Goal: Task Accomplishment & Management: Manage account settings

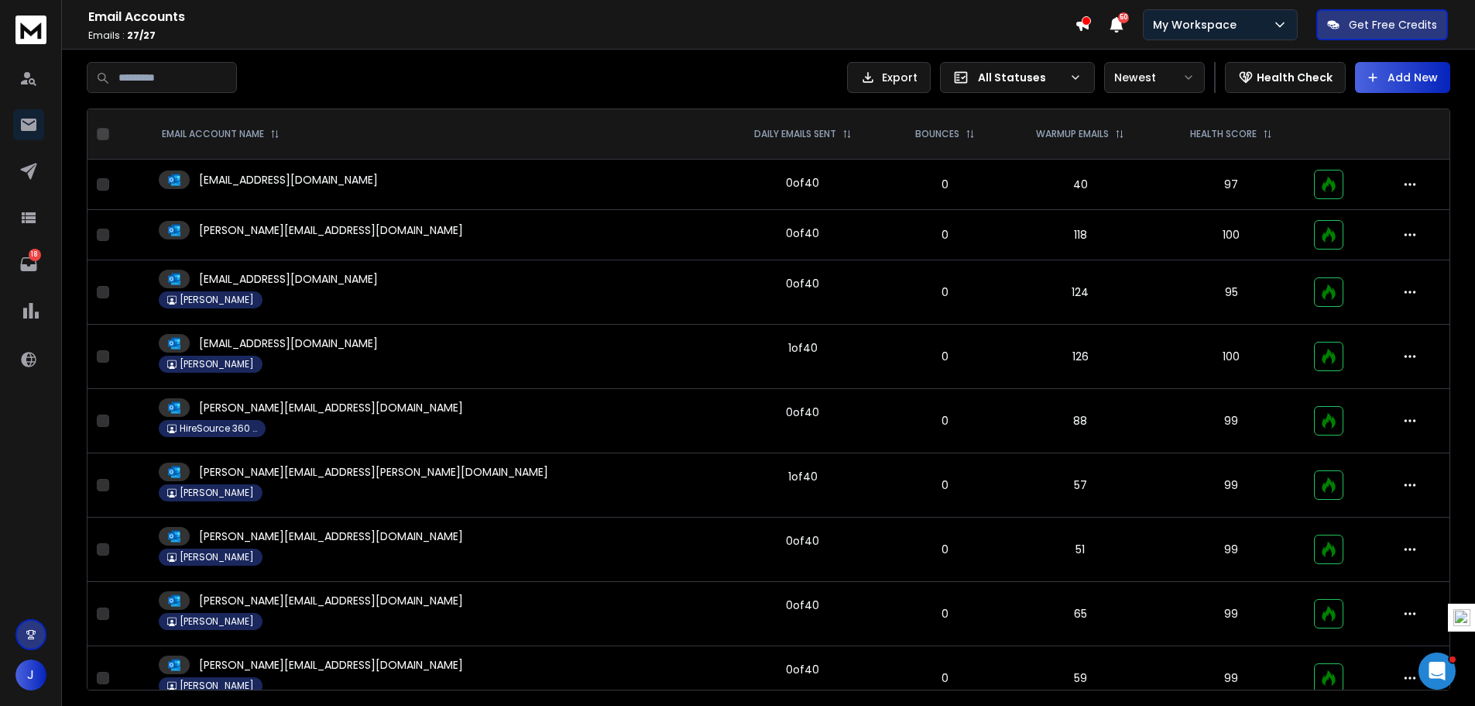
click at [1269, 28] on div "My Workspace" at bounding box center [1220, 24] width 135 height 15
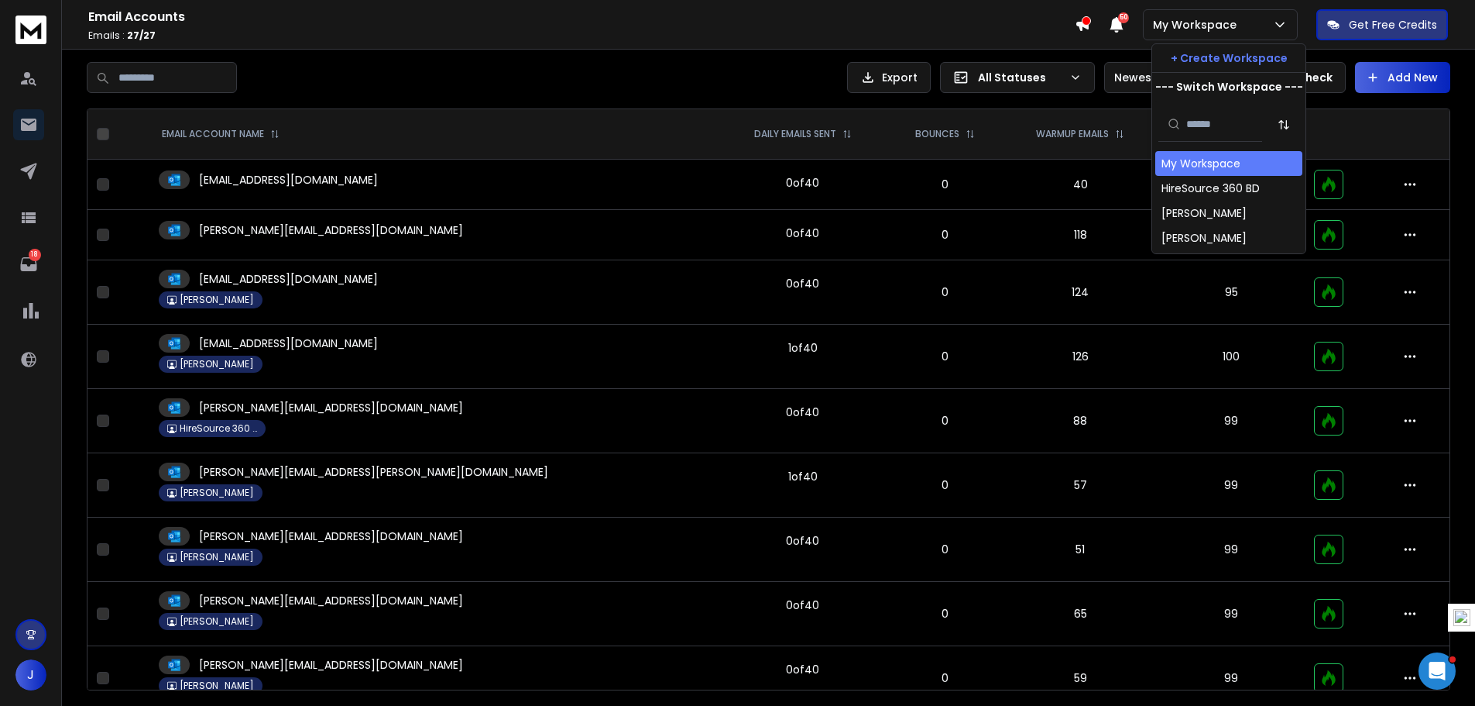
click at [689, 50] on div "Export All Statuses Newest Health Check Add New EMAIL ACCOUNT NAME DAILY EMAILS…" at bounding box center [769, 375] width 1414 height 659
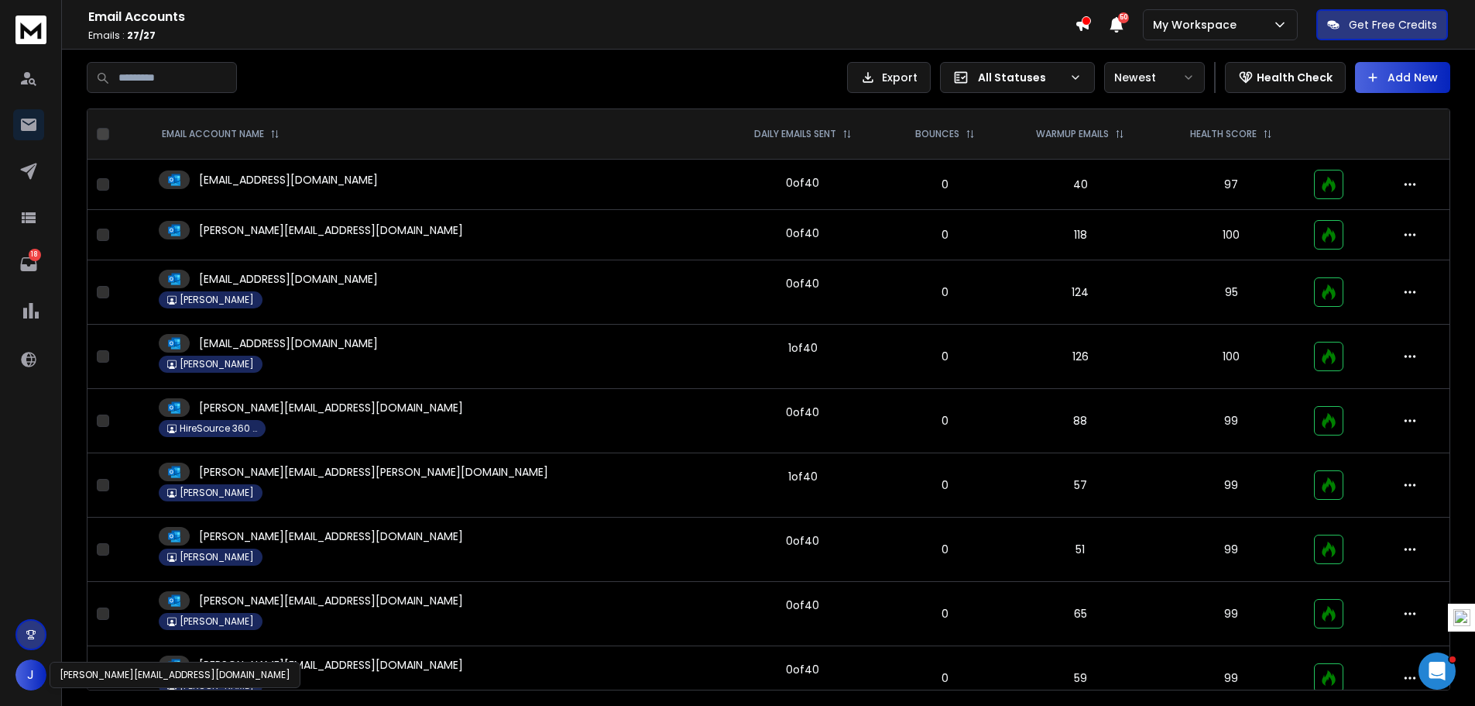
click at [29, 670] on span "J" at bounding box center [30, 674] width 31 height 31
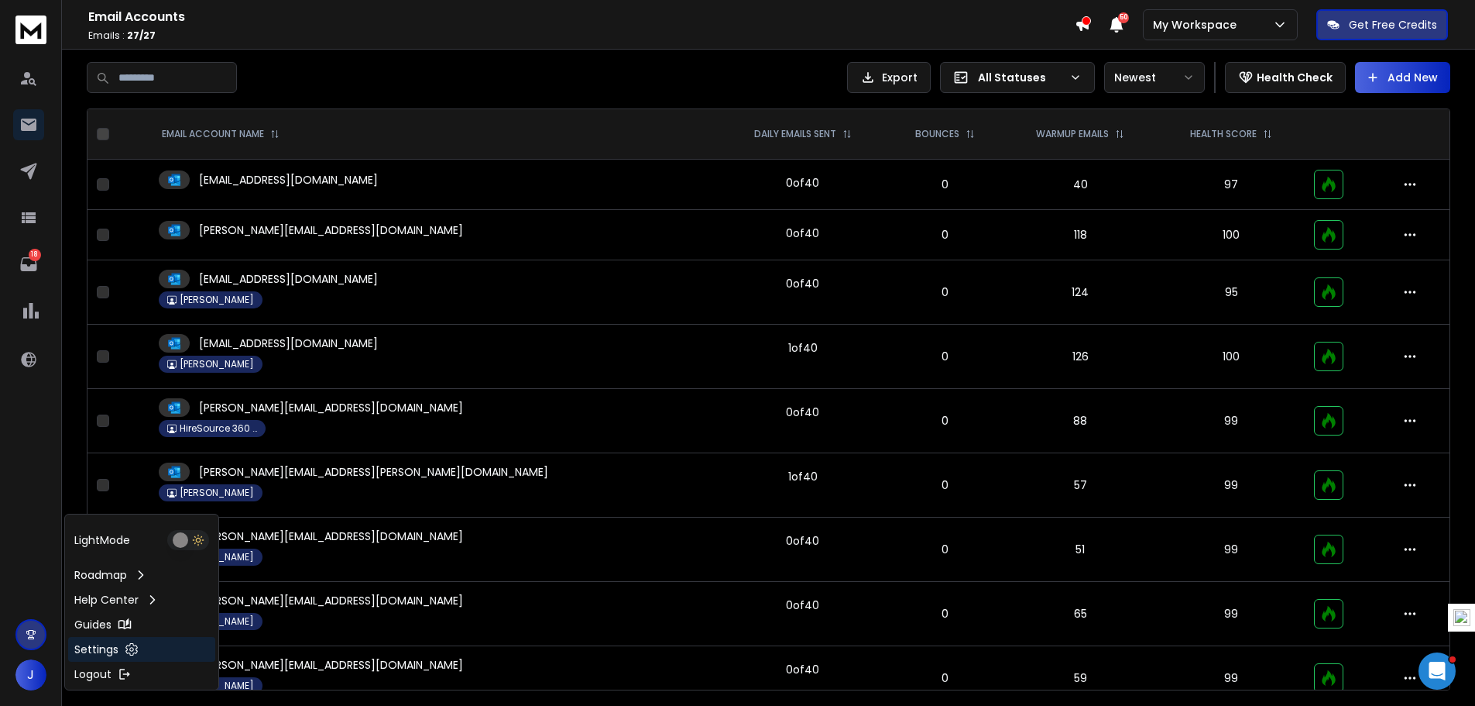
click at [101, 652] on p "Settings" at bounding box center [96, 648] width 44 height 15
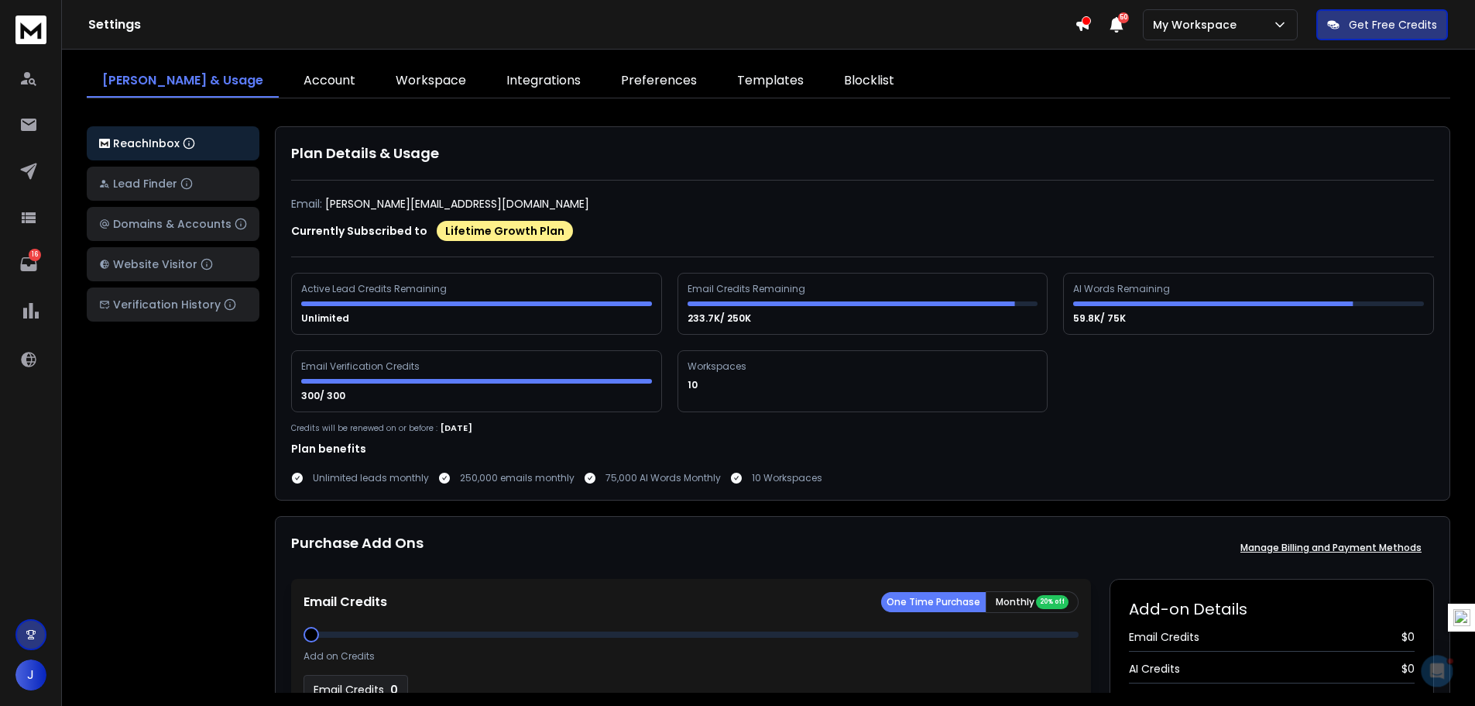
click at [380, 81] on link "Workspace" at bounding box center [430, 81] width 101 height 33
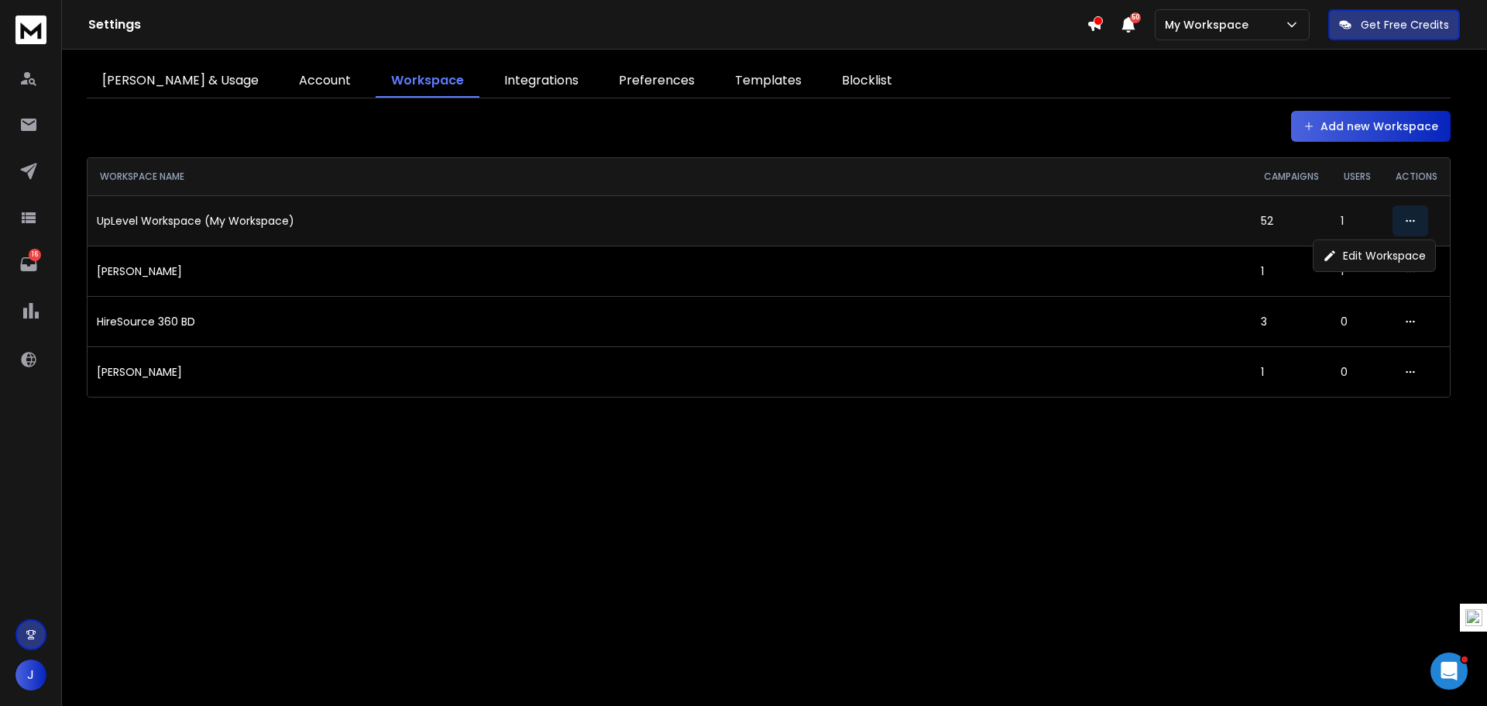
click at [1410, 218] on icon "button" at bounding box center [1410, 220] width 11 height 11
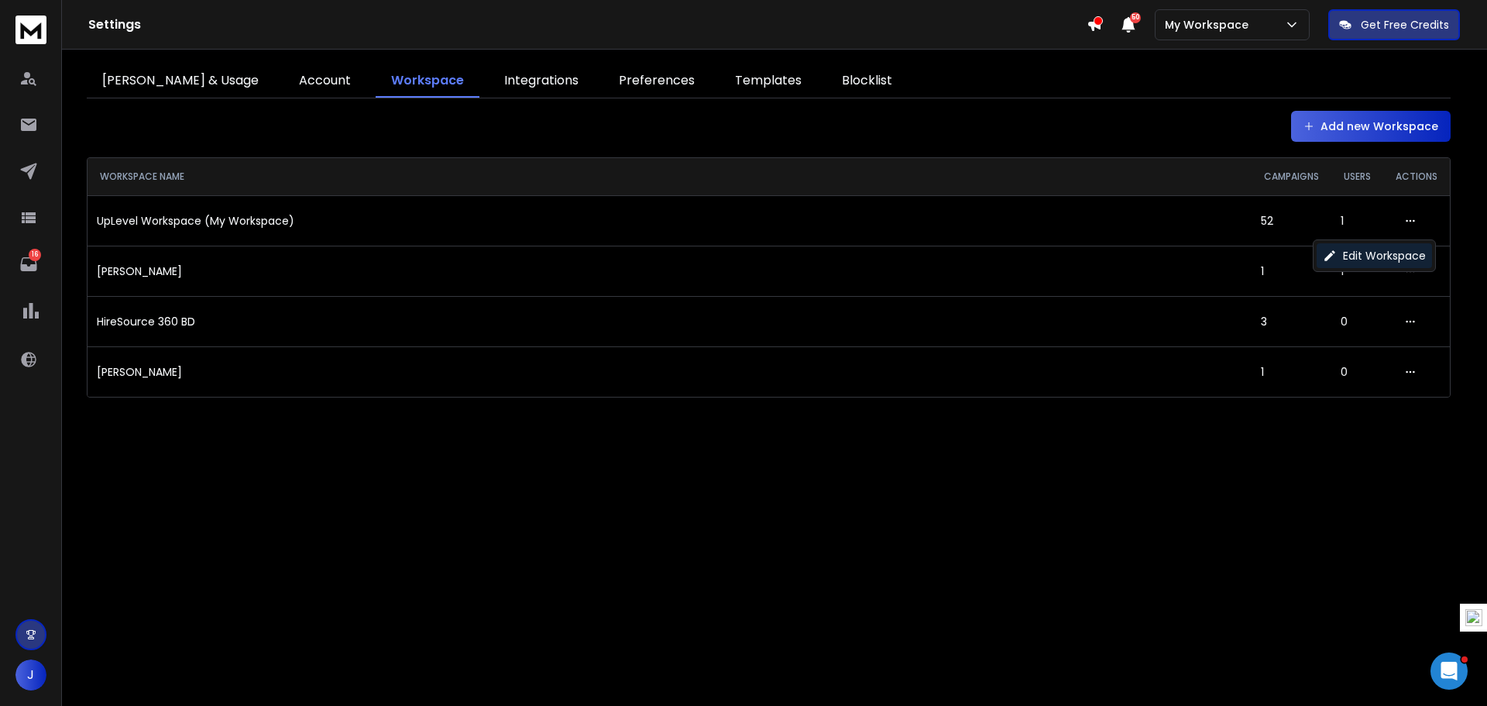
click at [1379, 256] on p "Edit Workspace" at bounding box center [1384, 255] width 83 height 15
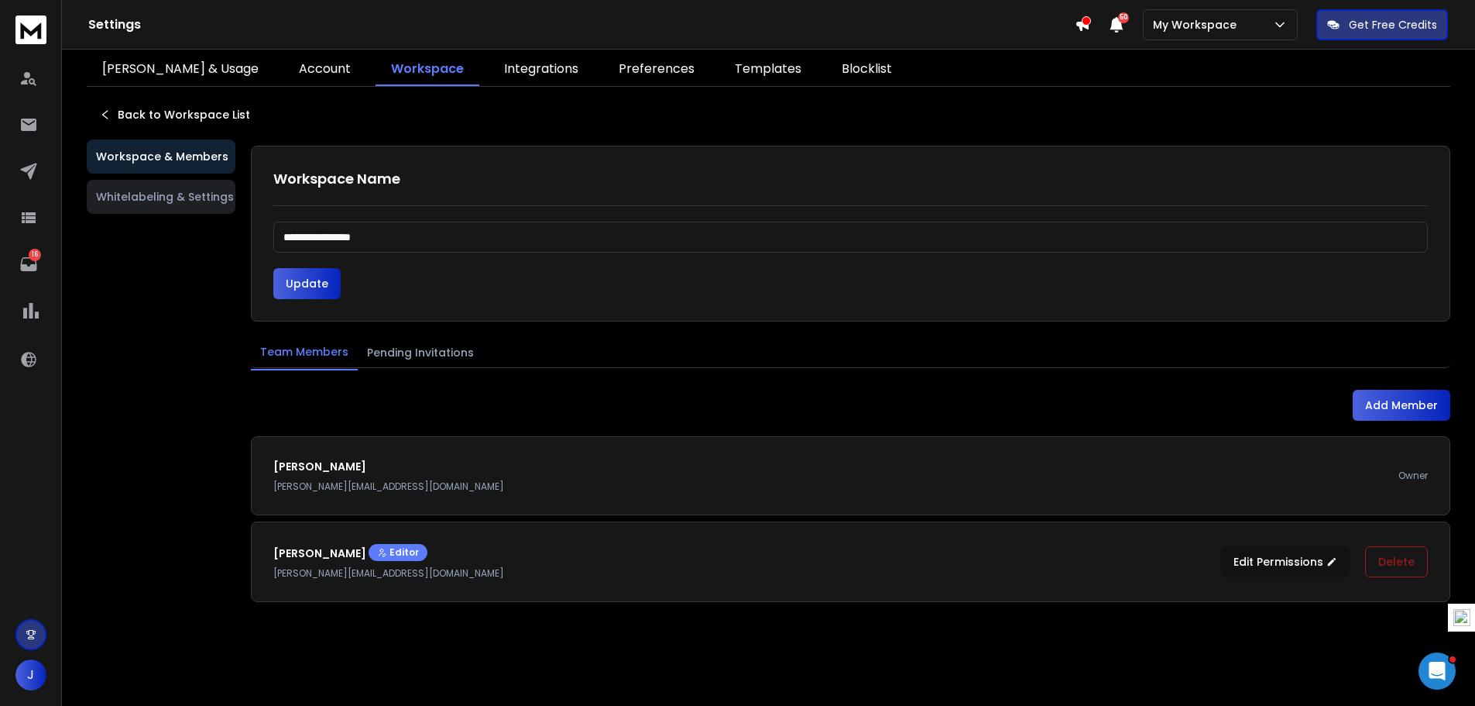
scroll to position [15, 0]
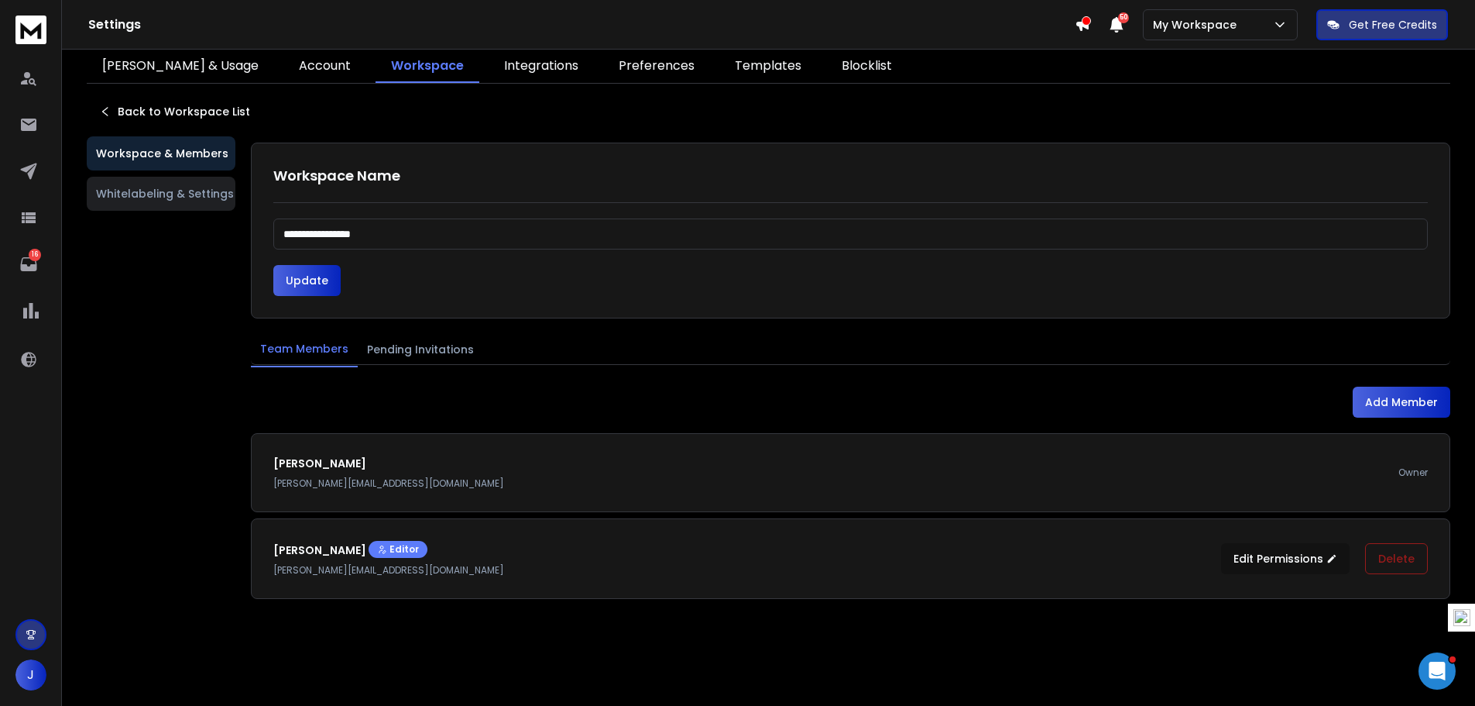
click at [1414, 400] on button "Add Member" at bounding box center [1402, 401] width 98 height 31
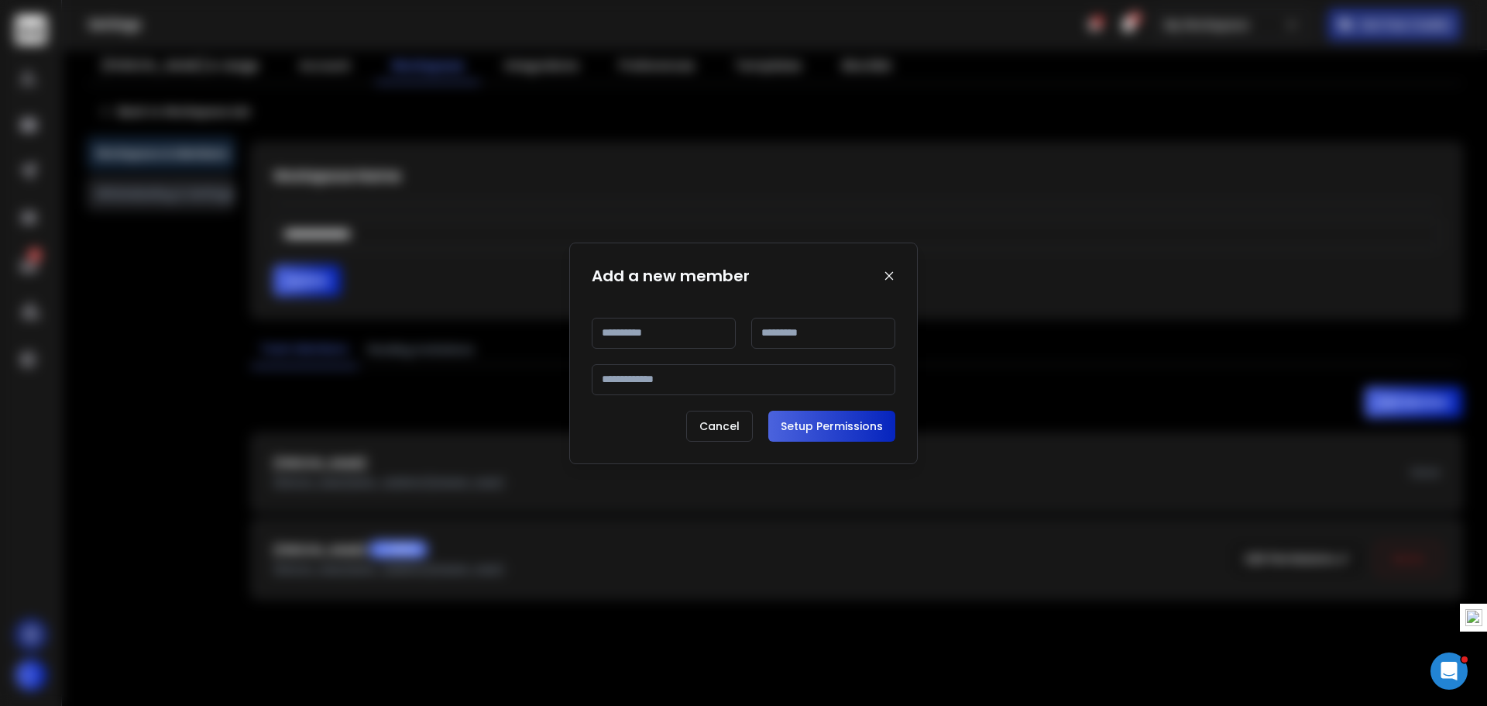
click at [893, 274] on icon at bounding box center [889, 276] width 12 height 12
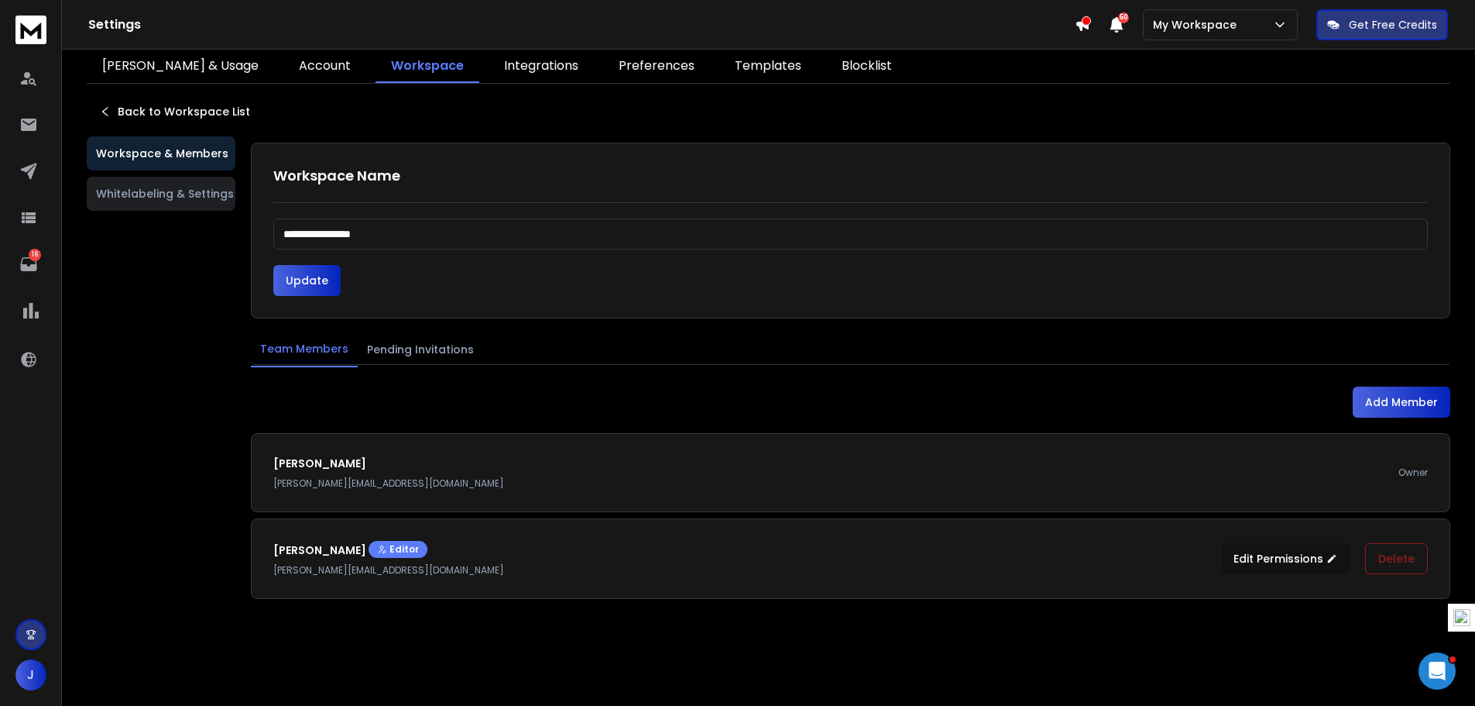
click at [411, 345] on button "Pending Invitations" at bounding box center [420, 349] width 125 height 34
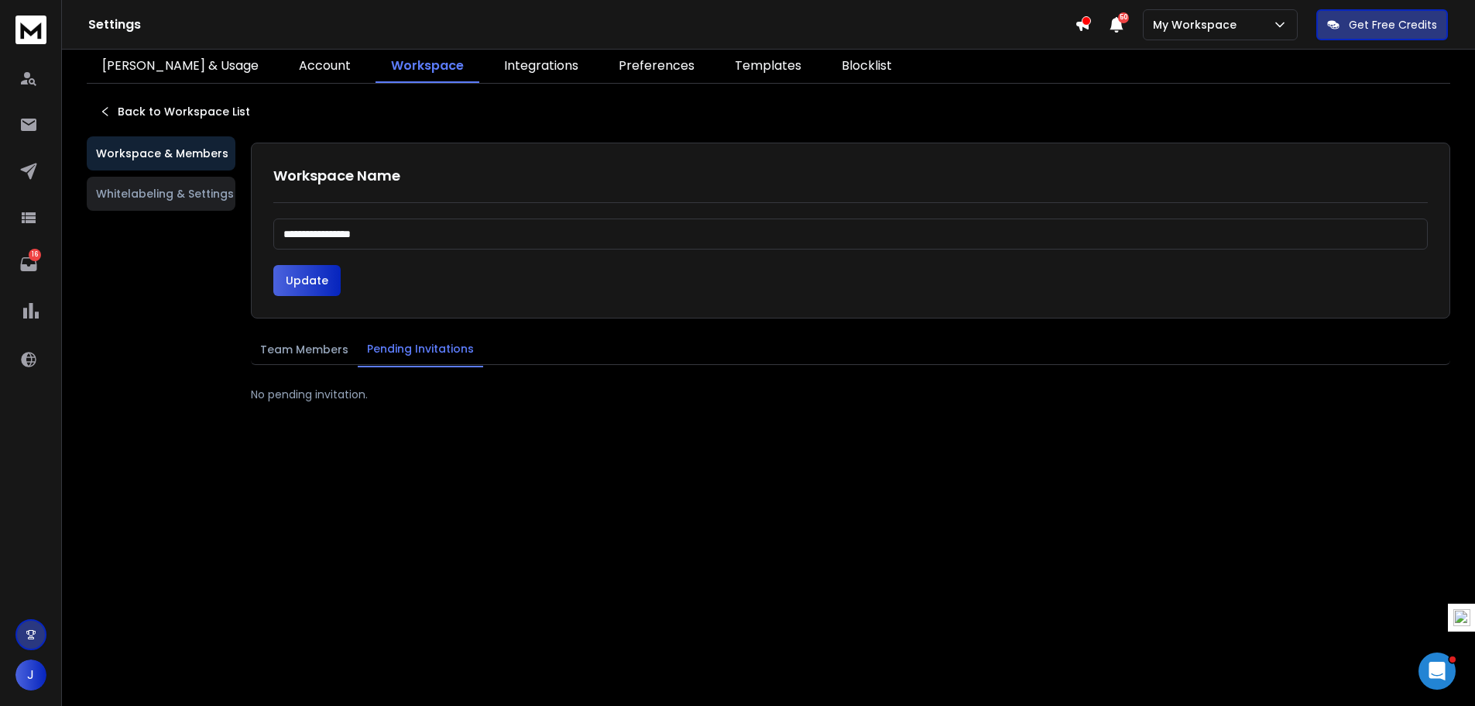
click at [294, 353] on button "Team Members" at bounding box center [304, 349] width 107 height 34
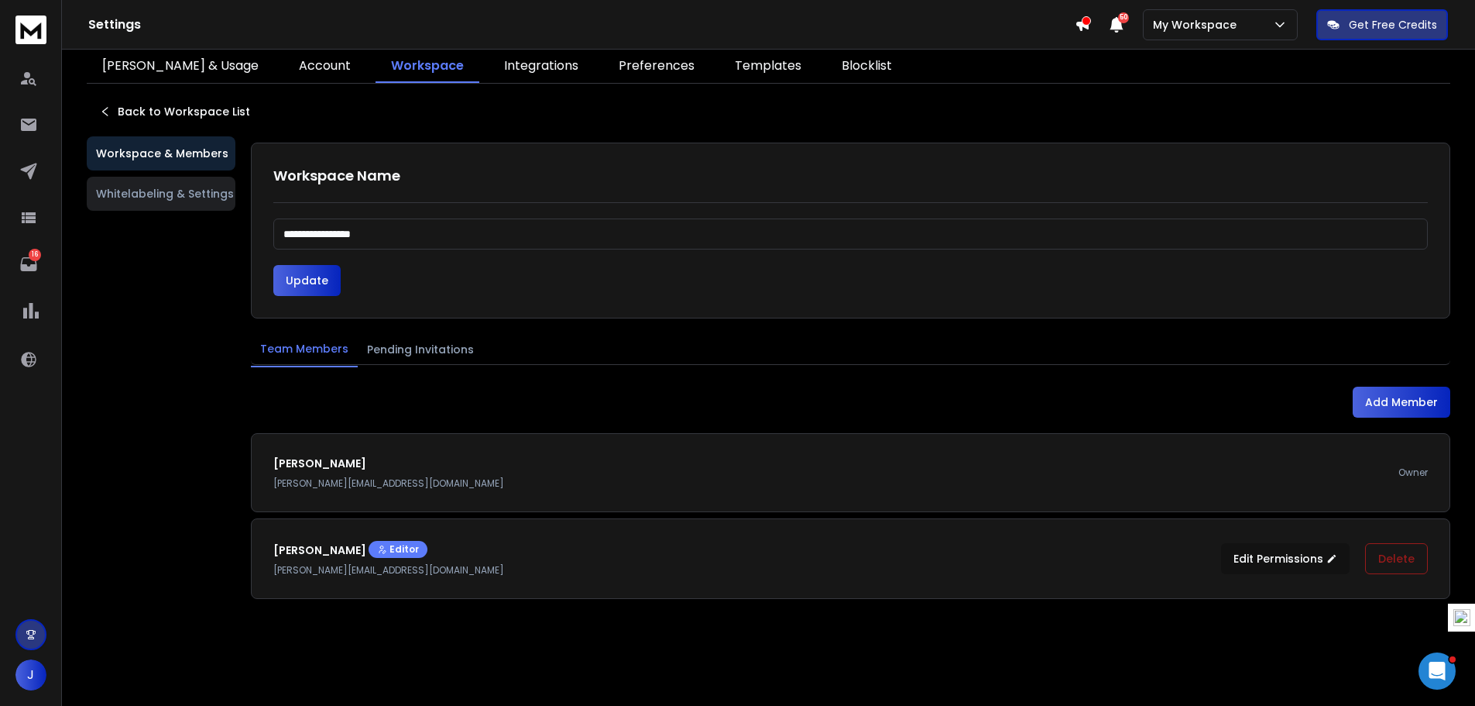
click at [187, 304] on div "**********" at bounding box center [769, 371] width 1364 height 456
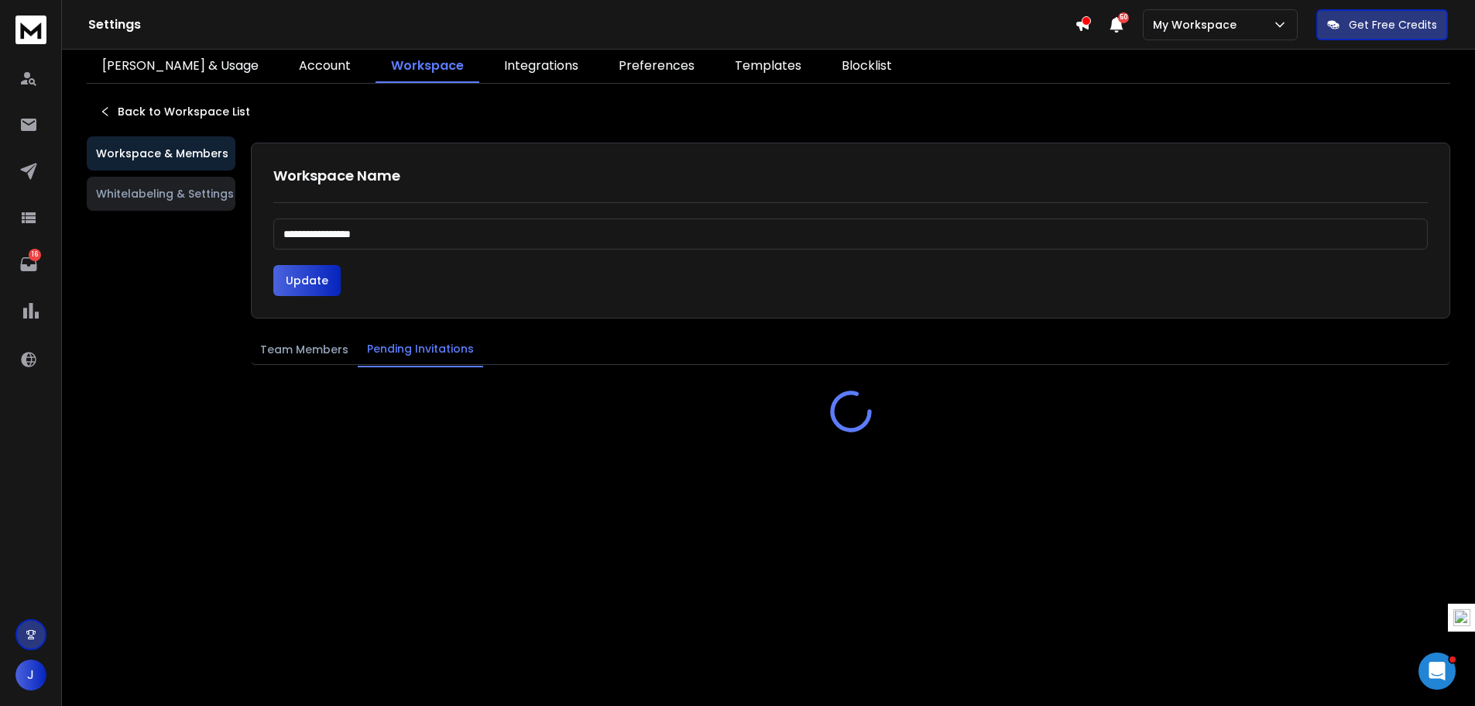
click at [400, 345] on button "Pending Invitations" at bounding box center [420, 349] width 125 height 36
click at [294, 350] on button "Team Members" at bounding box center [304, 349] width 107 height 34
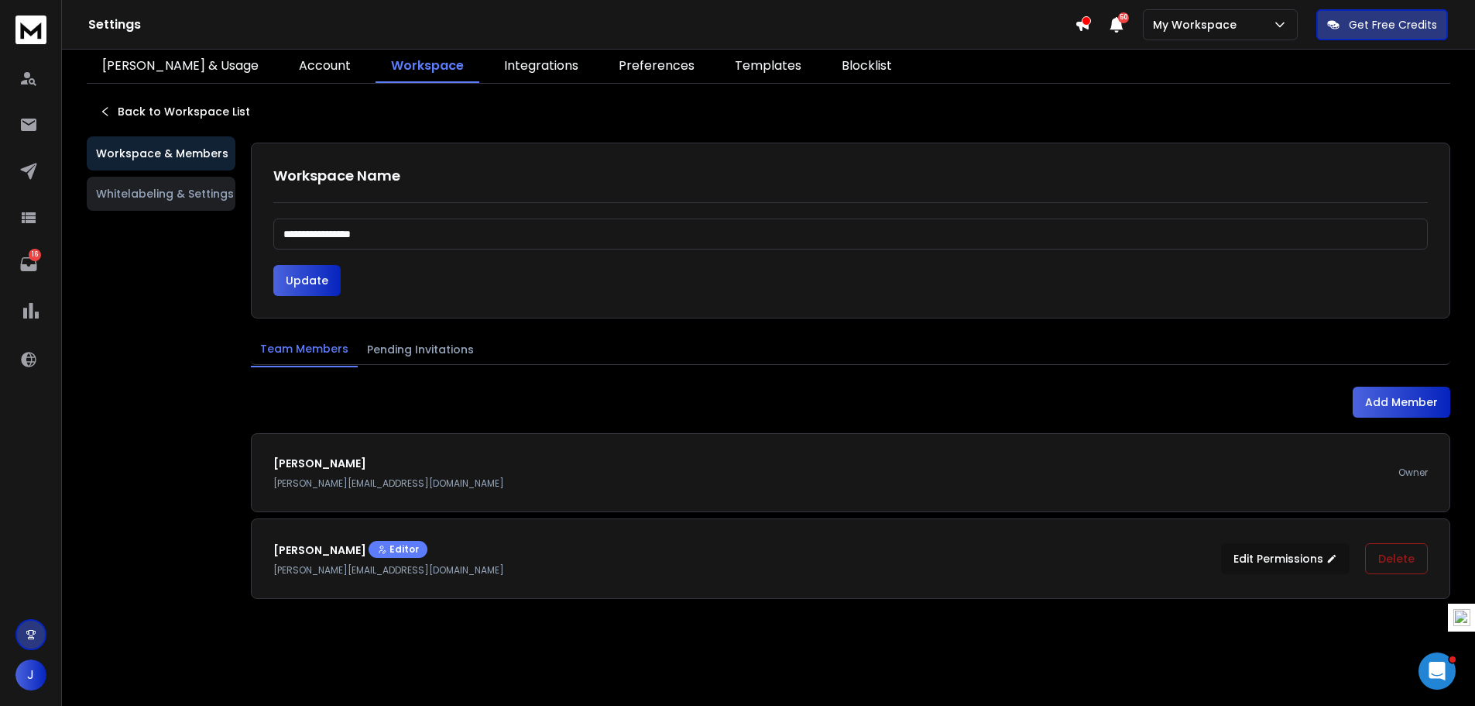
click at [1407, 401] on button "Add Member" at bounding box center [1402, 401] width 98 height 31
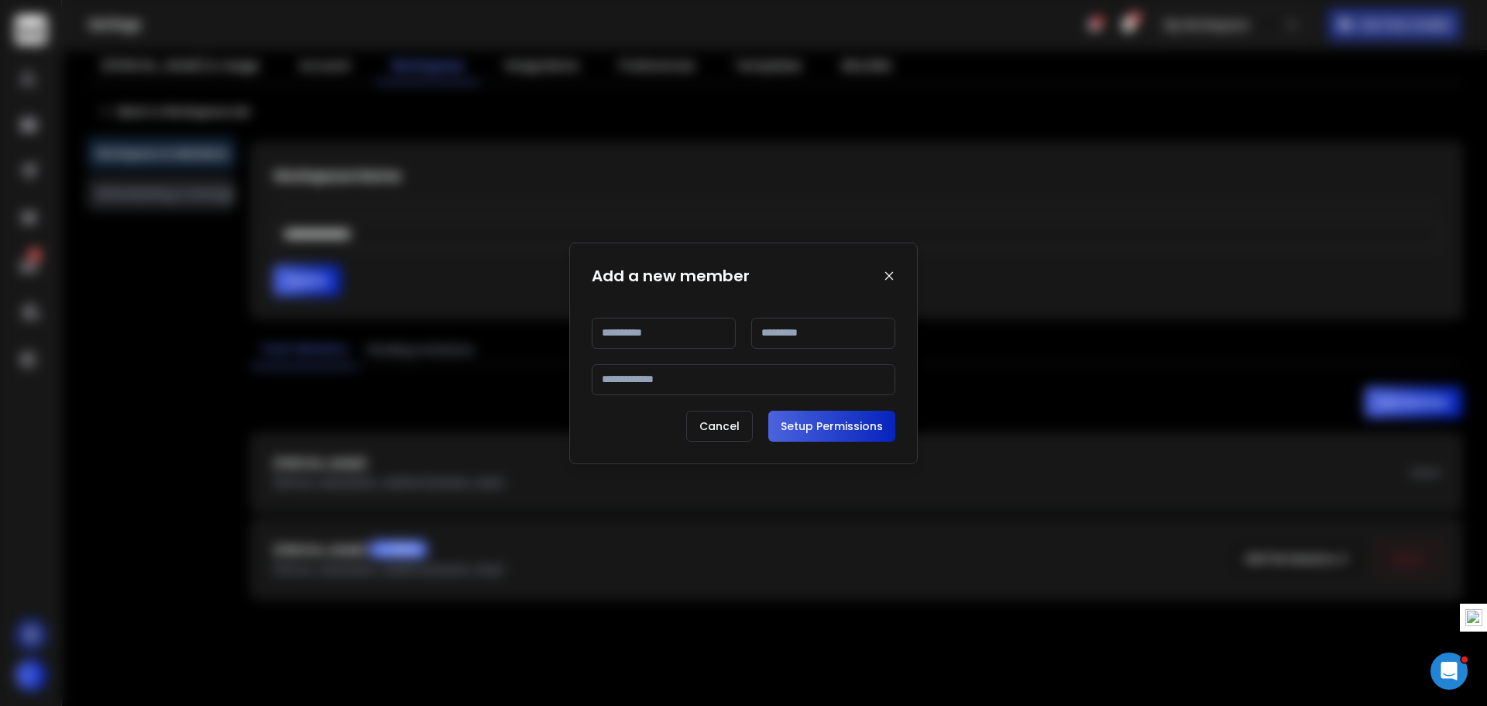
click at [660, 338] on input at bounding box center [664, 333] width 144 height 31
type input "*****"
click at [809, 325] on input at bounding box center [823, 333] width 144 height 31
type input "********"
click at [775, 382] on input at bounding box center [744, 379] width 304 height 31
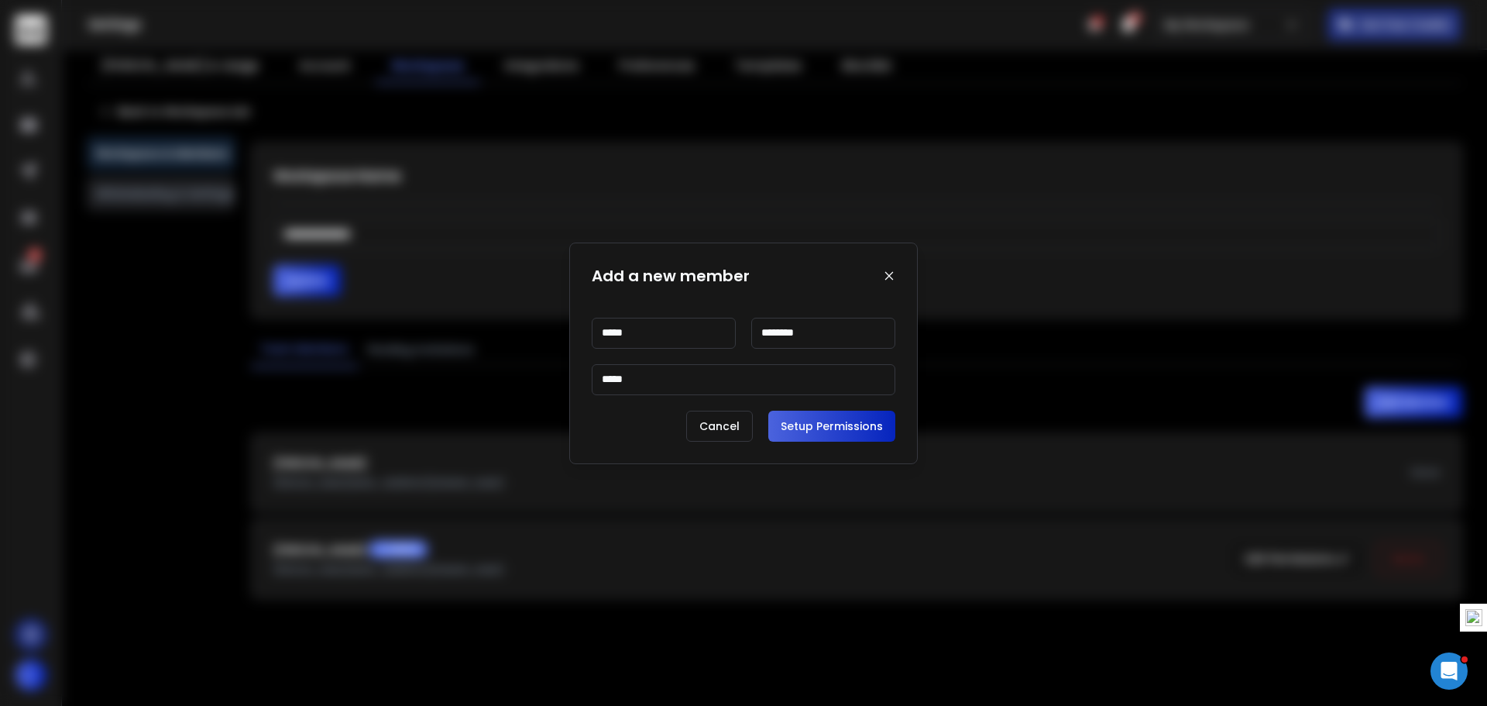
type input "**********"
click at [858, 422] on button "Setup Permissions" at bounding box center [831, 425] width 127 height 31
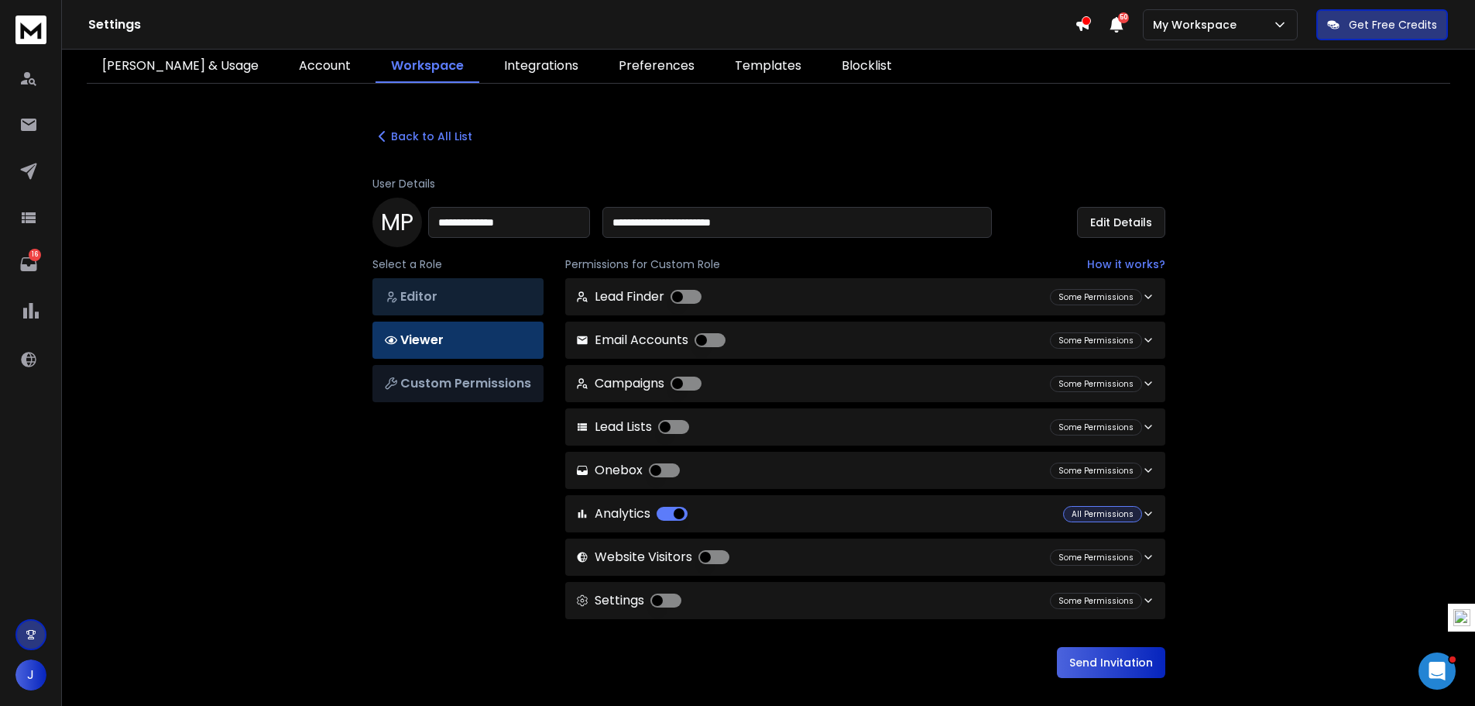
click at [418, 295] on p "Editor" at bounding box center [458, 296] width 146 height 19
click at [397, 295] on button "Editor" at bounding box center [390, 296] width 12 height 39
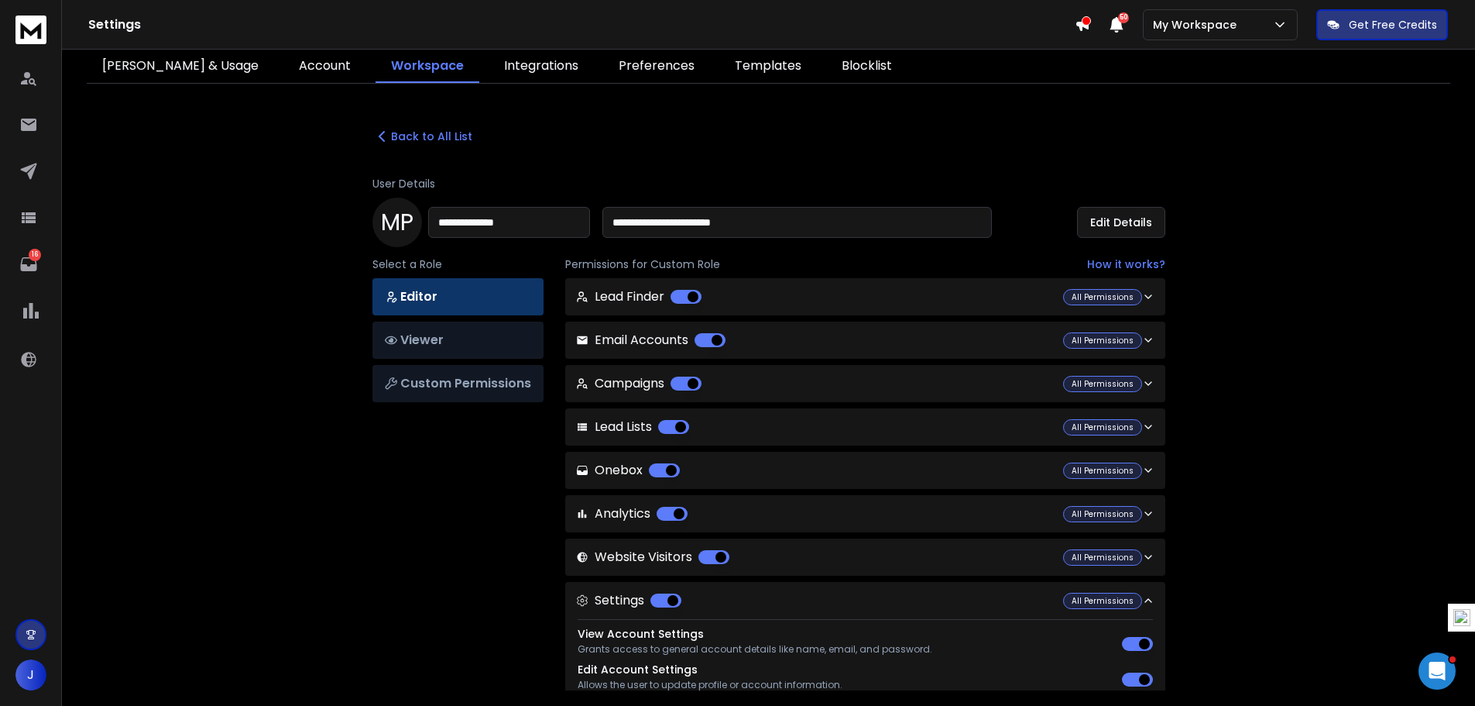
click at [671, 297] on button "button" at bounding box center [686, 297] width 31 height 14
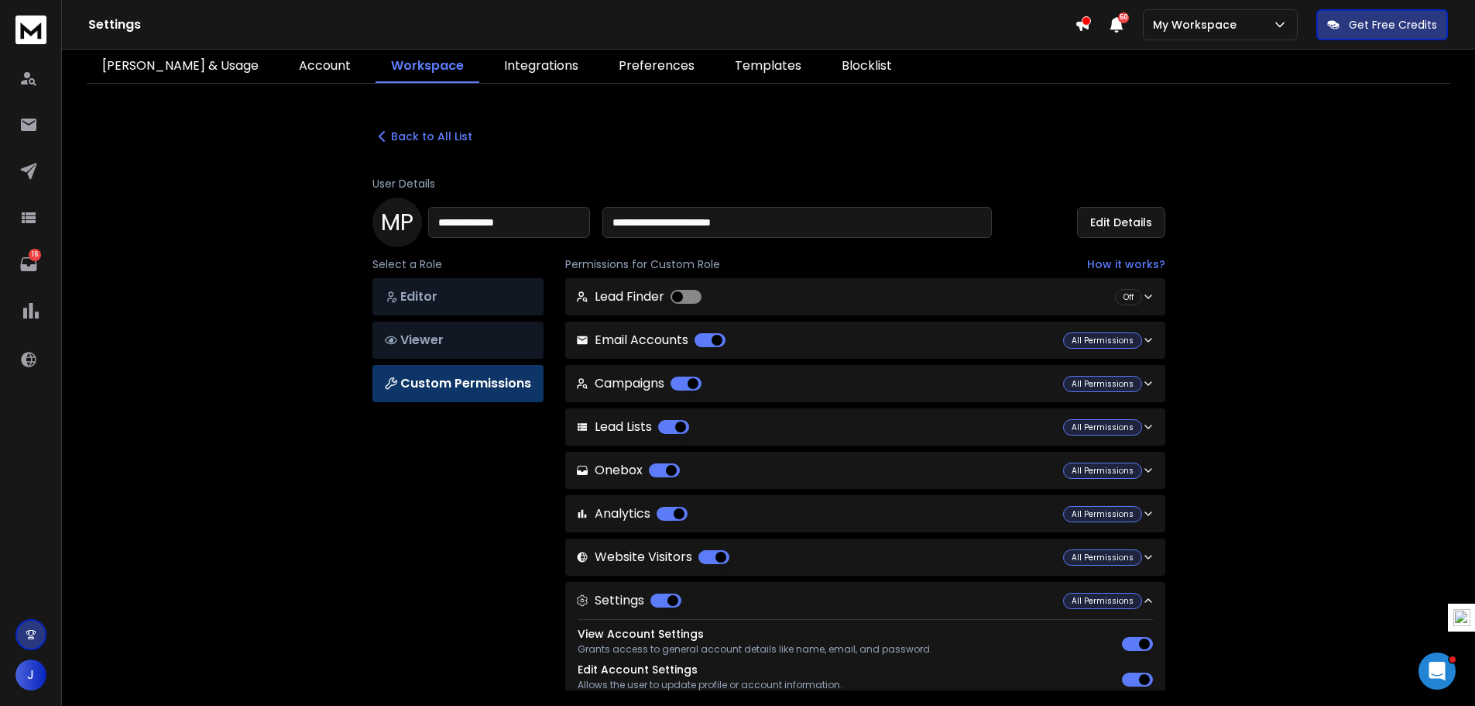
click at [1149, 338] on icon "button" at bounding box center [1148, 340] width 12 height 12
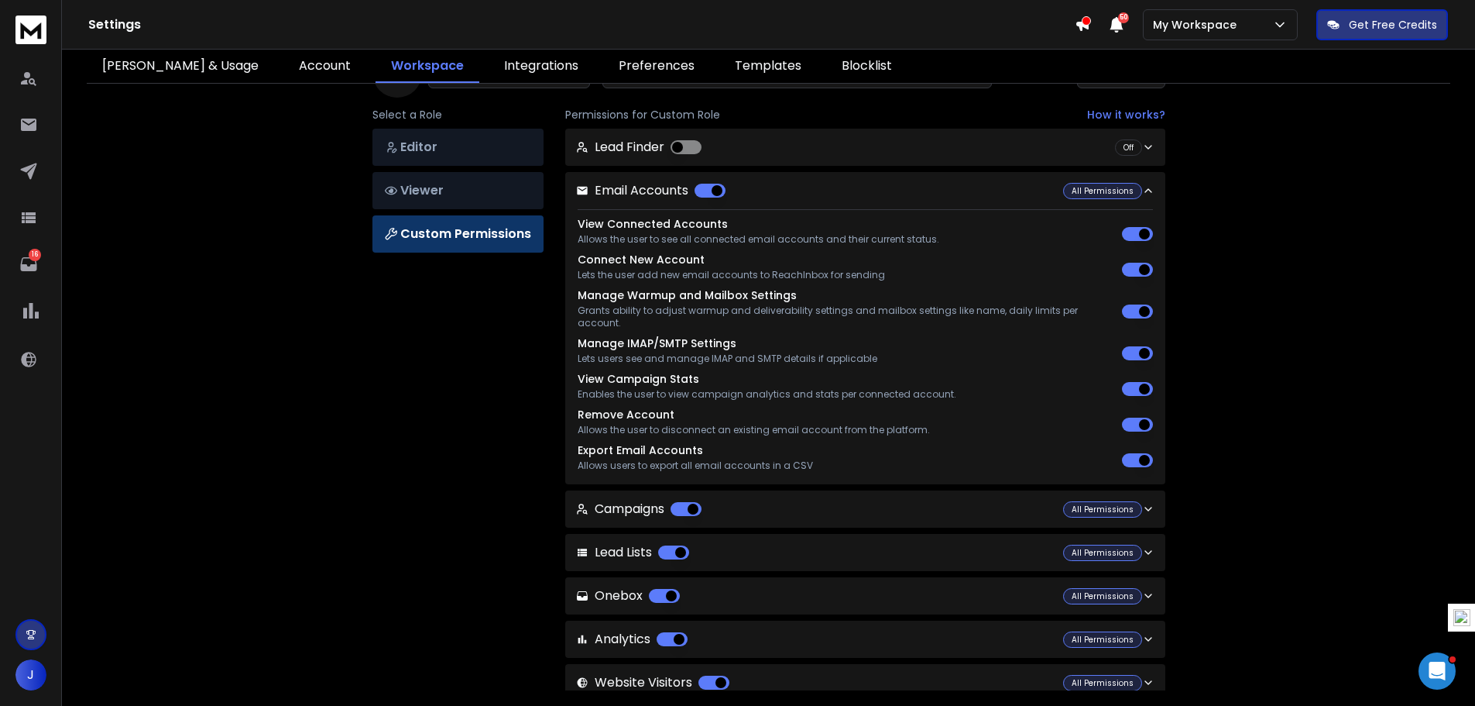
scroll to position [155, 0]
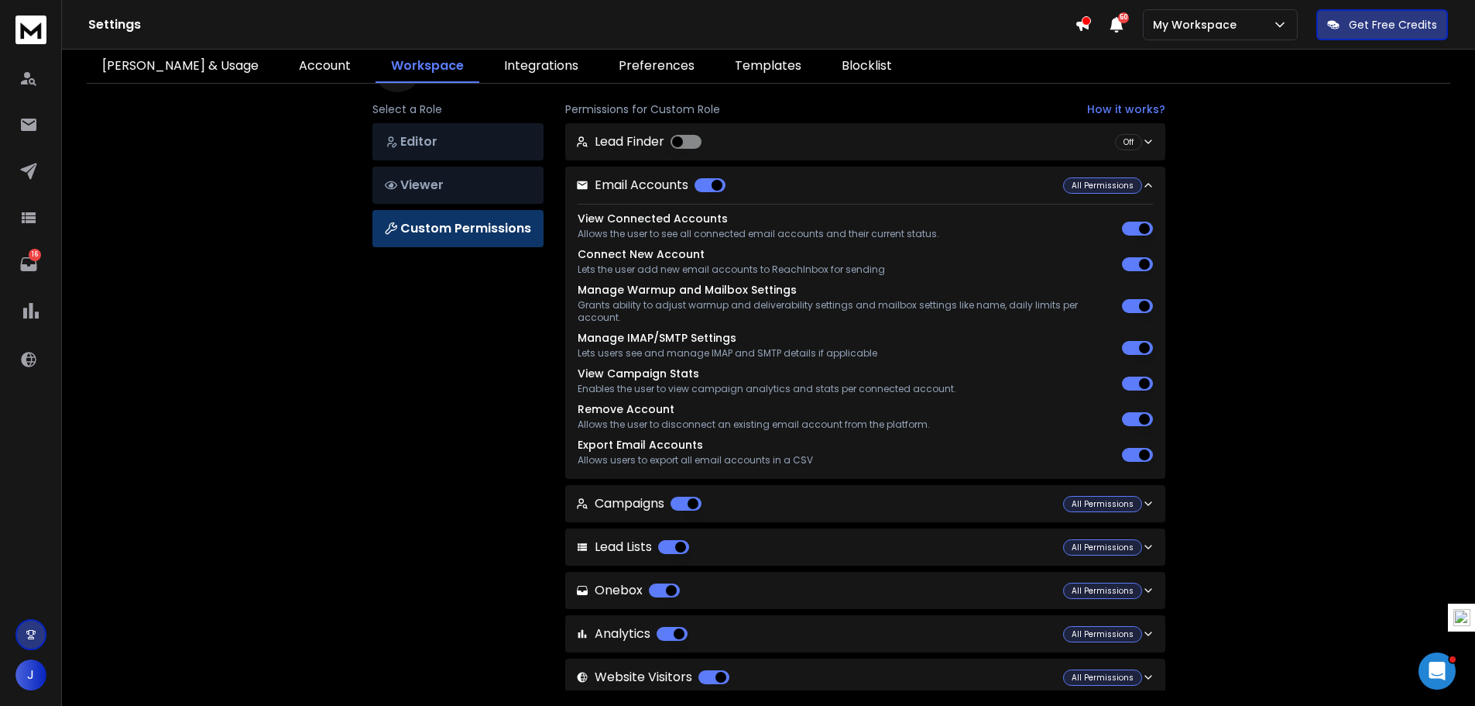
click at [1132, 265] on button "Connect New Account" at bounding box center [1137, 264] width 31 height 14
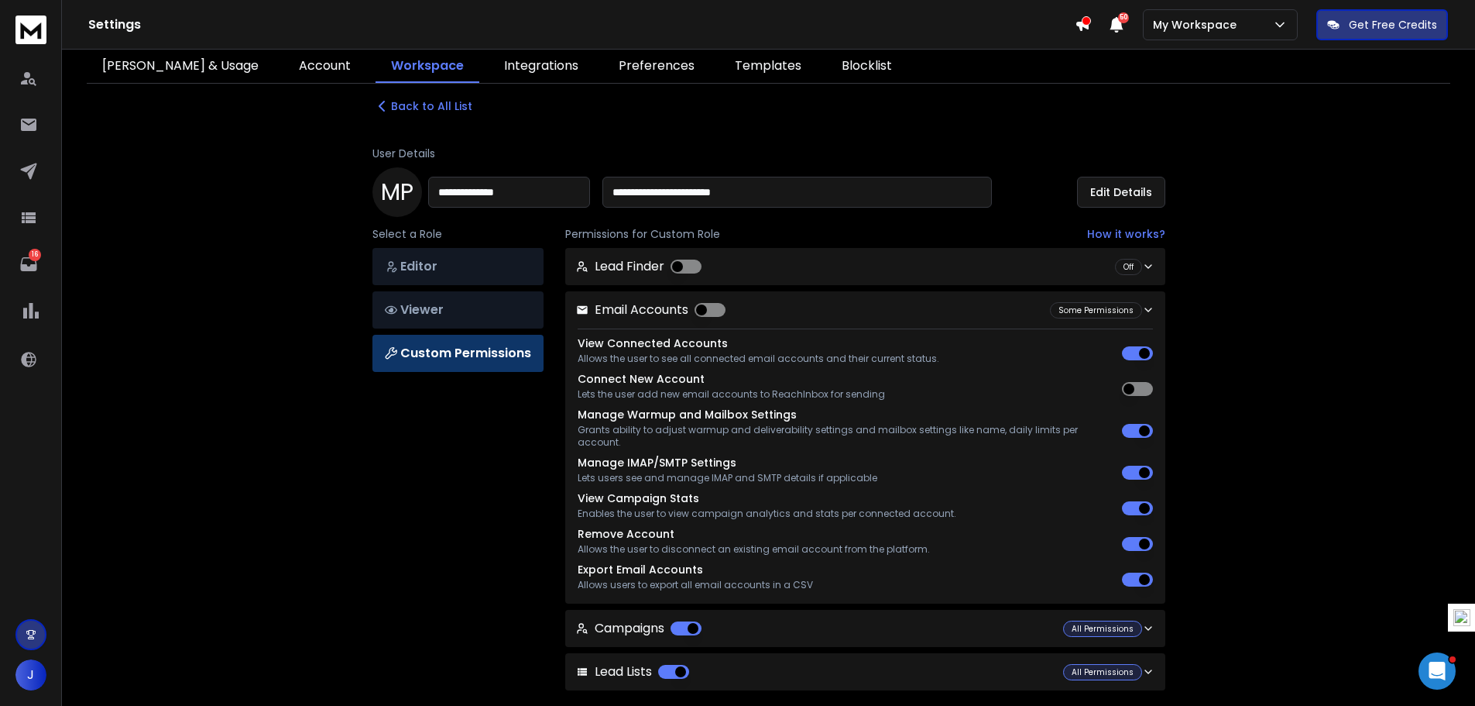
scroll to position [19, 0]
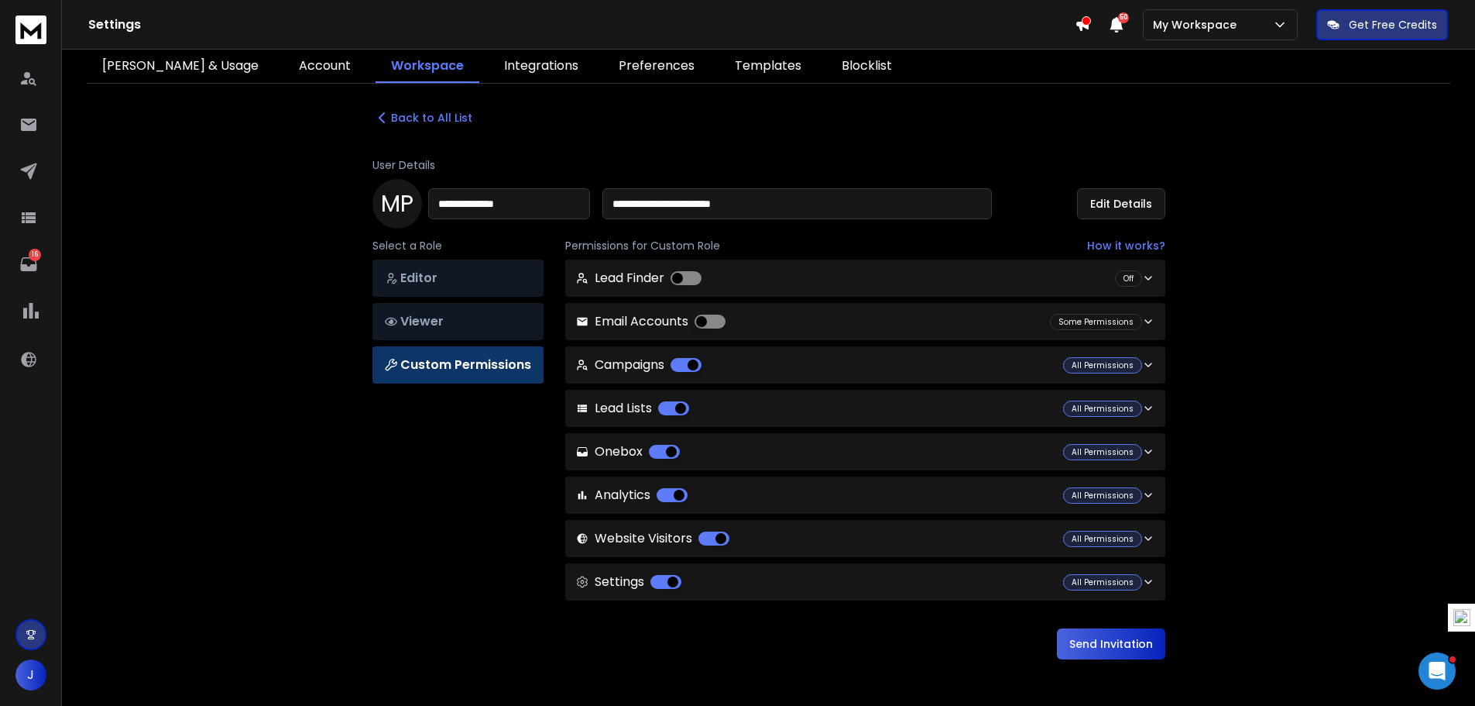
click at [696, 318] on button "button" at bounding box center [710, 321] width 31 height 14
click at [1149, 320] on icon "button" at bounding box center [1149, 321] width 6 height 3
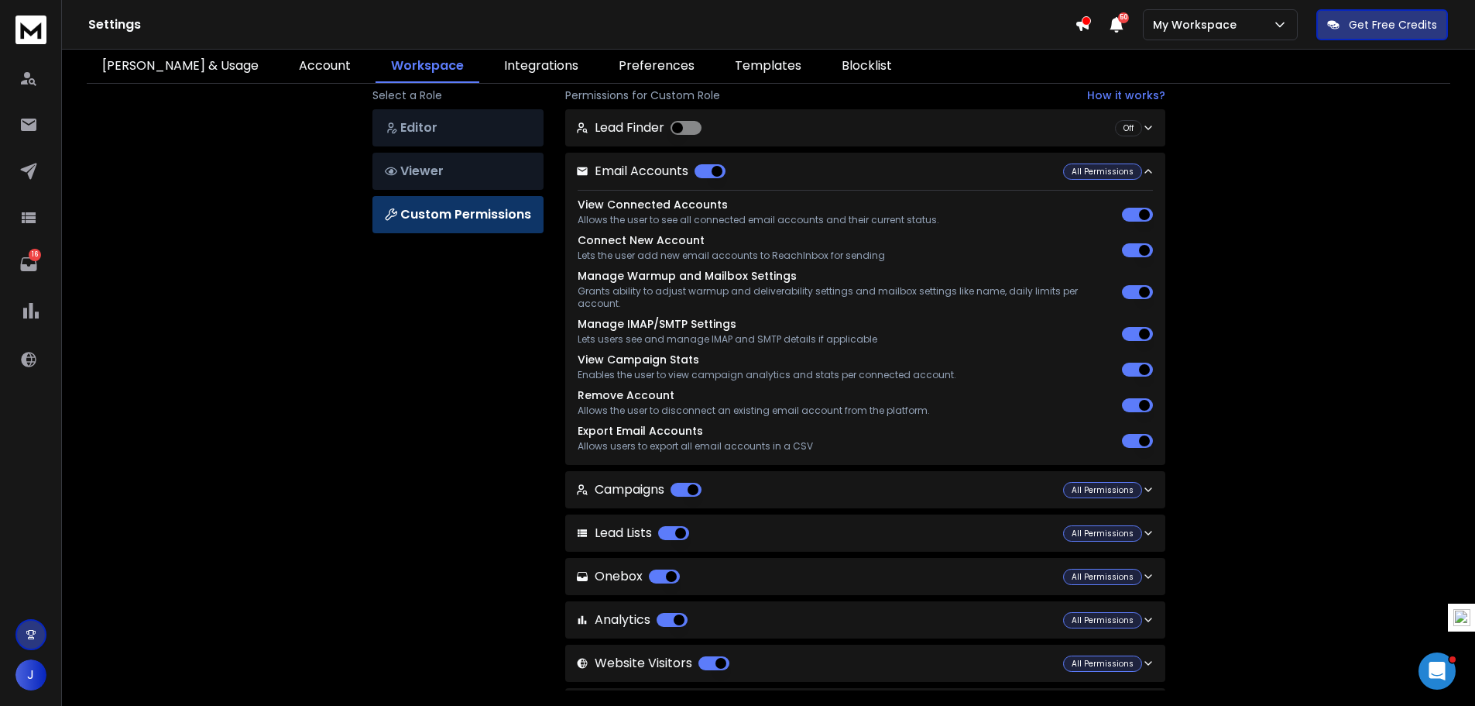
scroll to position [173, 0]
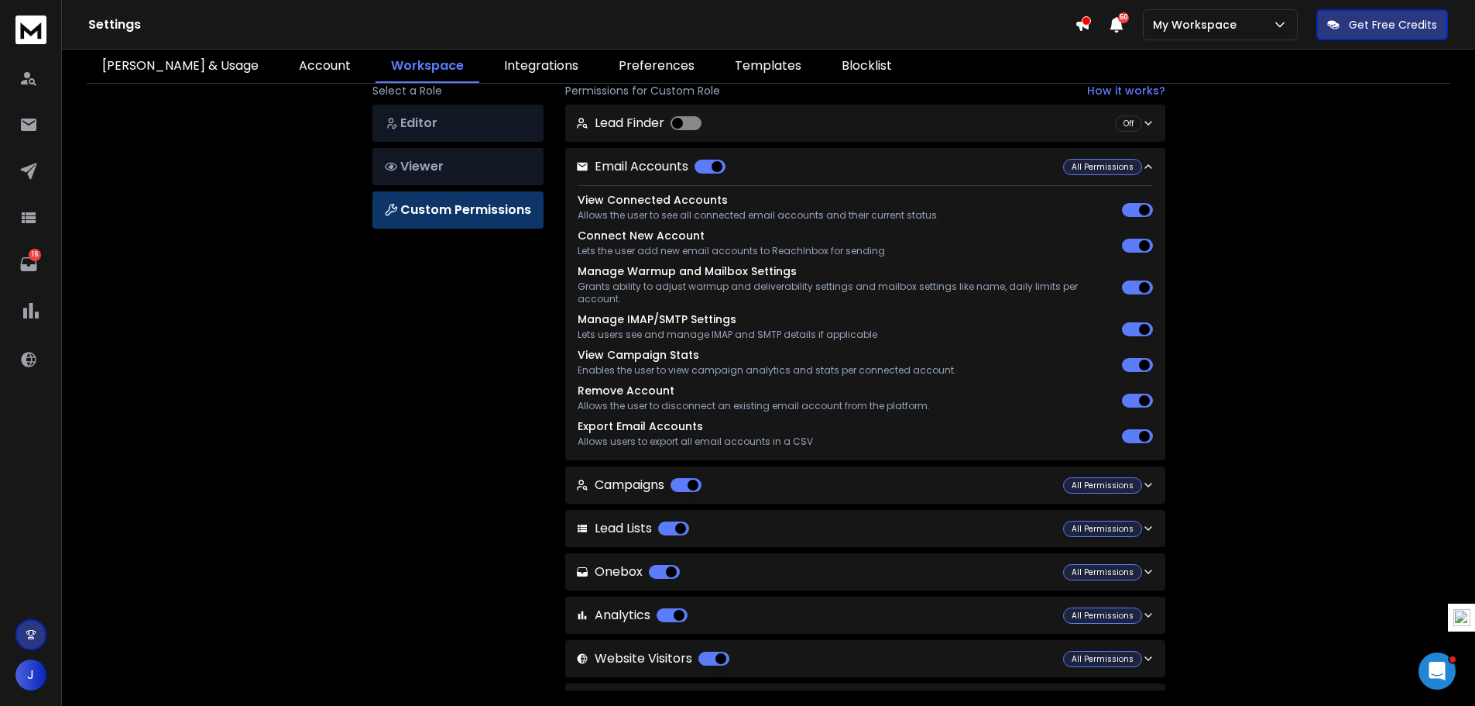
click at [1131, 282] on button "Manage Warmup and Mailbox Settings" at bounding box center [1137, 287] width 31 height 14
click at [1130, 248] on button "Connect New Account" at bounding box center [1137, 246] width 31 height 14
click at [1133, 322] on button "Manage IMAP/SMTP Settings" at bounding box center [1137, 329] width 31 height 14
click at [1132, 393] on button "Remove Account" at bounding box center [1137, 400] width 31 height 14
click at [1128, 429] on button "Export Email Accounts" at bounding box center [1137, 436] width 31 height 14
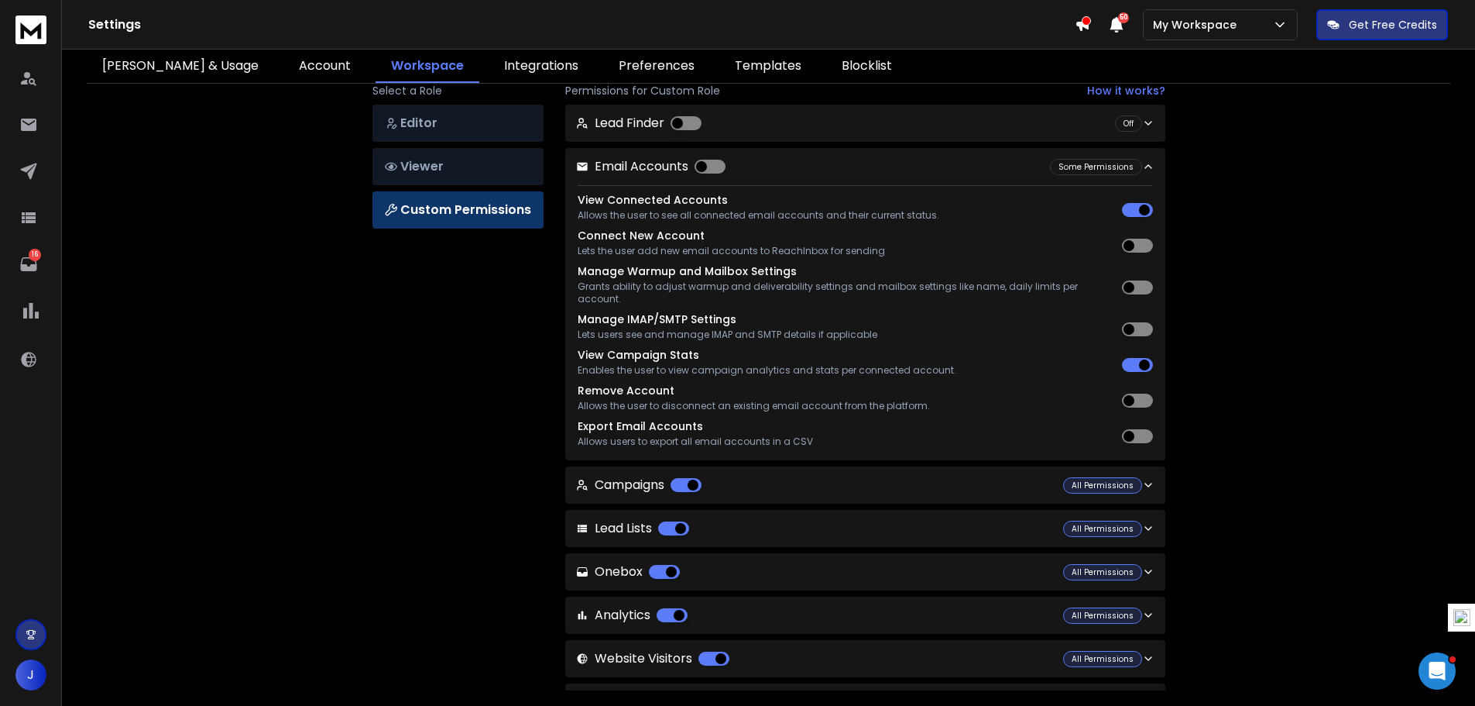
click at [1148, 479] on icon "button" at bounding box center [1148, 485] width 12 height 12
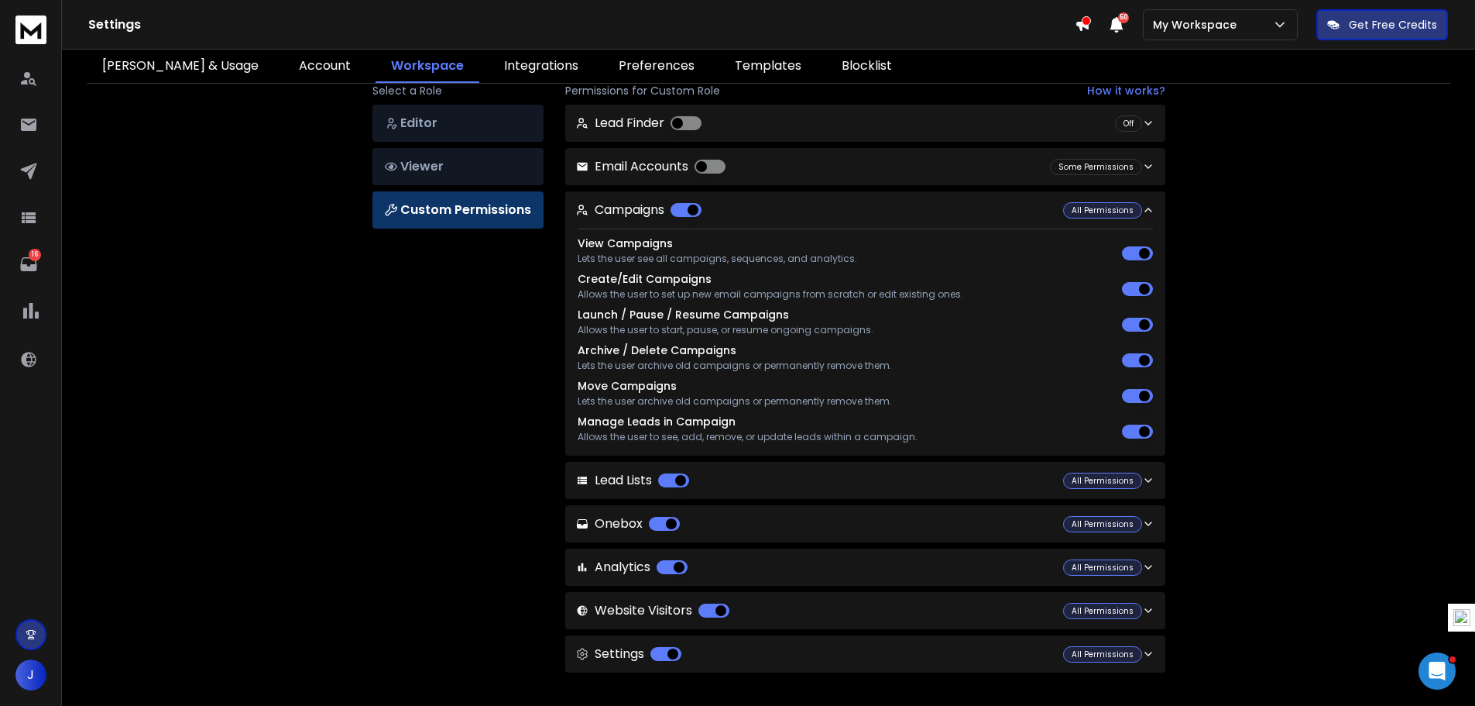
click at [1150, 206] on icon "button" at bounding box center [1148, 210] width 12 height 12
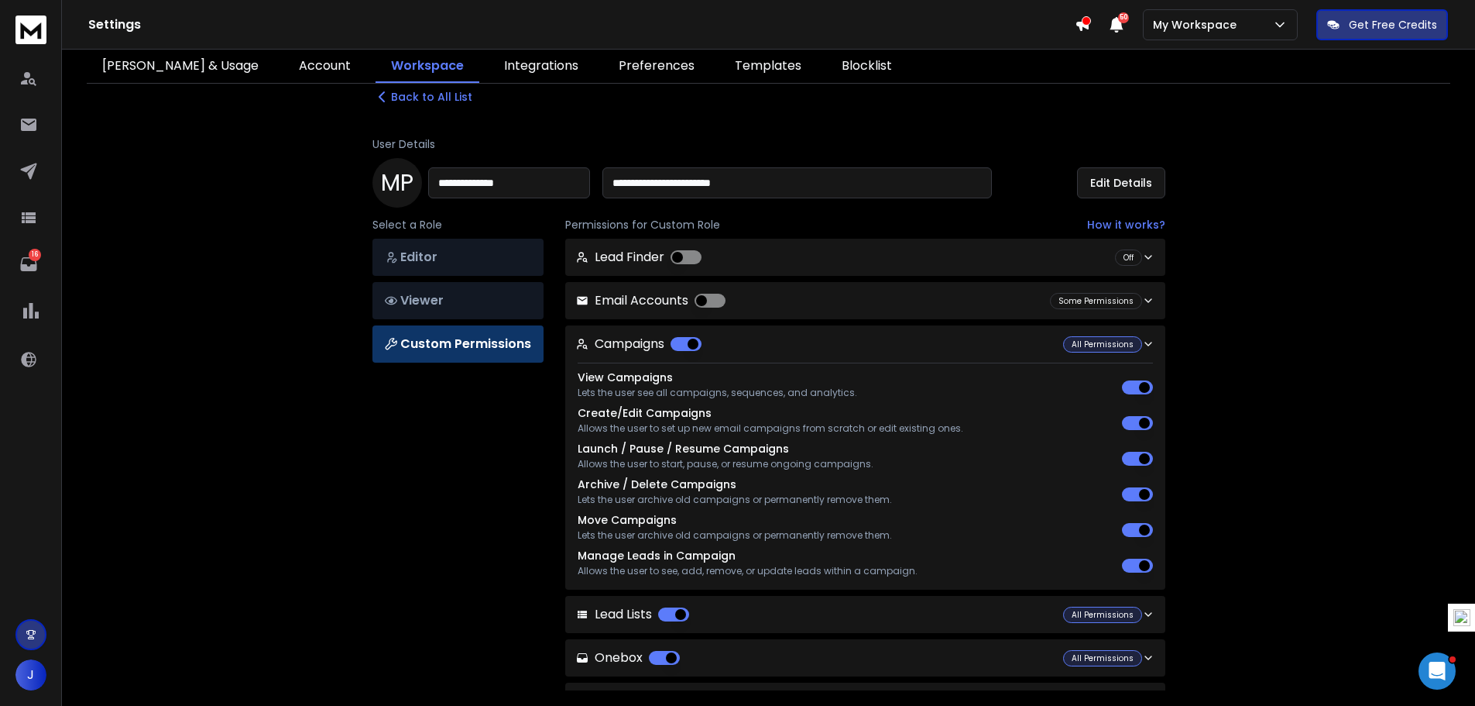
scroll to position [19, 0]
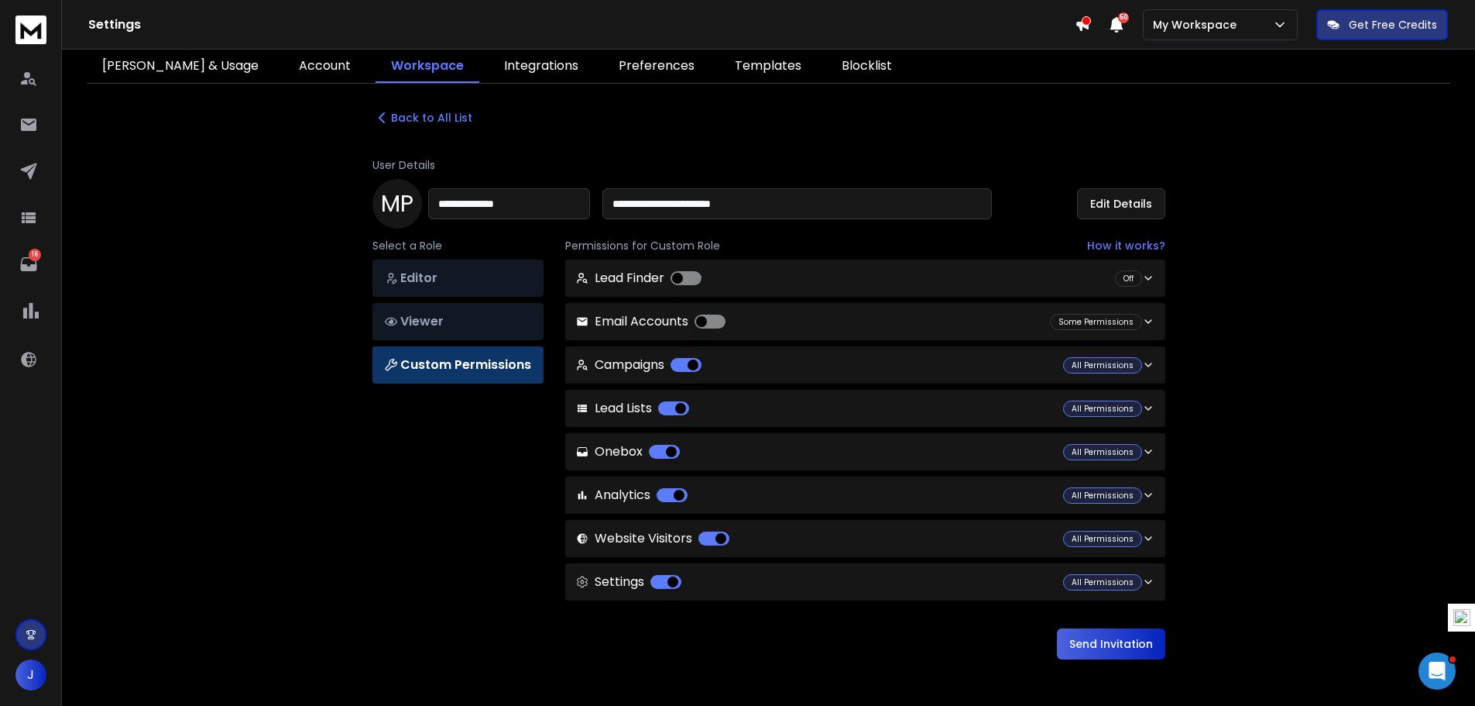
click at [1151, 408] on icon "button" at bounding box center [1148, 408] width 12 height 12
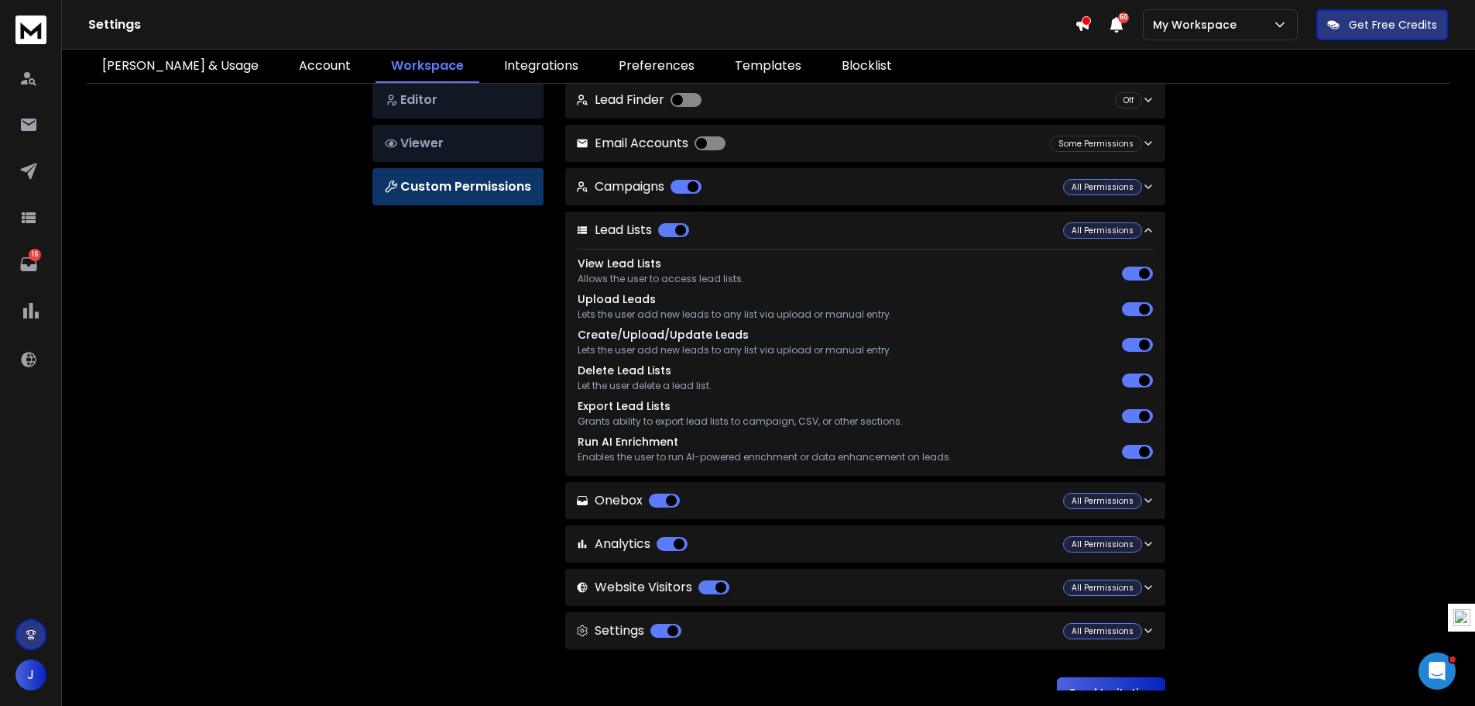
scroll to position [246, 0]
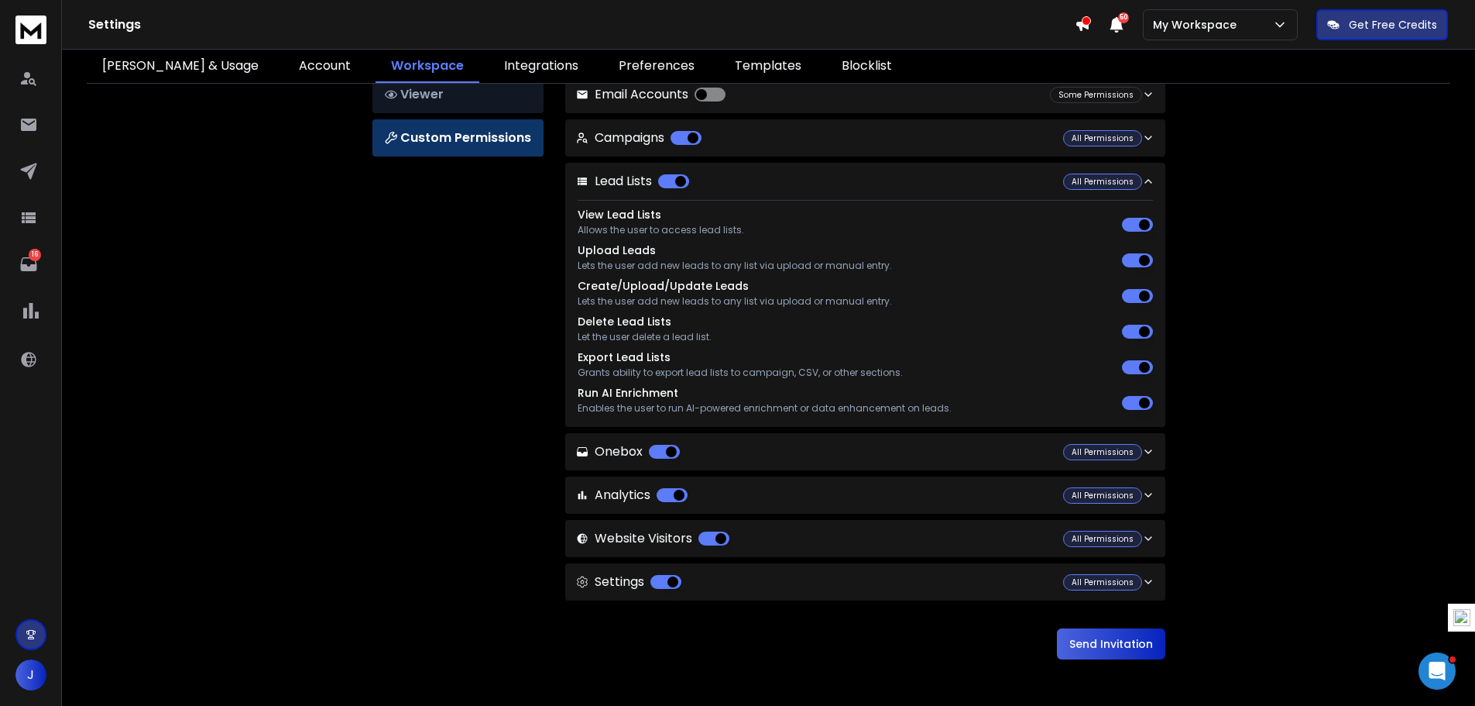
click at [1123, 329] on button "Delete Lead Lists" at bounding box center [1137, 332] width 31 height 14
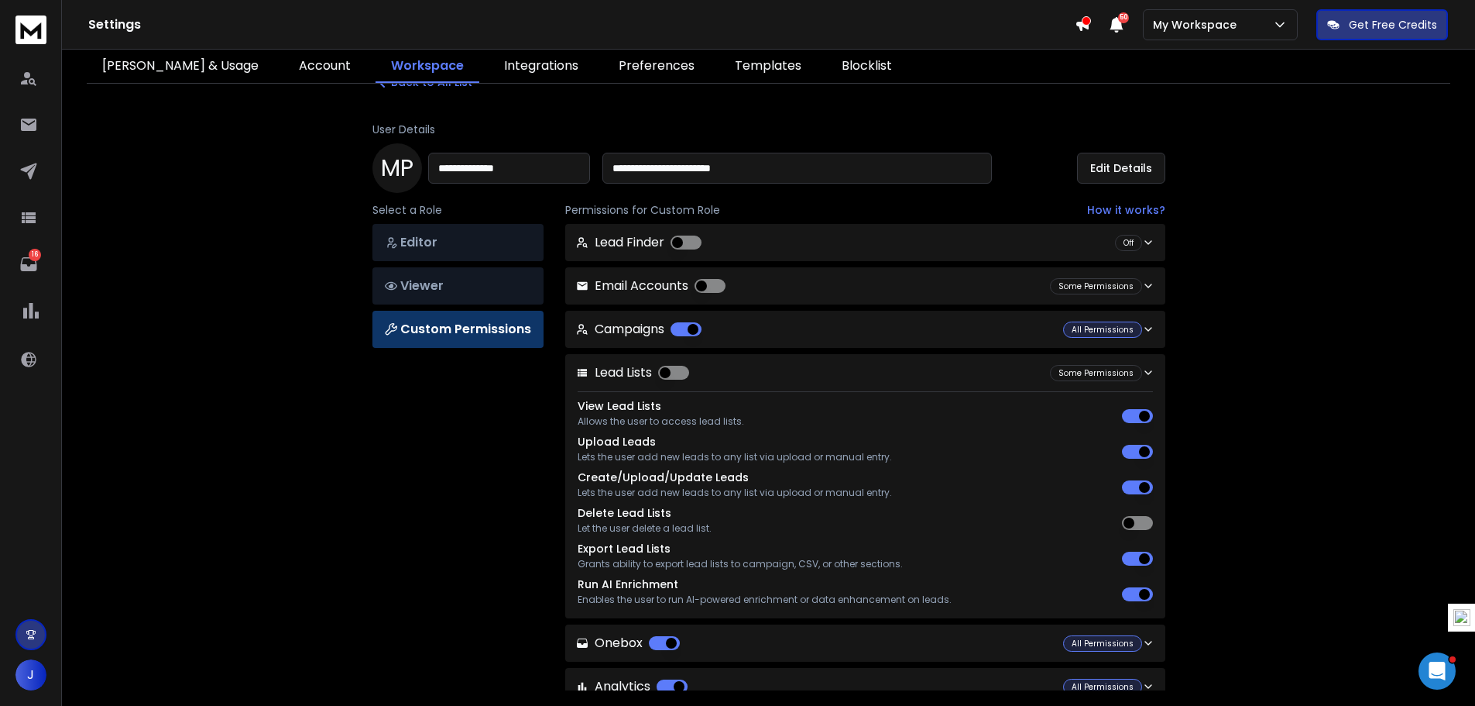
scroll to position [19, 0]
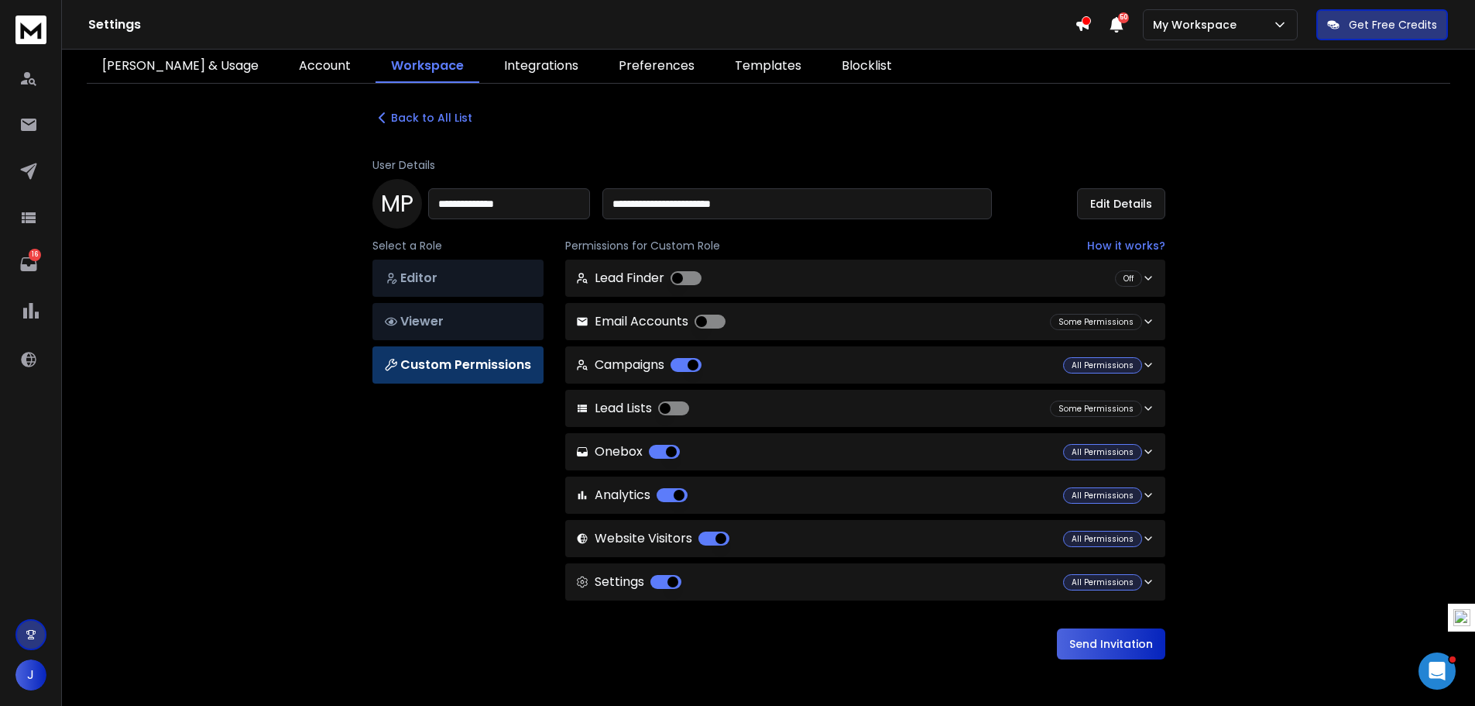
click at [1124, 406] on div "Some Permissions" at bounding box center [1096, 408] width 92 height 16
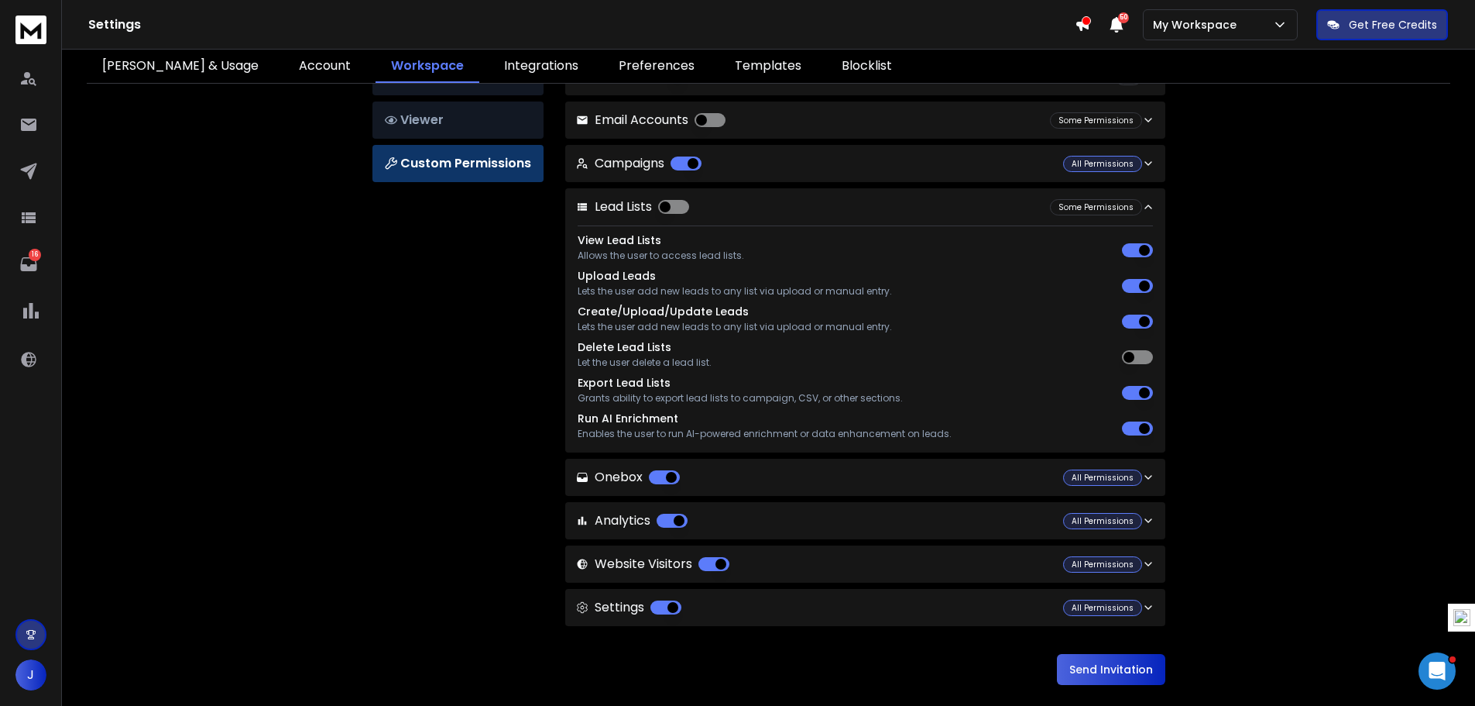
scroll to position [246, 0]
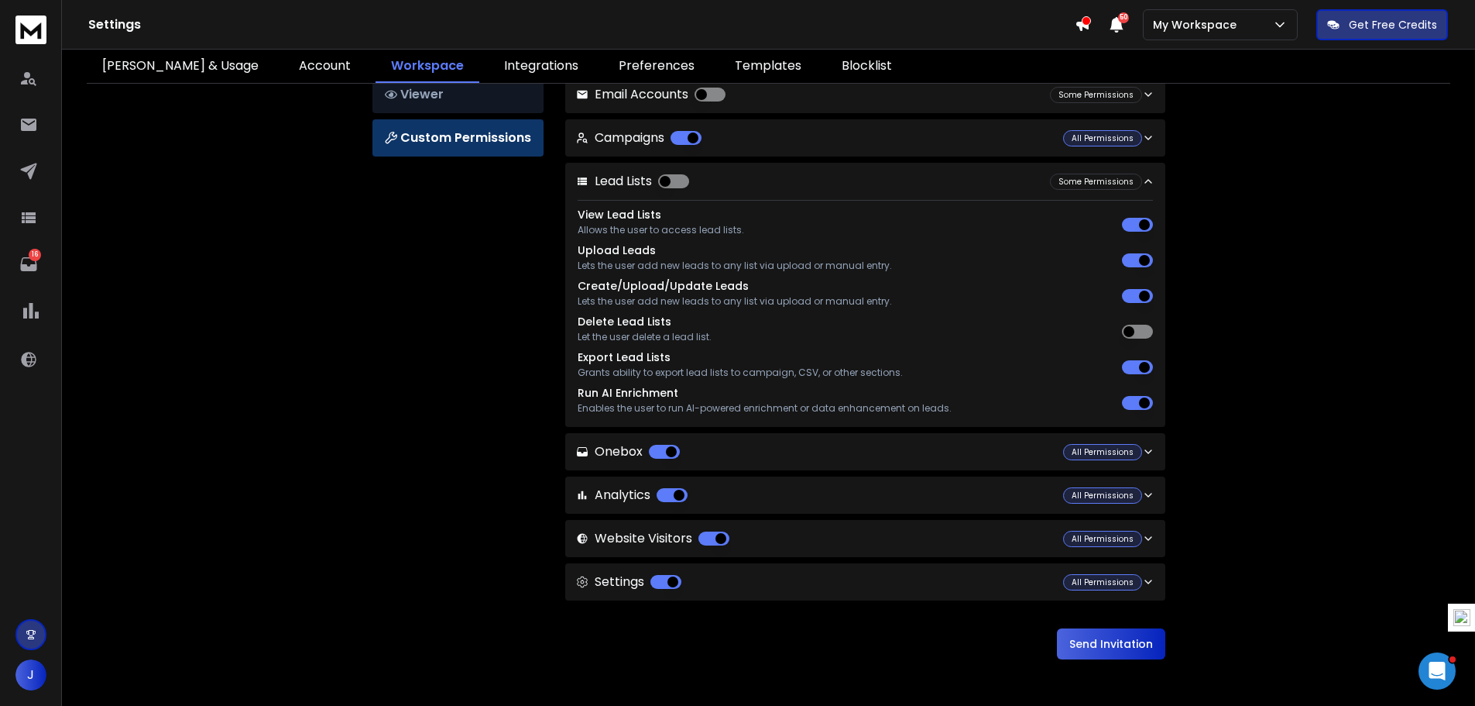
click at [1134, 367] on button "Export Lead Lists" at bounding box center [1137, 367] width 31 height 14
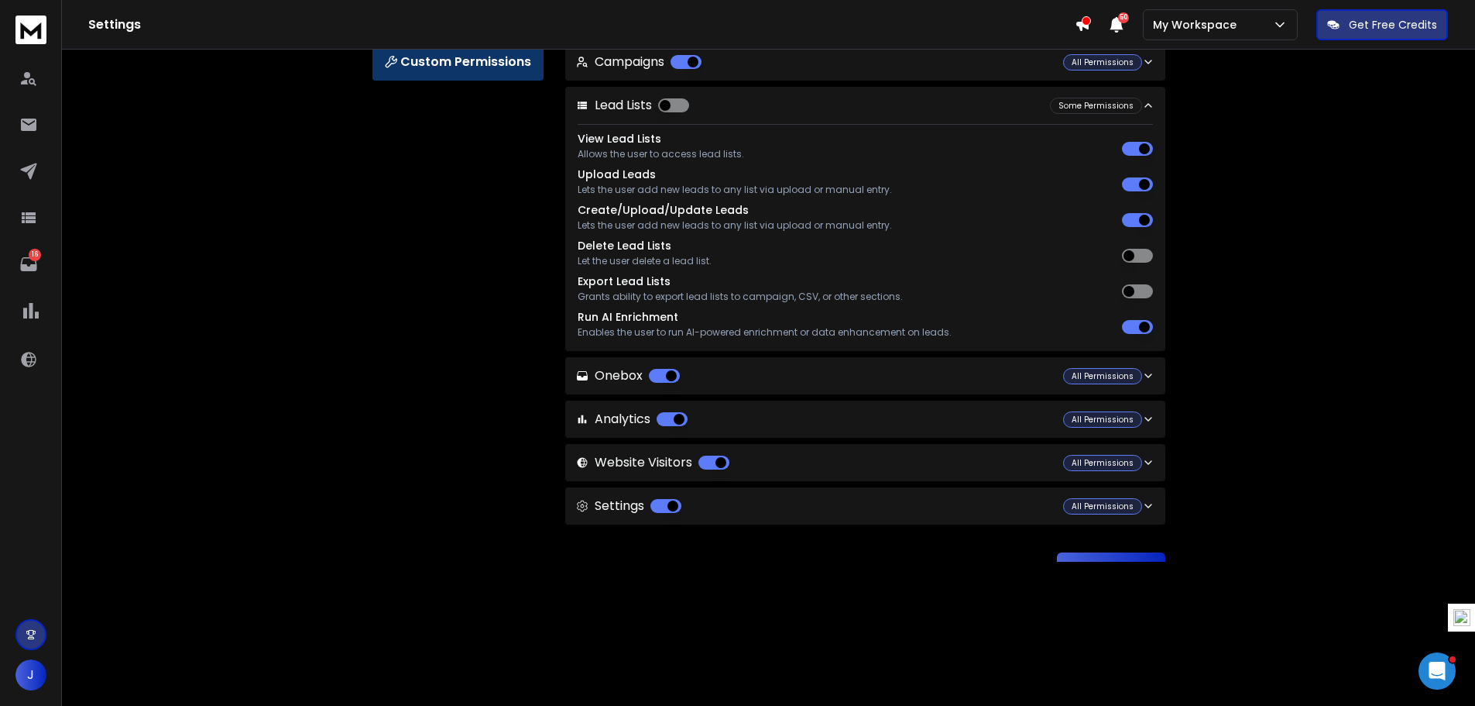
scroll to position [168, 0]
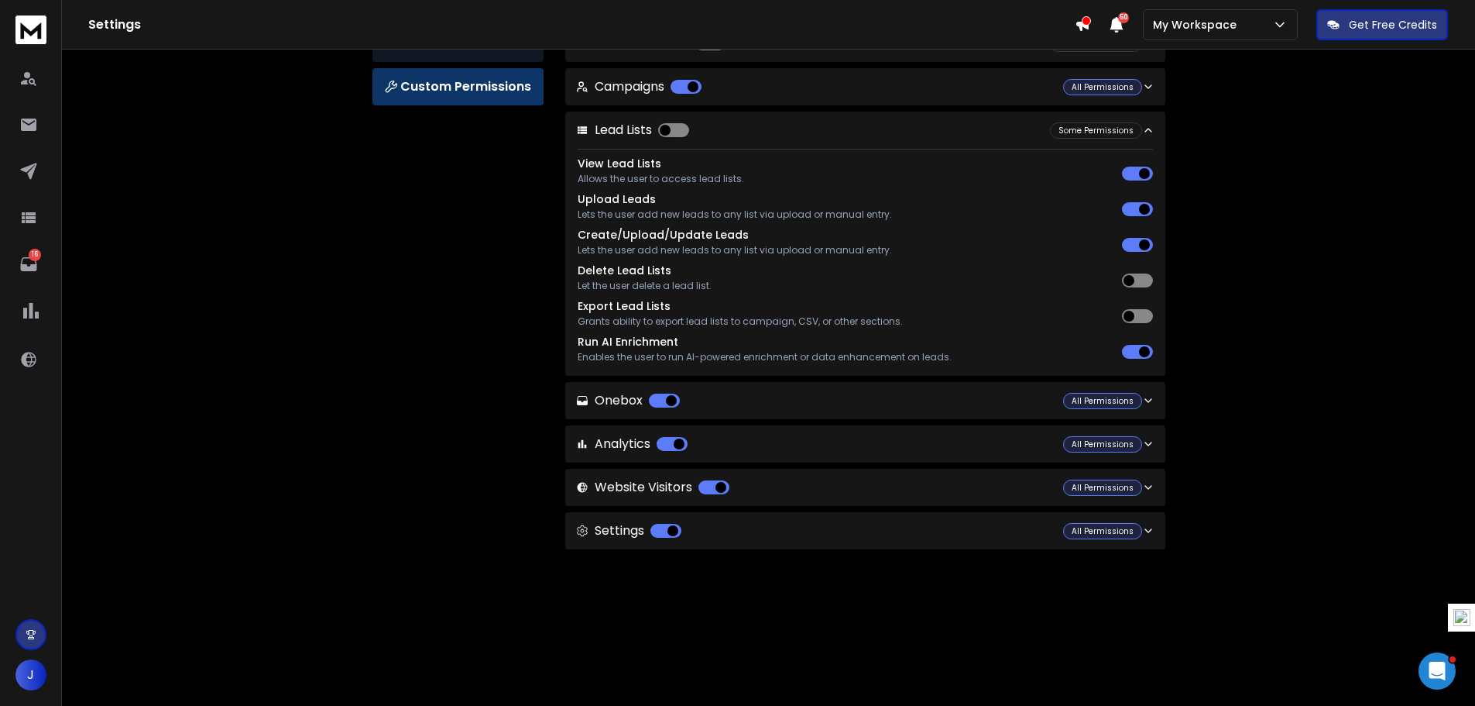
click at [1146, 125] on icon "button" at bounding box center [1148, 130] width 12 height 12
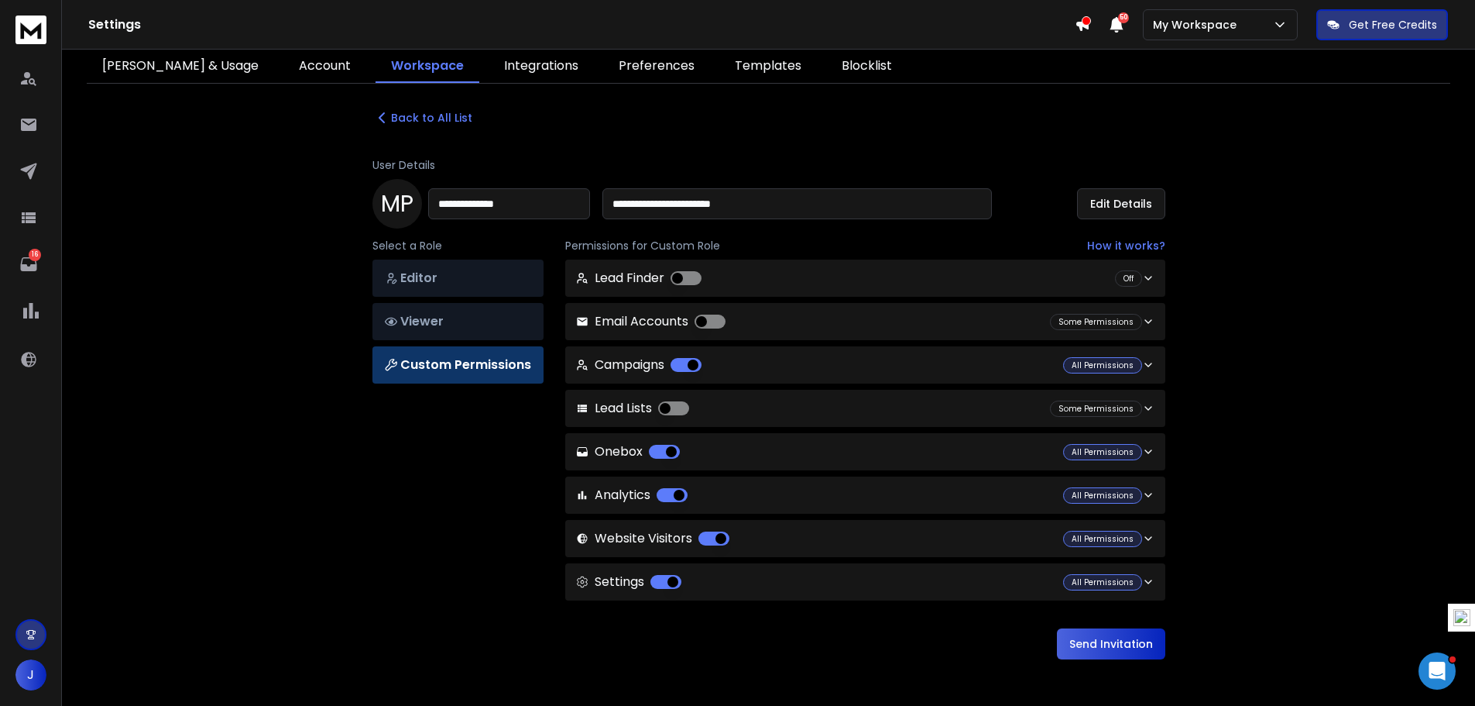
scroll to position [19, 0]
click at [1147, 453] on icon "button" at bounding box center [1148, 451] width 12 height 12
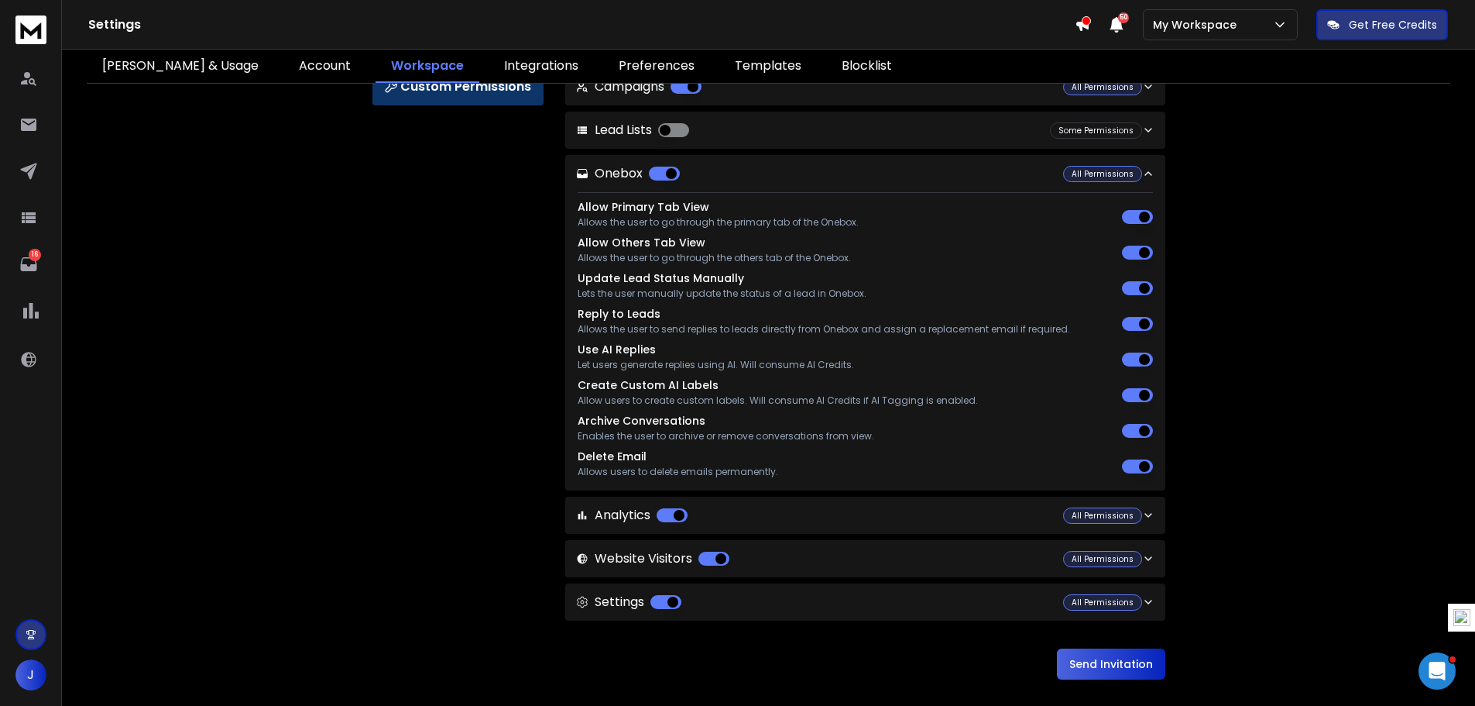
scroll to position [317, 0]
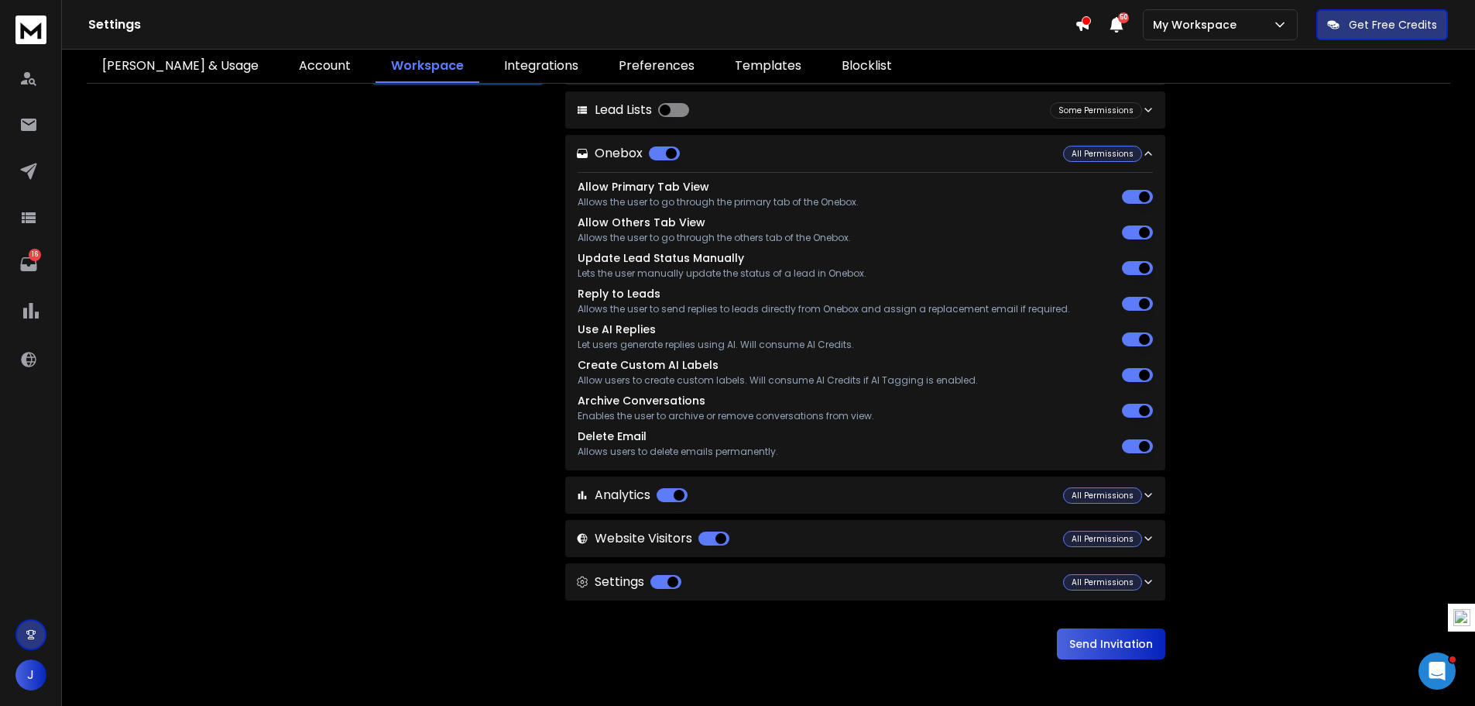
click at [1127, 235] on button "Allow Others Tab View" at bounding box center [1137, 232] width 31 height 14
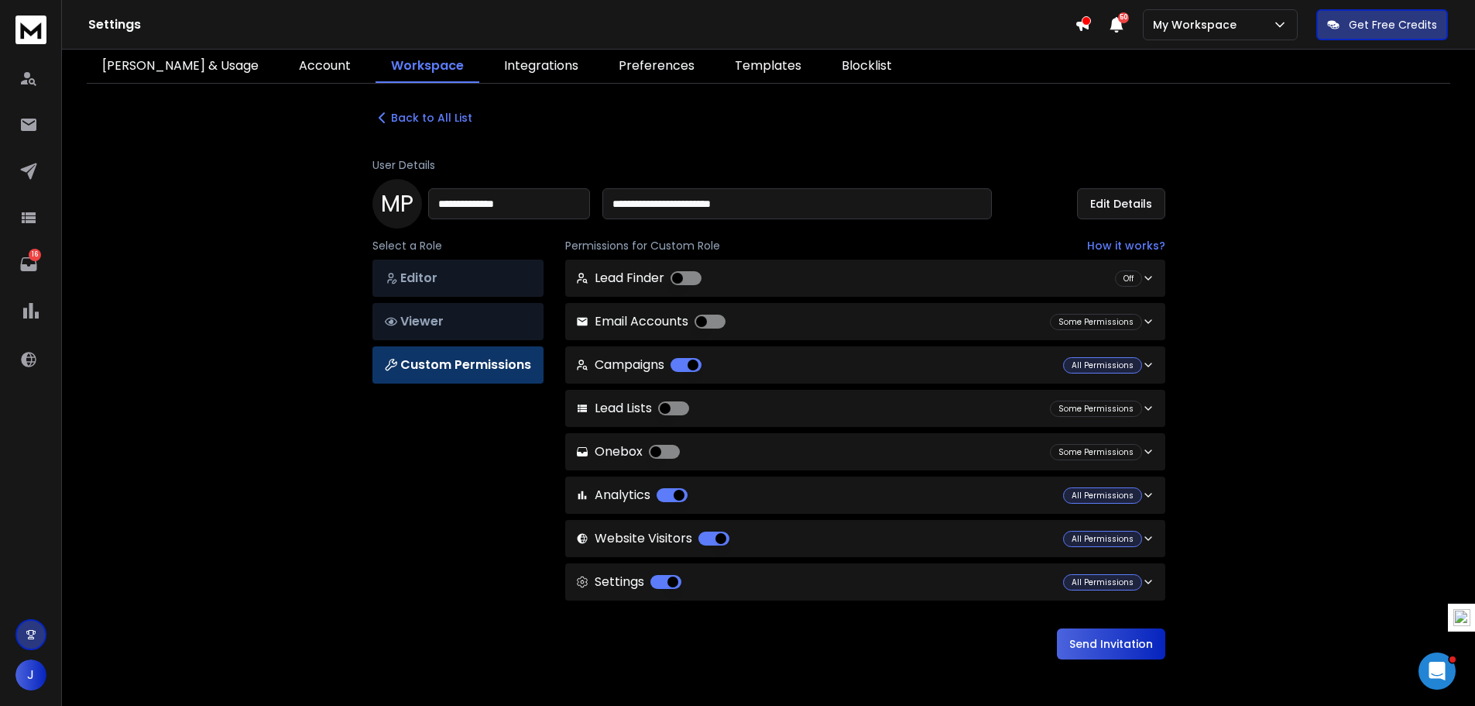
click at [1142, 448] on icon "button" at bounding box center [1148, 451] width 12 height 12
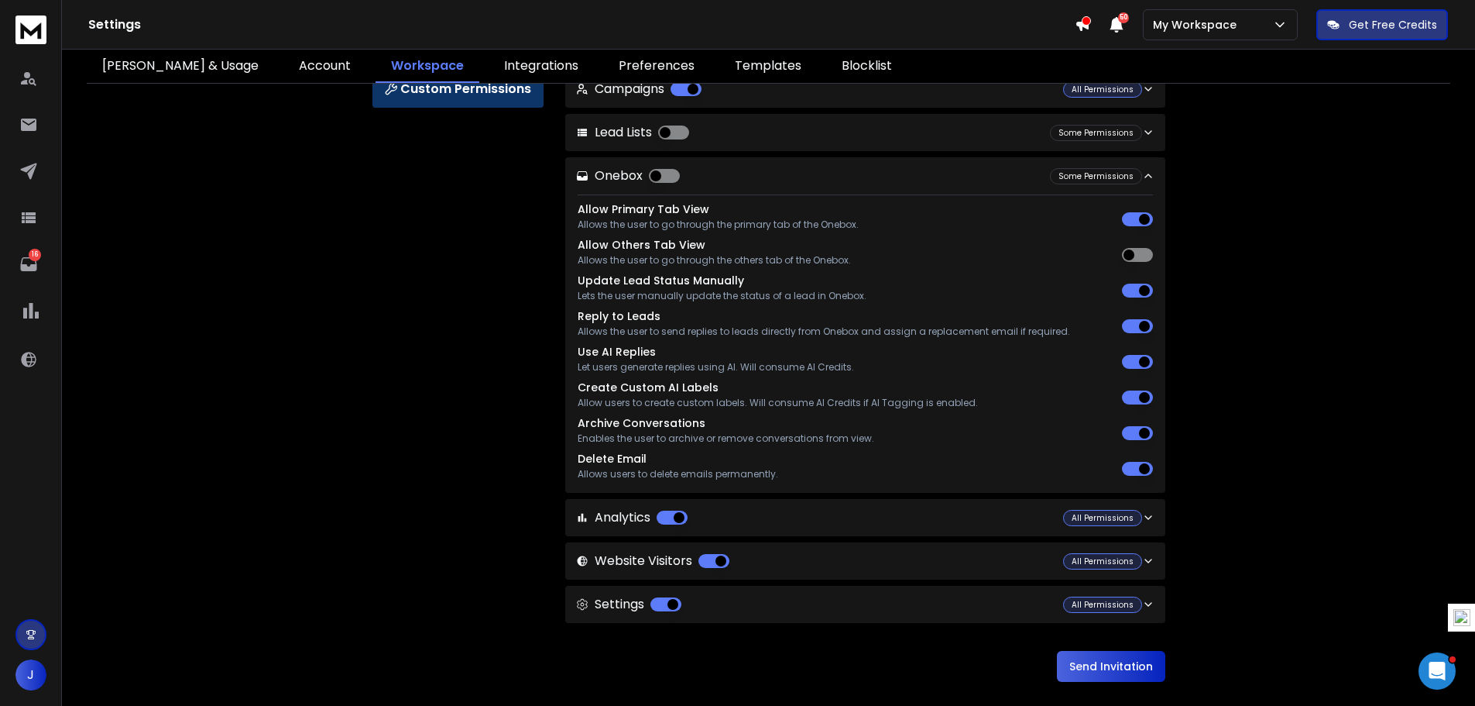
scroll to position [317, 0]
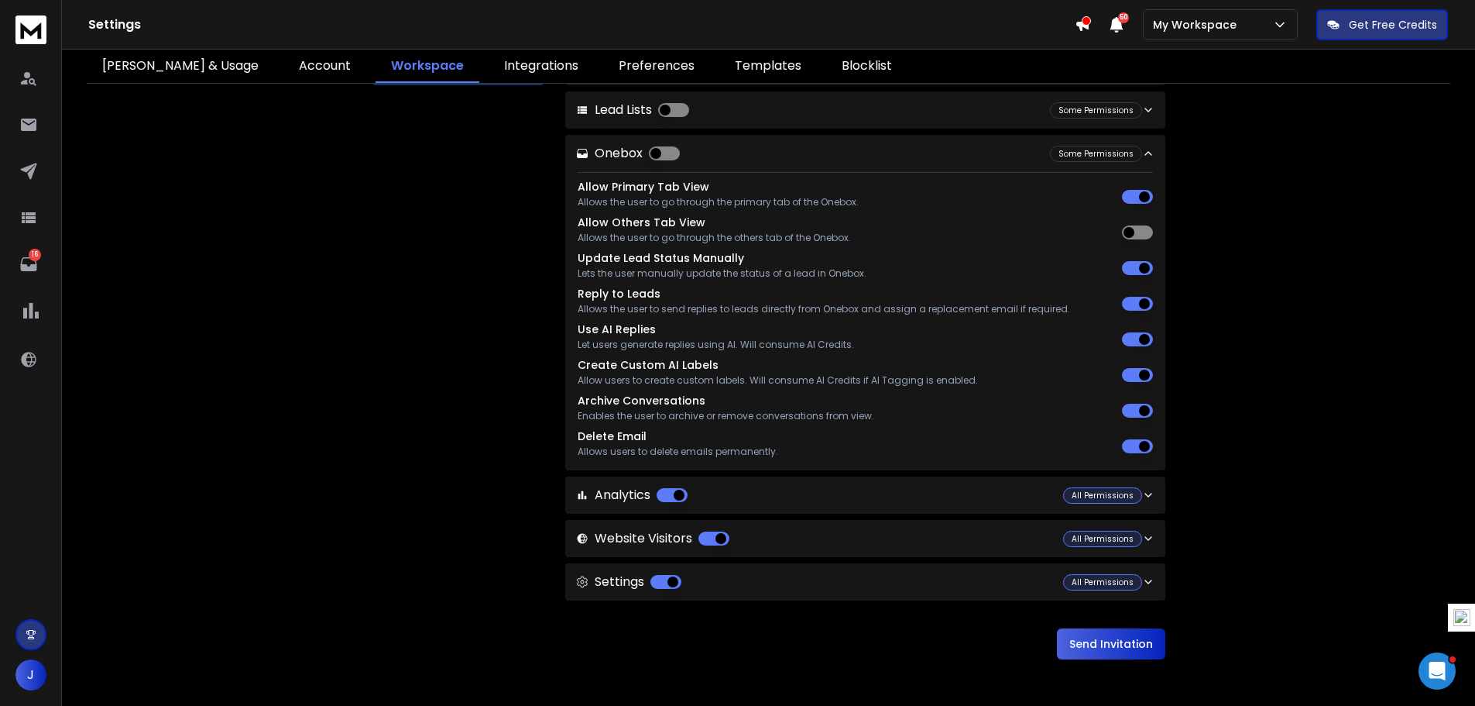
click at [1127, 375] on button "Create Custom AI Labels" at bounding box center [1137, 375] width 31 height 14
click at [1149, 494] on icon "button" at bounding box center [1149, 494] width 6 height 3
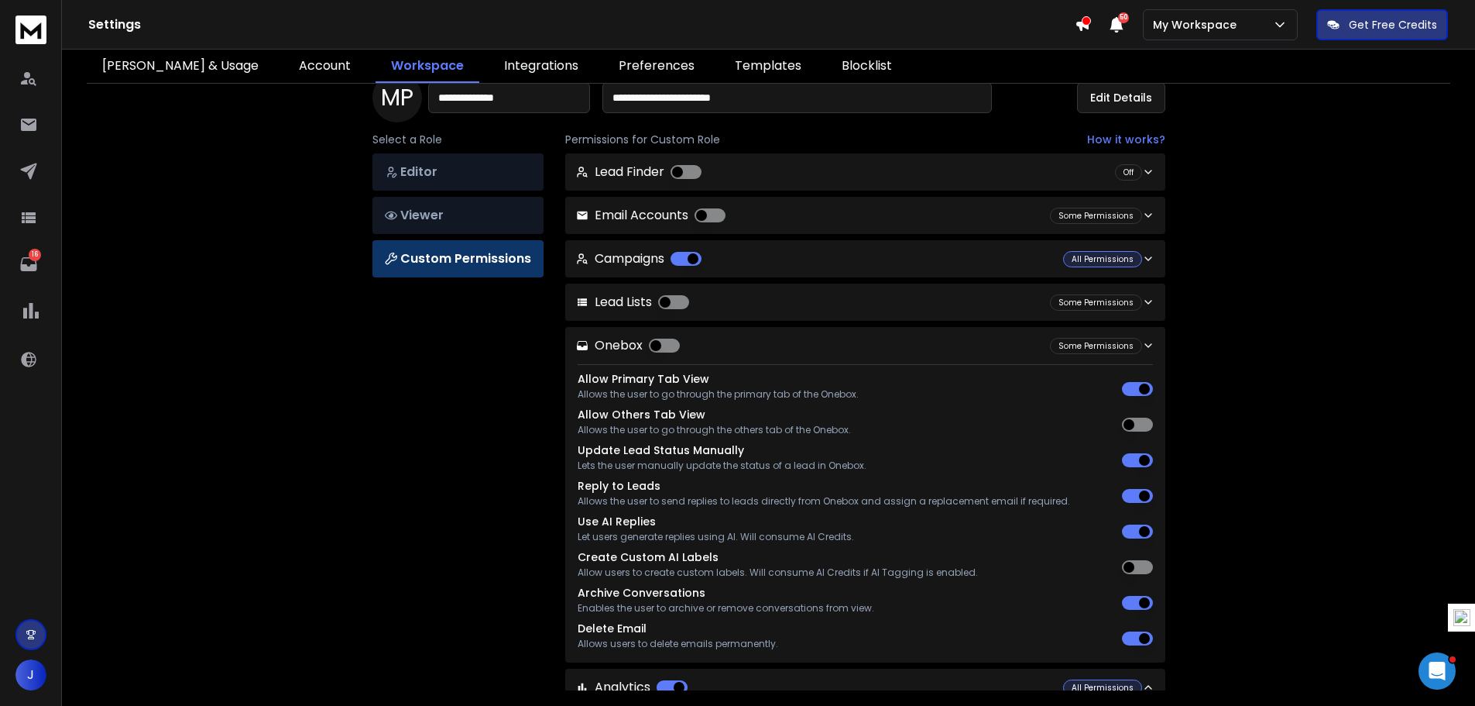
scroll to position [67, 0]
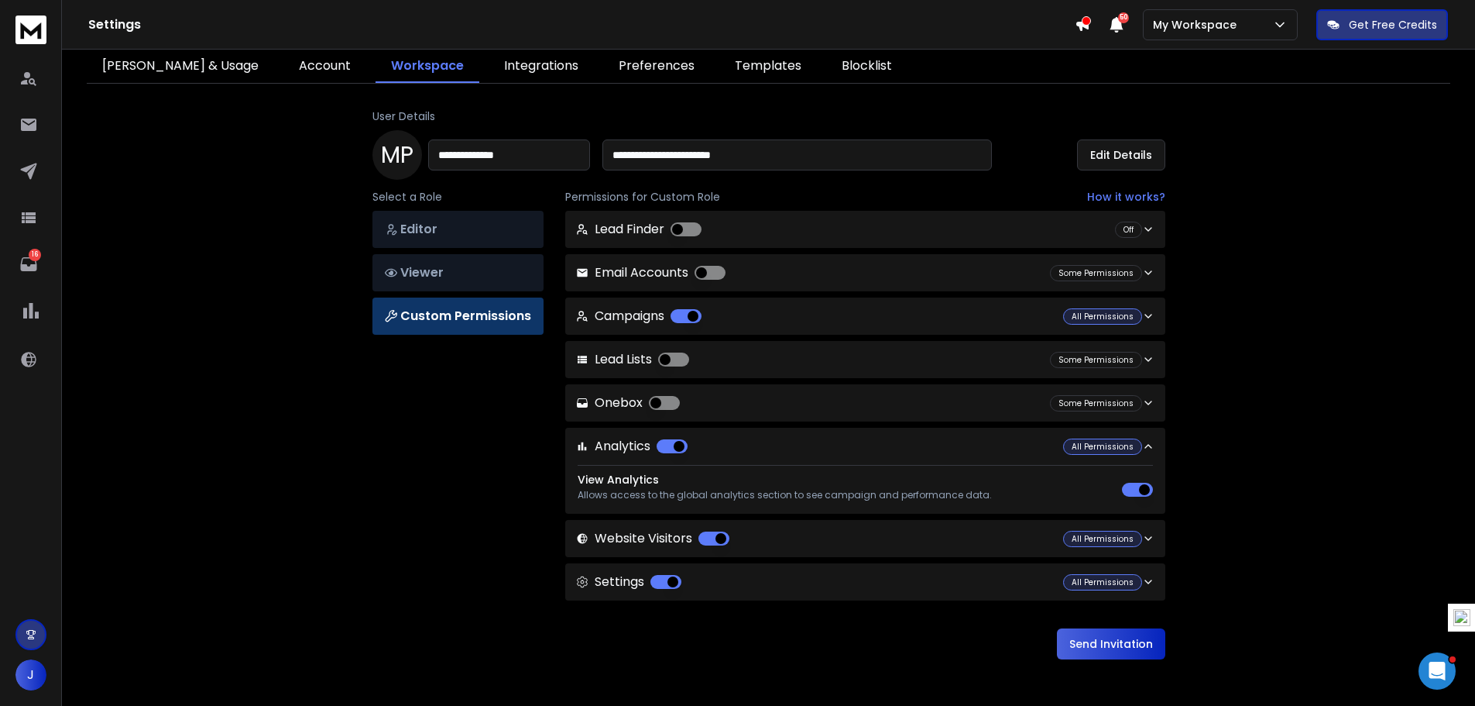
click at [1149, 446] on icon "button" at bounding box center [1148, 446] width 12 height 12
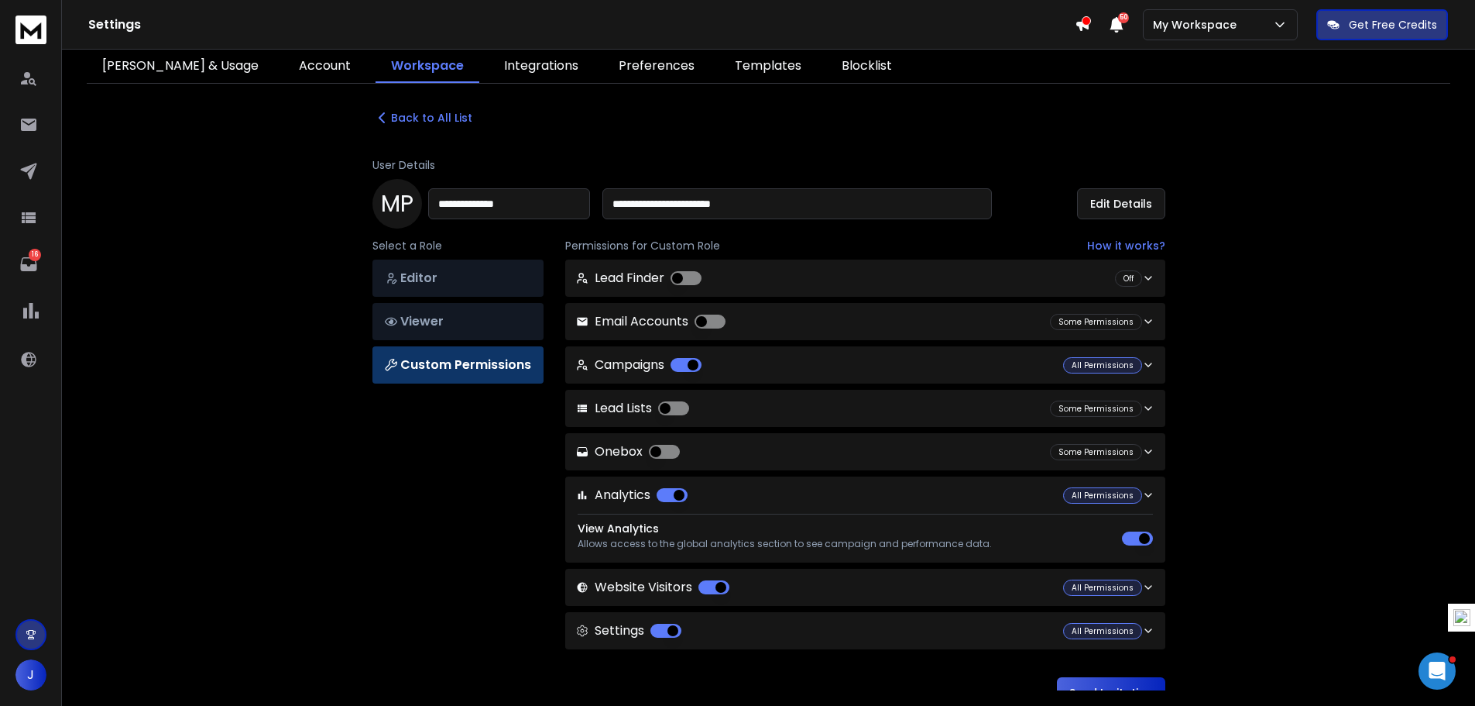
scroll to position [19, 0]
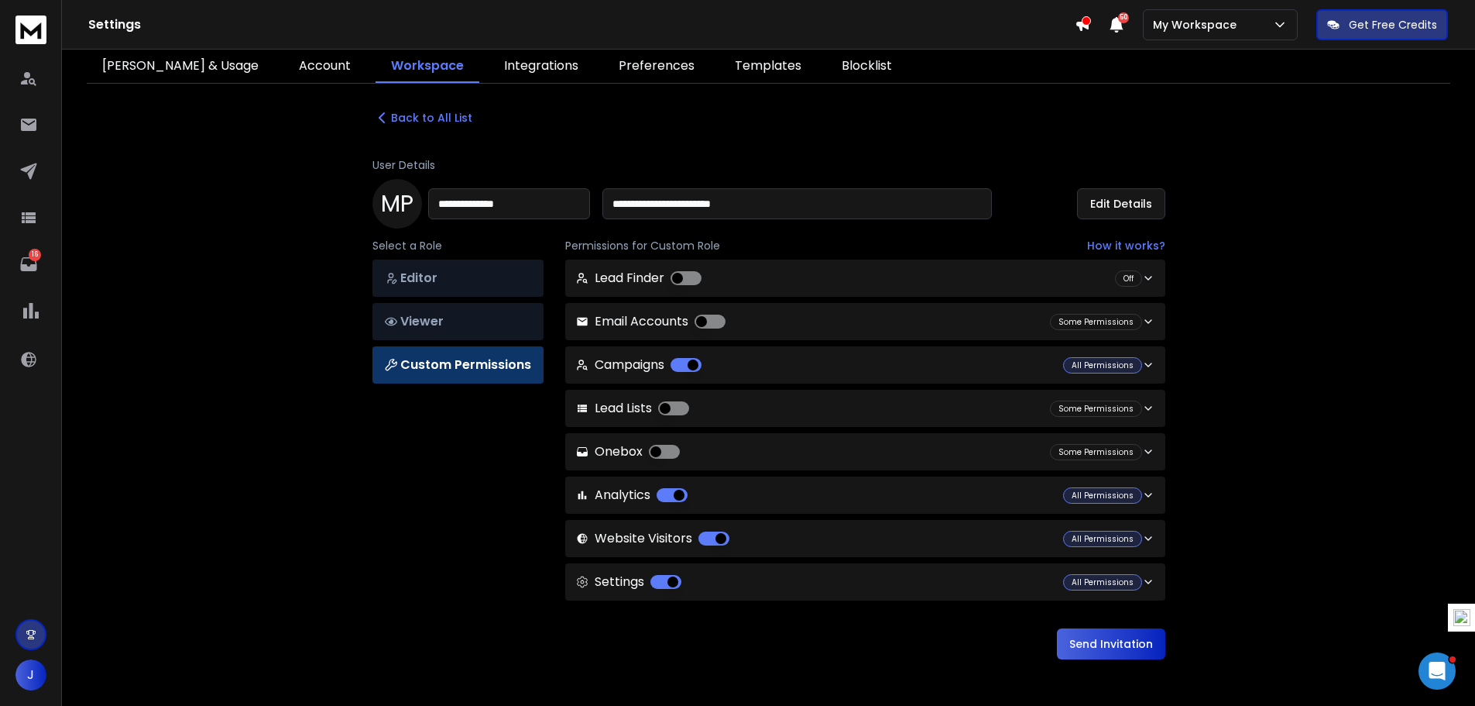
click at [1147, 540] on icon "button" at bounding box center [1148, 538] width 12 height 12
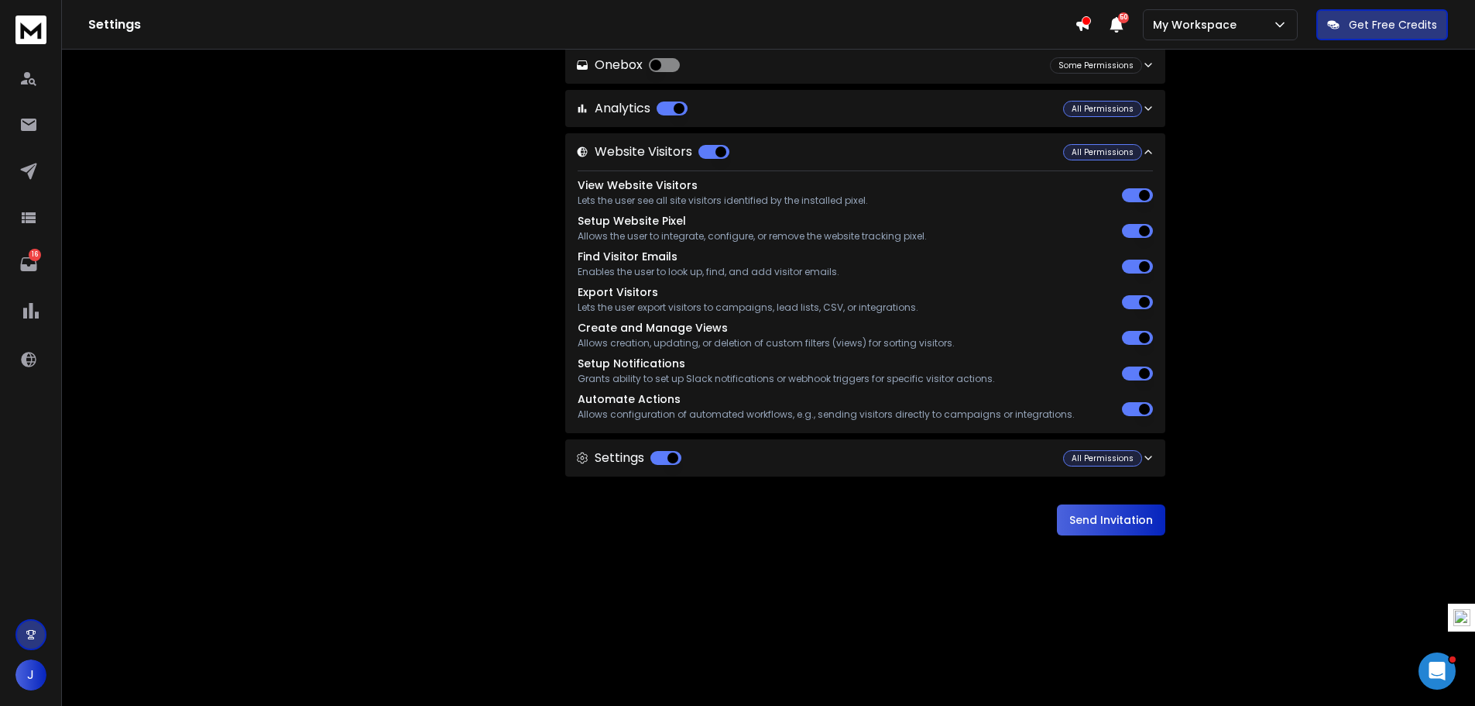
scroll to position [170, 0]
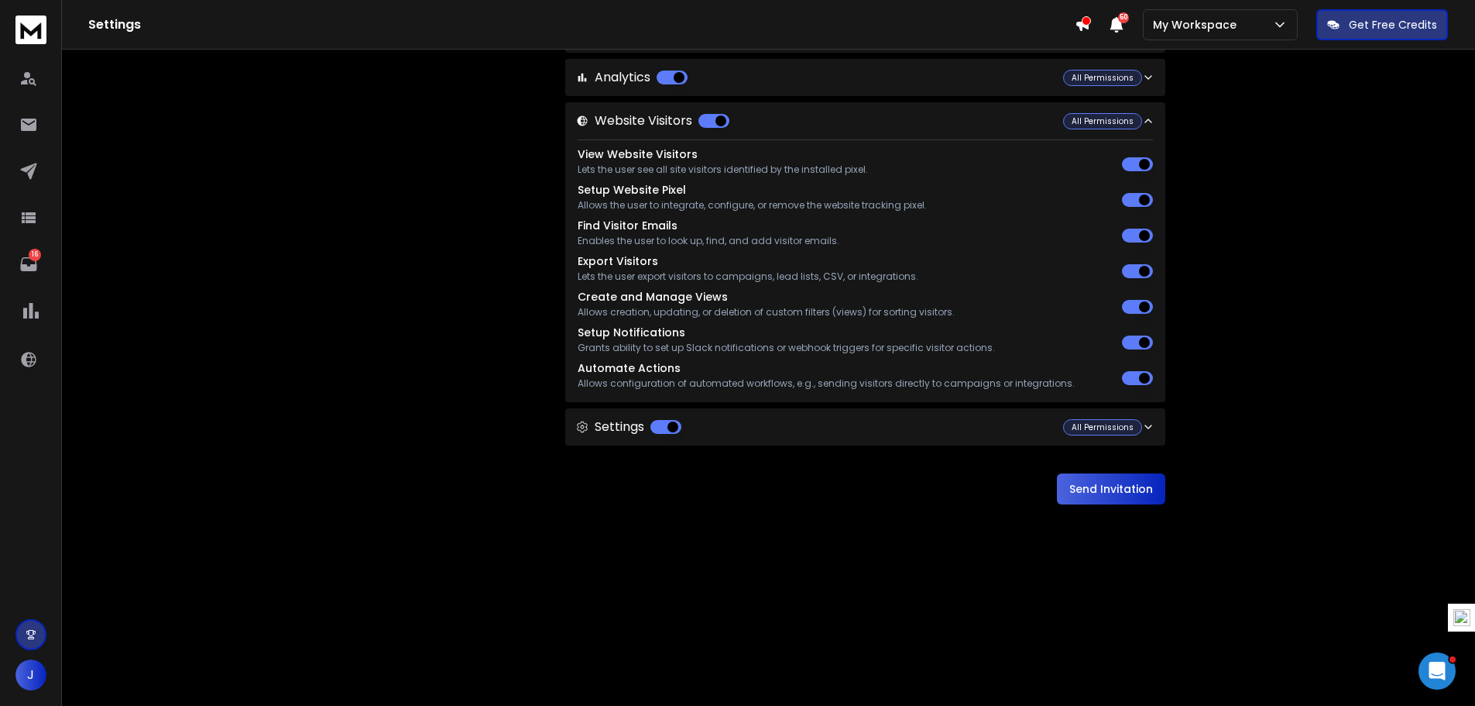
click at [1133, 199] on button "Setup Website Pixel" at bounding box center [1137, 200] width 31 height 14
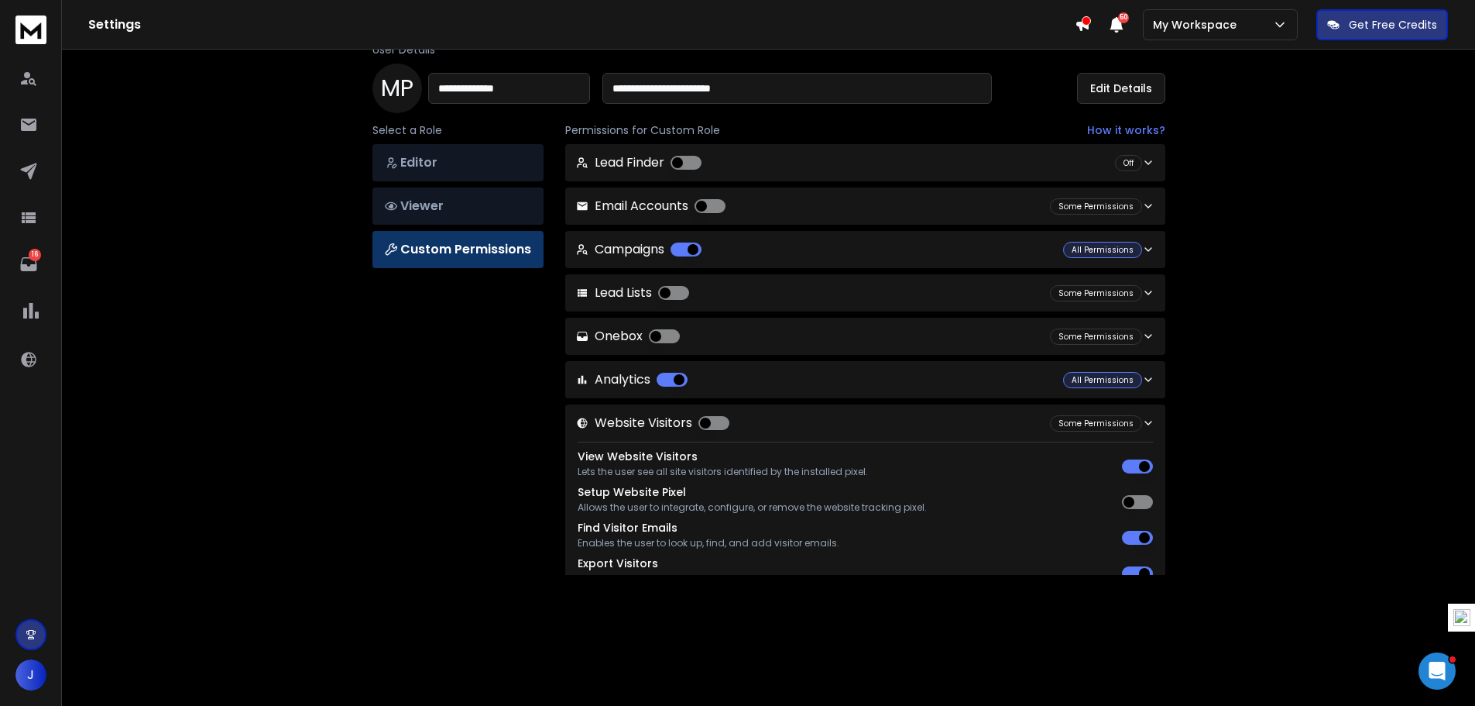
scroll to position [15, 0]
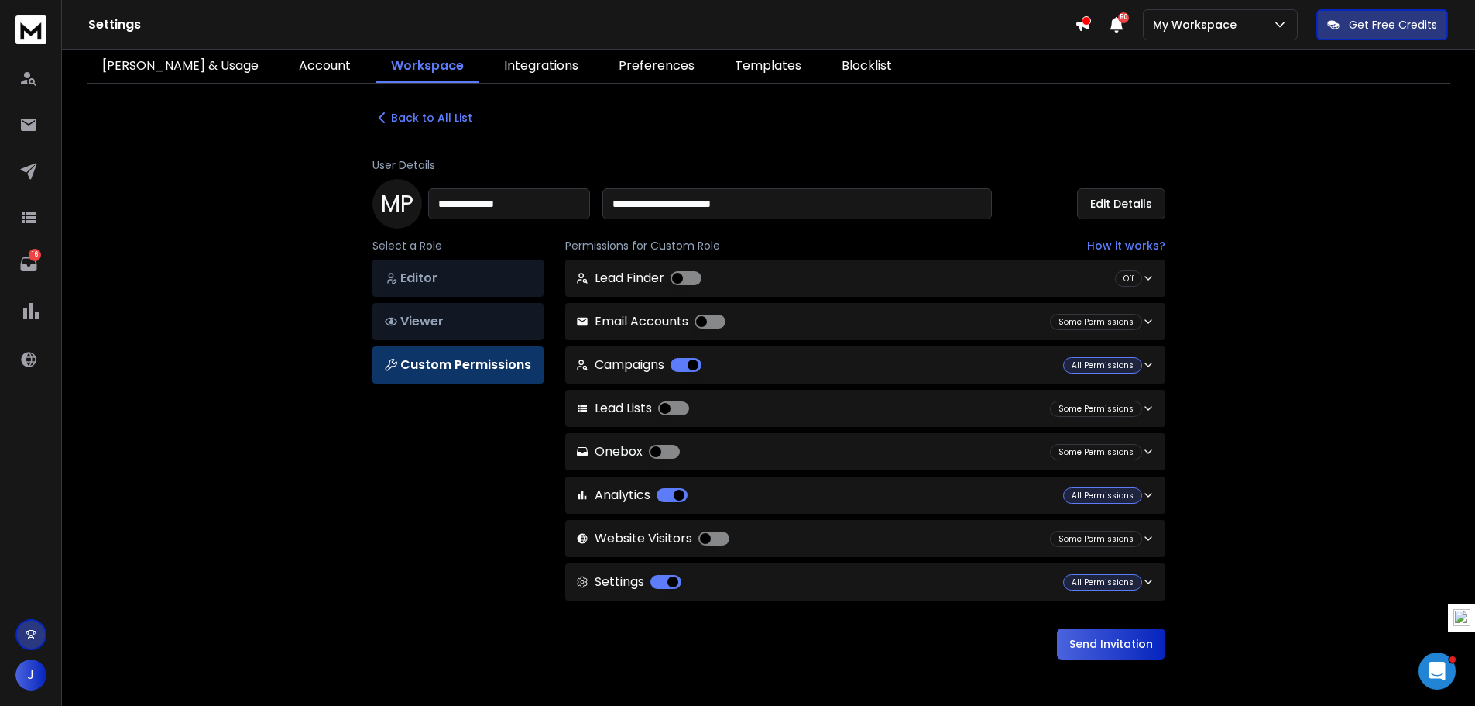
click at [1128, 539] on div "Some Permissions" at bounding box center [1096, 539] width 92 height 16
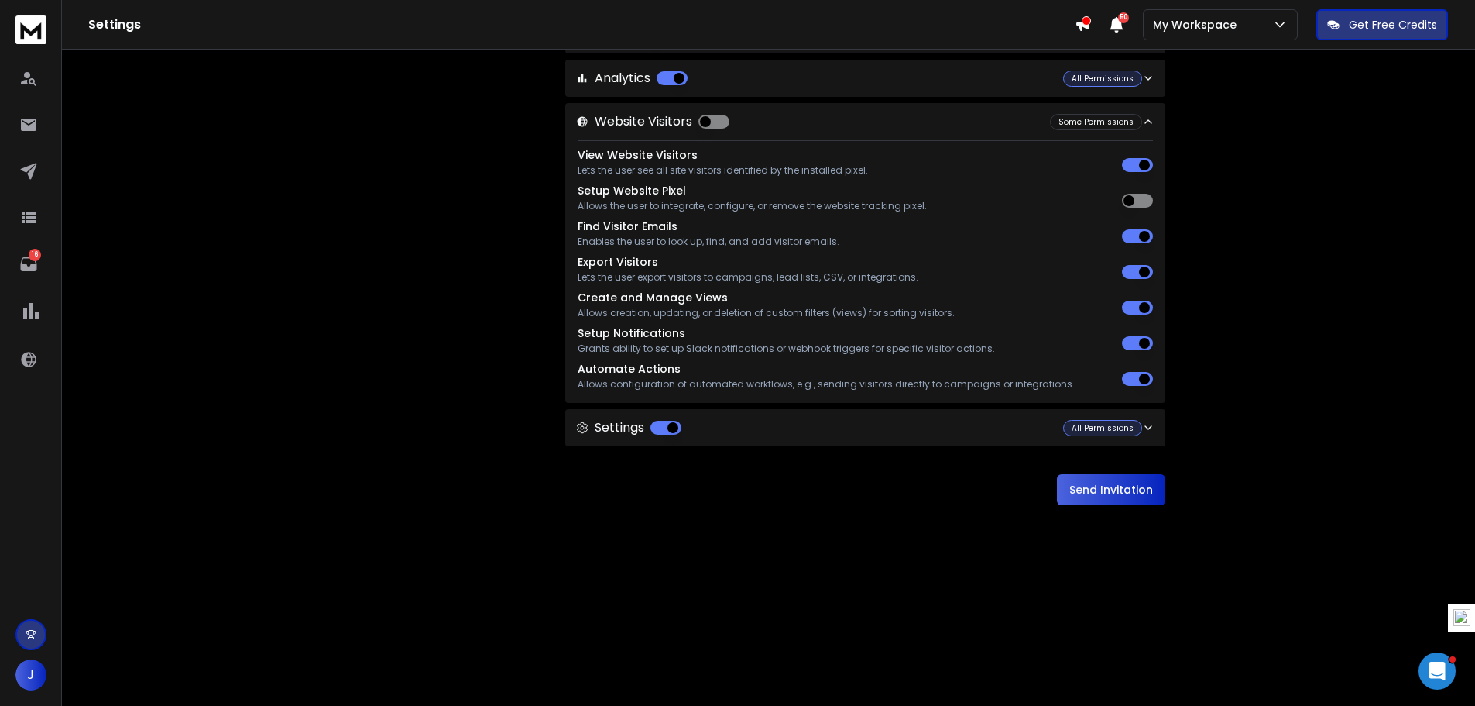
scroll to position [170, 0]
click at [699, 122] on button "button" at bounding box center [714, 121] width 31 height 14
drag, startPoint x: 1149, startPoint y: 117, endPoint x: 1186, endPoint y: 119, distance: 37.2
click at [1150, 117] on icon "button" at bounding box center [1148, 121] width 12 height 12
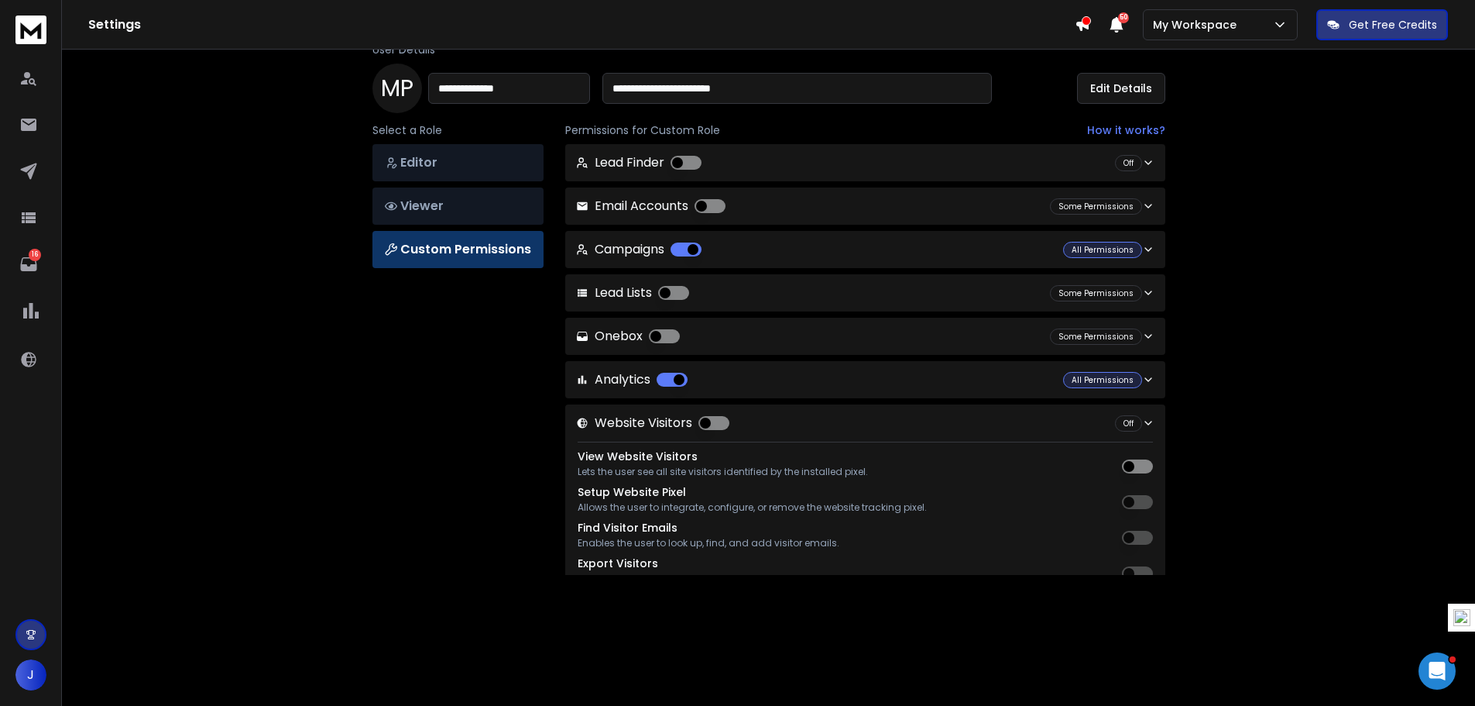
scroll to position [15, 0]
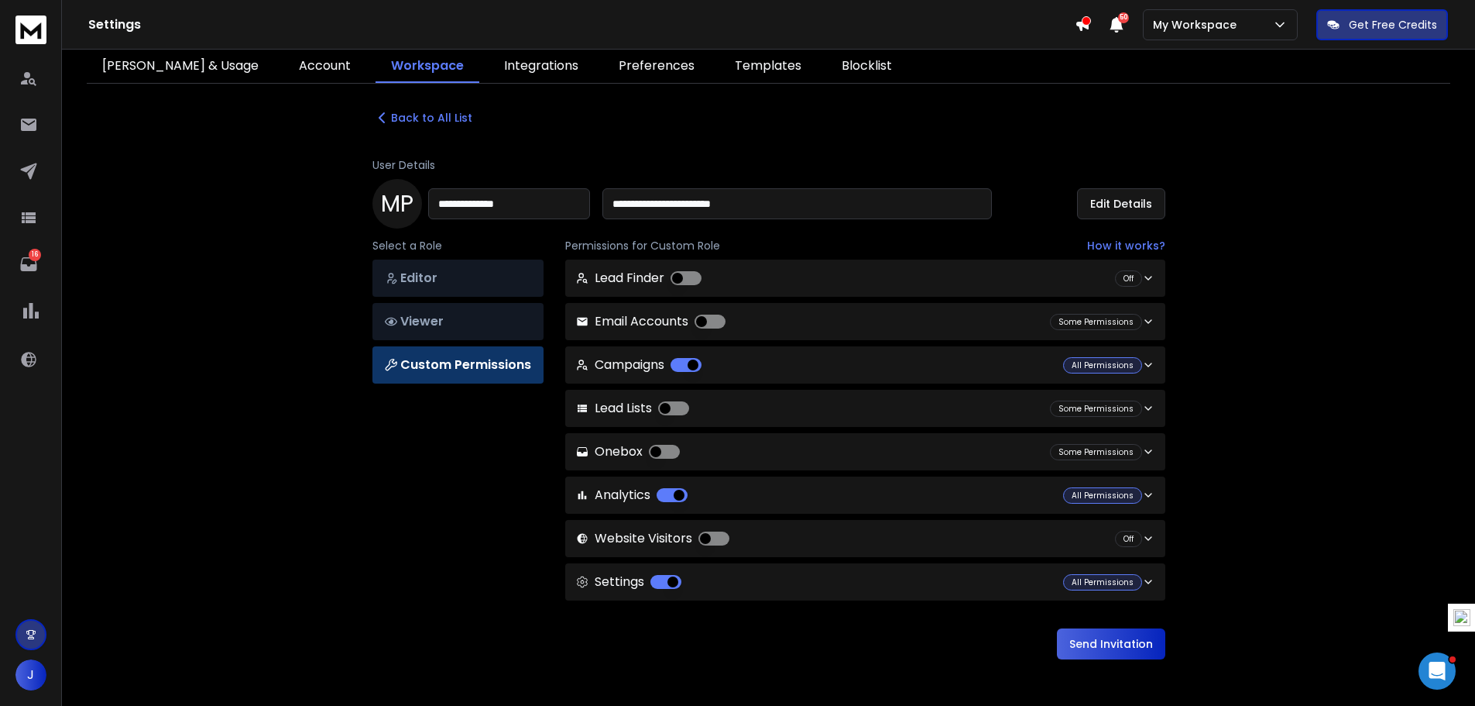
click at [1149, 582] on icon "button" at bounding box center [1148, 581] width 12 height 12
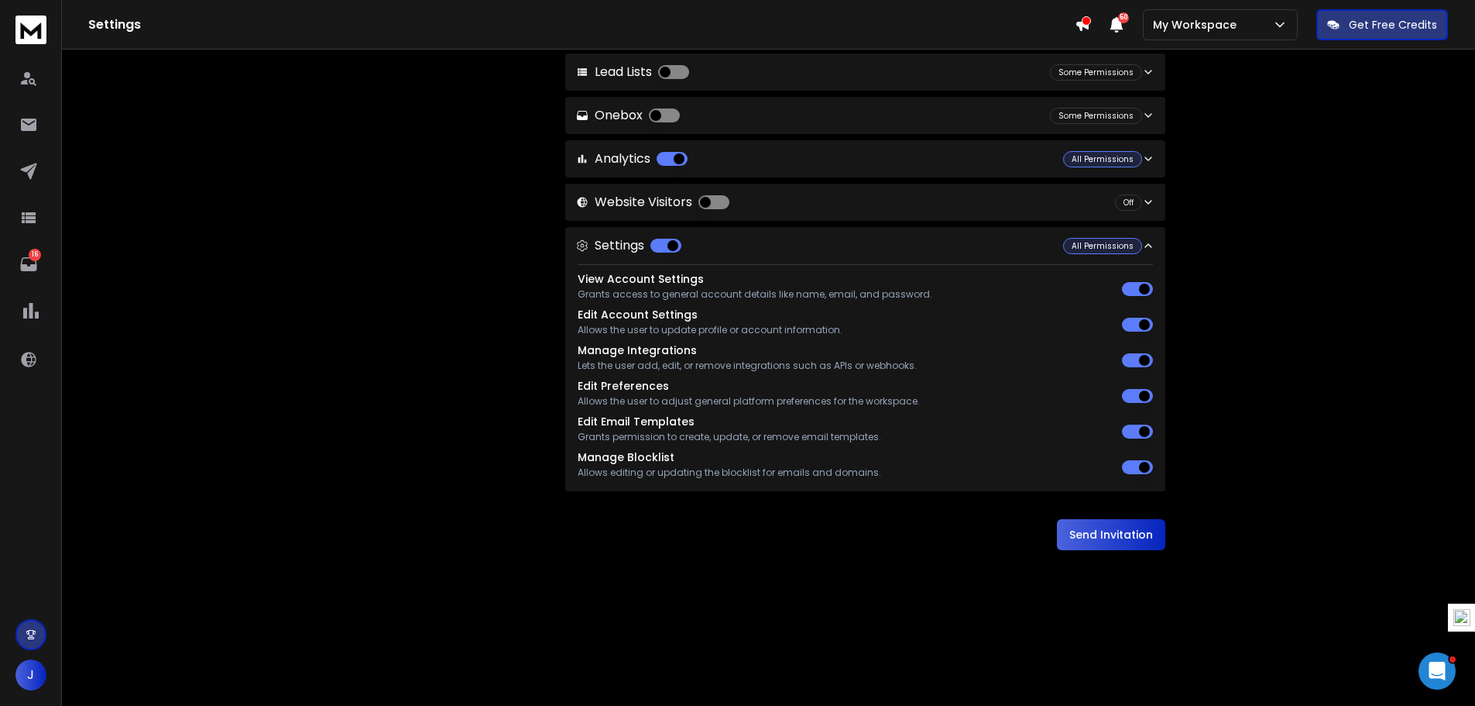
scroll to position [138, 0]
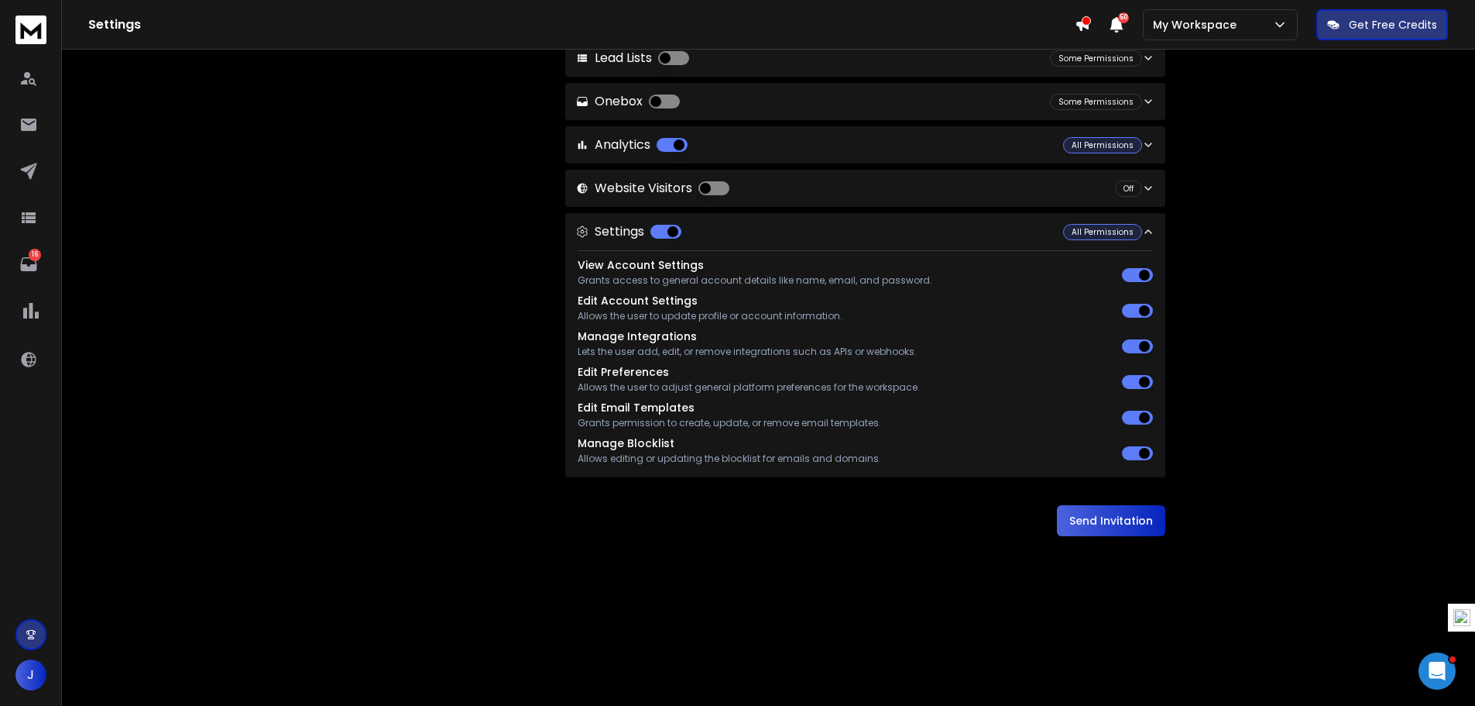
click at [1128, 348] on button "Manage Integrations" at bounding box center [1137, 346] width 31 height 14
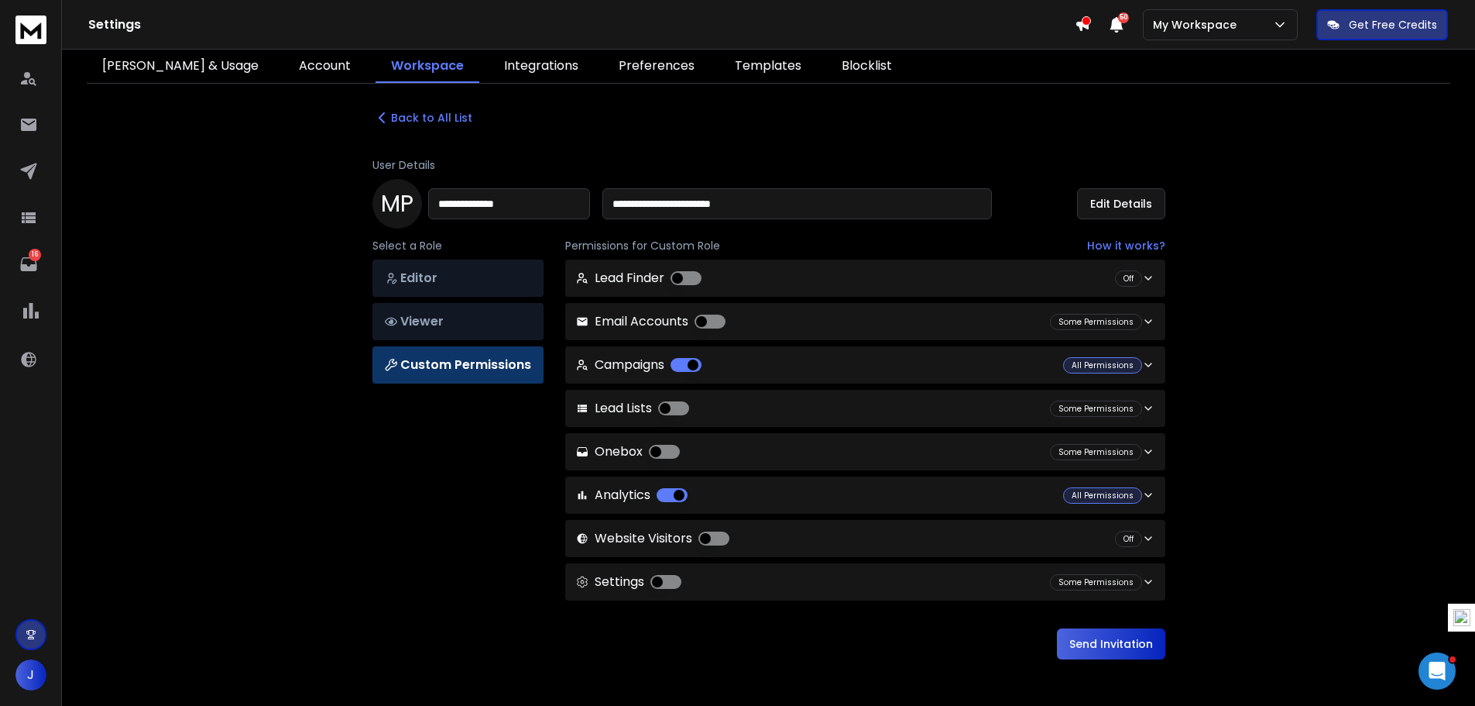
scroll to position [15, 0]
click at [1148, 581] on icon "button" at bounding box center [1149, 581] width 6 height 3
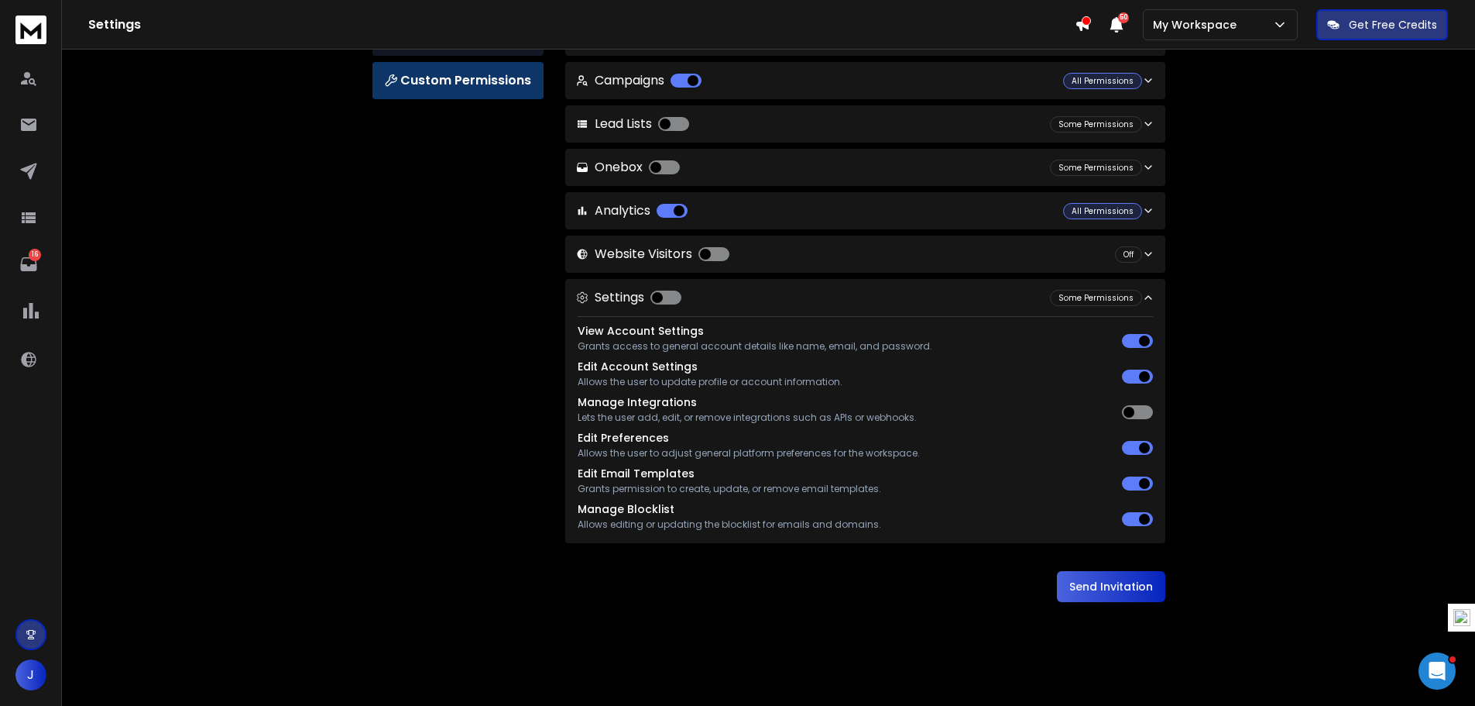
scroll to position [138, 0]
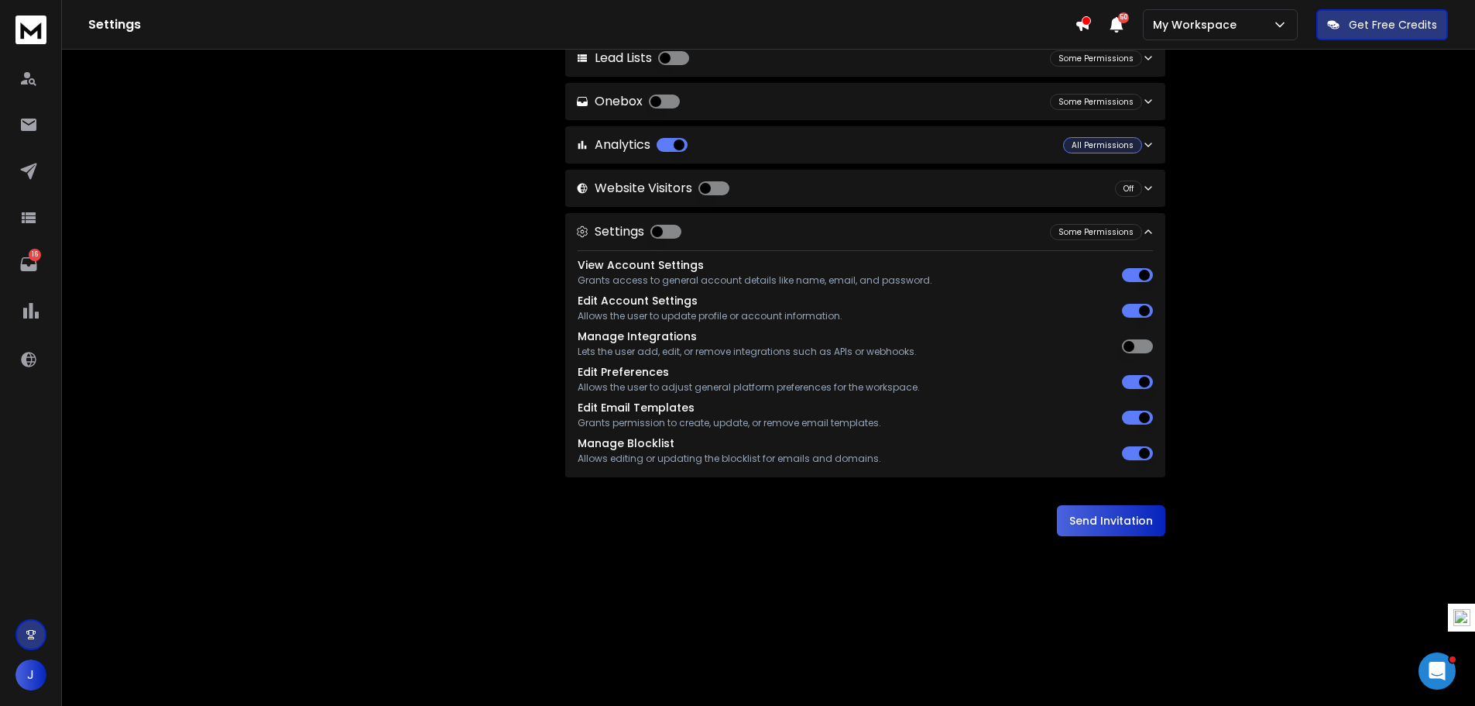
click at [1116, 524] on button "Send Invitation" at bounding box center [1111, 520] width 108 height 31
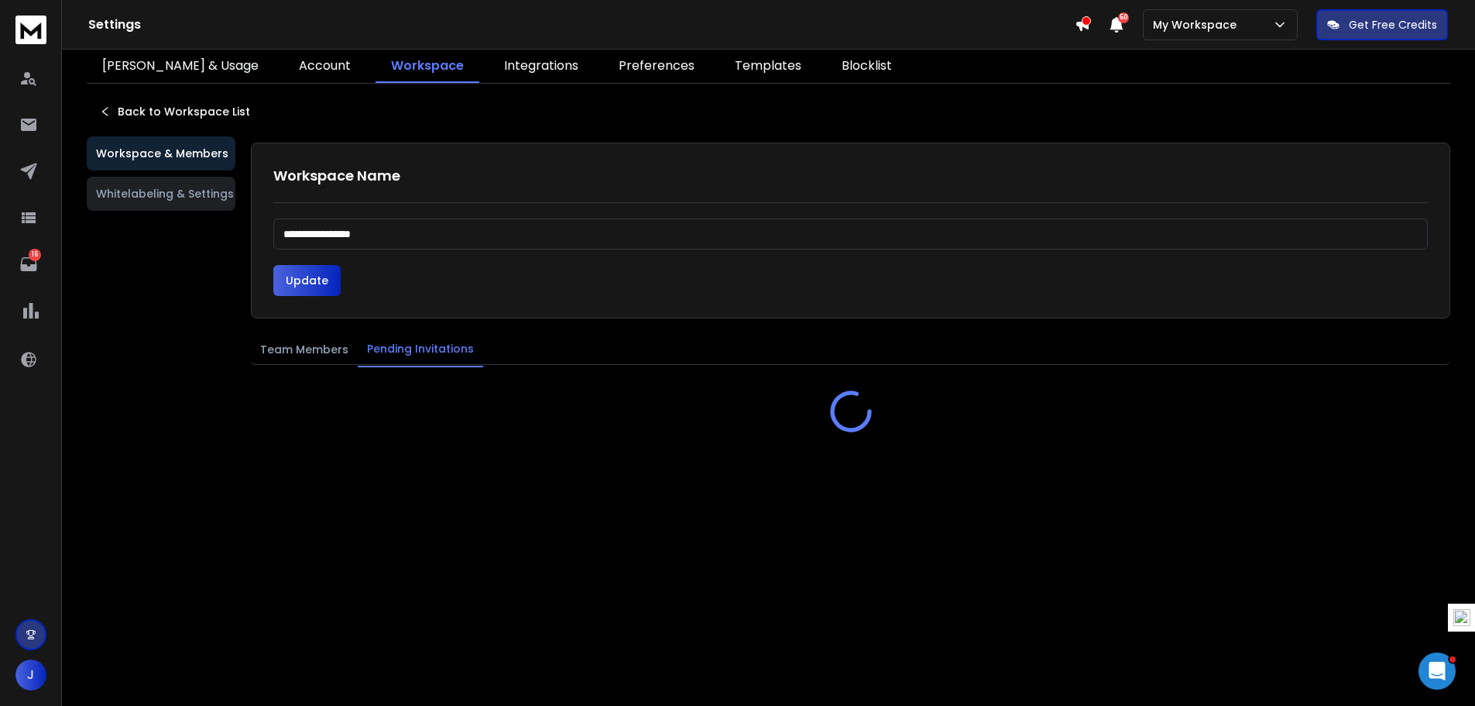
click at [401, 354] on button "Pending Invitations" at bounding box center [420, 349] width 125 height 36
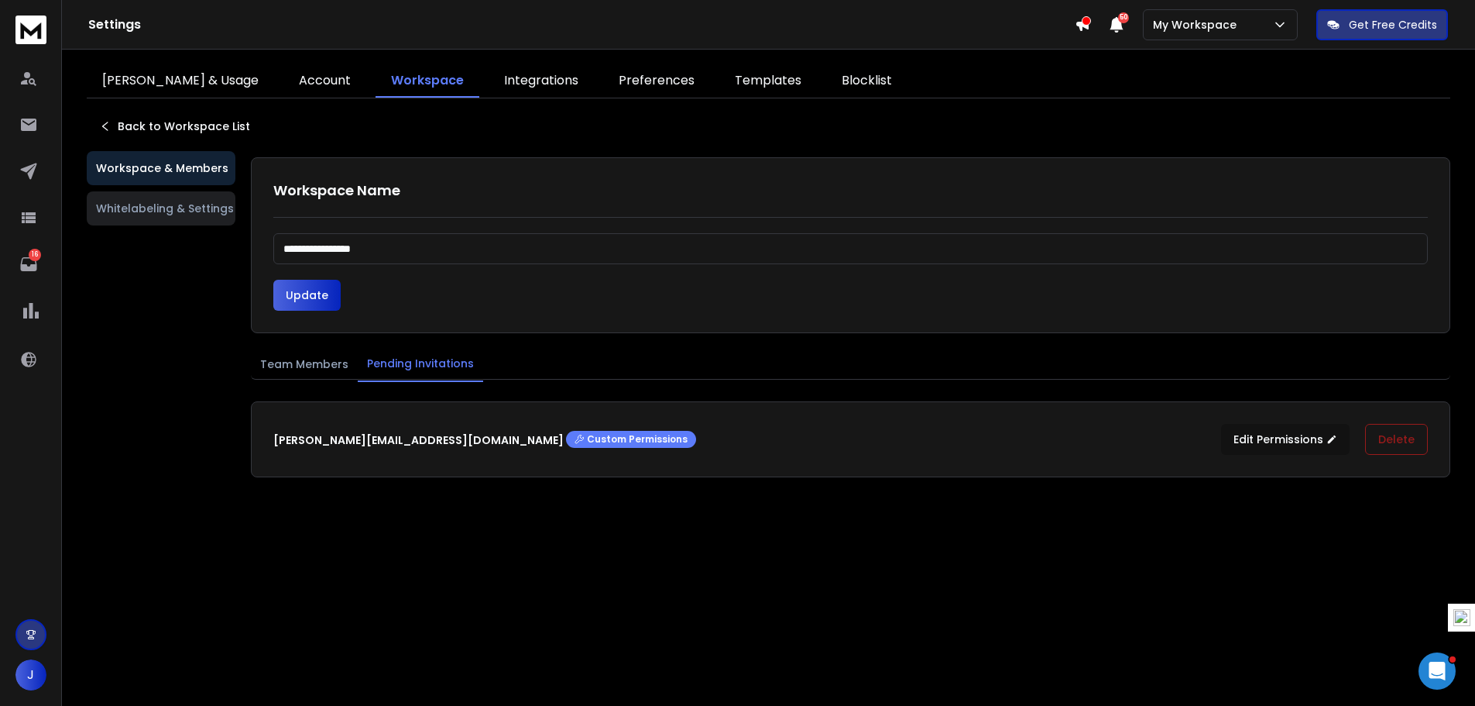
click at [283, 74] on link "Account" at bounding box center [324, 81] width 83 height 33
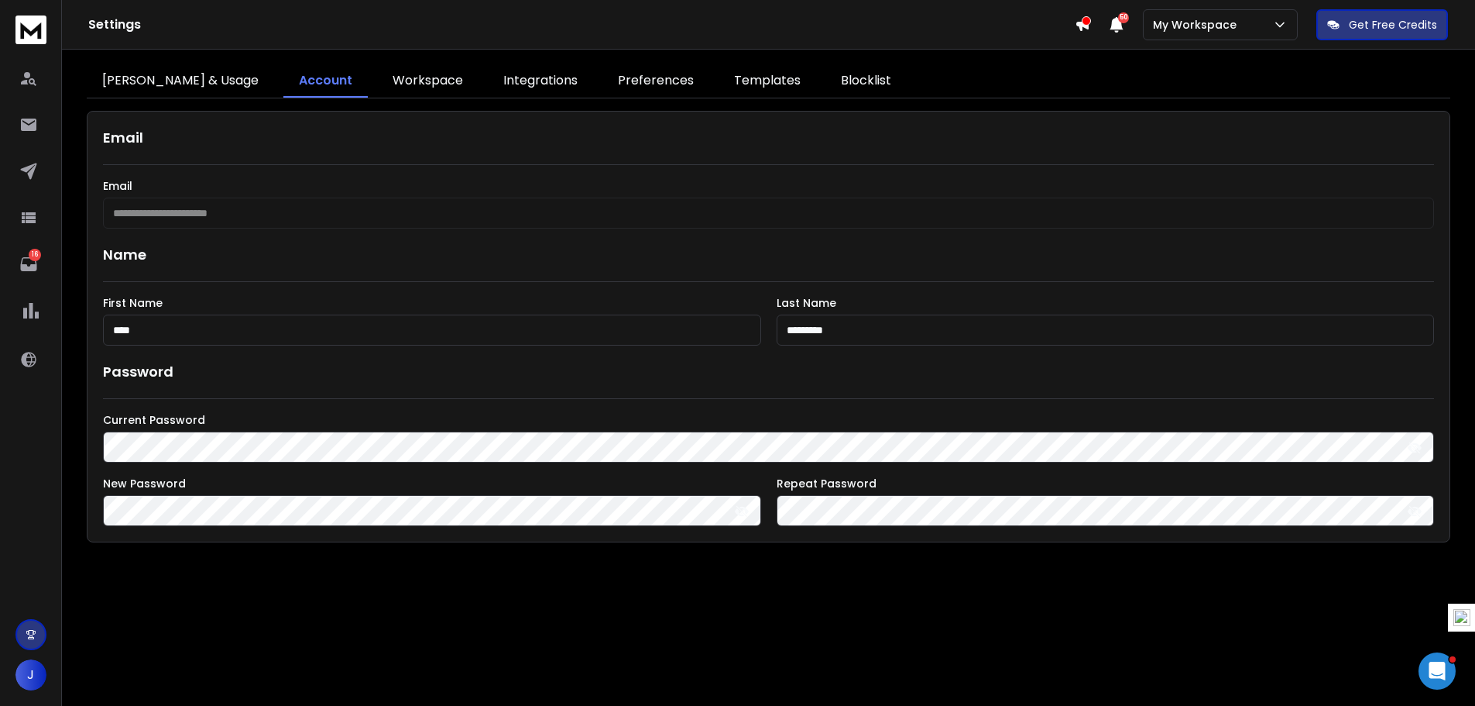
click at [377, 72] on link "Workspace" at bounding box center [427, 81] width 101 height 33
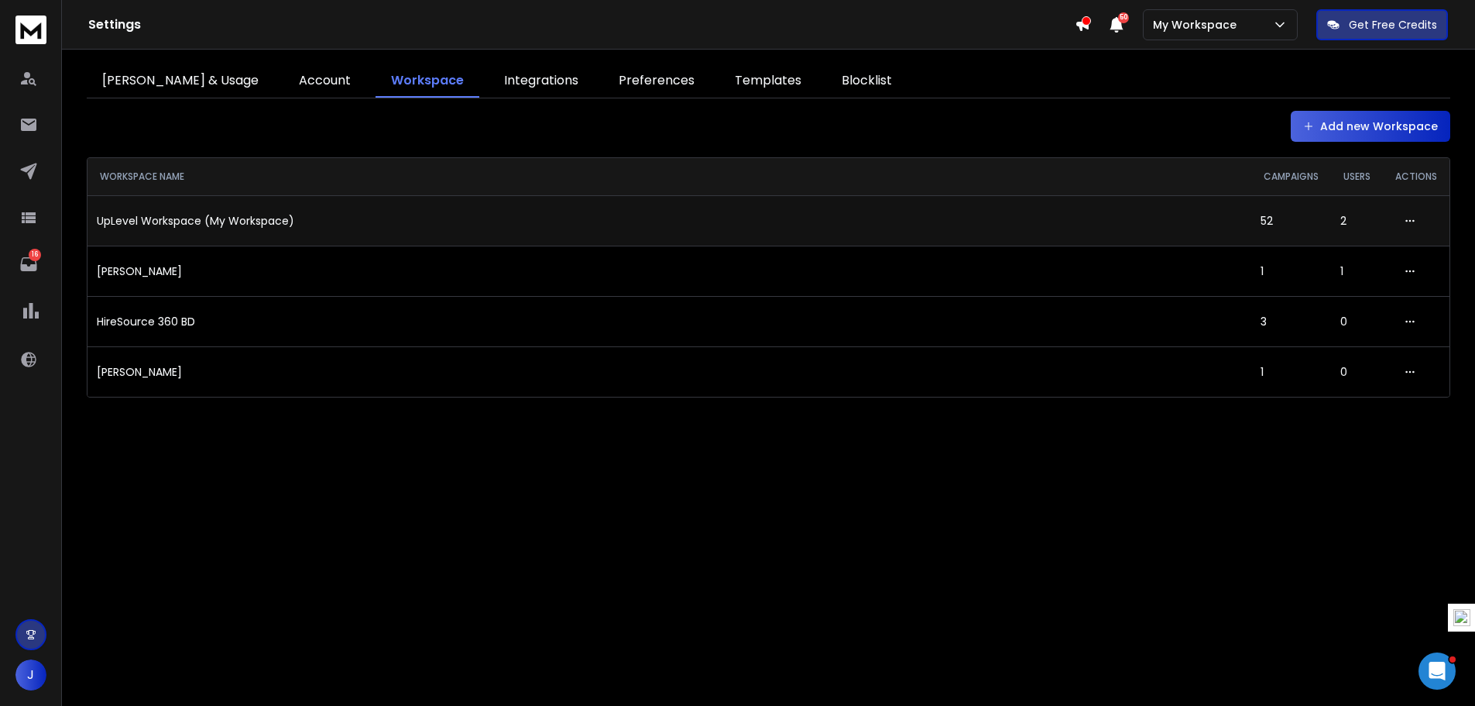
click at [1341, 219] on td "2" at bounding box center [1357, 220] width 52 height 50
click at [1418, 217] on button "button" at bounding box center [1411, 220] width 36 height 31
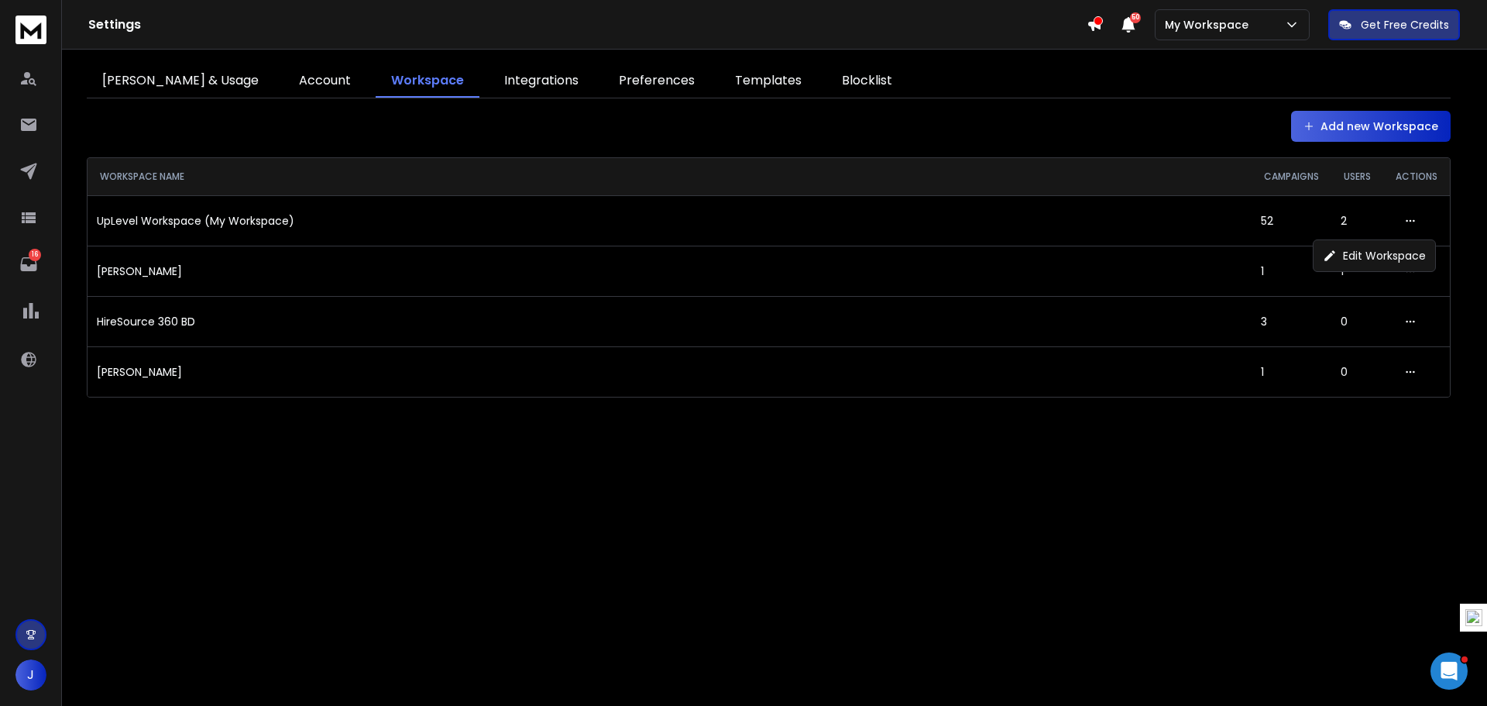
click at [1321, 486] on div "Add new Workspace WORKSPACE NAME CAMPAIGNS USERS ACTIONS UpLevel Workspace (My …" at bounding box center [769, 402] width 1364 height 582
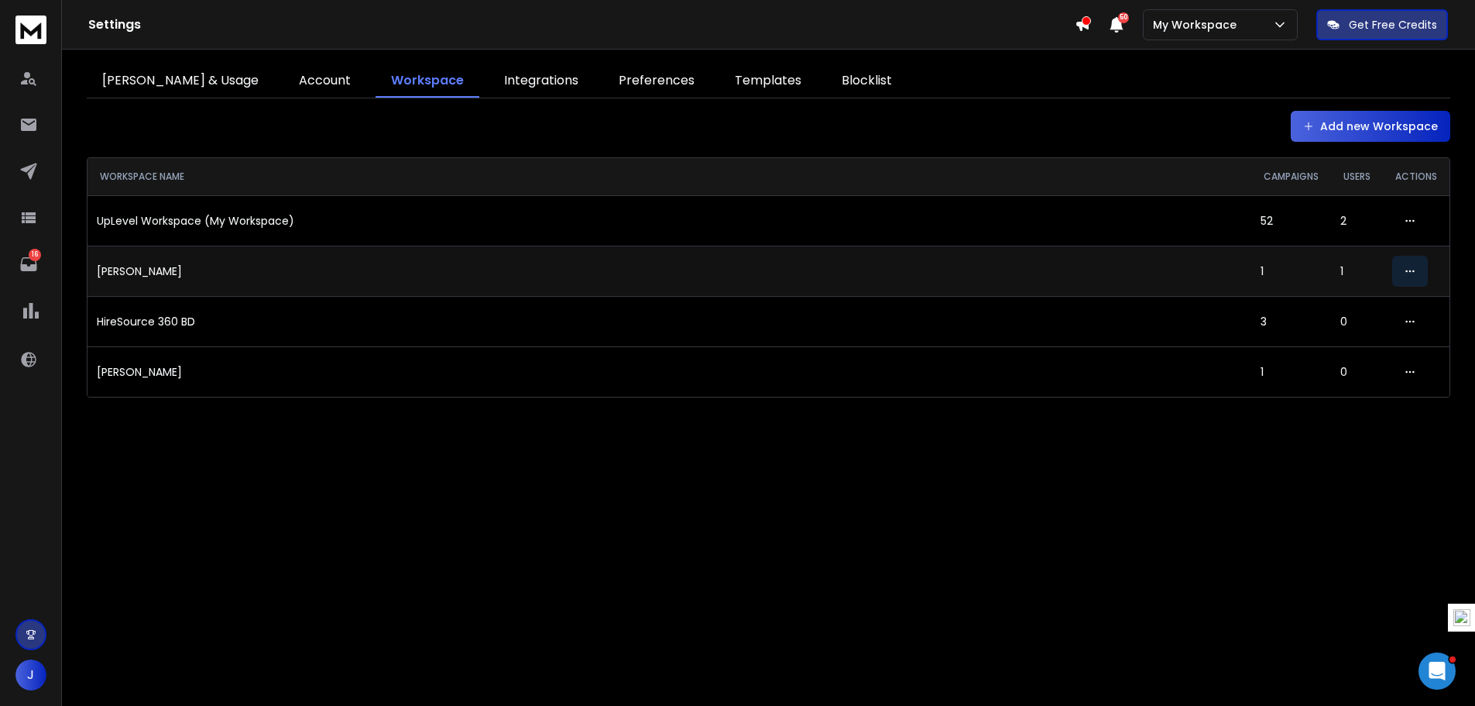
click at [1412, 273] on icon "button" at bounding box center [1410, 271] width 11 height 11
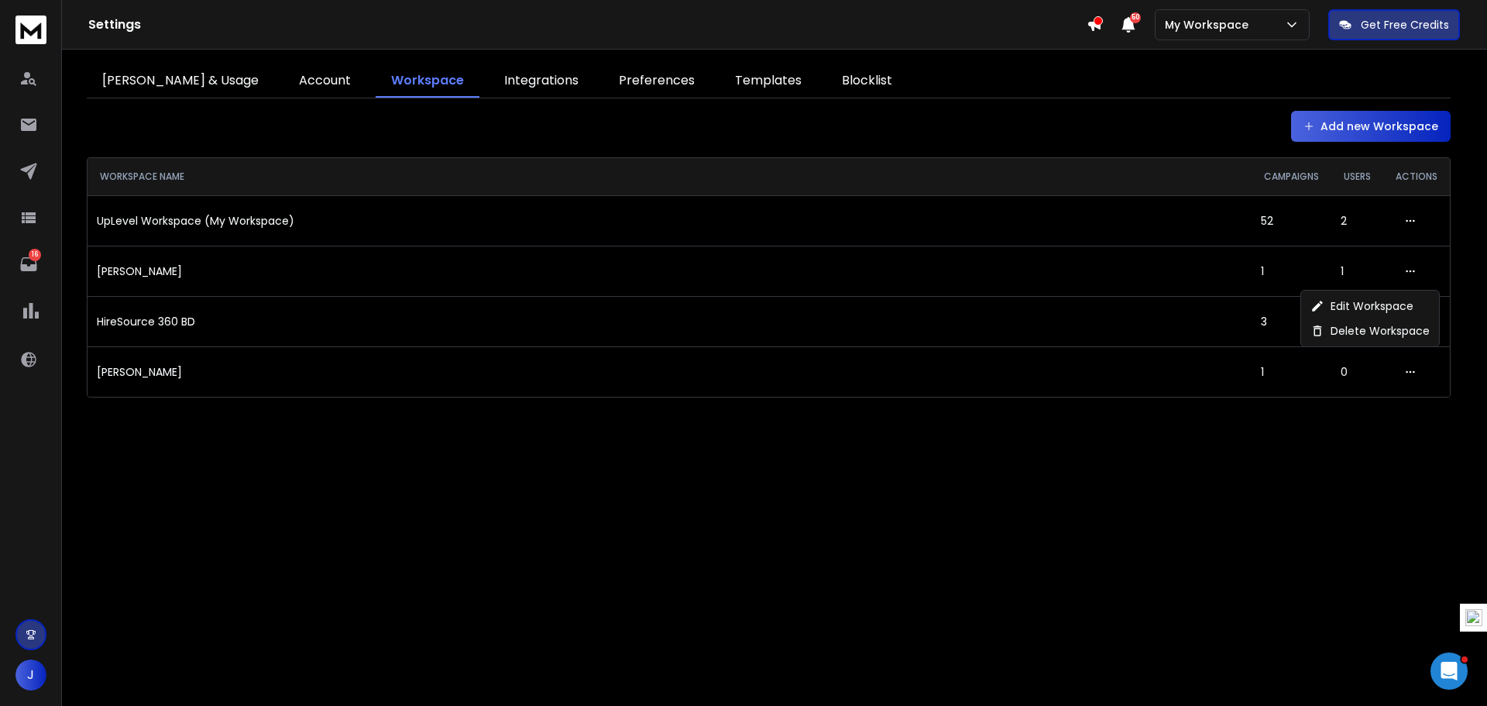
click at [1301, 499] on div "Add new Workspace WORKSPACE NAME CAMPAIGNS USERS ACTIONS UpLevel Workspace (My …" at bounding box center [769, 402] width 1364 height 582
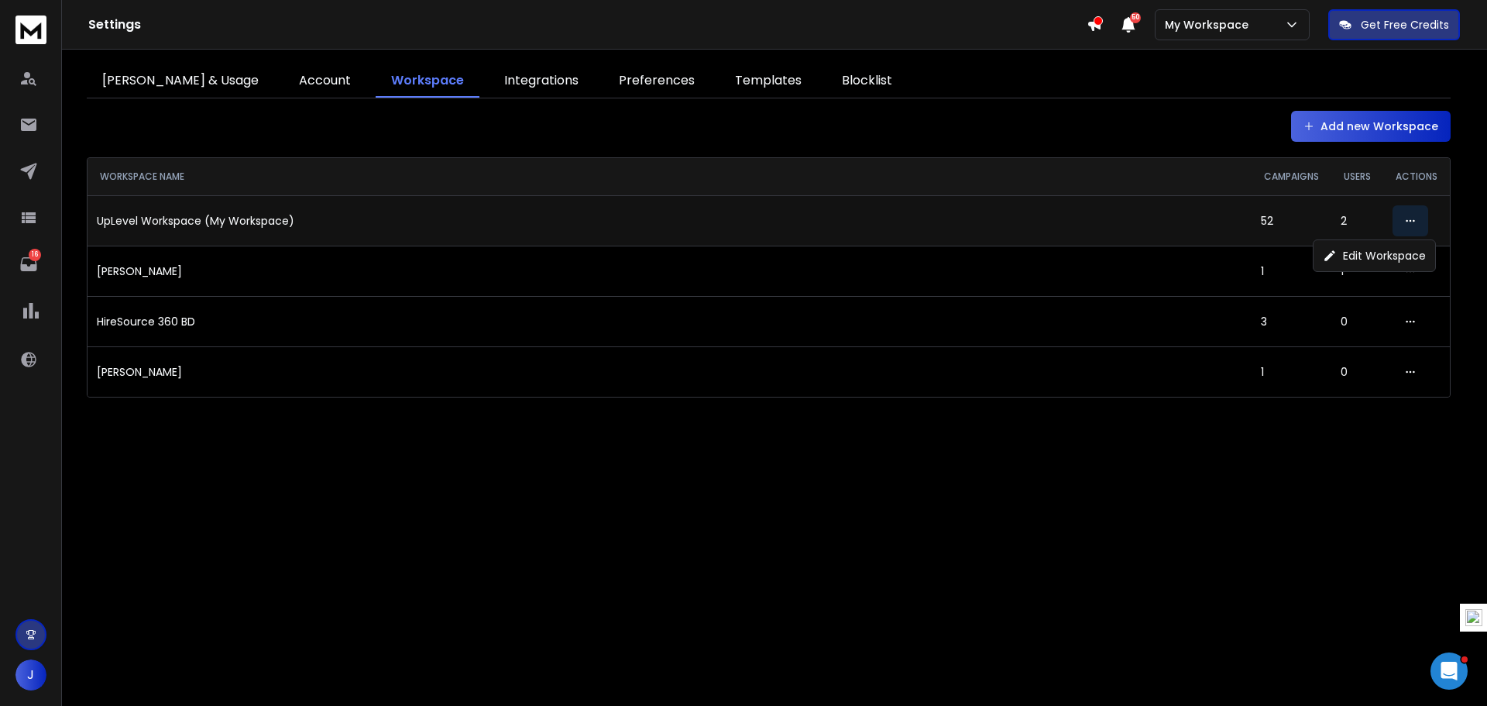
click at [1410, 219] on icon "button" at bounding box center [1410, 220] width 11 height 11
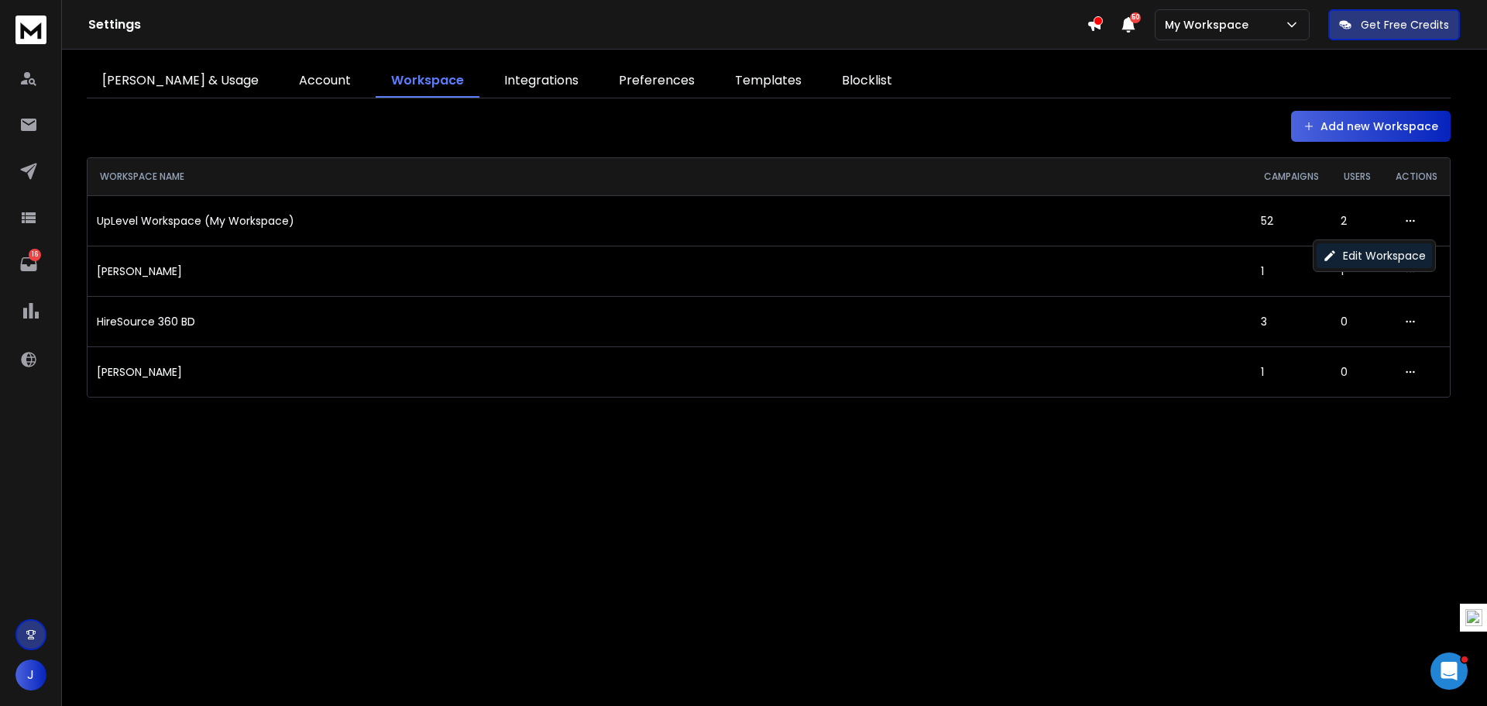
click at [1381, 259] on p "Edit Workspace" at bounding box center [1384, 255] width 83 height 15
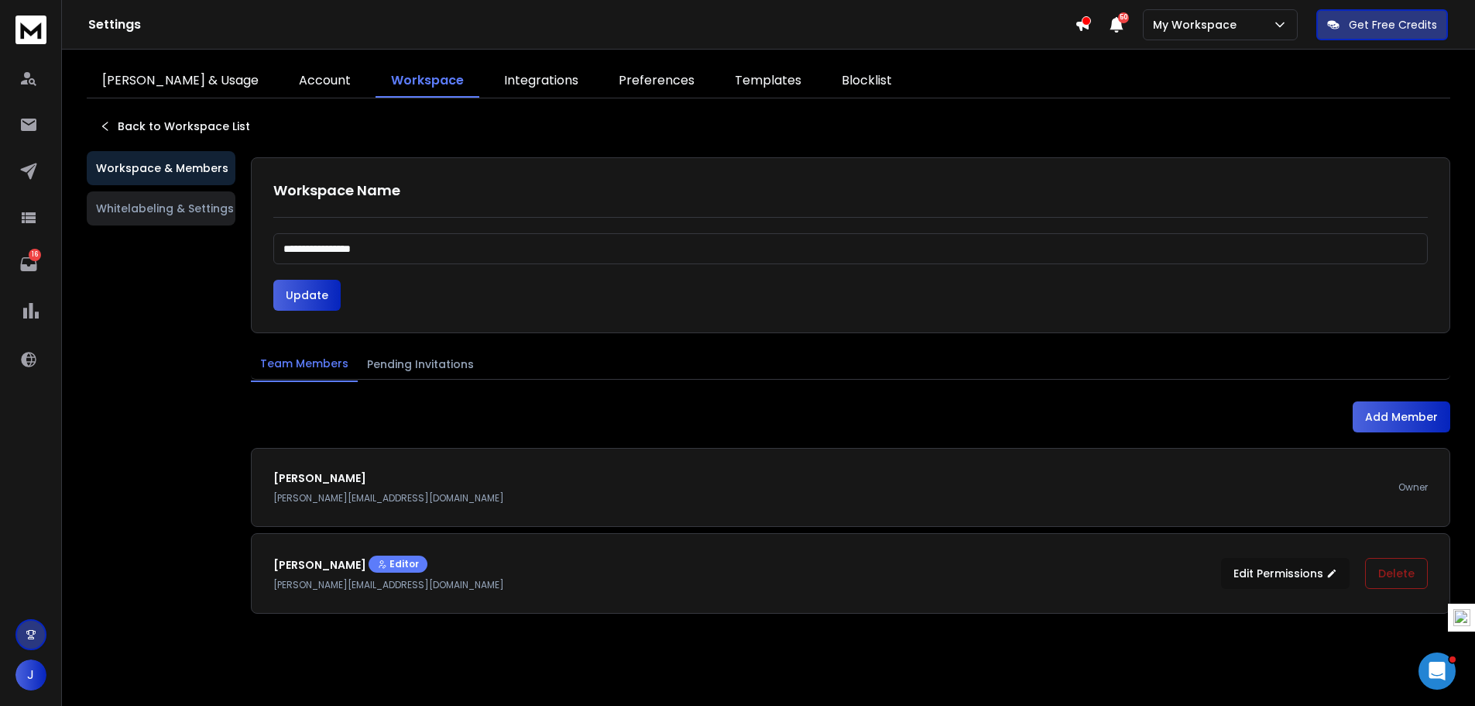
click at [1400, 419] on button "Add Member" at bounding box center [1402, 416] width 98 height 31
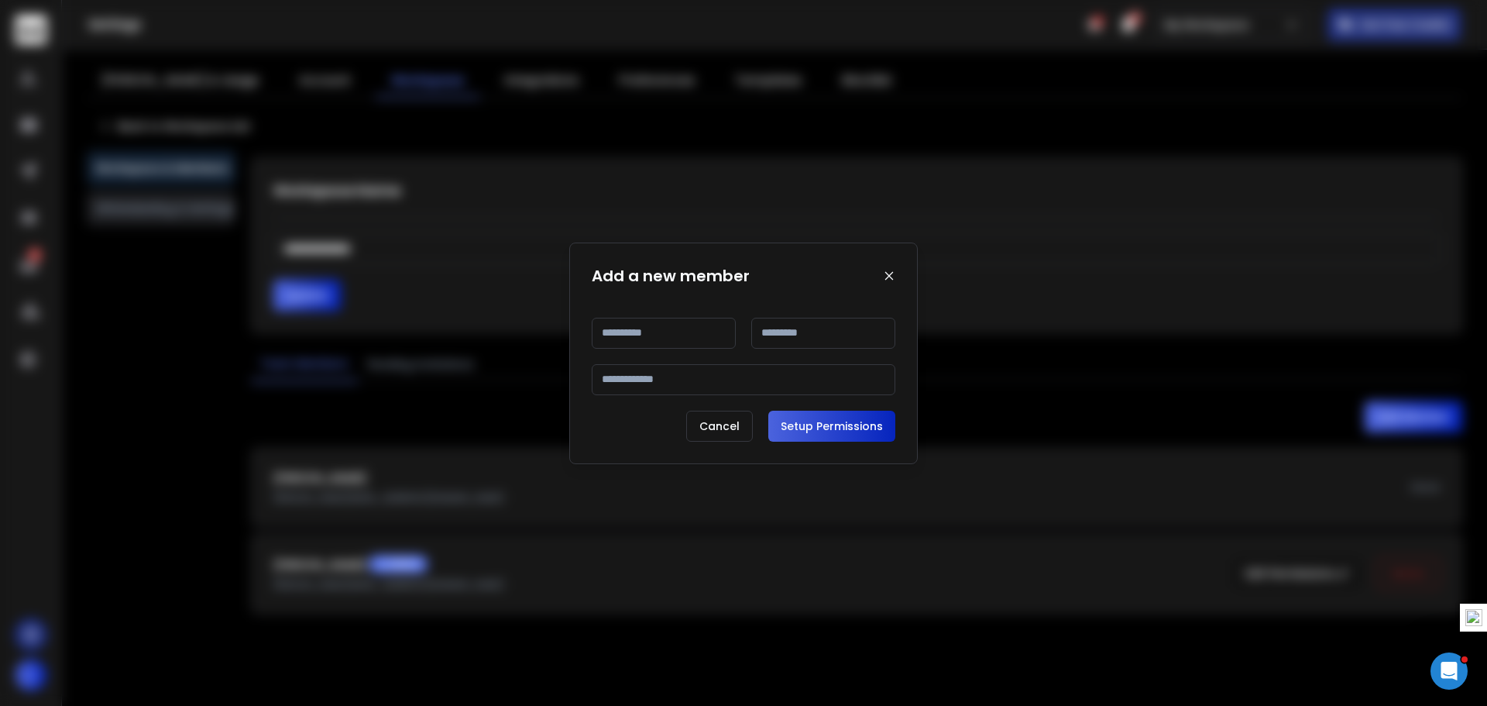
click at [658, 332] on input at bounding box center [664, 333] width 144 height 31
type input "*****"
type input "********"
click at [706, 373] on input at bounding box center [744, 379] width 304 height 31
type input "**********"
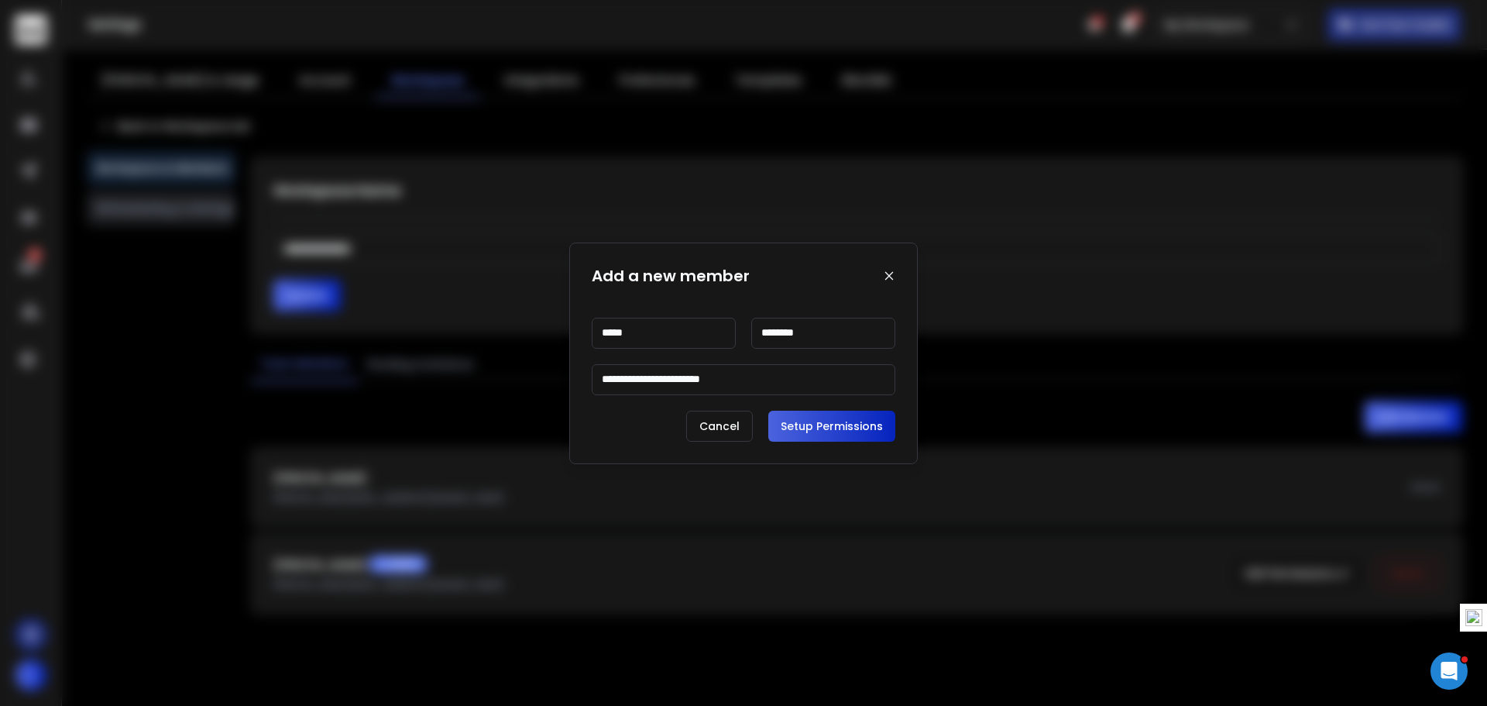
click at [830, 431] on button "Setup Permissions" at bounding box center [831, 425] width 127 height 31
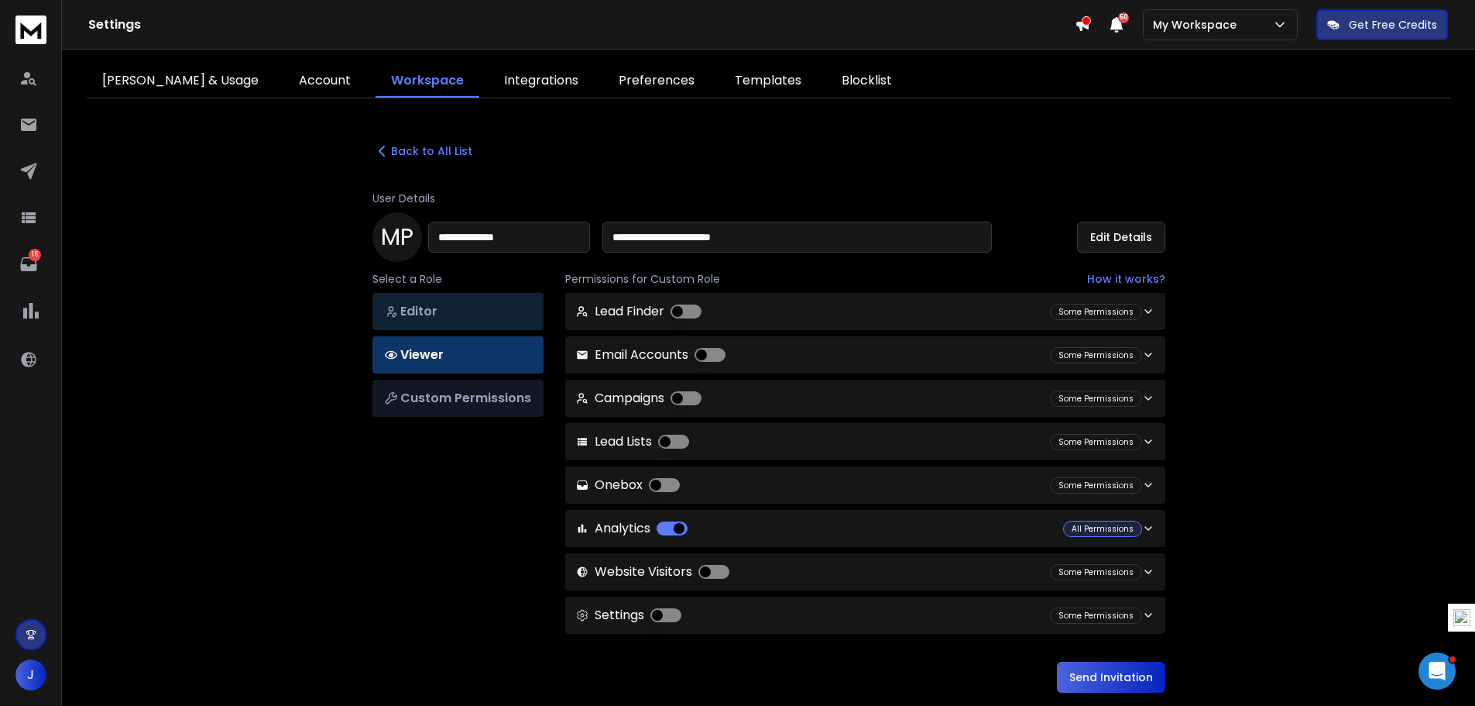
click at [417, 304] on p "Editor" at bounding box center [458, 311] width 146 height 19
click at [397, 304] on button "Editor" at bounding box center [390, 311] width 12 height 39
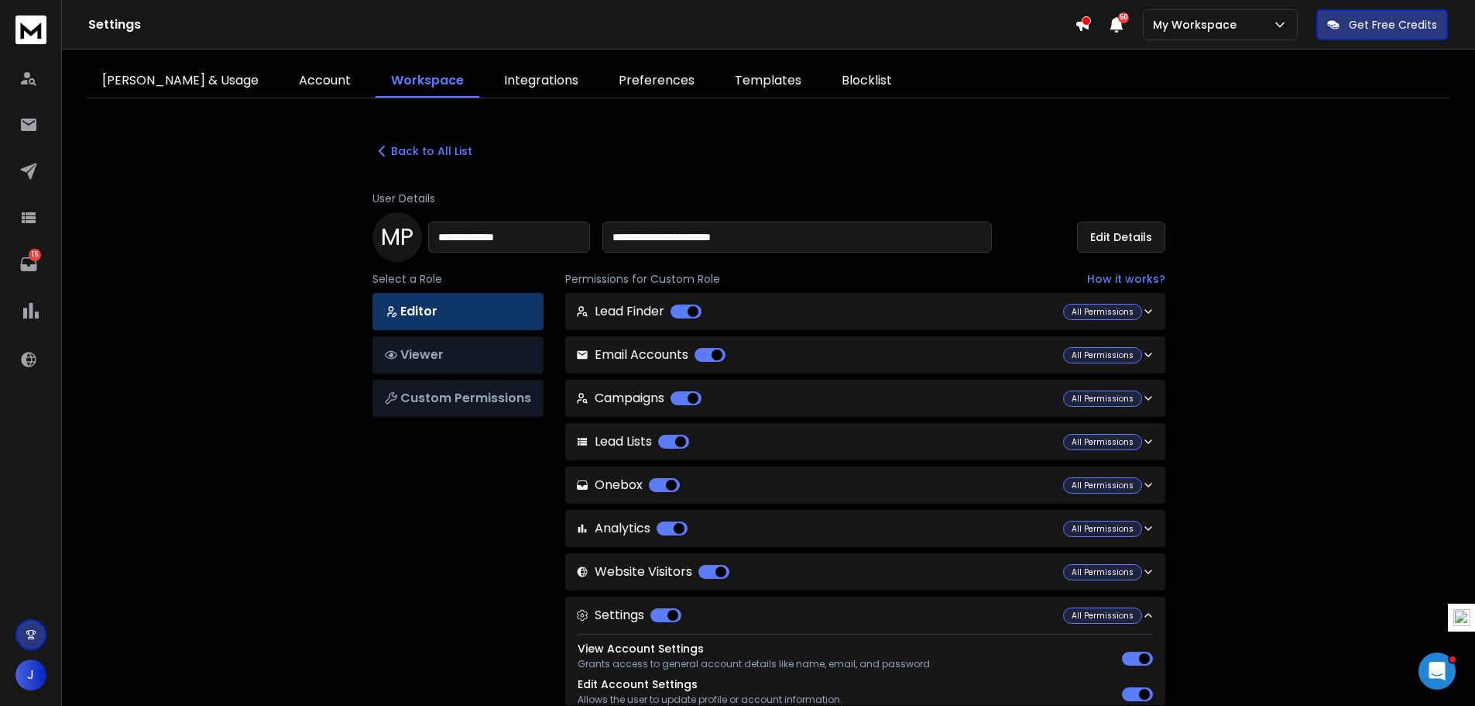
click at [376, 86] on link "Workspace" at bounding box center [428, 81] width 104 height 33
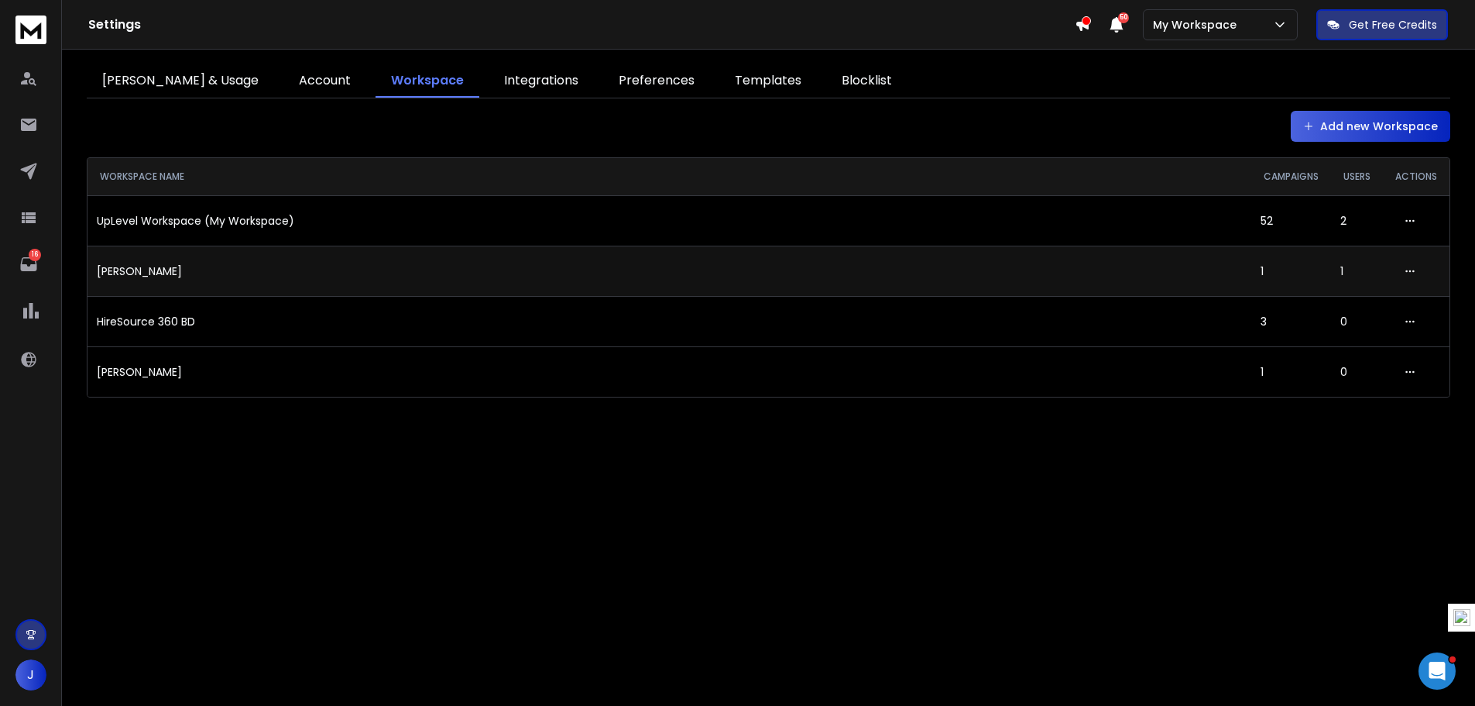
click at [757, 264] on td "[PERSON_NAME]" at bounding box center [670, 271] width 1164 height 50
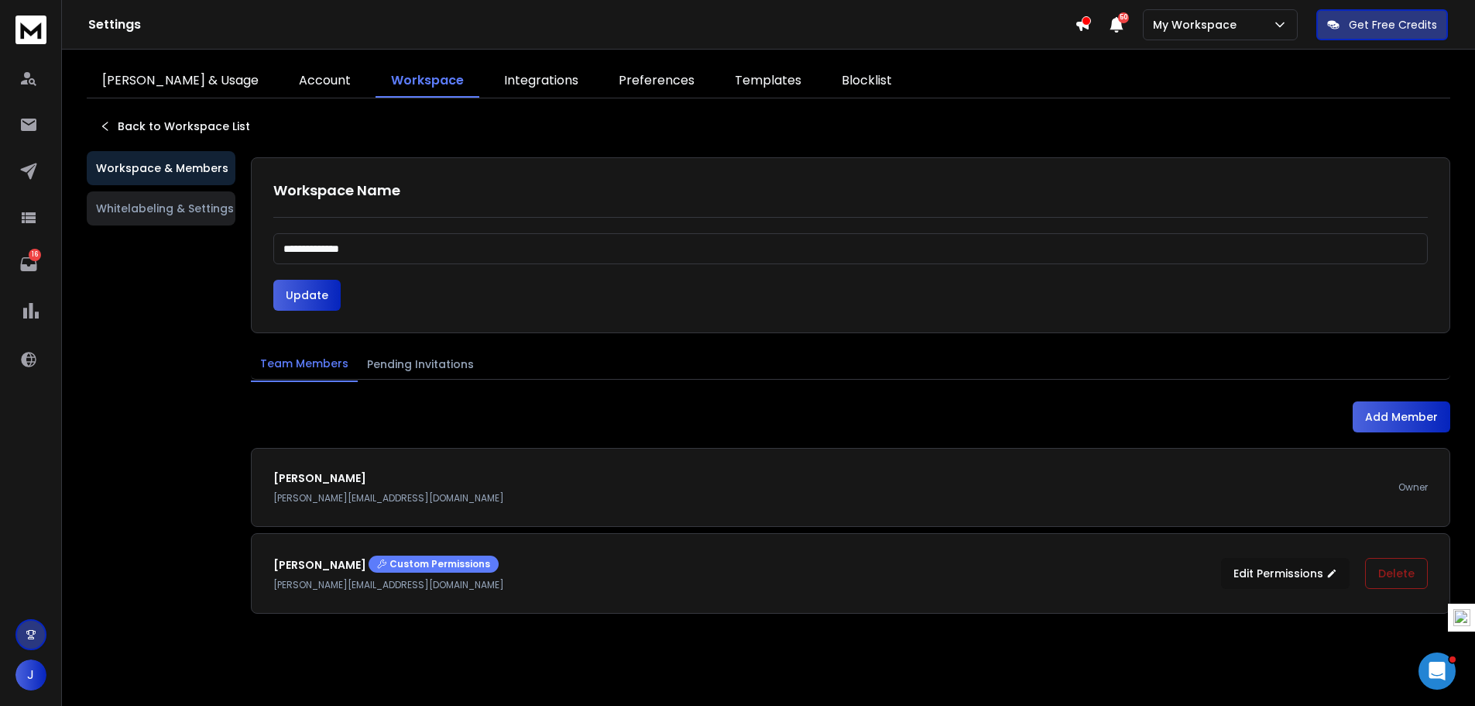
click at [1334, 573] on icon at bounding box center [1332, 573] width 11 height 11
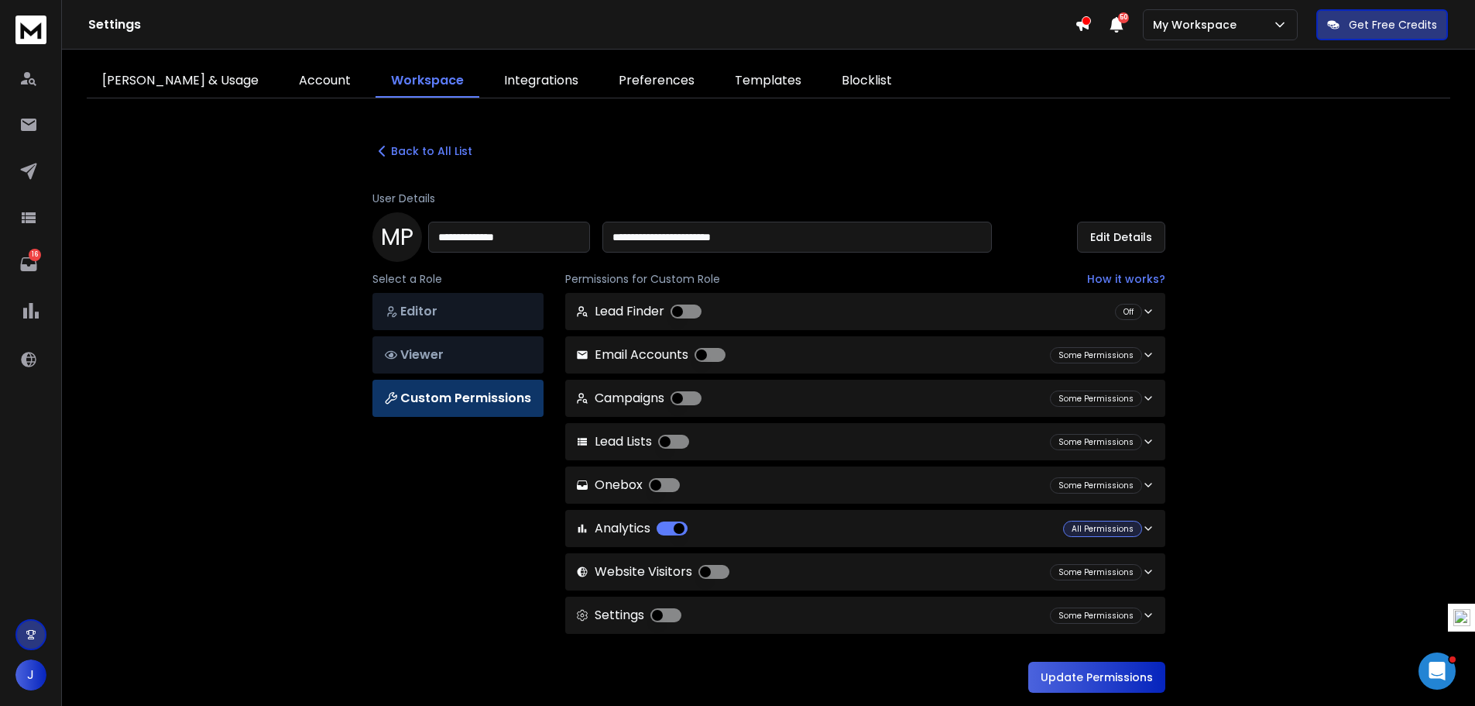
click at [695, 354] on button "button" at bounding box center [710, 355] width 31 height 14
click at [678, 397] on button "button" at bounding box center [686, 398] width 31 height 14
click at [671, 441] on button "button" at bounding box center [673, 442] width 31 height 14
drag, startPoint x: 649, startPoint y: 489, endPoint x: 666, endPoint y: 489, distance: 17.0
click at [650, 489] on button "button" at bounding box center [664, 485] width 31 height 14
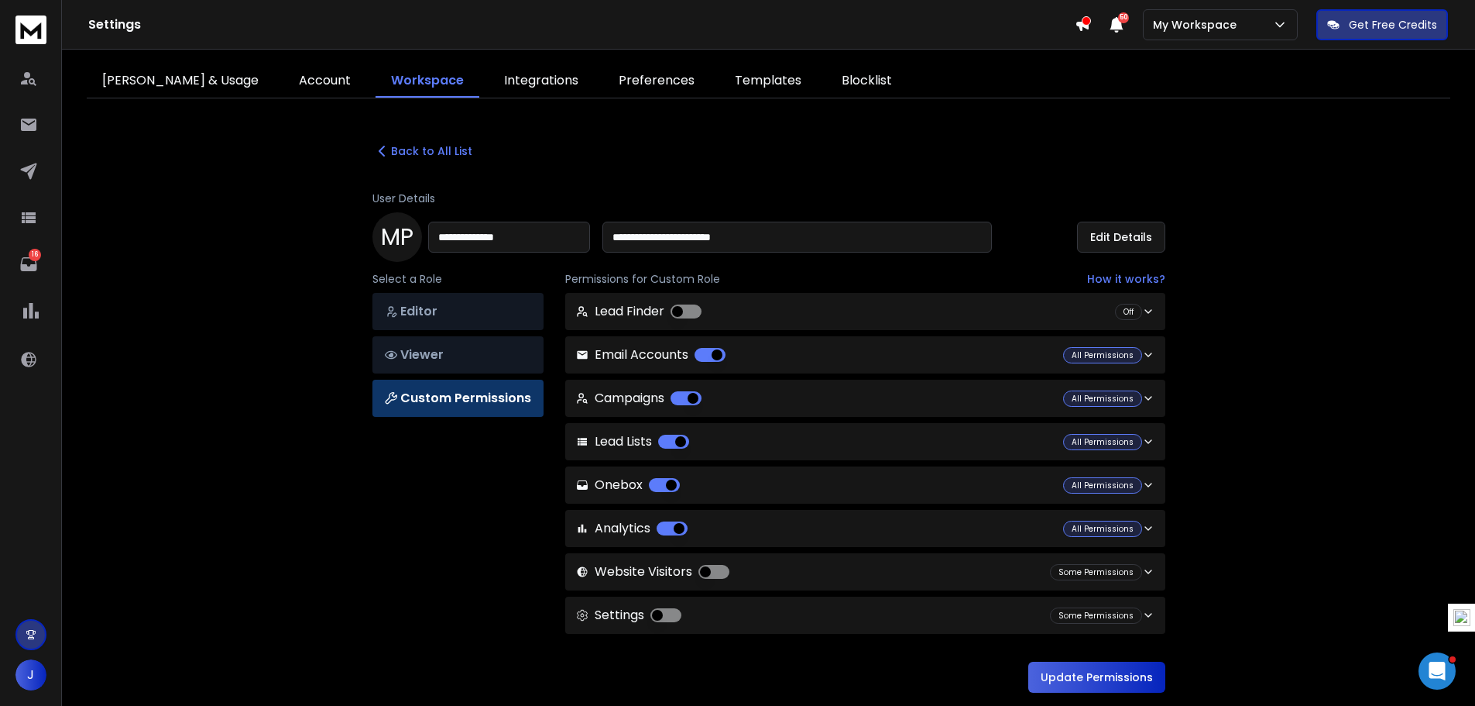
click at [657, 610] on button "button" at bounding box center [666, 615] width 31 height 14
click at [1146, 353] on icon "button" at bounding box center [1148, 355] width 12 height 12
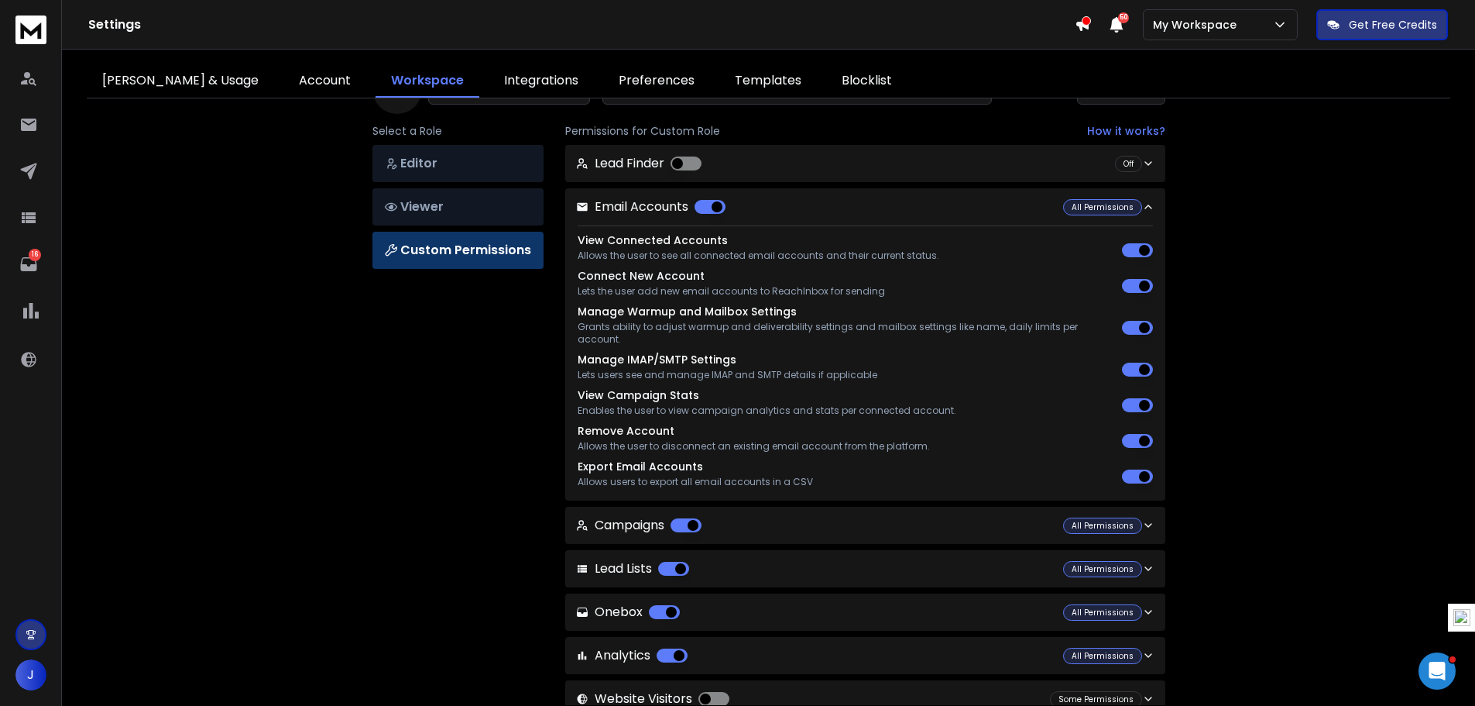
scroll to position [155, 0]
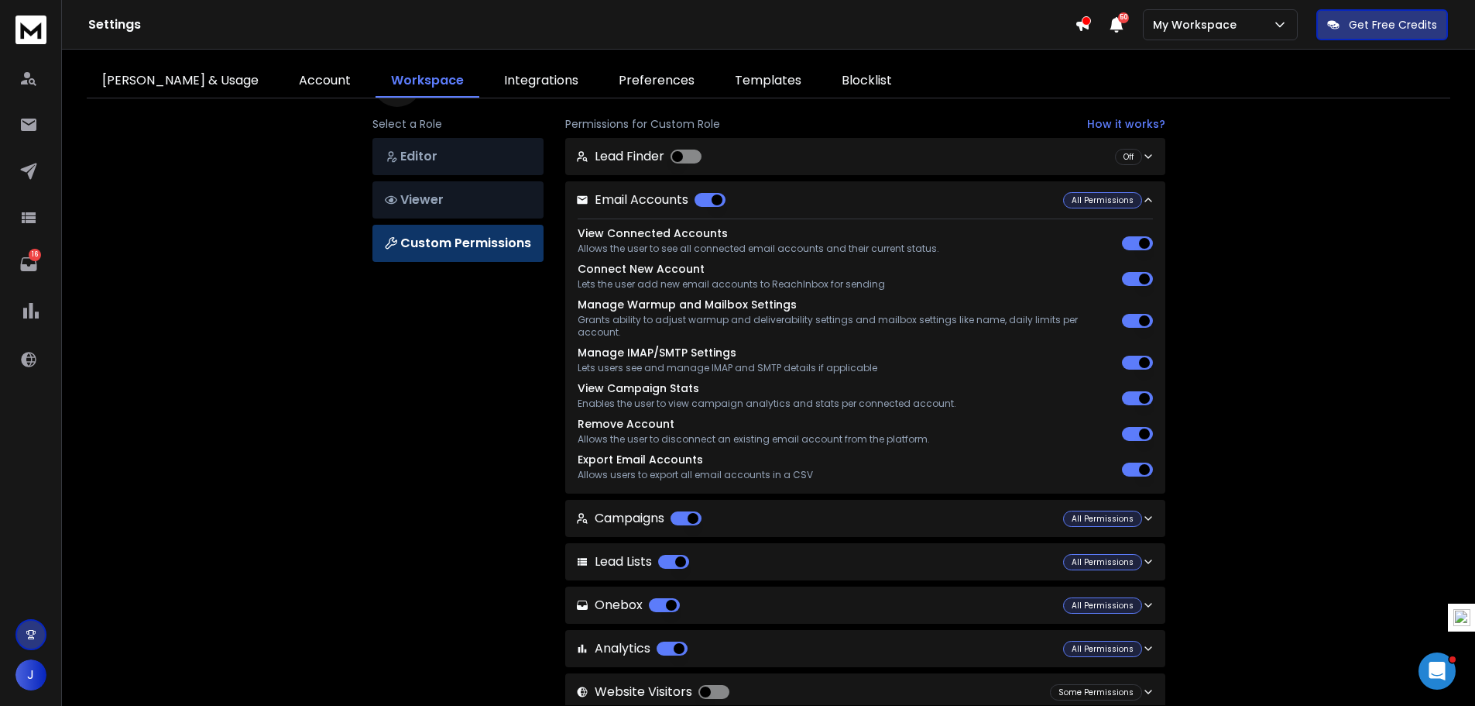
click at [1126, 427] on button "Remove Account" at bounding box center [1137, 434] width 31 height 14
click at [1135, 462] on button "Export Email Accounts" at bounding box center [1137, 469] width 31 height 14
click at [1259, 348] on section "**********" at bounding box center [769, 247] width 1364 height 582
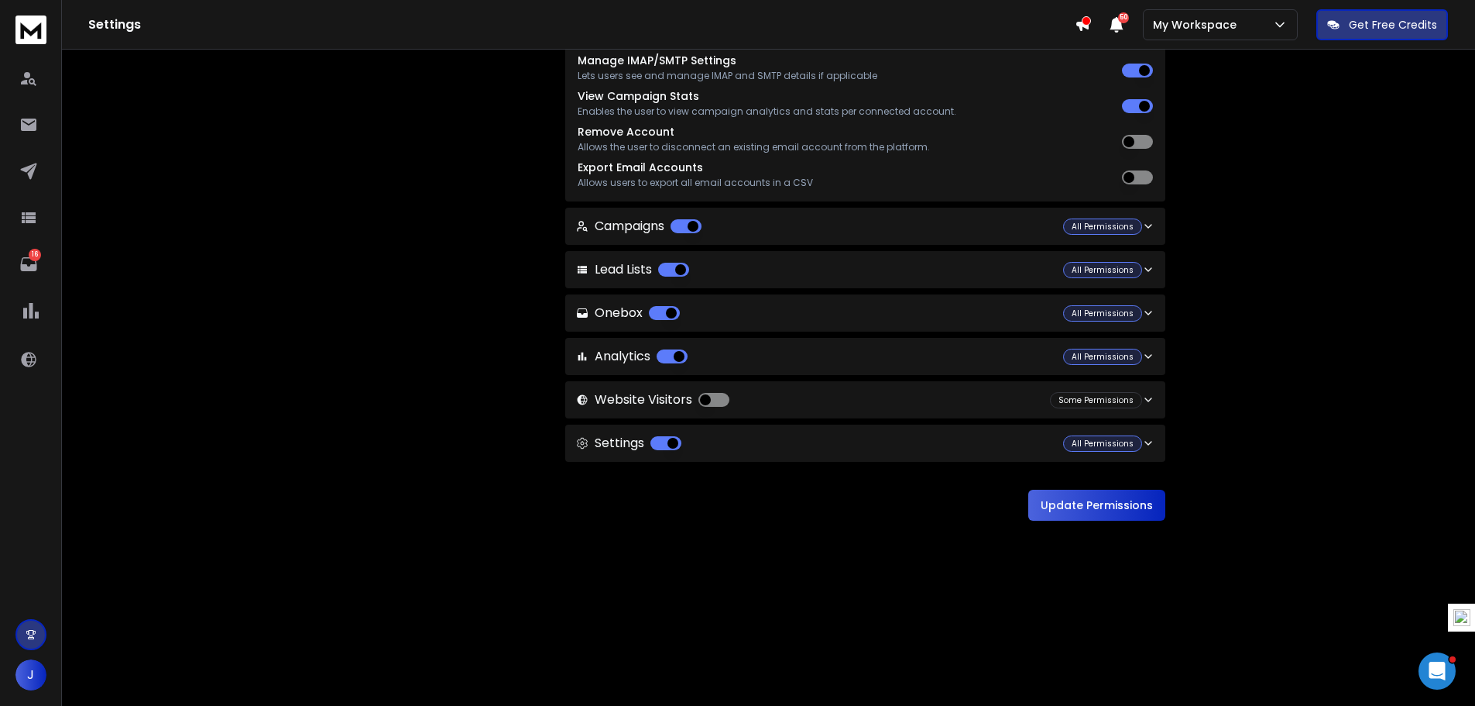
scroll to position [179, 0]
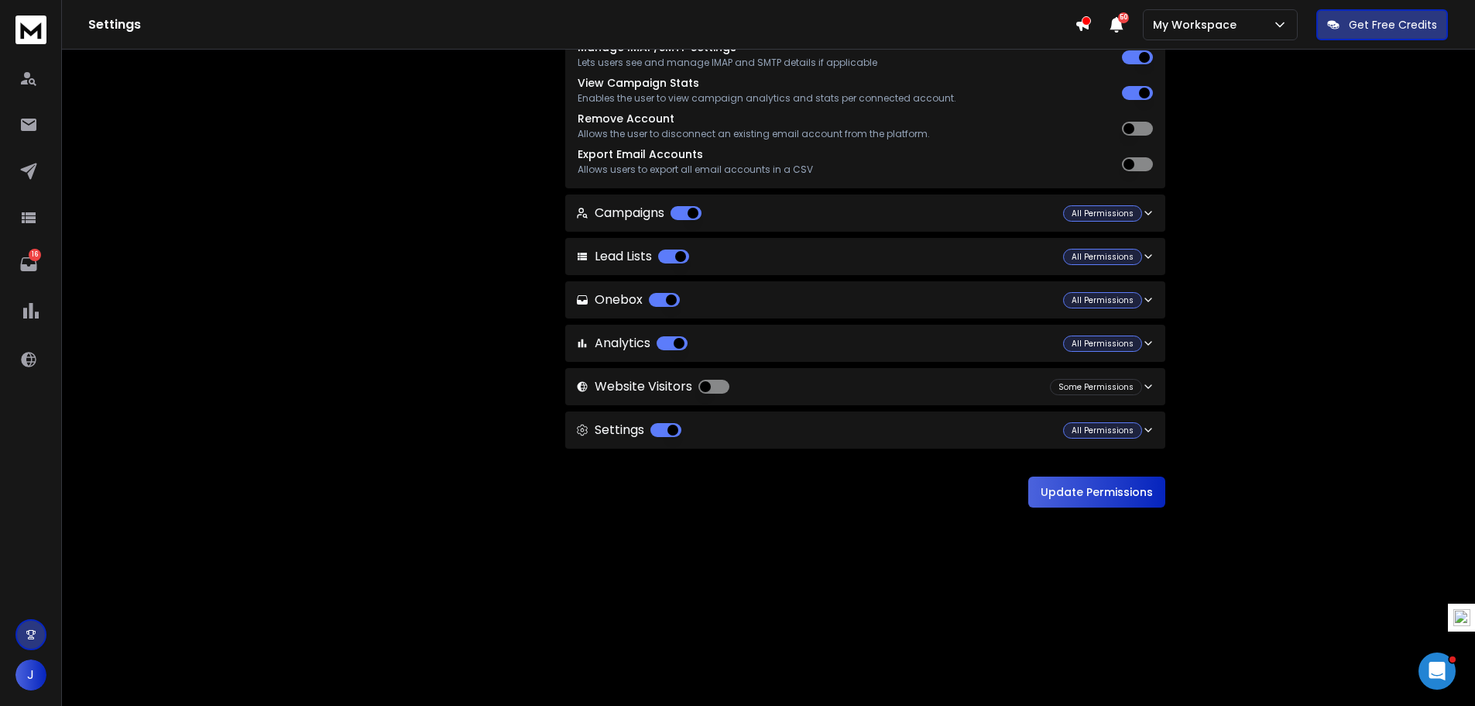
click at [1146, 207] on icon "button" at bounding box center [1148, 213] width 12 height 12
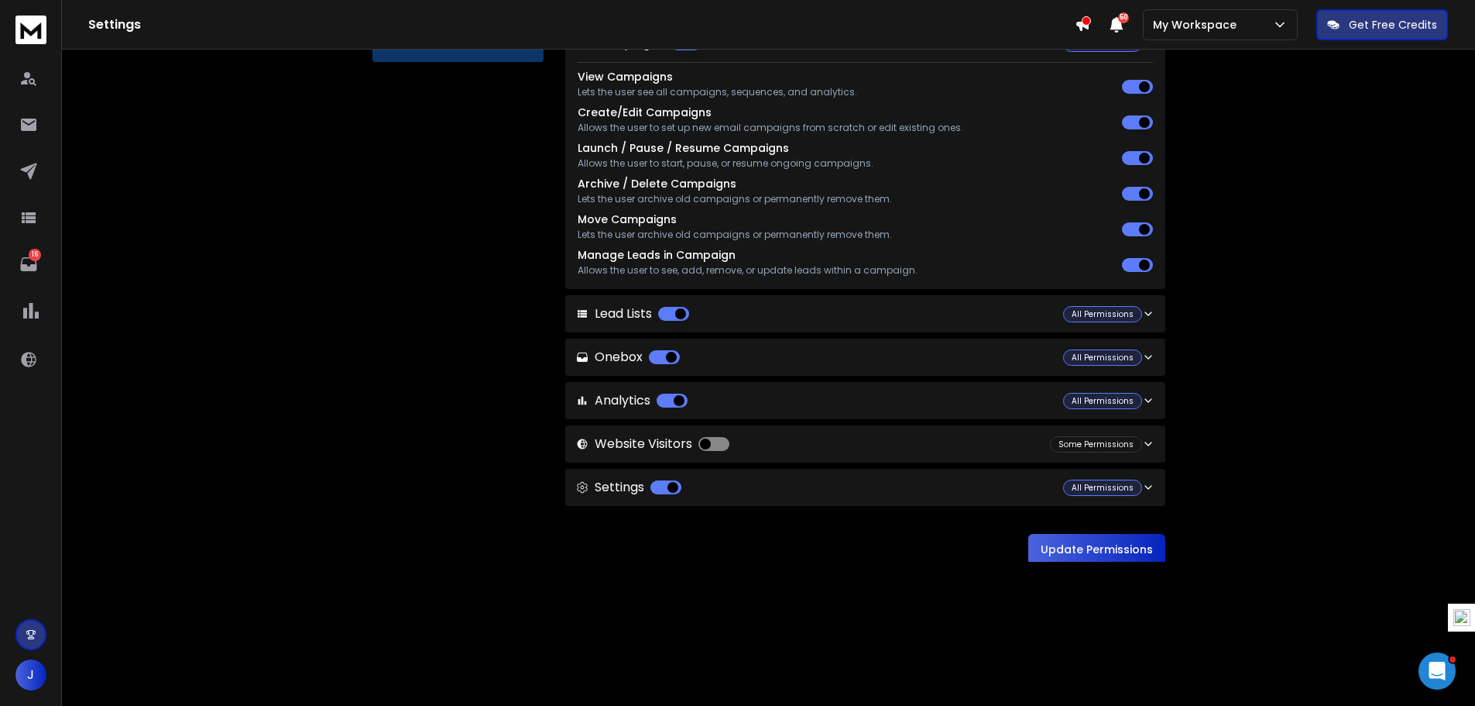
scroll to position [246, 0]
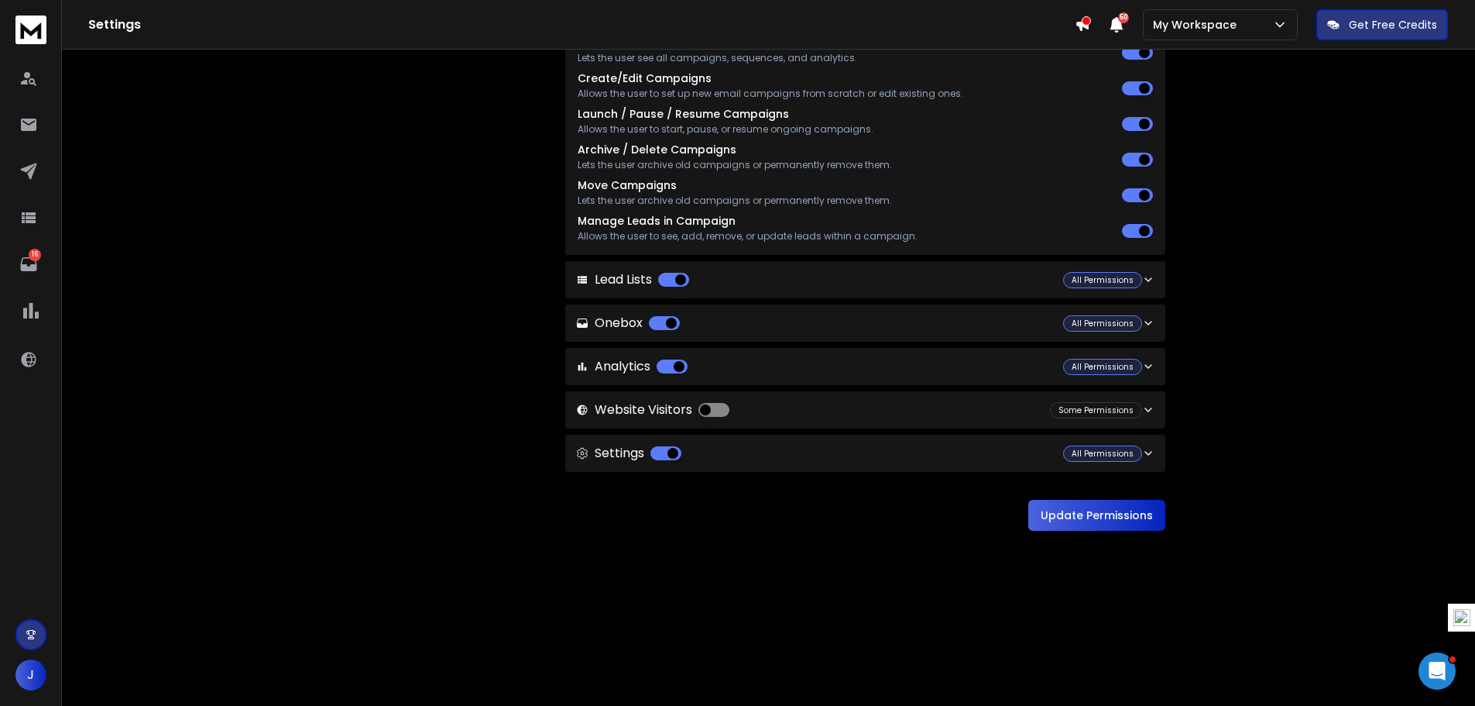
click at [1144, 275] on icon "button" at bounding box center [1148, 279] width 12 height 12
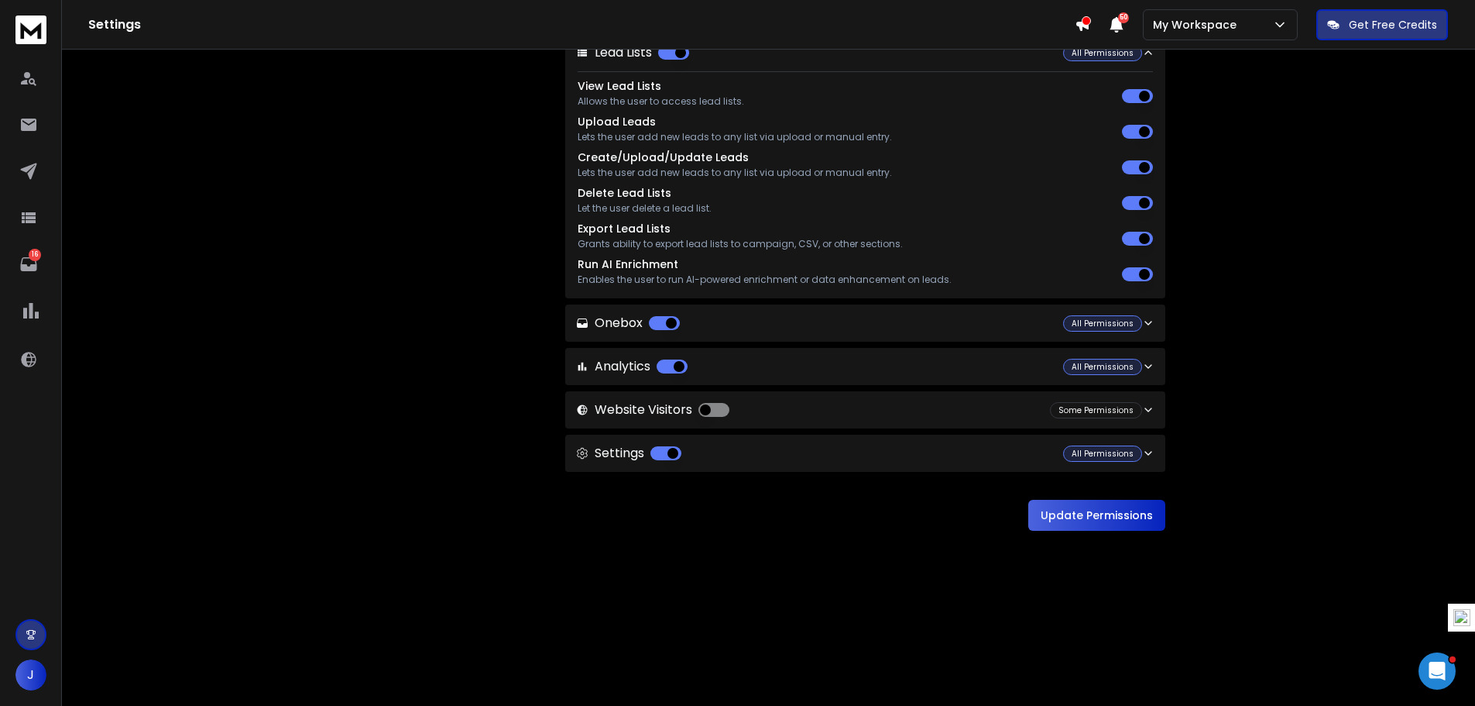
click at [1128, 236] on button "Export Lead Lists" at bounding box center [1137, 239] width 31 height 14
click at [1134, 204] on button "Delete Lead Lists" at bounding box center [1137, 203] width 31 height 14
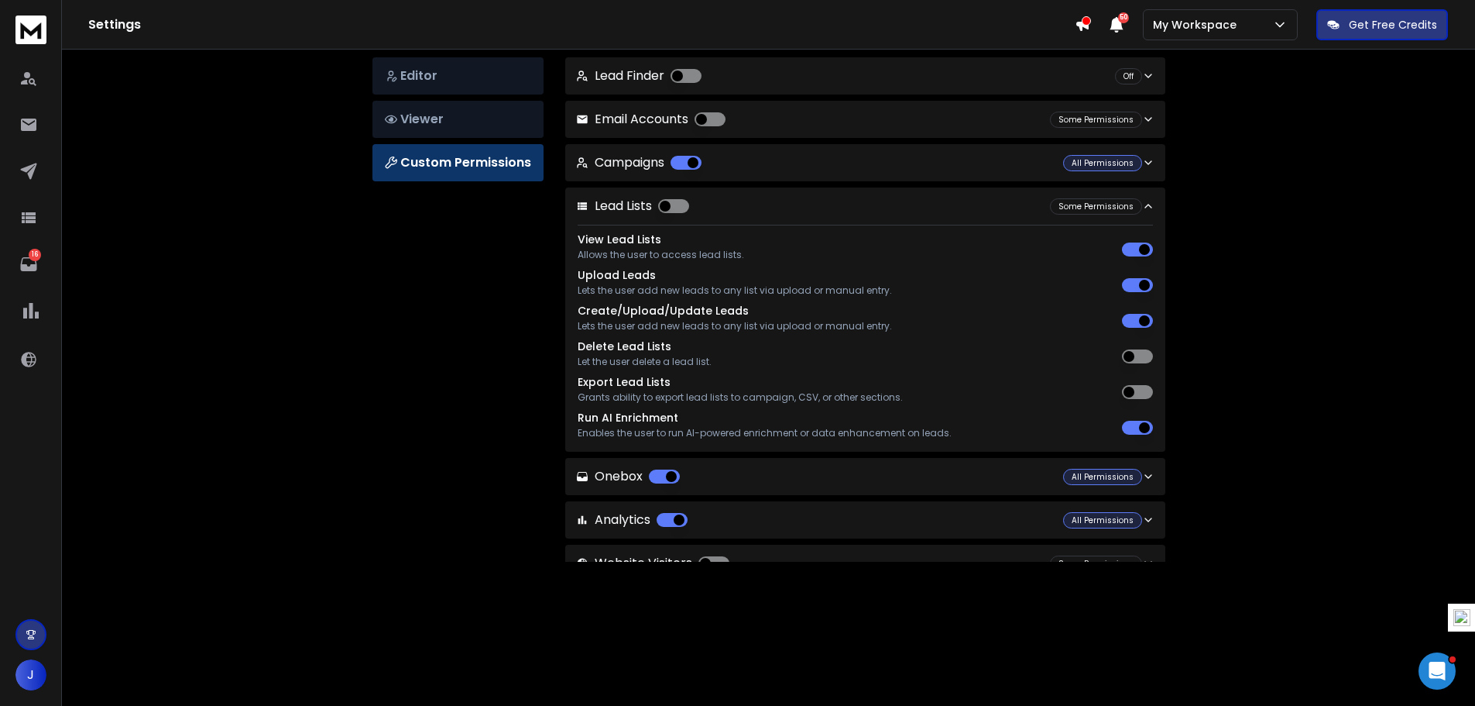
scroll to position [91, 0]
click at [1147, 476] on icon "button" at bounding box center [1148, 478] width 12 height 12
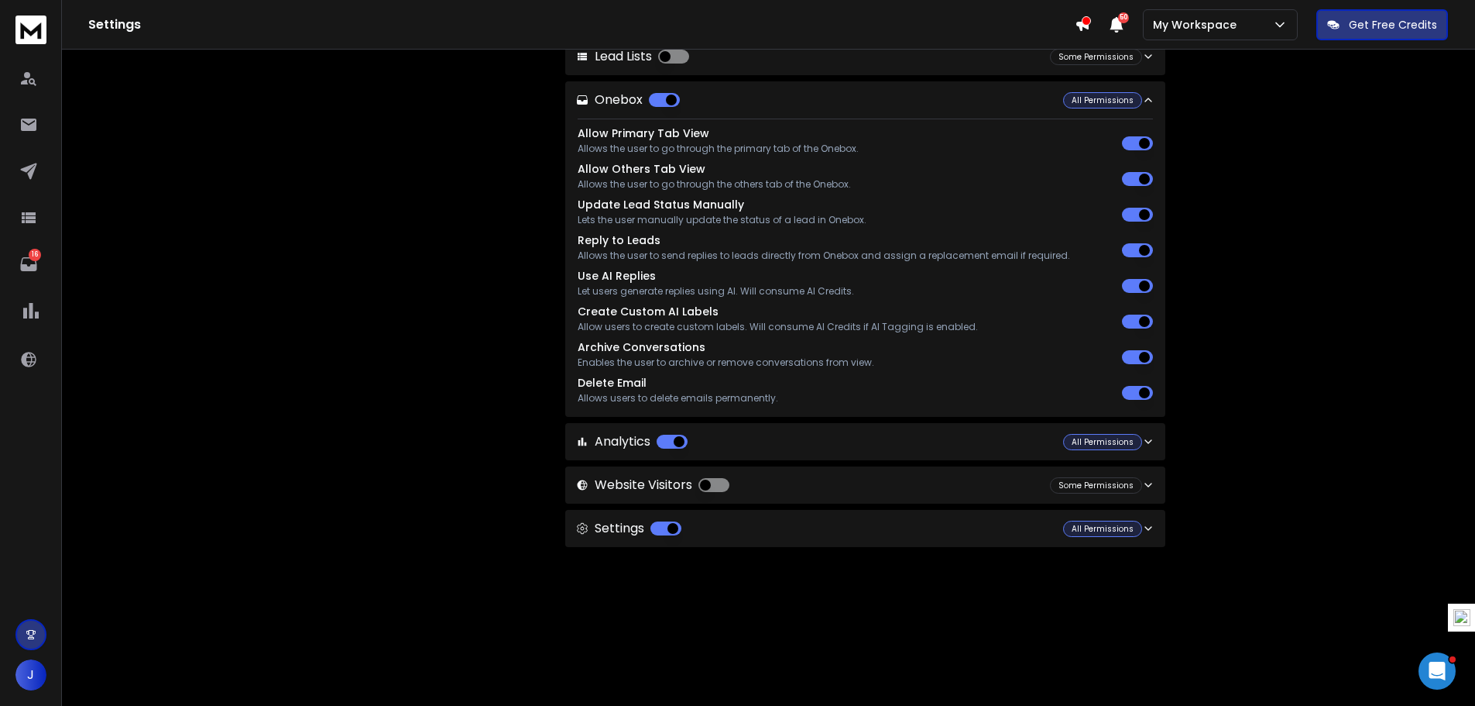
scroll to position [246, 0]
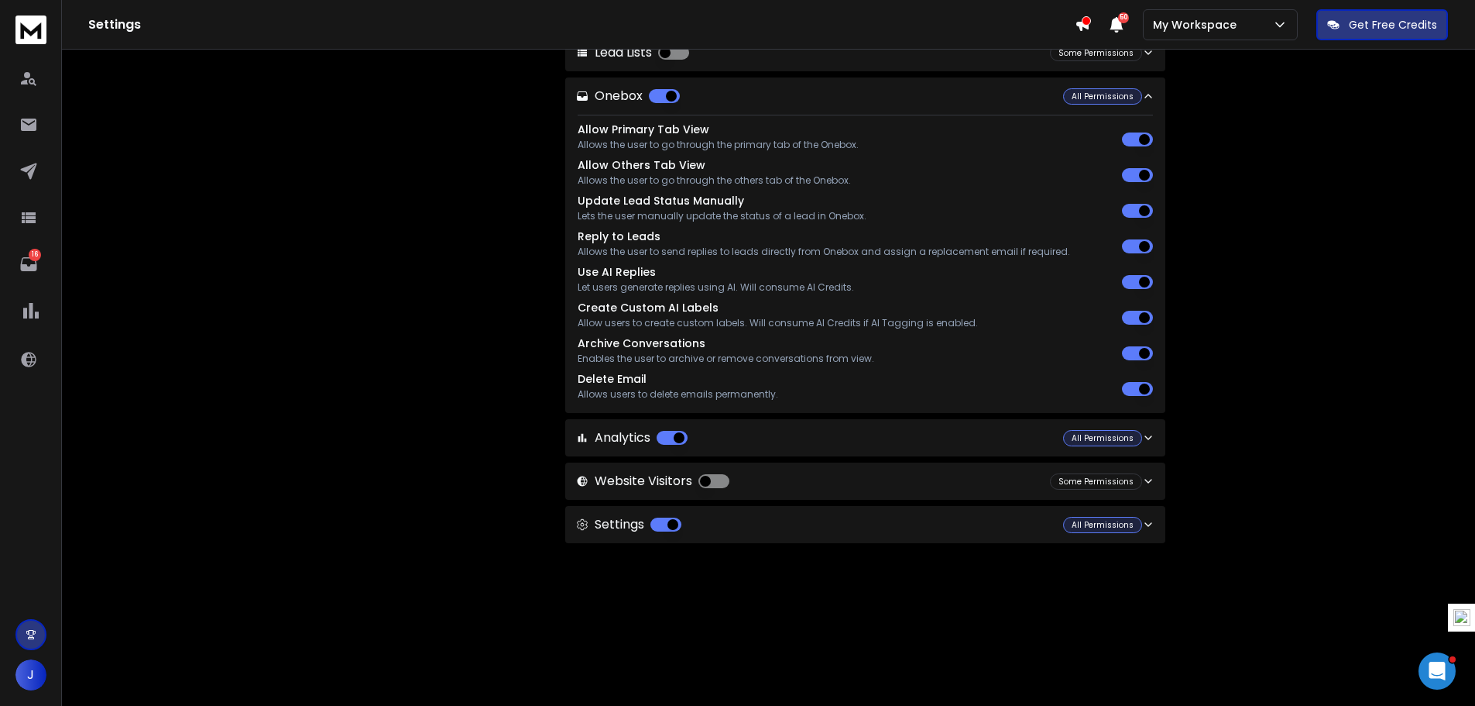
drag, startPoint x: 1128, startPoint y: 177, endPoint x: 1164, endPoint y: 177, distance: 36.4
click at [1133, 177] on button "Allow Others Tab View" at bounding box center [1137, 175] width 31 height 14
drag, startPoint x: 654, startPoint y: 93, endPoint x: 669, endPoint y: 91, distance: 15.7
click at [659, 91] on button "button" at bounding box center [664, 96] width 31 height 14
click at [1119, 173] on div "Allow Others Tab View Allows the user to go through the others tab of the Onebo…" at bounding box center [865, 171] width 575 height 29
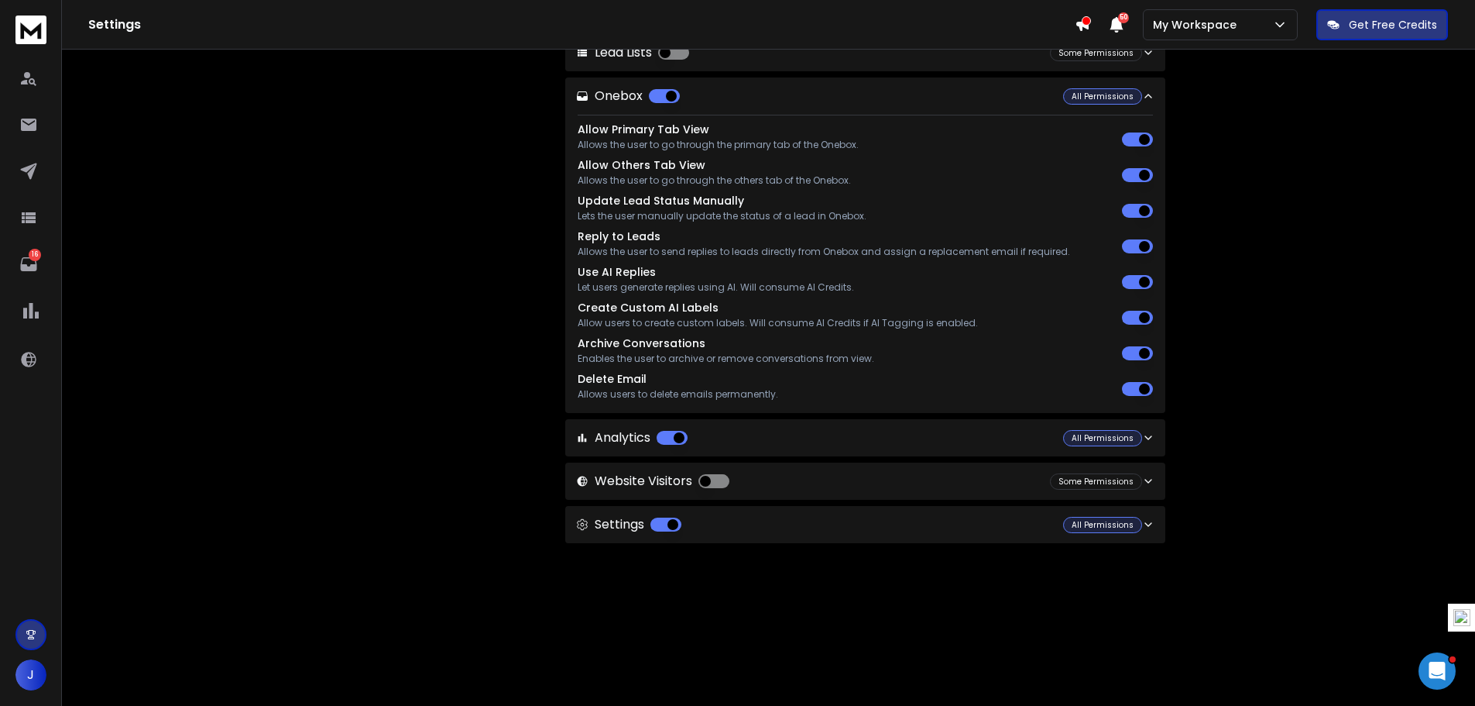
click at [1134, 176] on button "Allow Others Tab View" at bounding box center [1137, 175] width 31 height 14
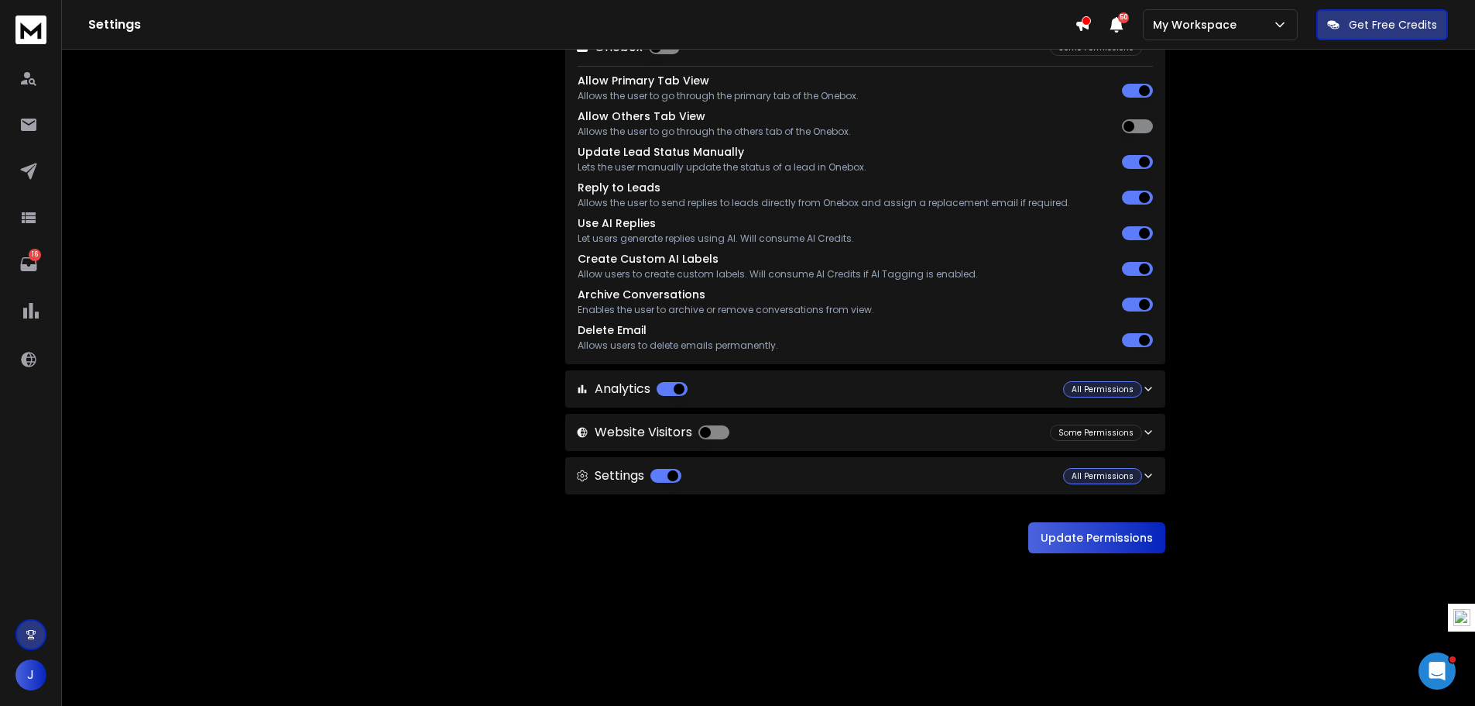
scroll to position [317, 0]
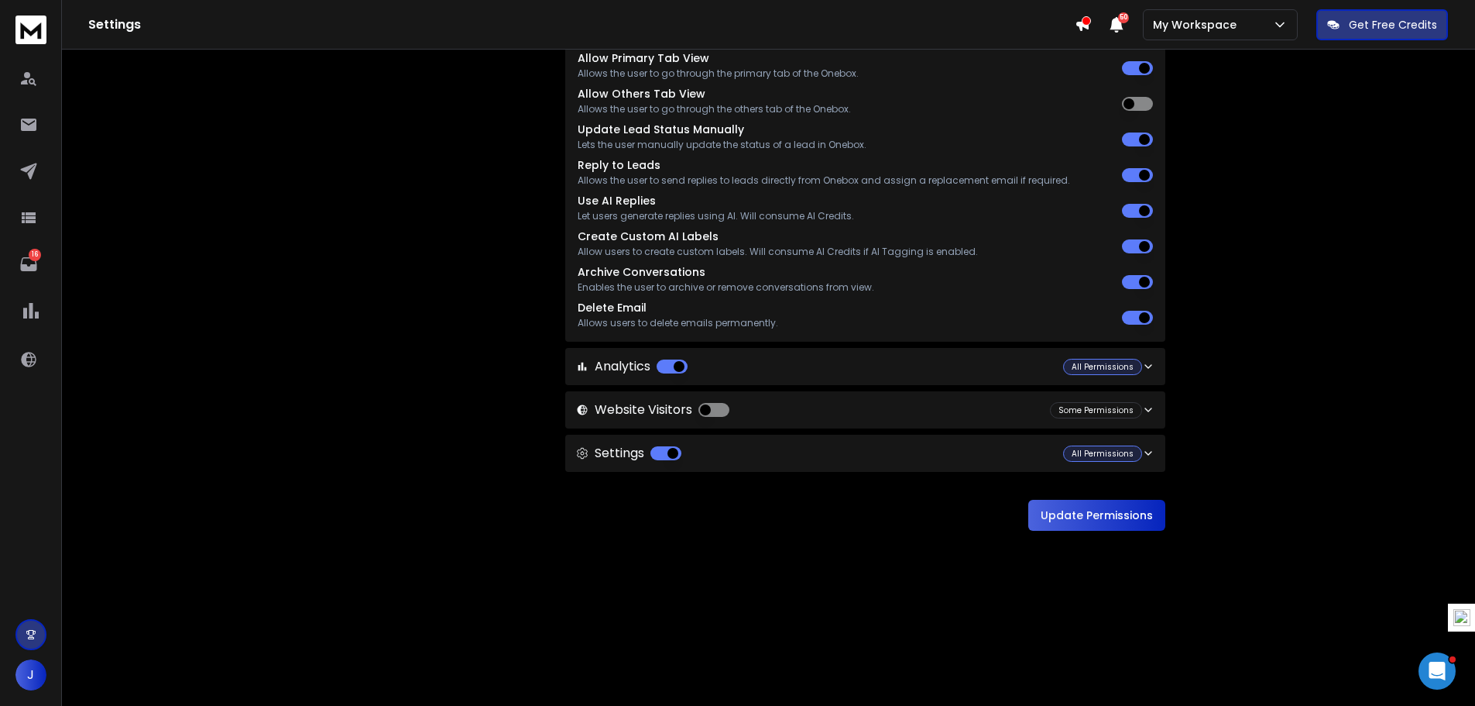
click at [1146, 364] on icon "button" at bounding box center [1148, 366] width 12 height 12
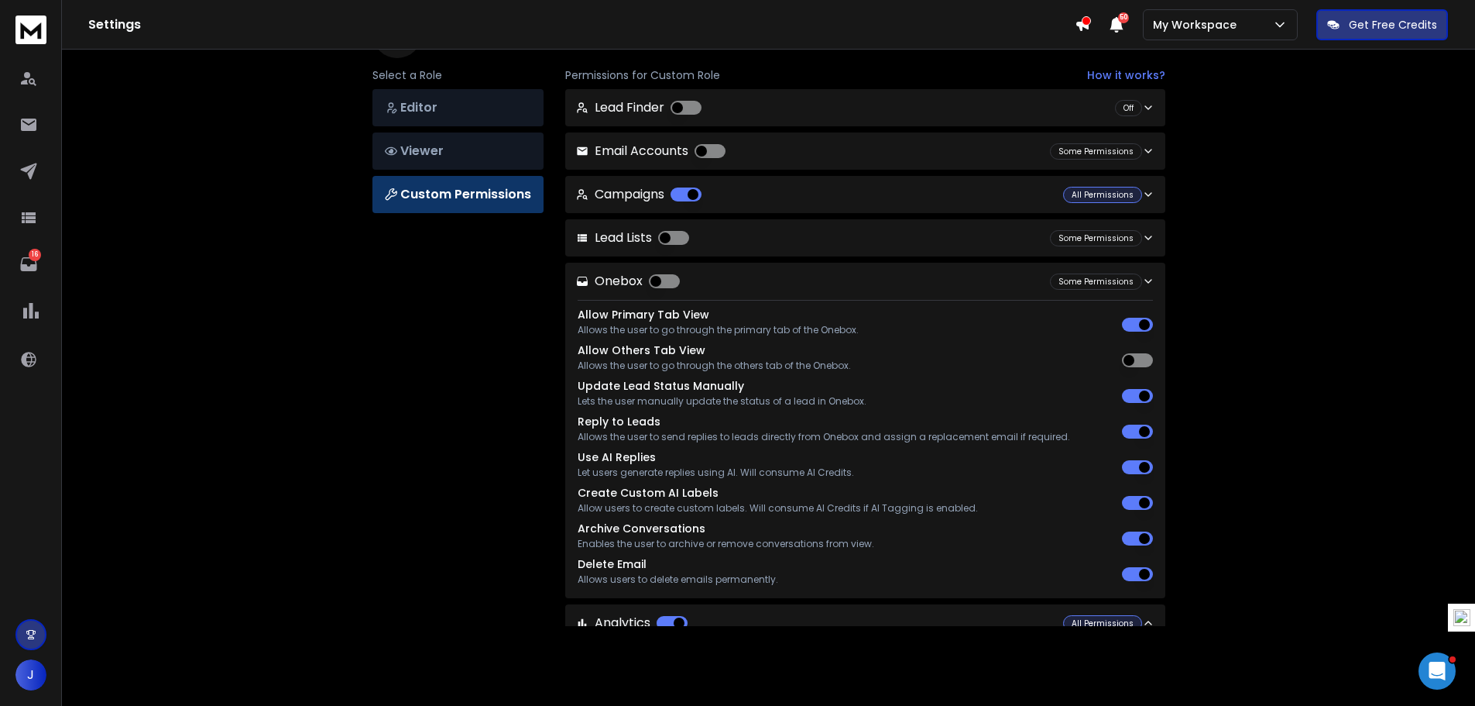
scroll to position [67, 0]
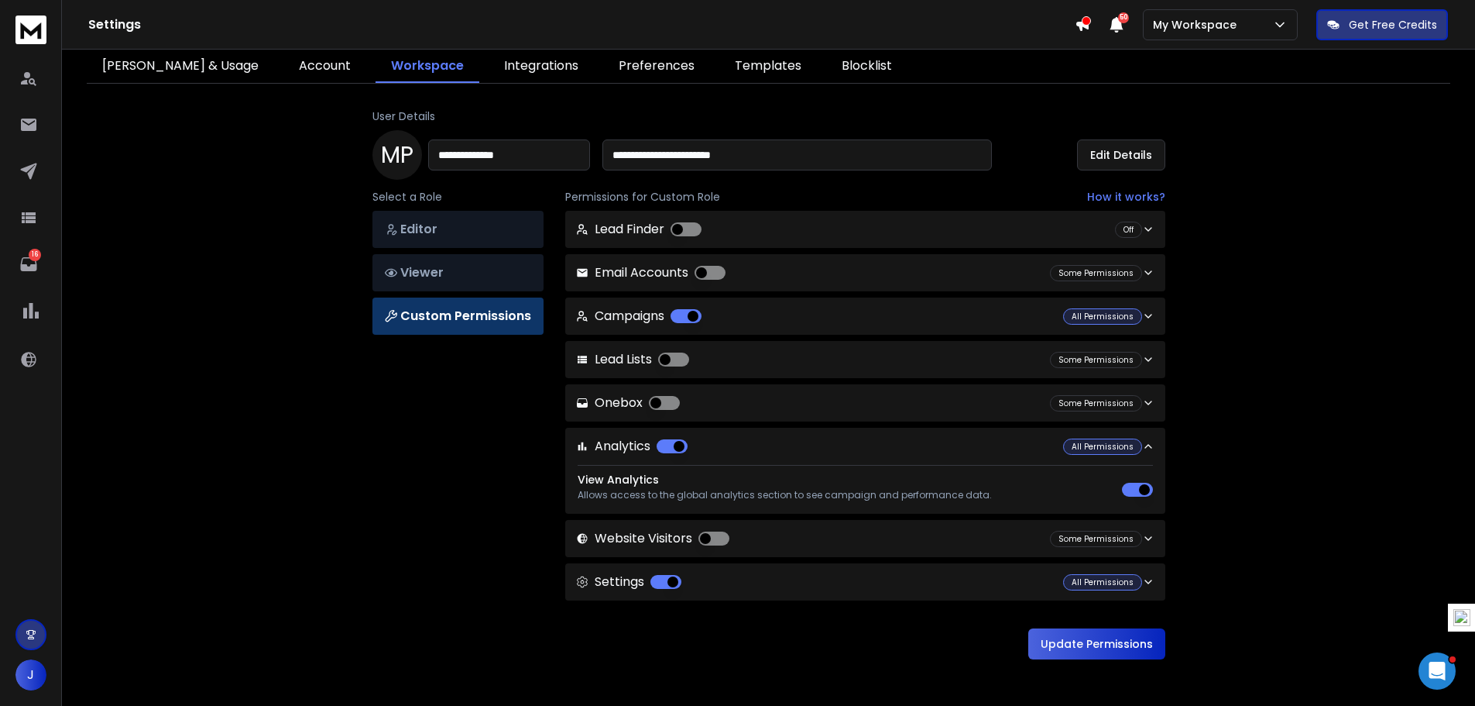
click at [1149, 581] on icon "button" at bounding box center [1149, 581] width 6 height 3
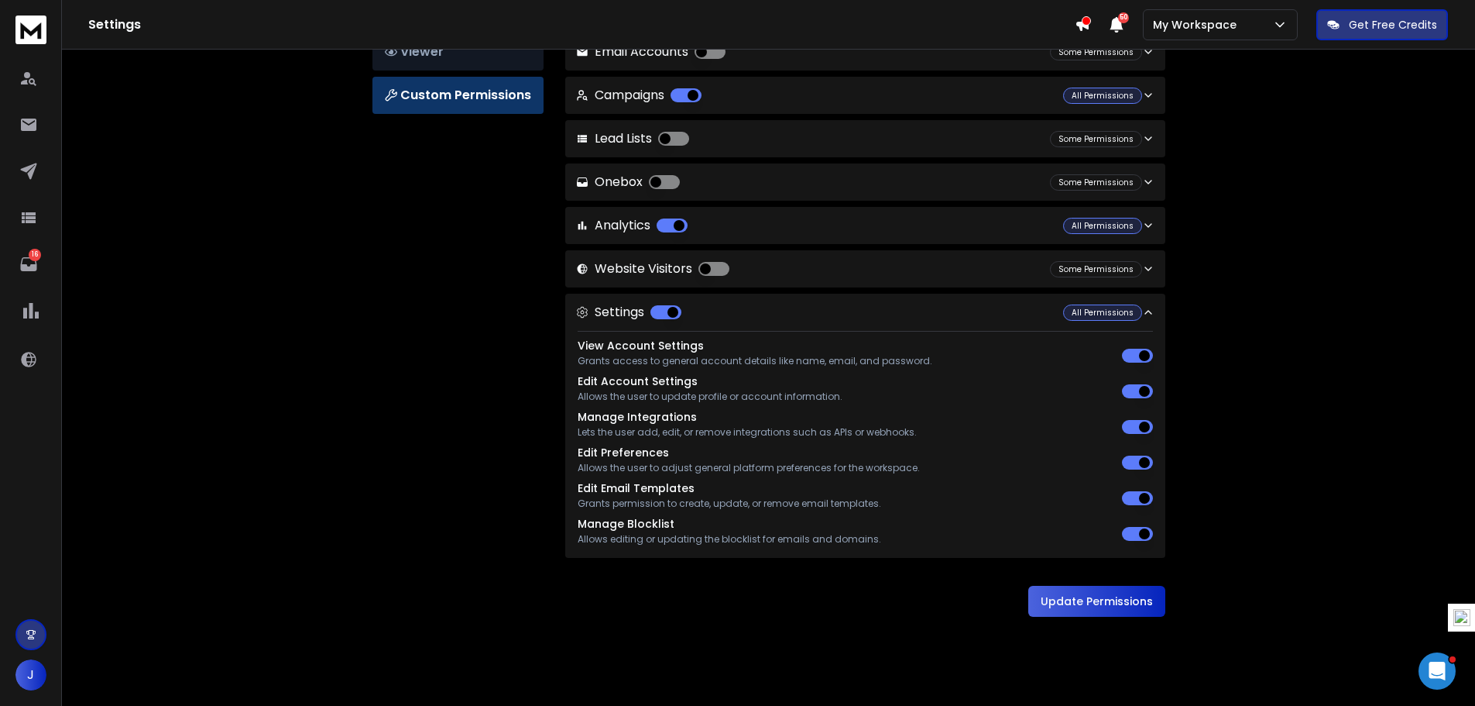
scroll to position [138, 0]
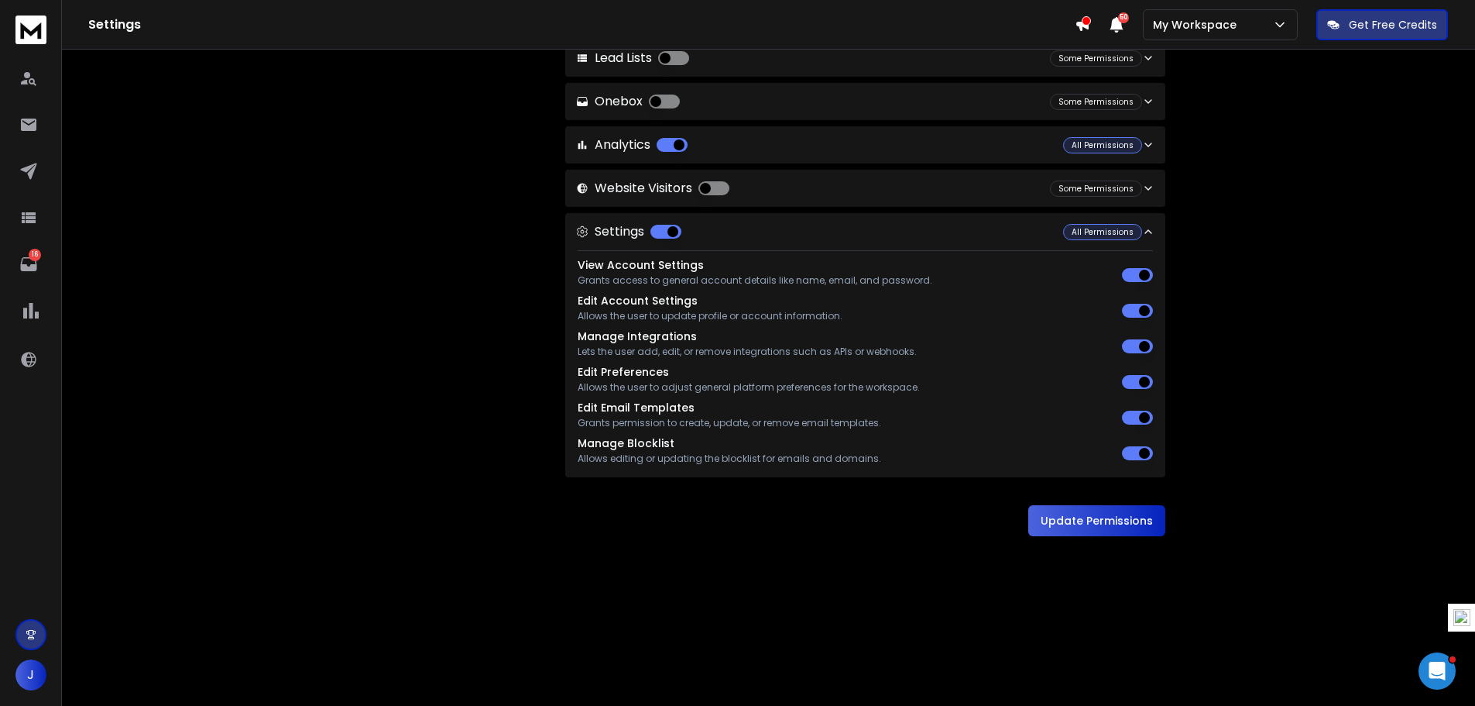
click at [1128, 348] on button "Manage Integrations" at bounding box center [1137, 346] width 31 height 14
click at [1130, 383] on button "Edit Preferences" at bounding box center [1137, 382] width 31 height 14
click at [1087, 520] on button "Update Permissions" at bounding box center [1097, 520] width 137 height 31
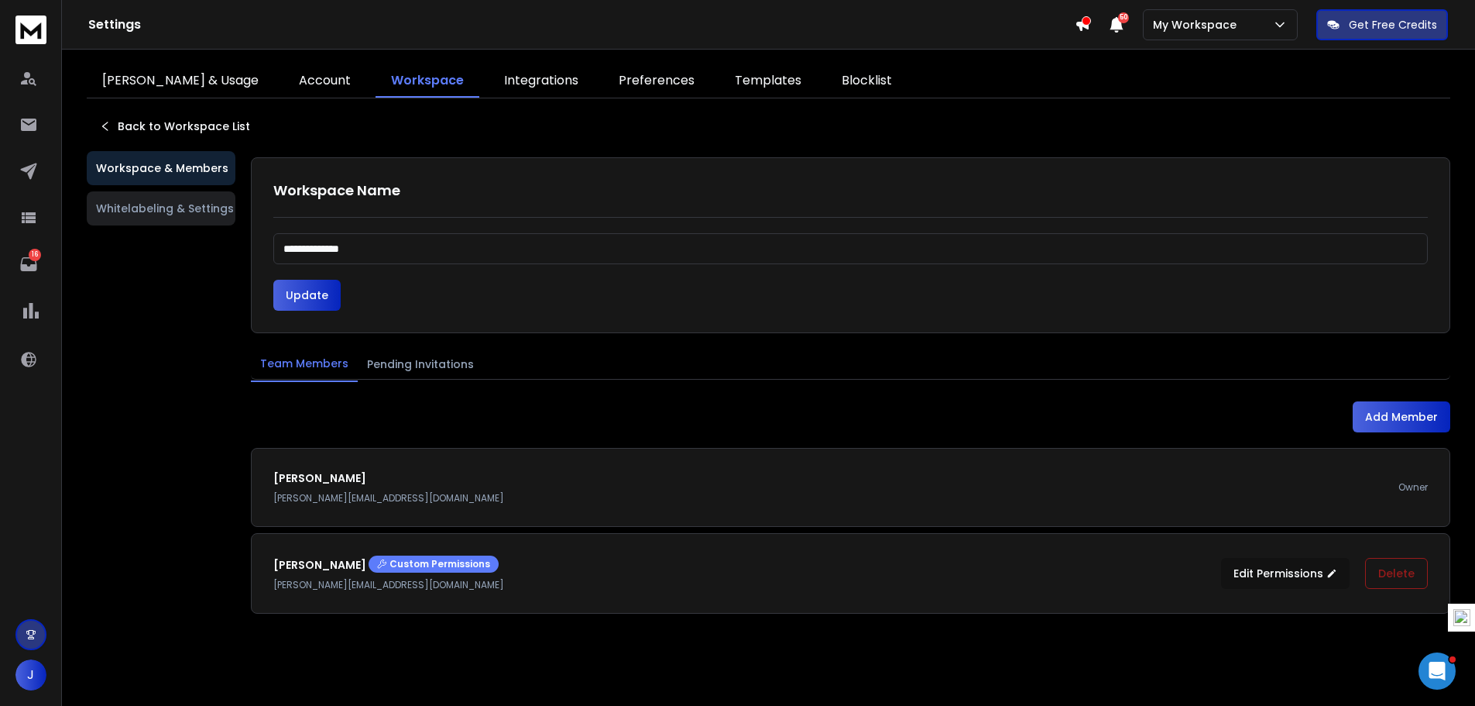
click at [431, 368] on button "Pending Invitations" at bounding box center [420, 364] width 125 height 34
click at [300, 369] on button "Team Members" at bounding box center [304, 364] width 107 height 36
click at [128, 122] on p "Back to Workspace List" at bounding box center [184, 126] width 132 height 15
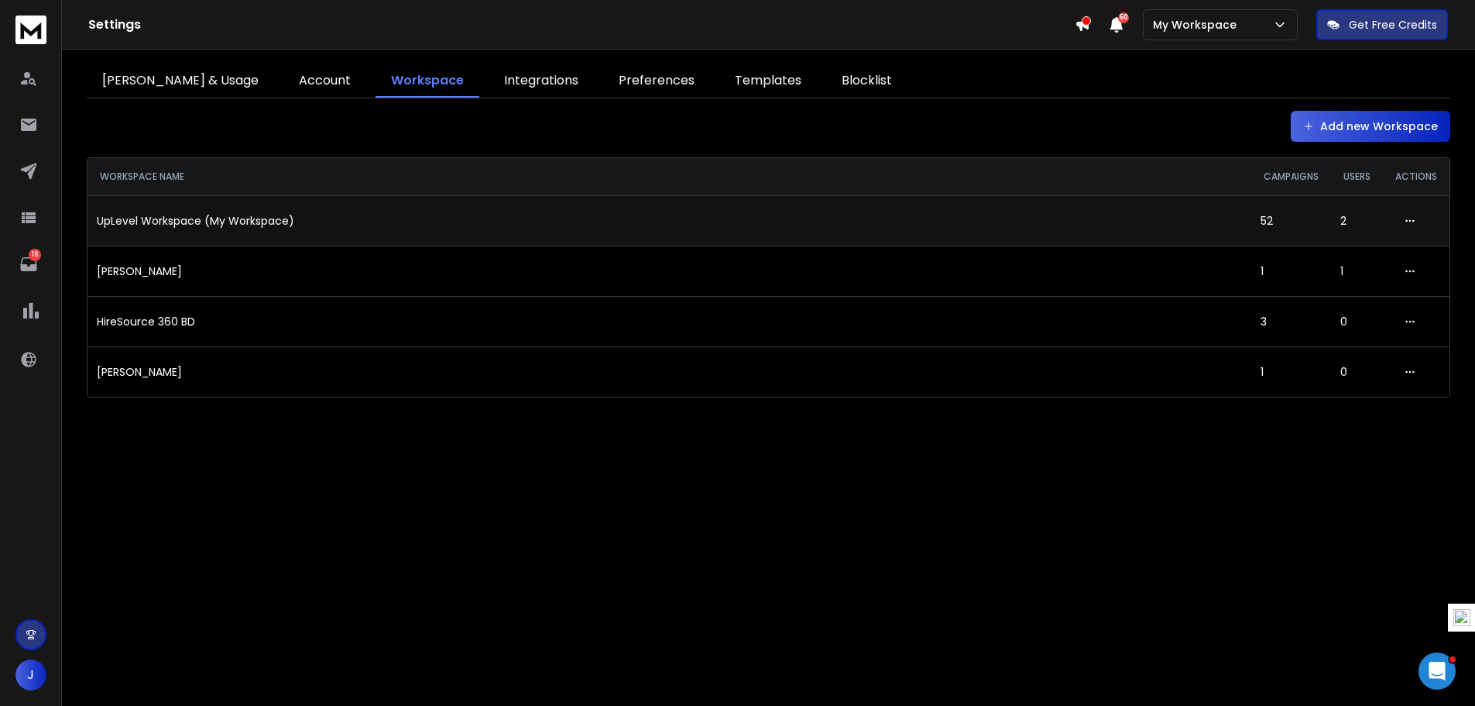
click at [1339, 219] on td "2" at bounding box center [1357, 220] width 52 height 50
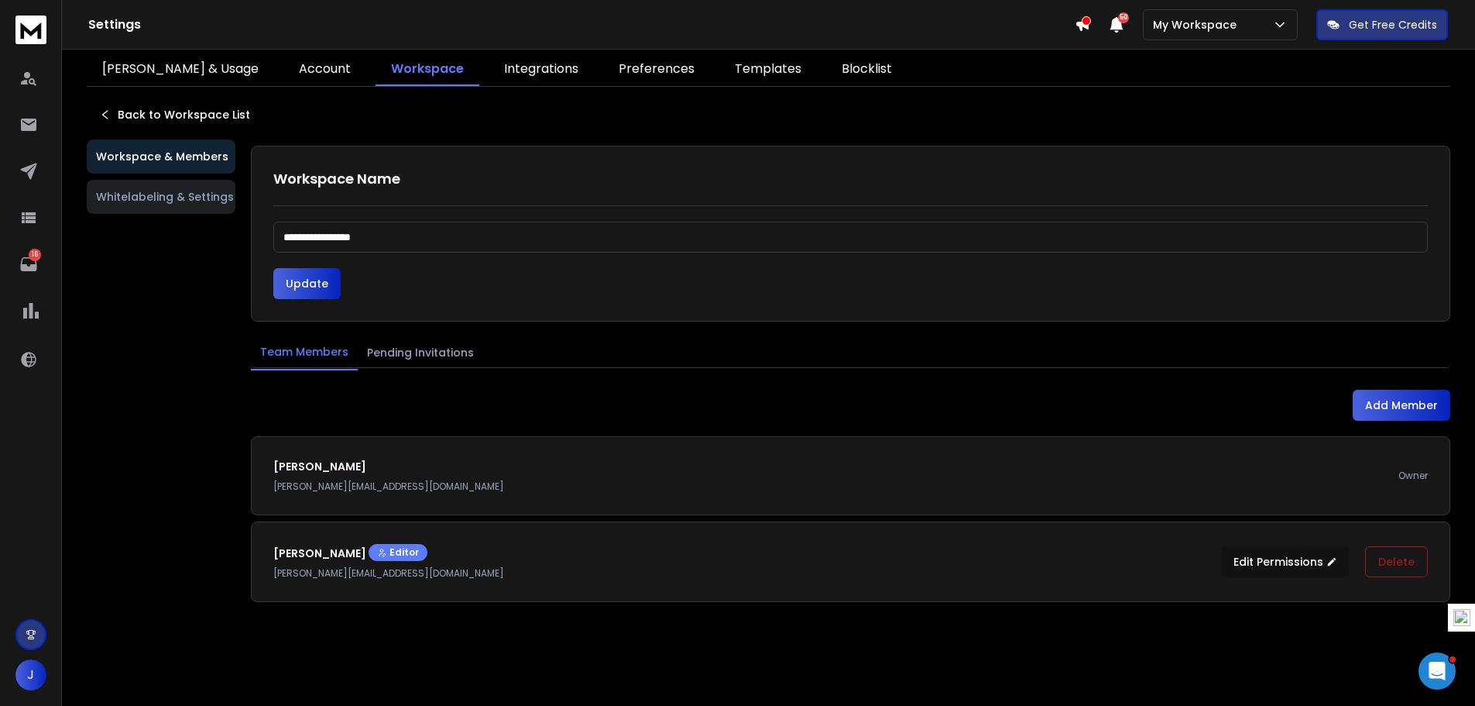
scroll to position [15, 0]
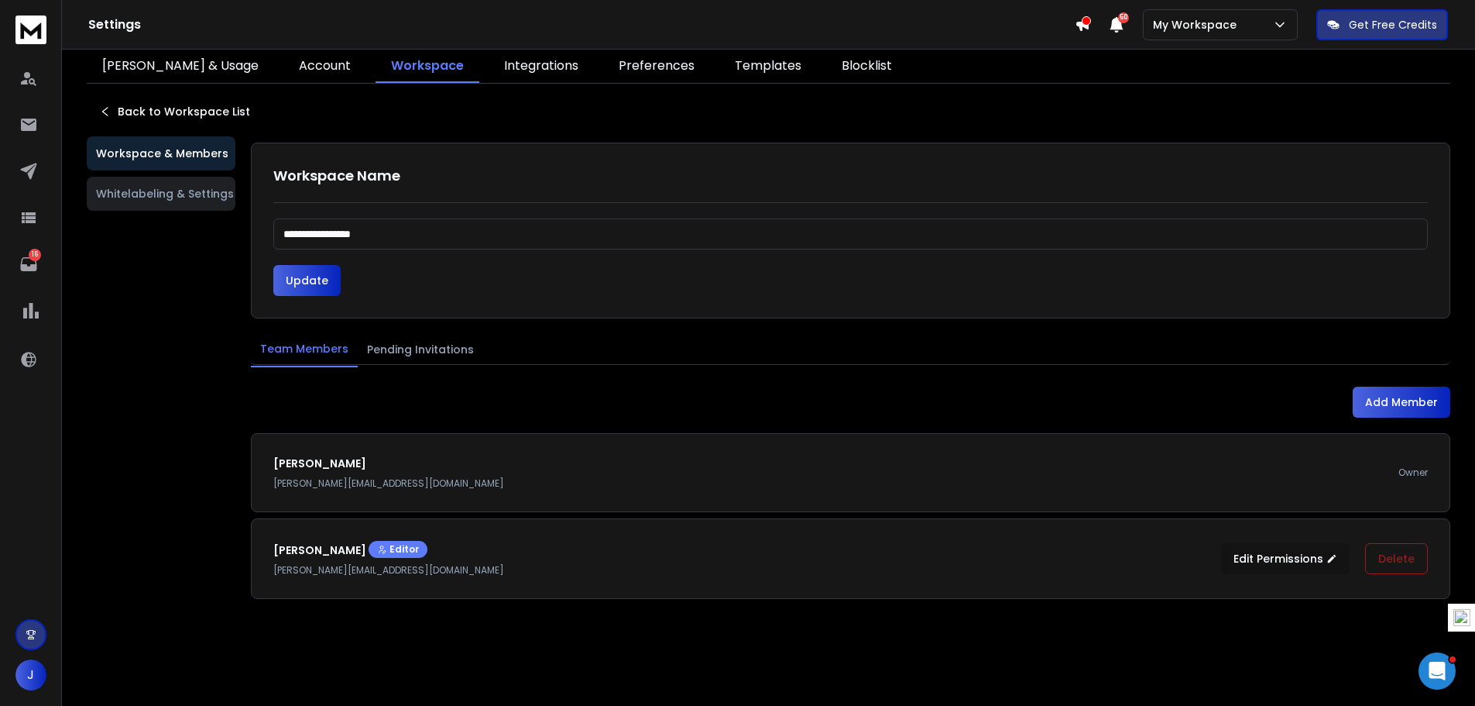
click at [1344, 560] on button "Edit Permissions" at bounding box center [1285, 558] width 129 height 31
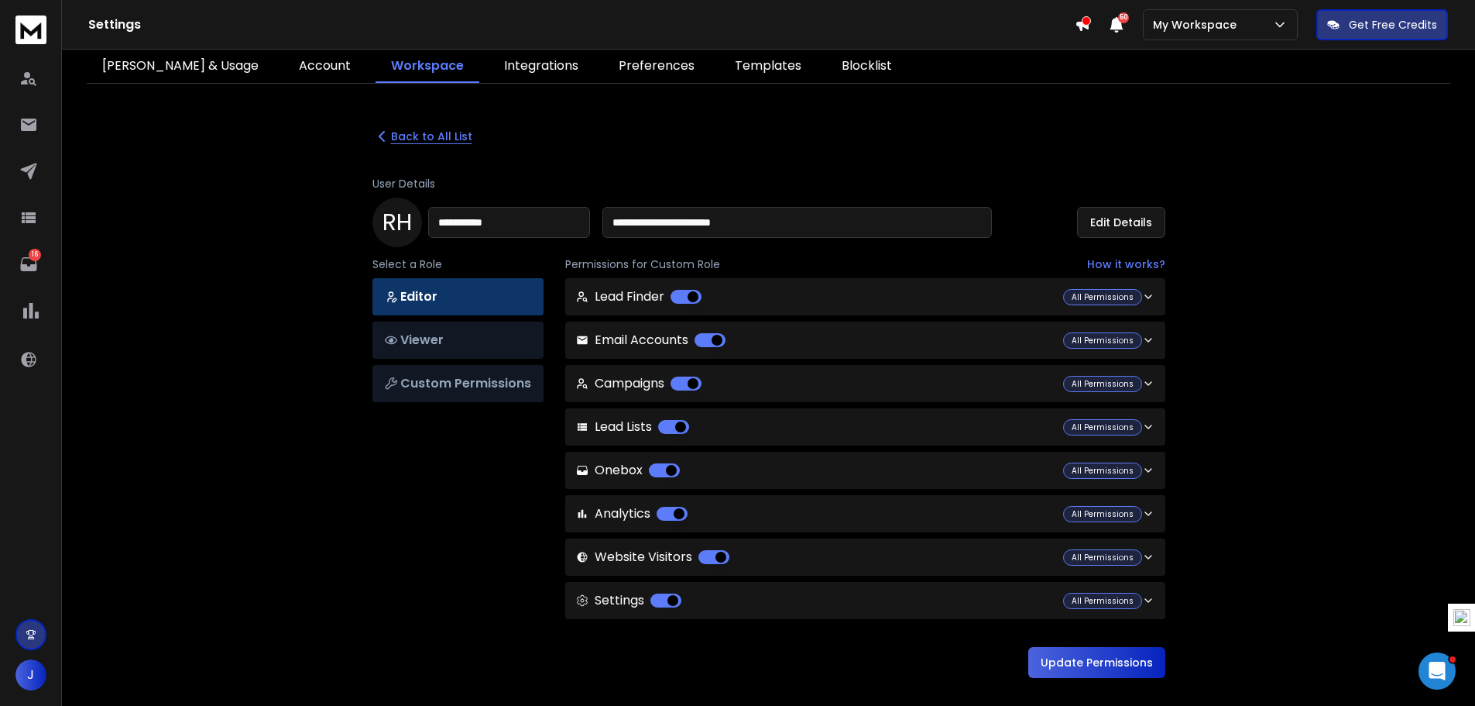
click at [383, 138] on icon "button" at bounding box center [382, 136] width 19 height 19
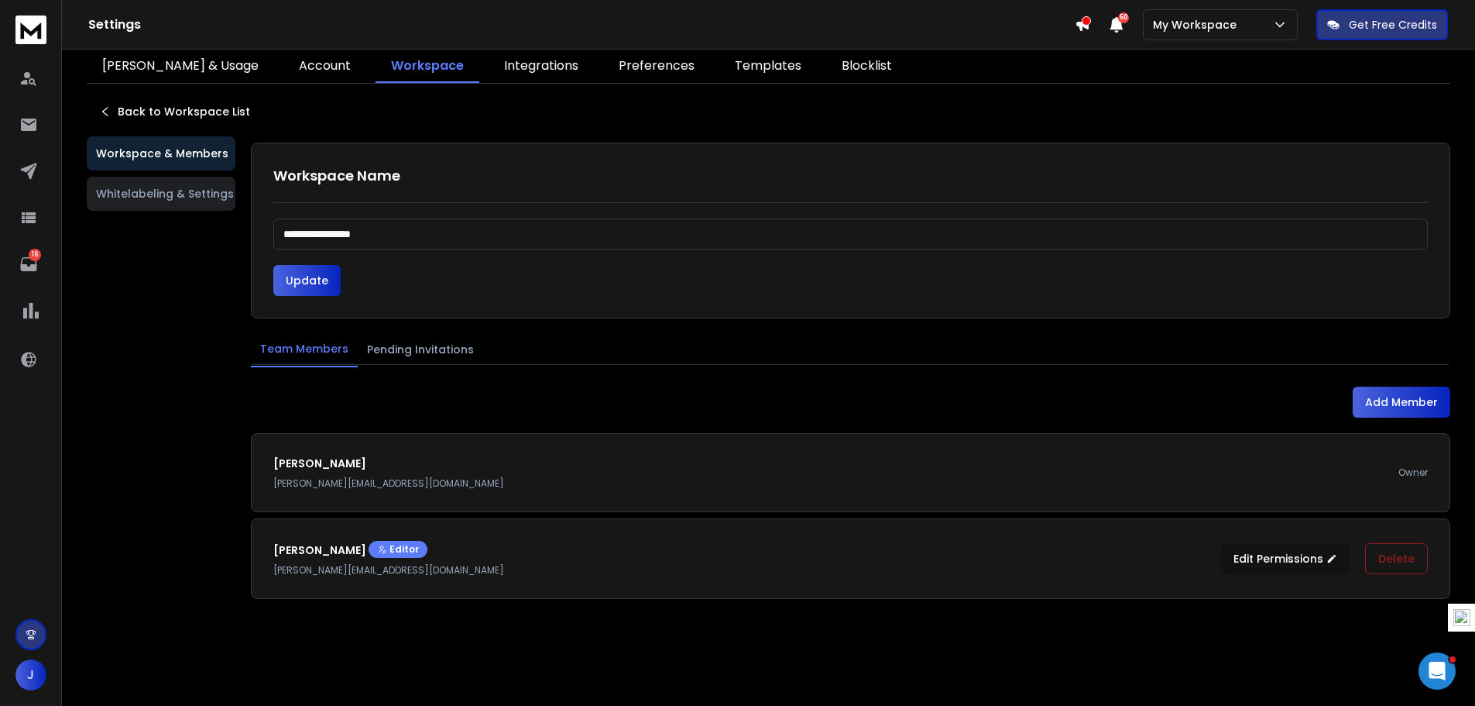
click at [1377, 239] on input "**********" at bounding box center [850, 233] width 1155 height 31
click at [837, 112] on div "Back to Workspace List" at bounding box center [769, 111] width 1364 height 31
click at [301, 282] on button "Update" at bounding box center [306, 280] width 67 height 31
click at [154, 107] on p "Back to Workspace List" at bounding box center [184, 111] width 132 height 15
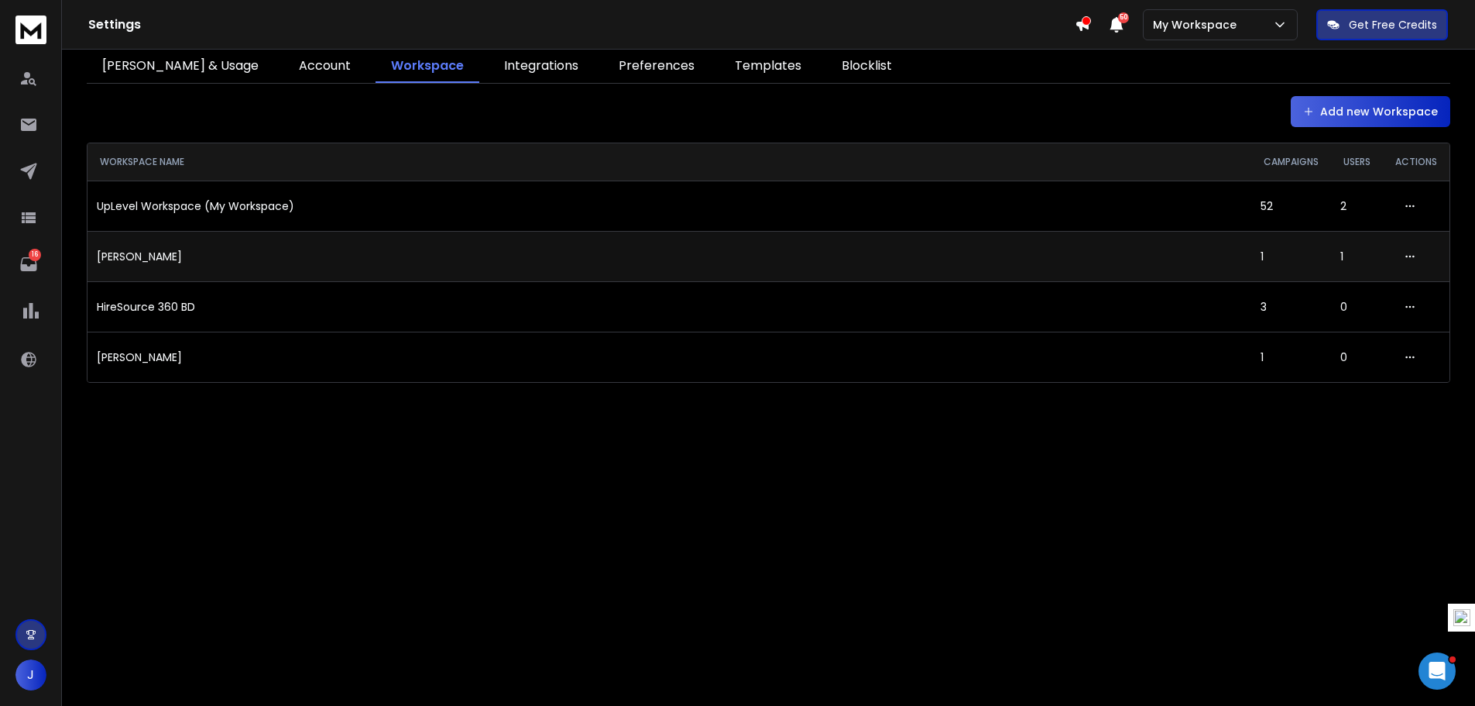
click at [1339, 258] on td "1" at bounding box center [1357, 256] width 52 height 50
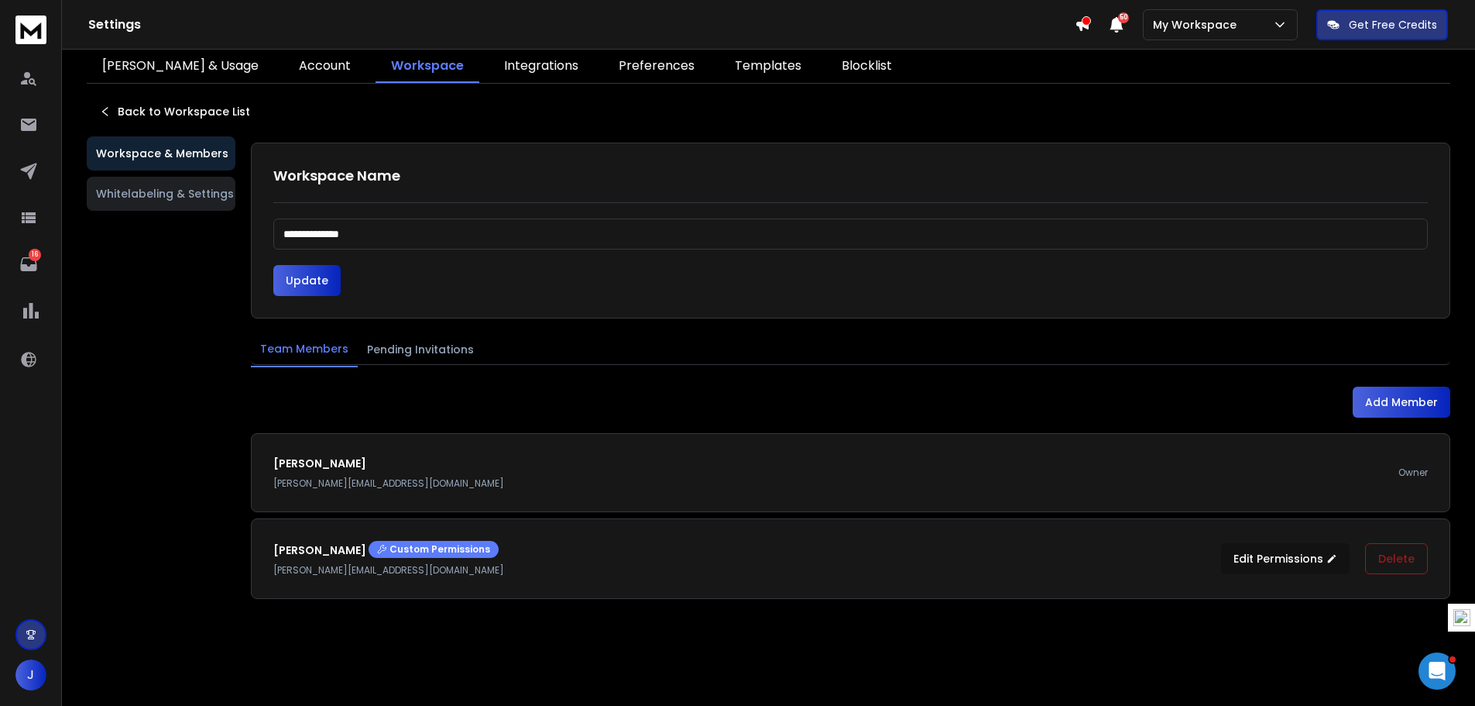
click at [123, 112] on p "Back to Workspace List" at bounding box center [184, 111] width 132 height 15
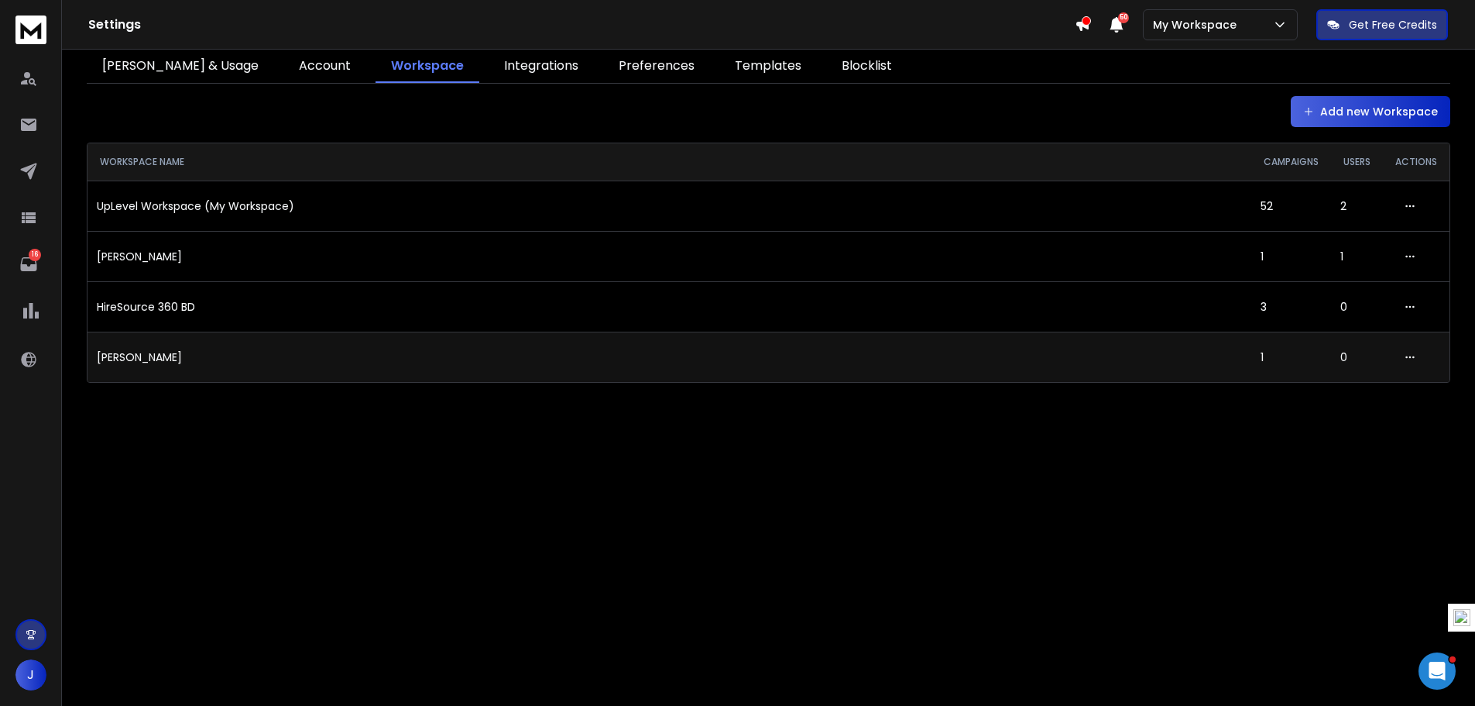
click at [1338, 357] on td "0" at bounding box center [1357, 356] width 52 height 50
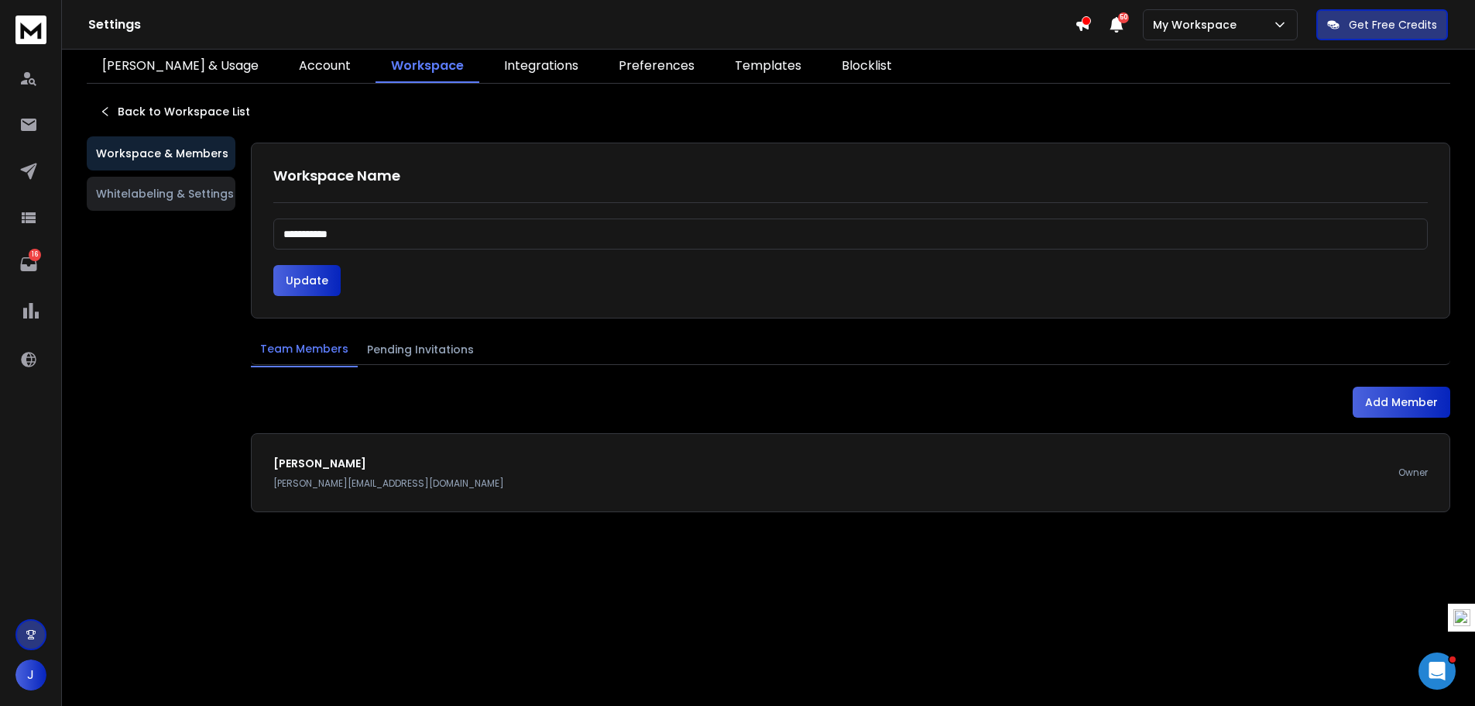
click at [113, 110] on link "Back to Workspace List" at bounding box center [174, 111] width 151 height 15
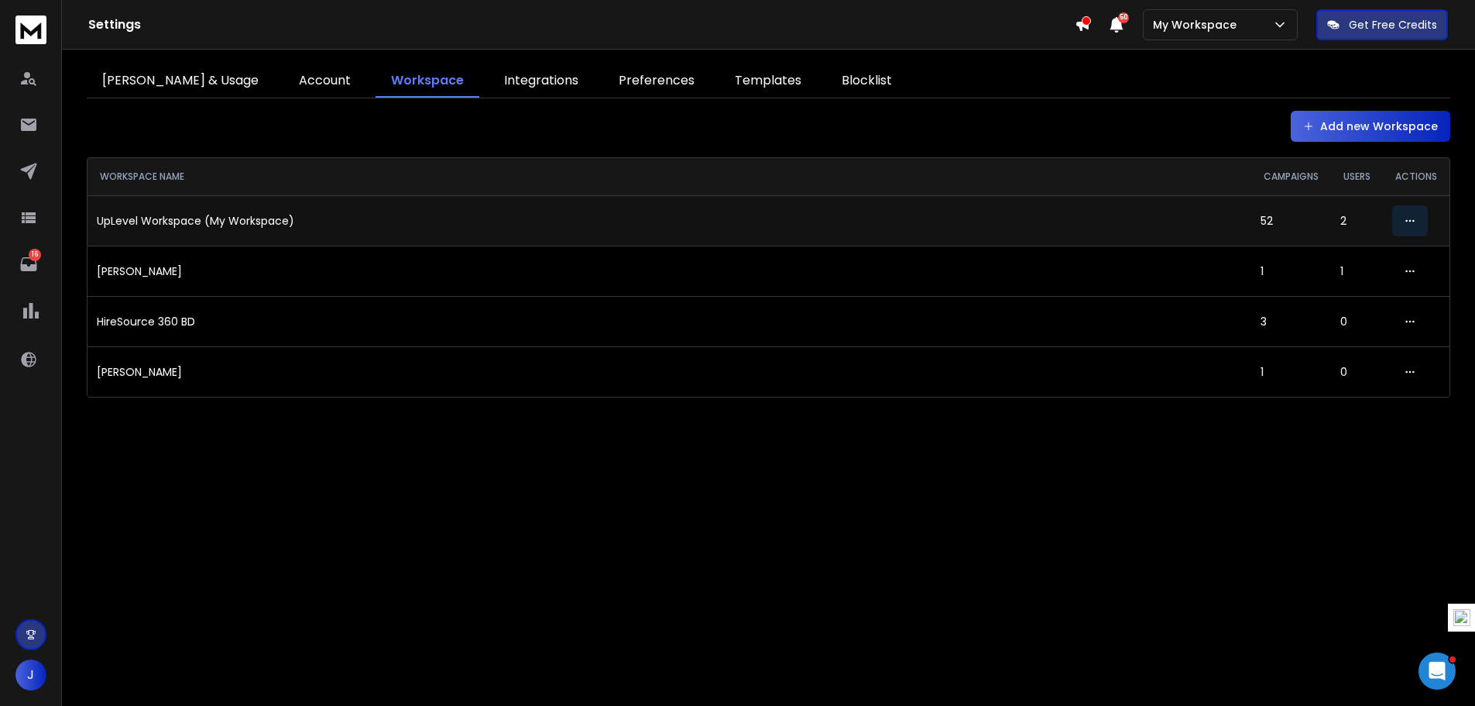
click at [1420, 218] on button "button" at bounding box center [1411, 220] width 36 height 31
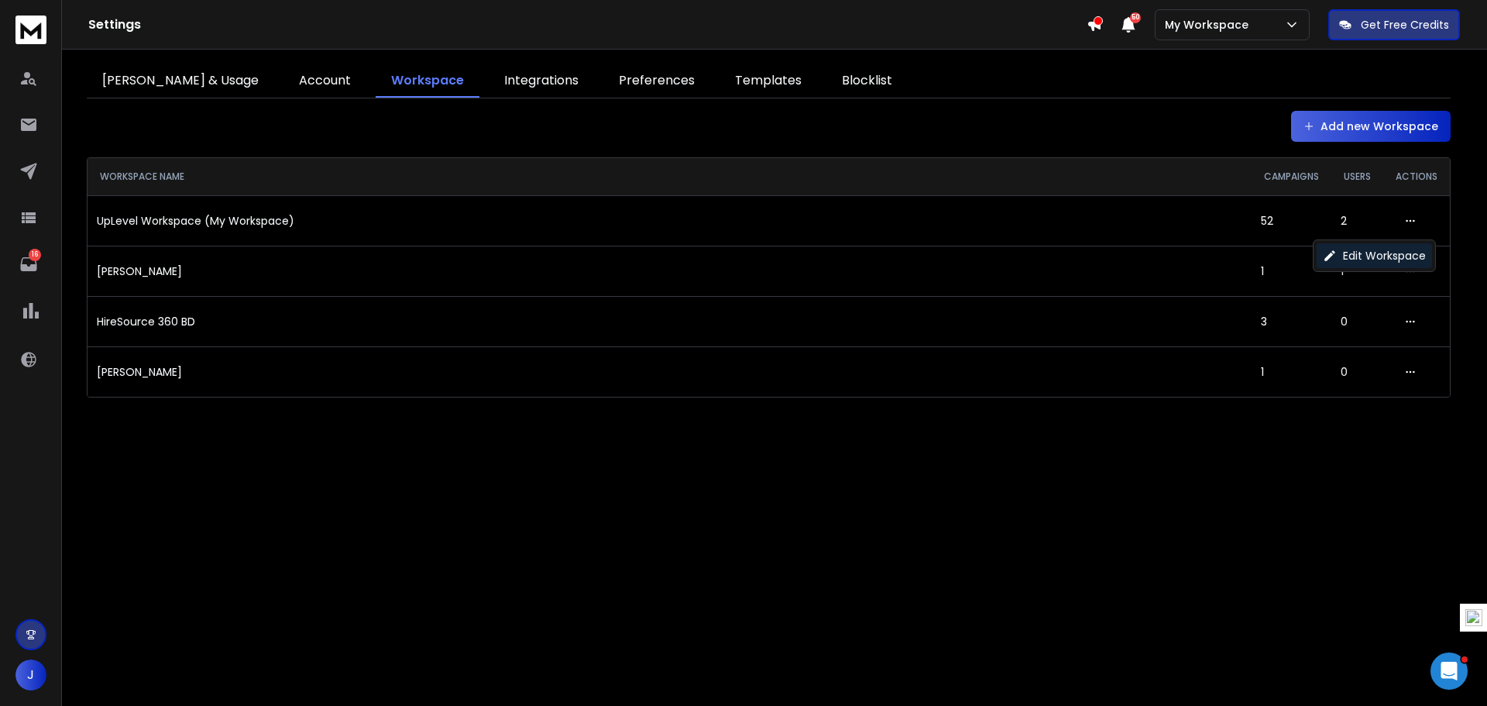
click at [1377, 255] on p "Edit Workspace" at bounding box center [1384, 255] width 83 height 15
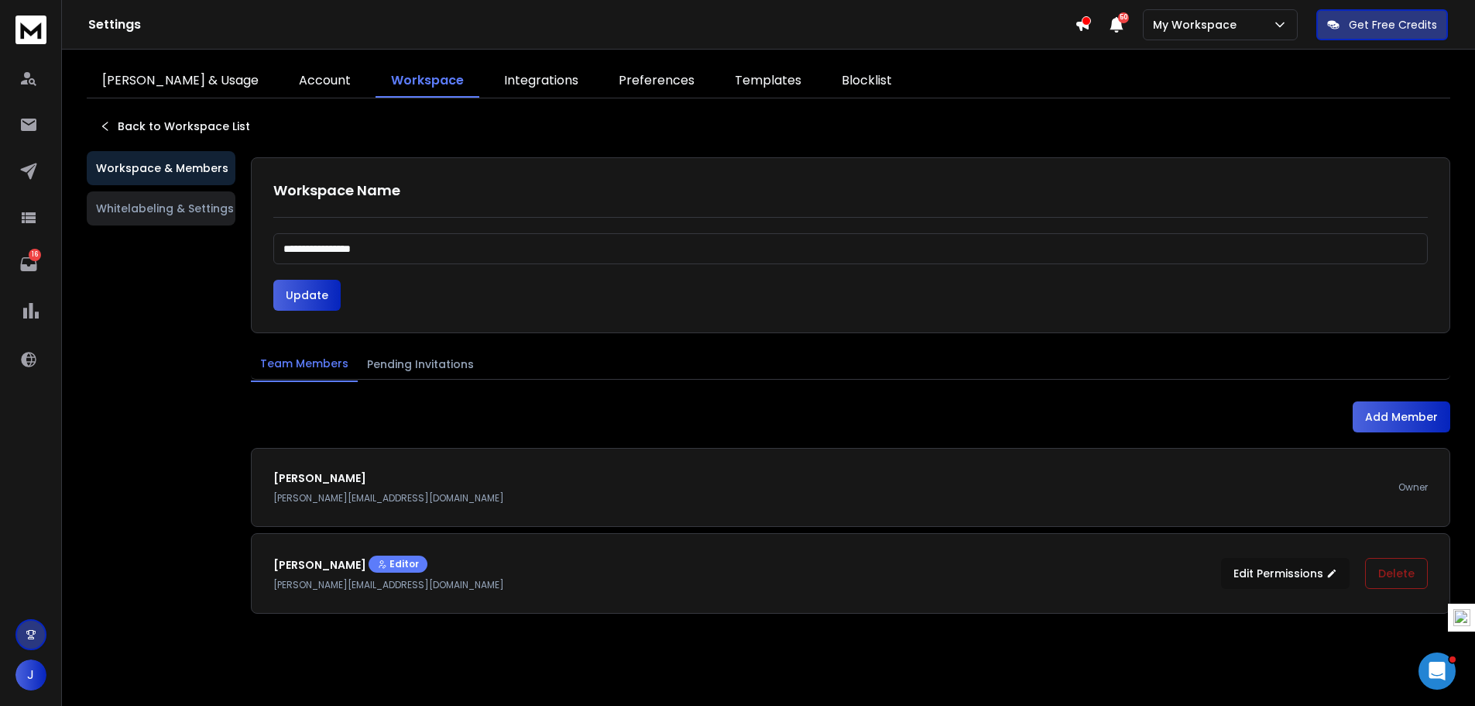
click at [390, 369] on button "Pending Invitations" at bounding box center [420, 364] width 125 height 34
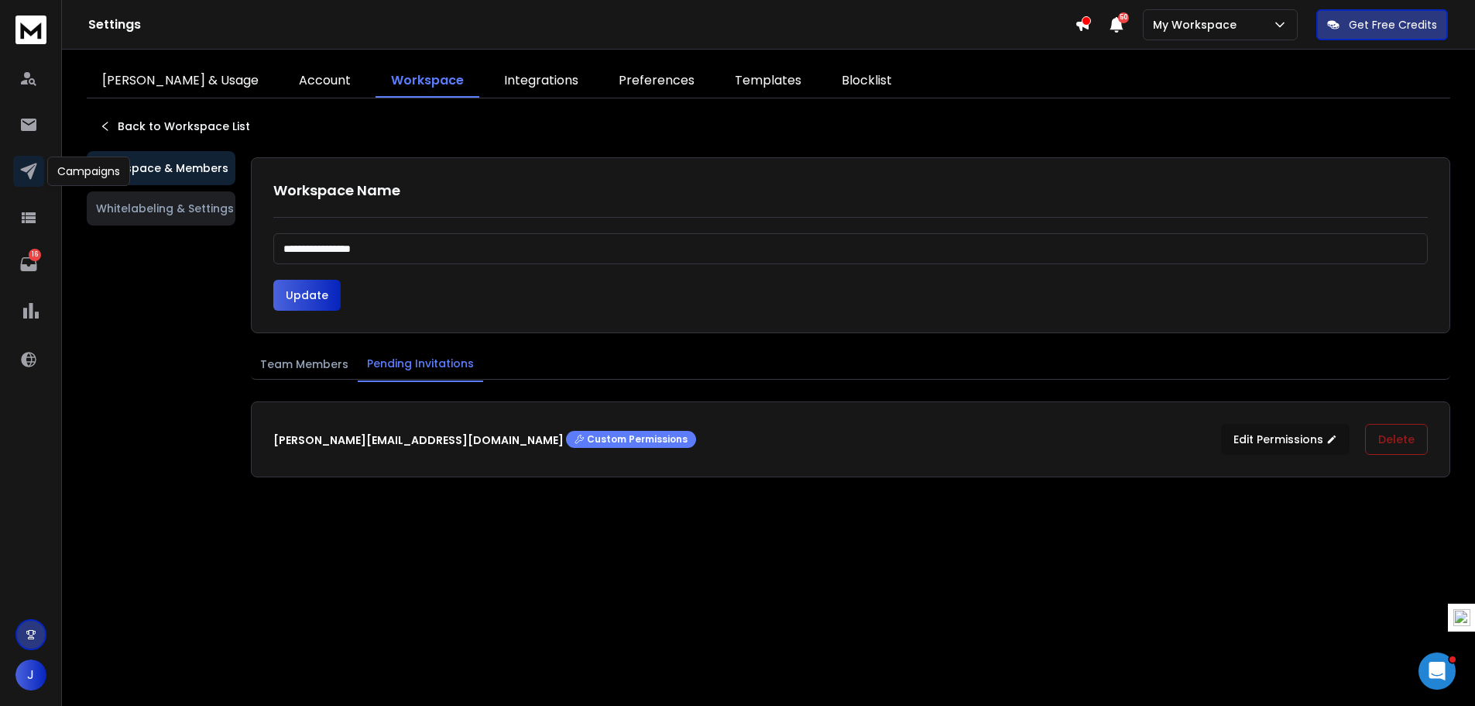
click at [29, 167] on icon at bounding box center [28, 171] width 16 height 16
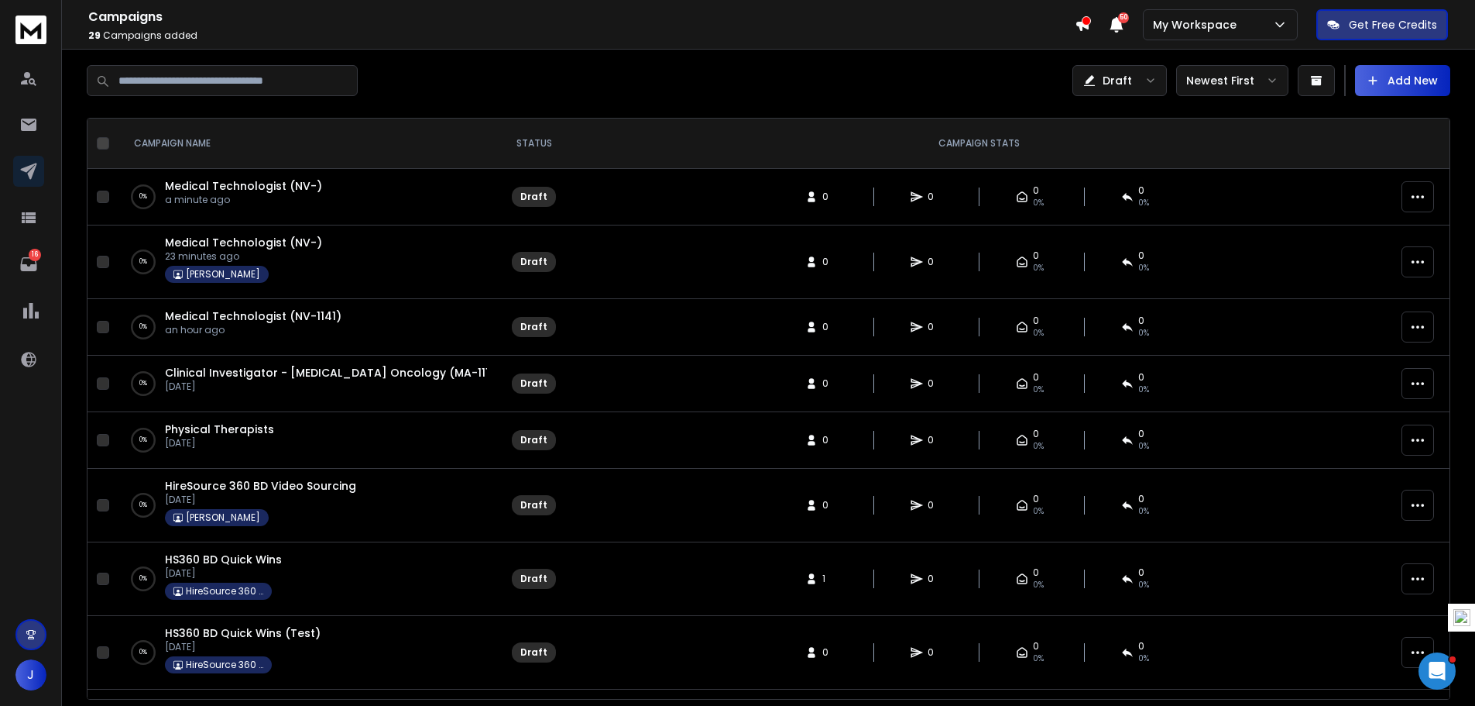
click at [242, 248] on span "Medical Technologist (NV-)" at bounding box center [243, 242] width 157 height 15
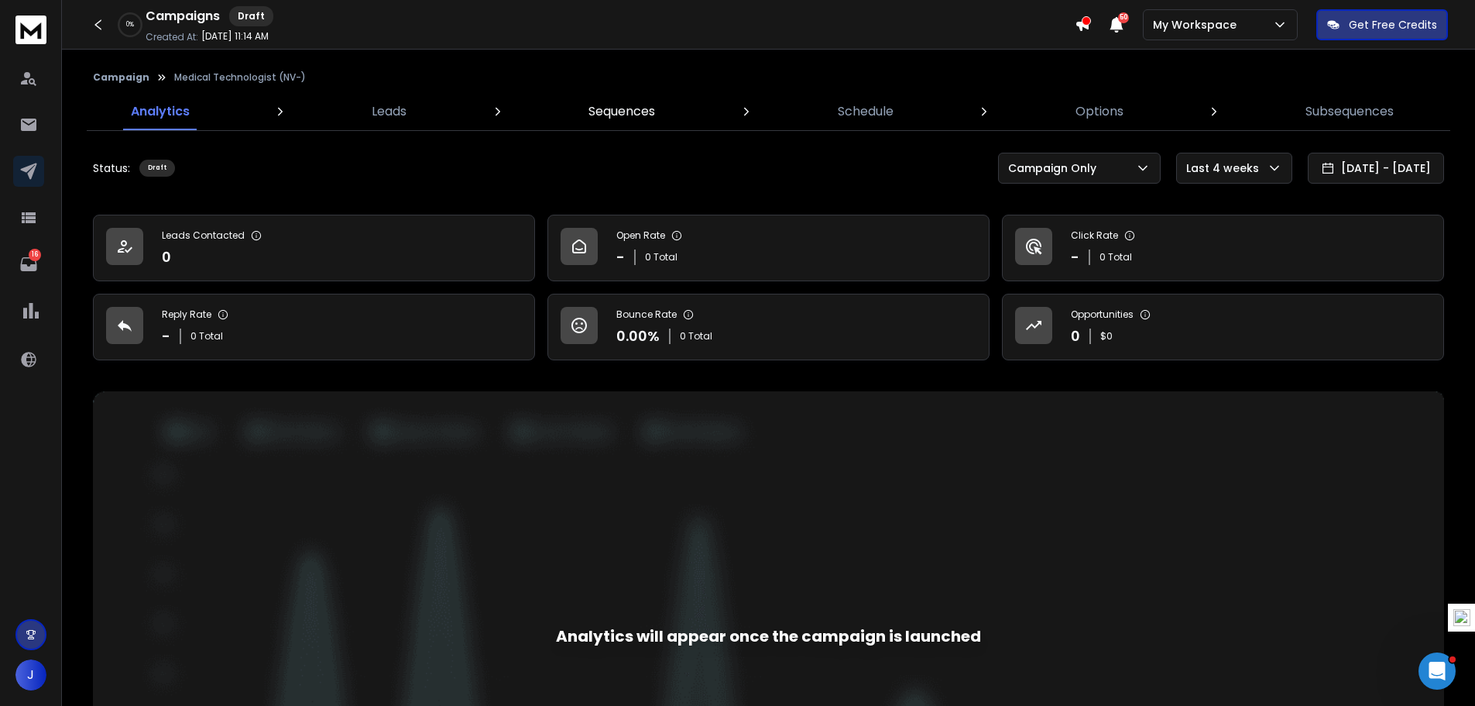
click at [614, 105] on p "Sequences" at bounding box center [622, 111] width 67 height 19
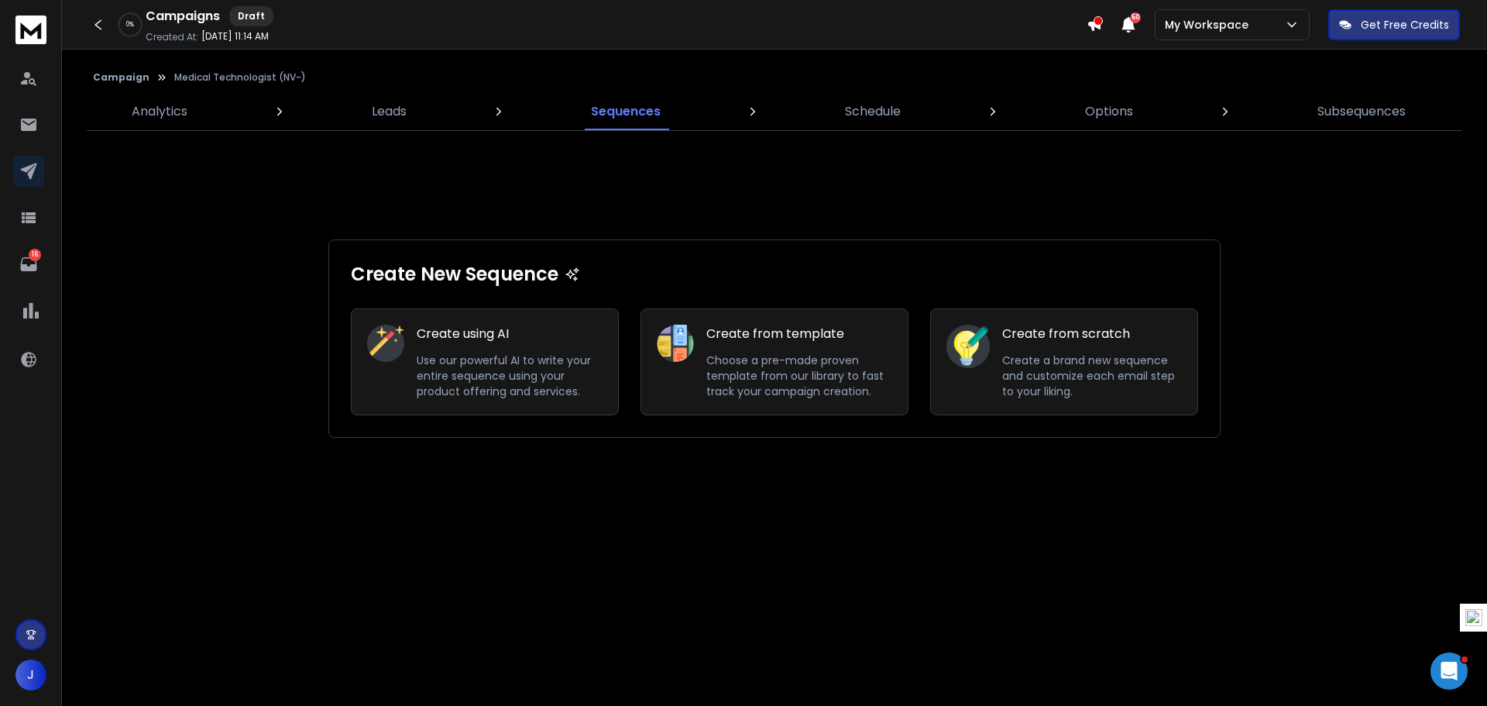
click at [110, 80] on button "Campaign" at bounding box center [121, 77] width 57 height 12
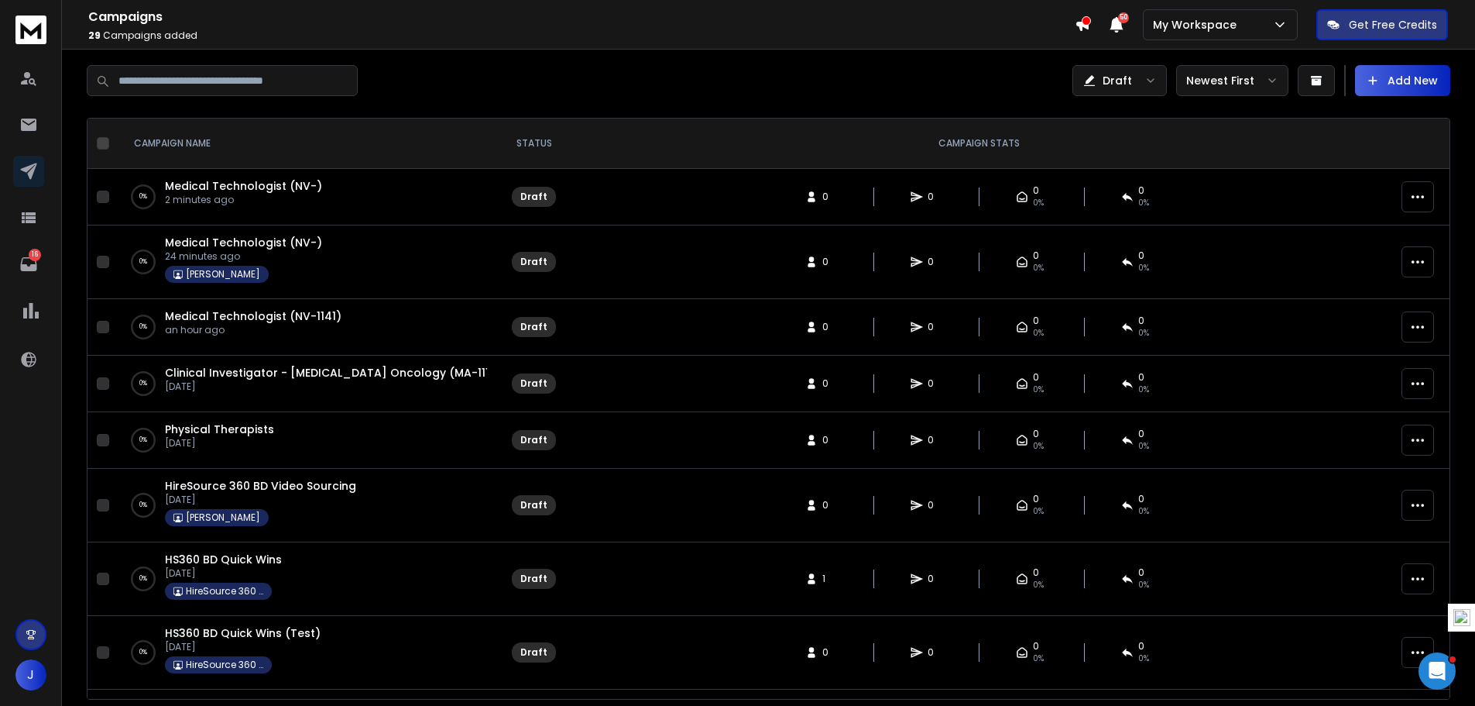
click at [225, 183] on span "Medical Technologist (NV-)" at bounding box center [243, 185] width 157 height 15
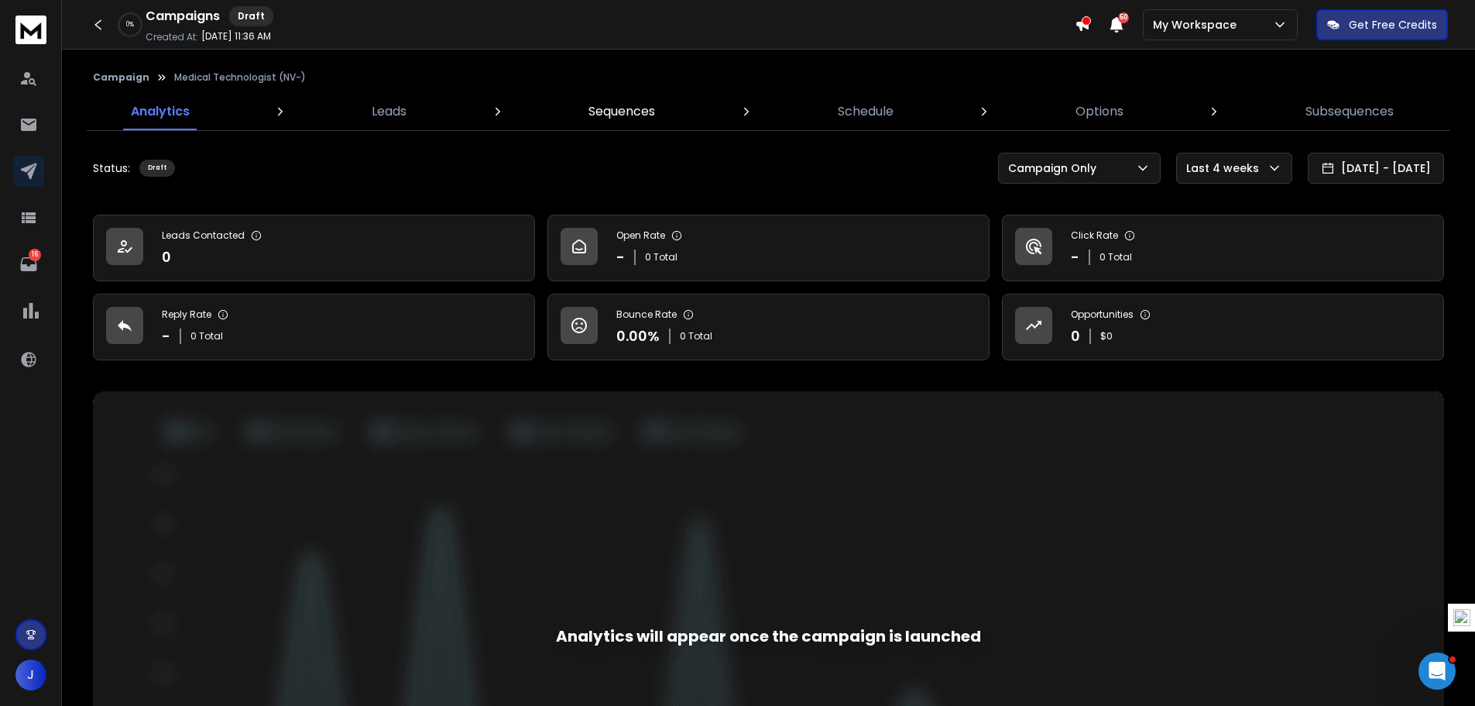
click at [620, 111] on p "Sequences" at bounding box center [622, 111] width 67 height 19
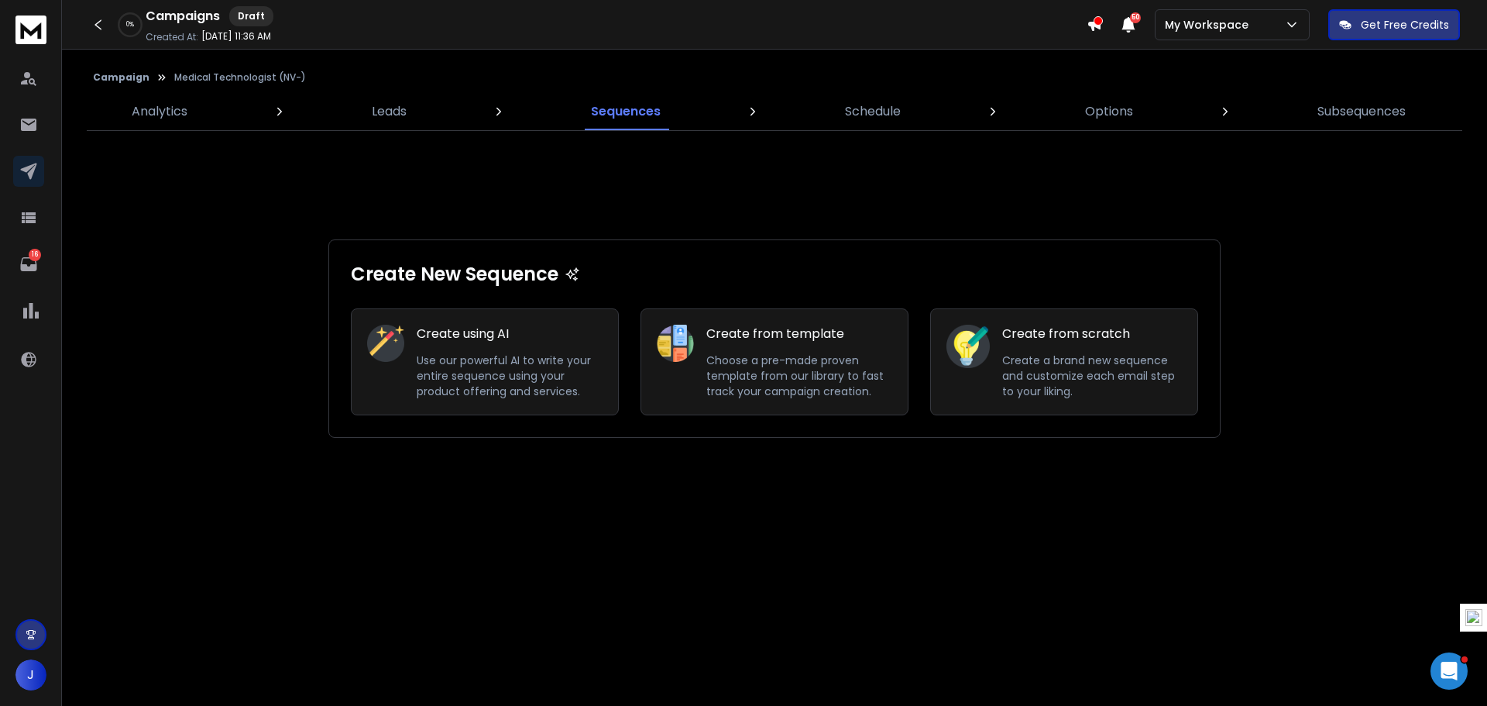
click at [111, 76] on button "Campaign" at bounding box center [121, 77] width 57 height 12
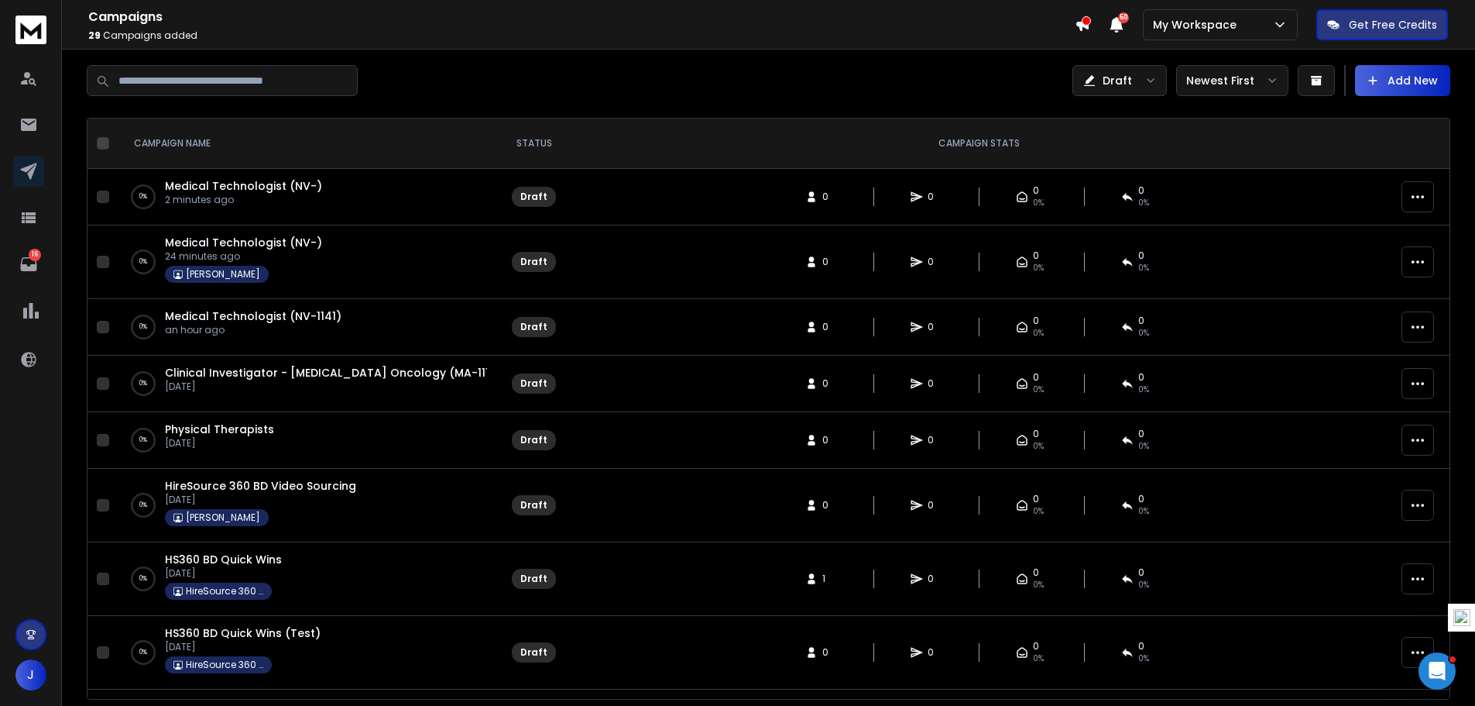
click at [221, 320] on span "Medical Technologist (NV-1141)" at bounding box center [253, 315] width 177 height 15
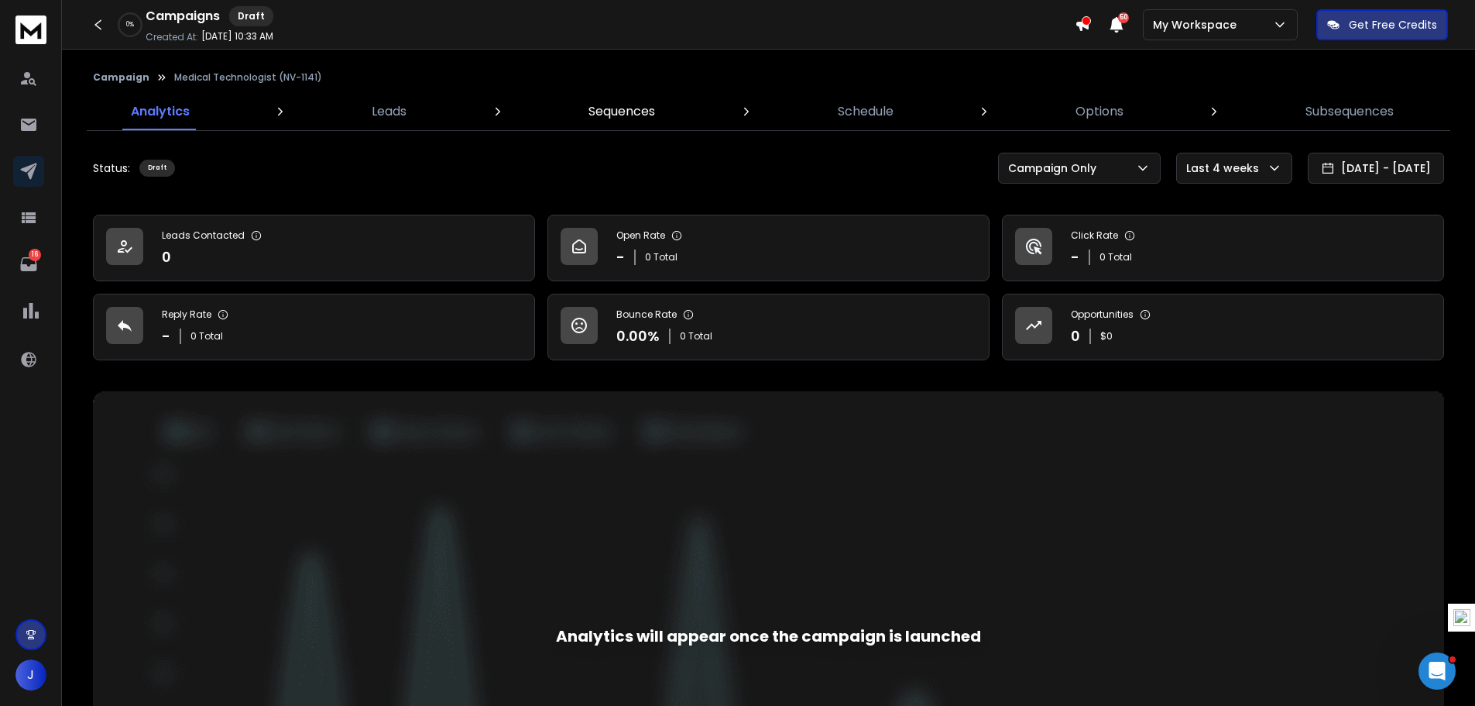
click at [630, 111] on p "Sequences" at bounding box center [622, 111] width 67 height 19
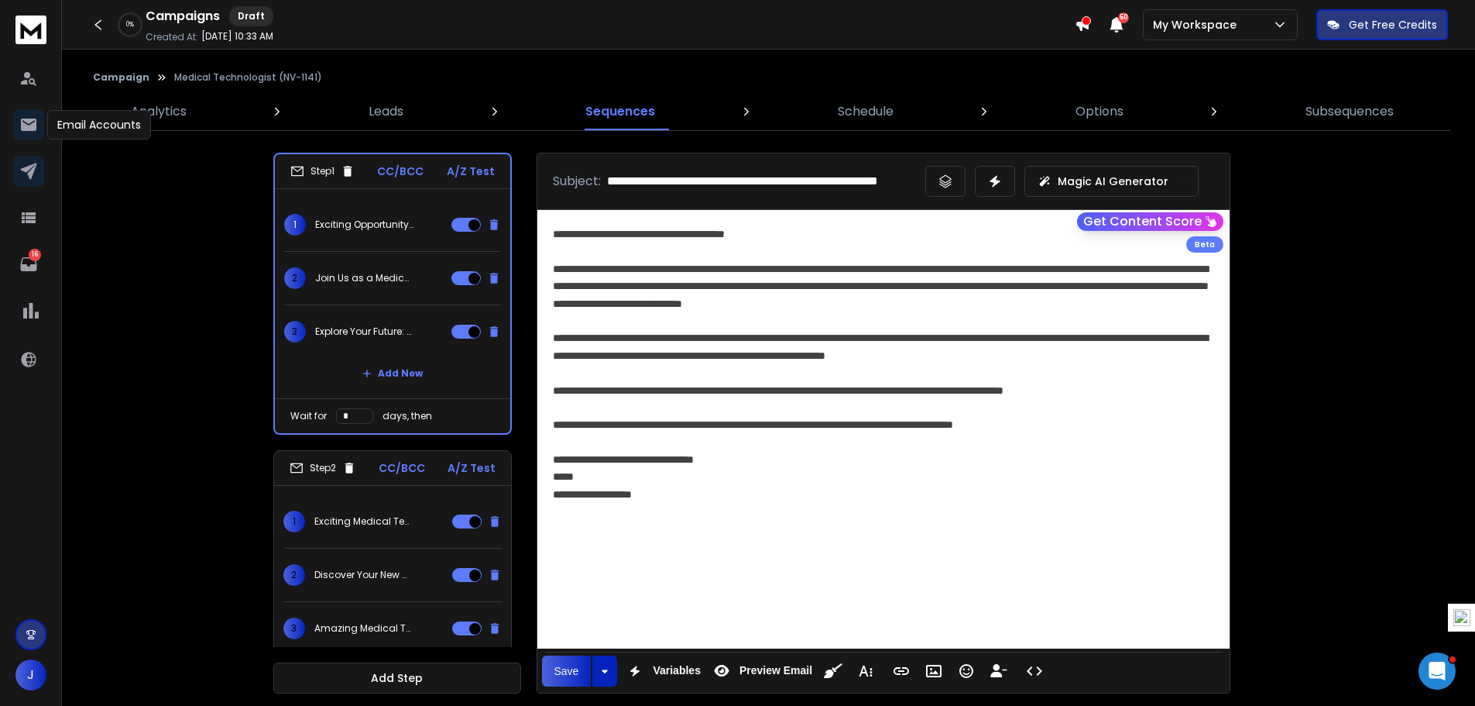
click at [23, 125] on icon at bounding box center [28, 125] width 15 height 12
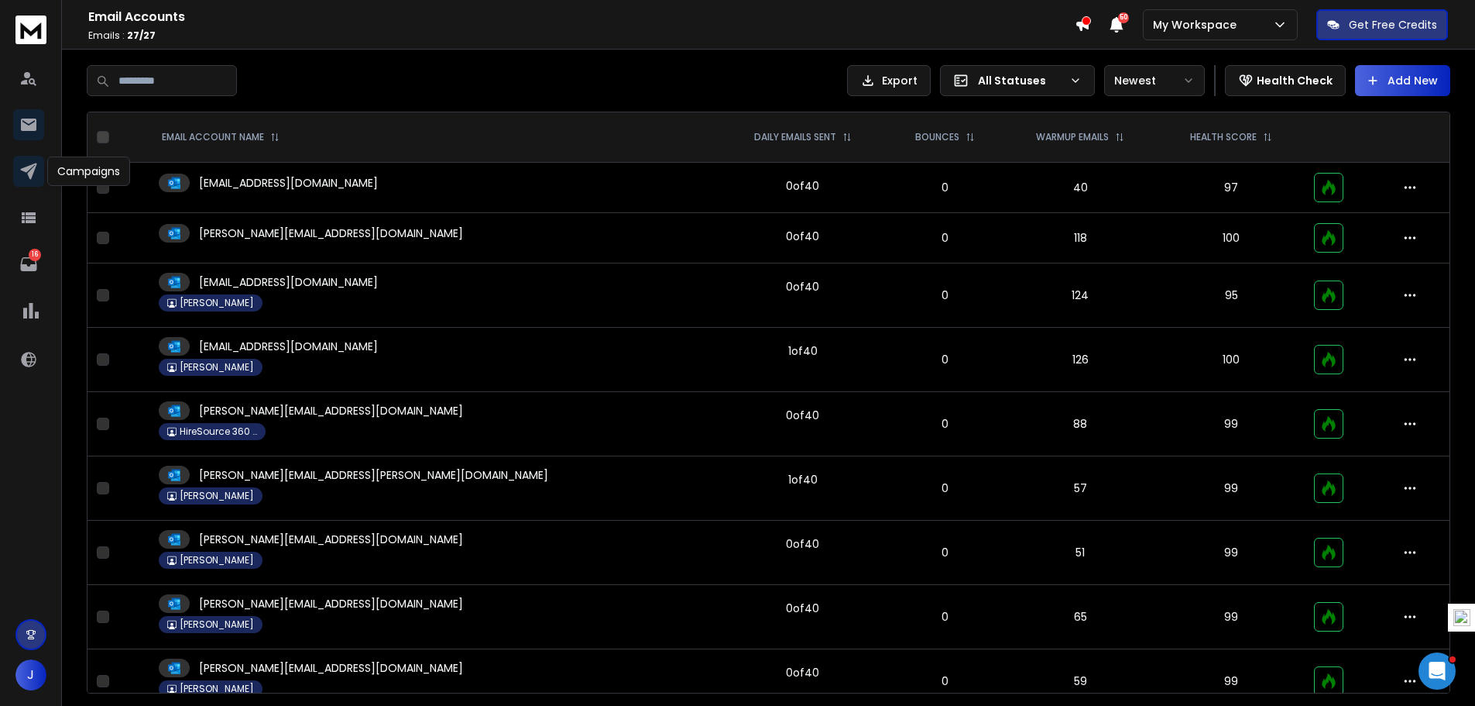
click at [23, 172] on icon at bounding box center [28, 171] width 19 height 19
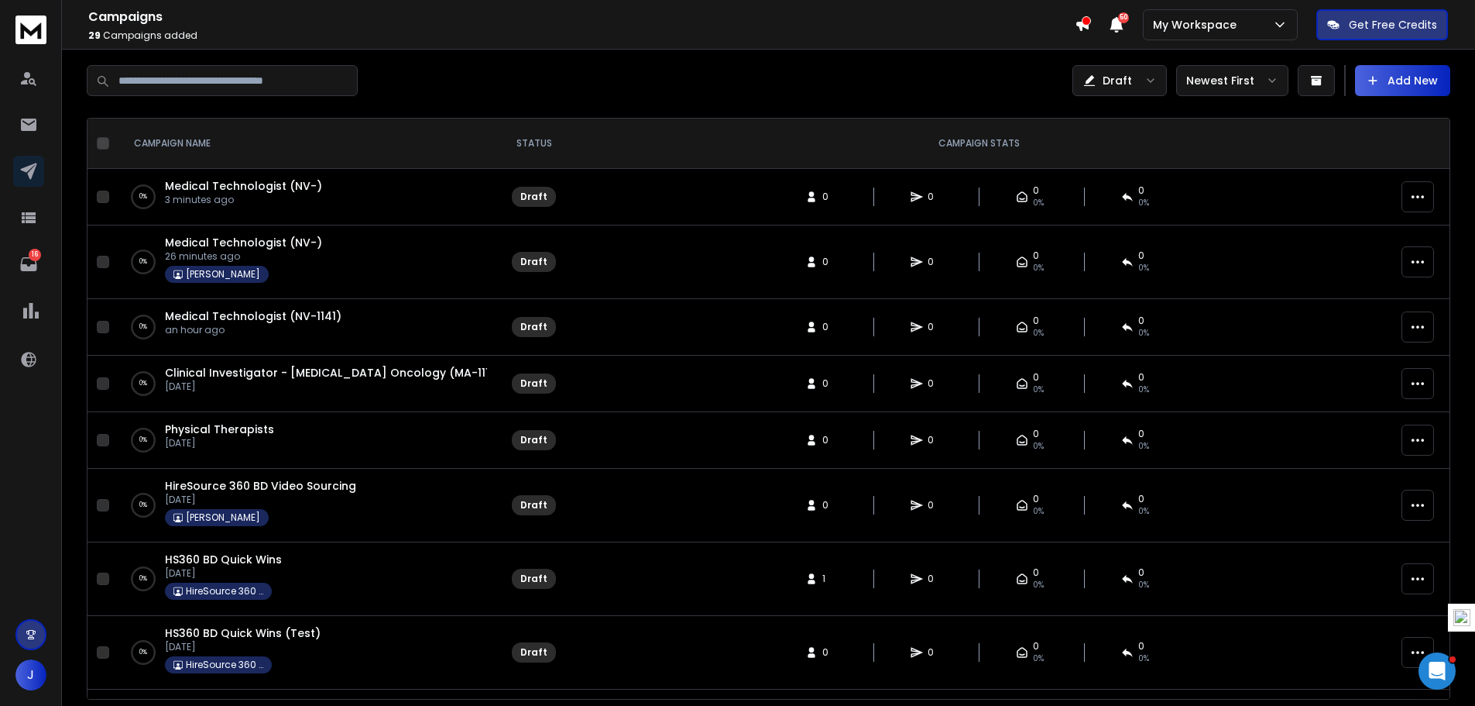
click at [208, 428] on span "Physical Therapists" at bounding box center [219, 428] width 109 height 15
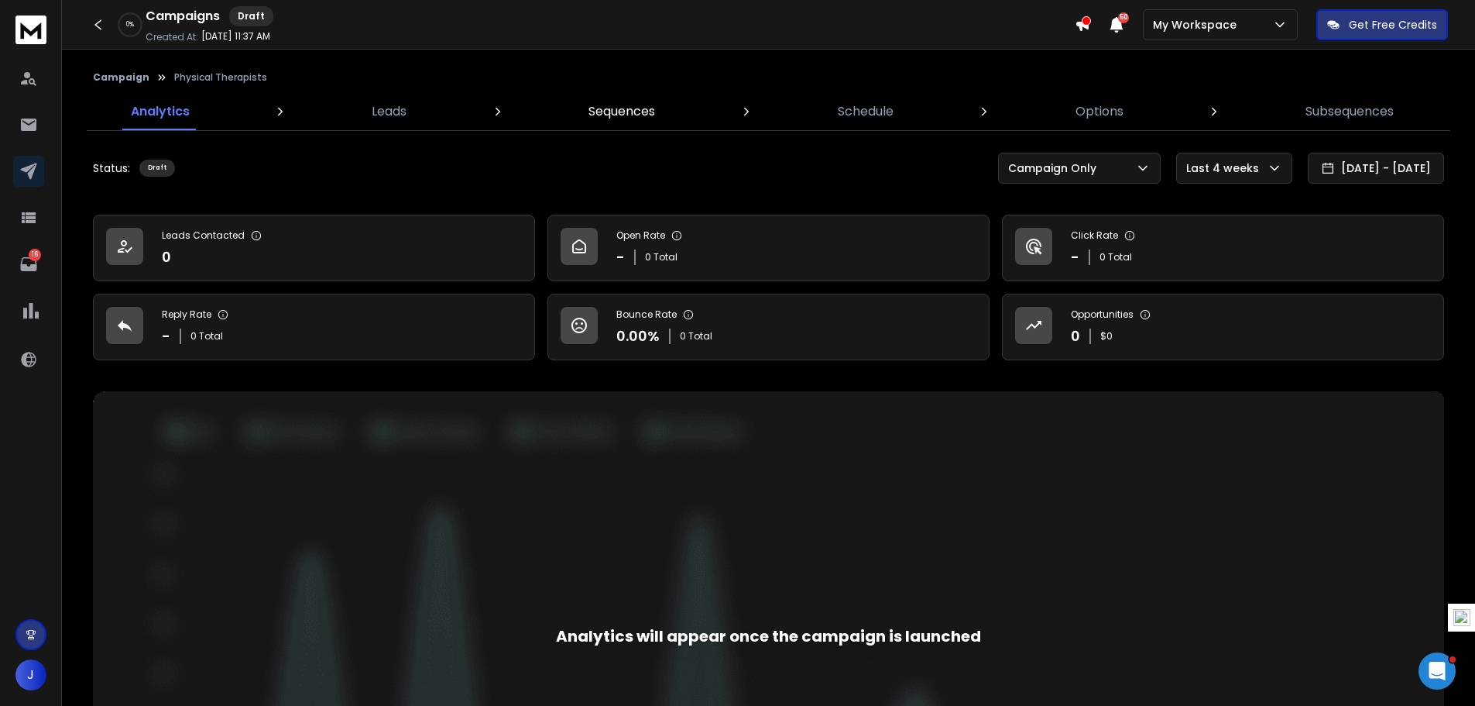
click at [604, 108] on p "Sequences" at bounding box center [622, 111] width 67 height 19
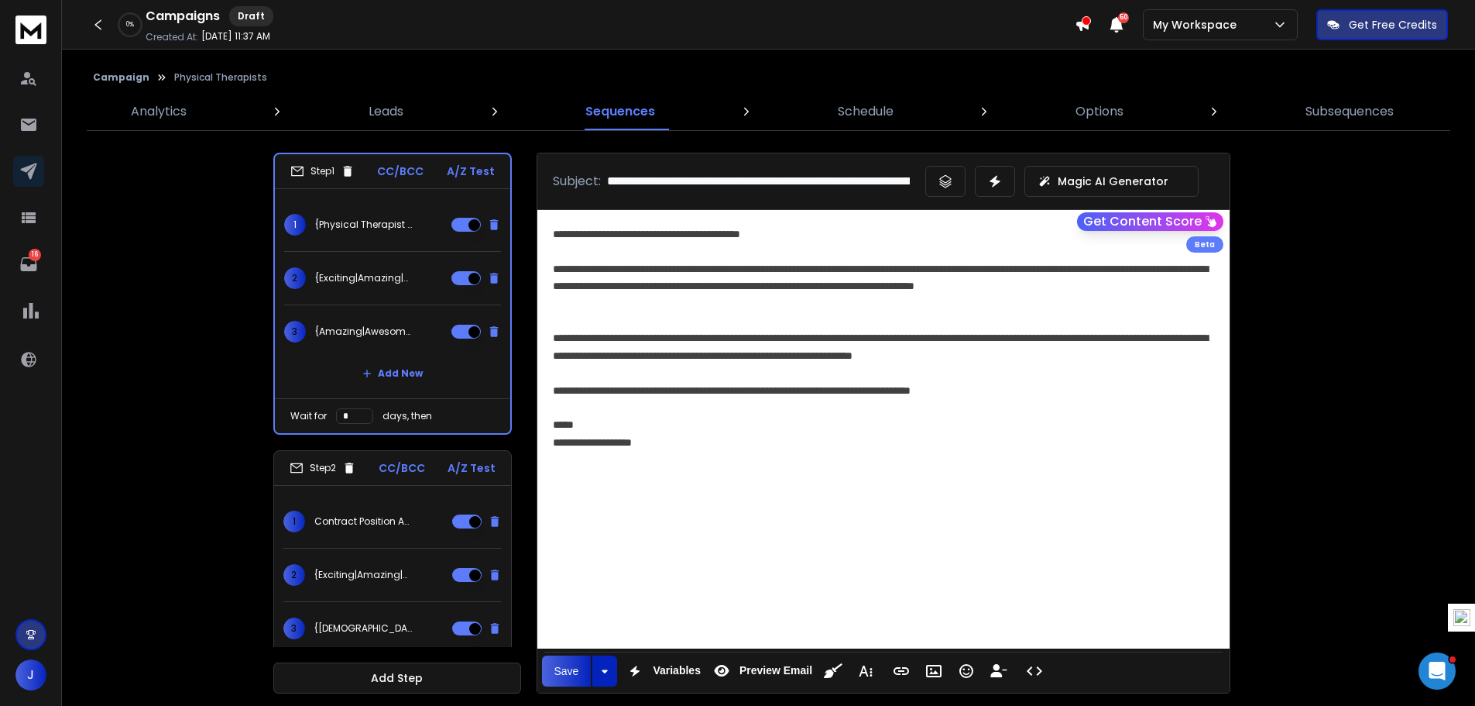
click at [106, 74] on button "Campaign" at bounding box center [121, 77] width 57 height 12
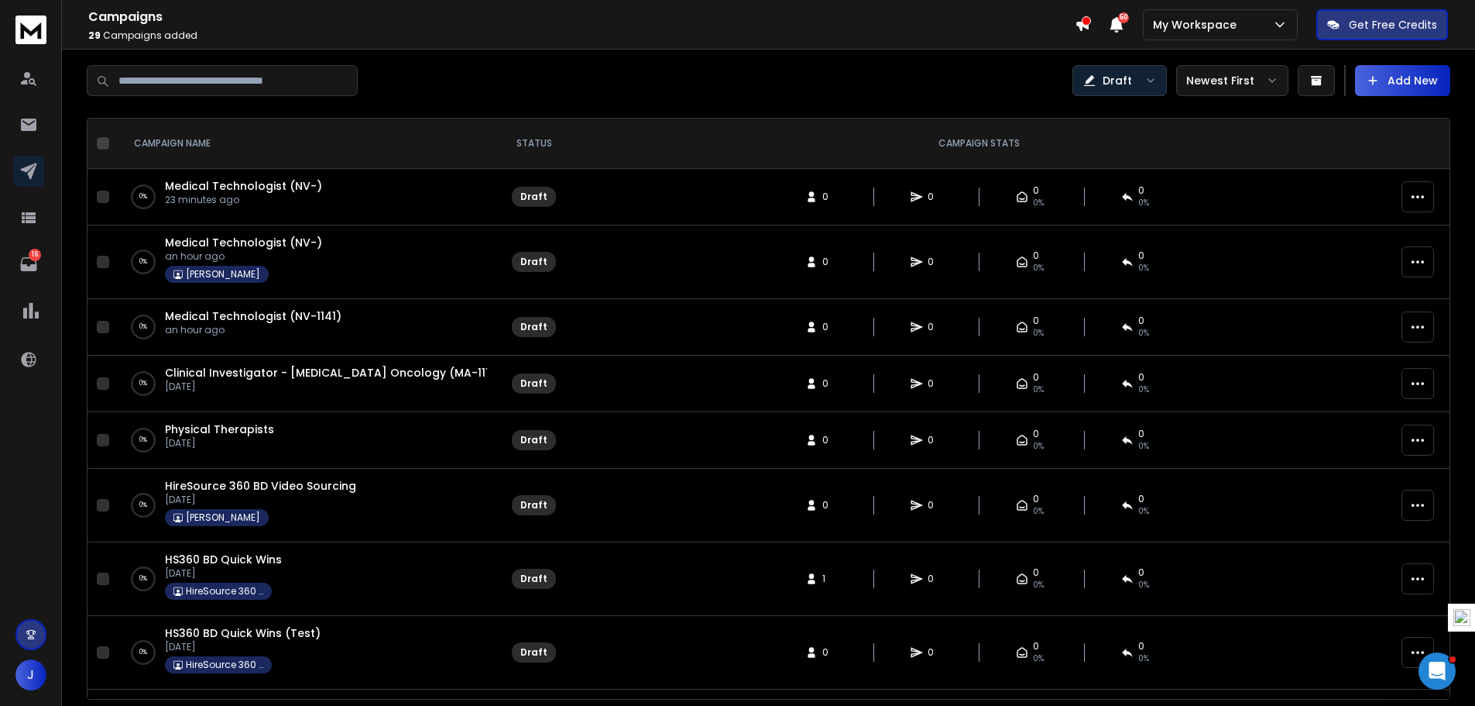
click at [1150, 82] on div "Draft" at bounding box center [1120, 80] width 74 height 15
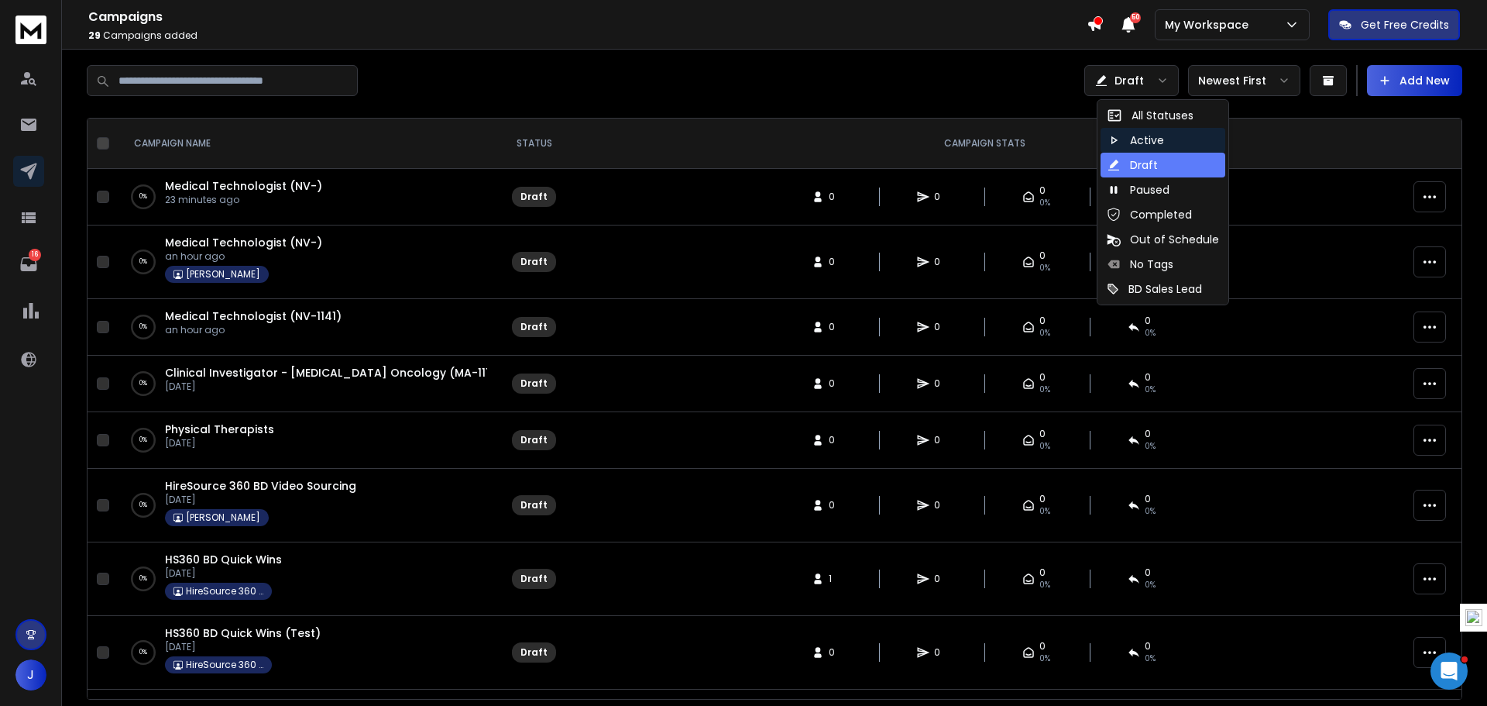
click at [1146, 140] on div "Active" at bounding box center [1135, 139] width 57 height 15
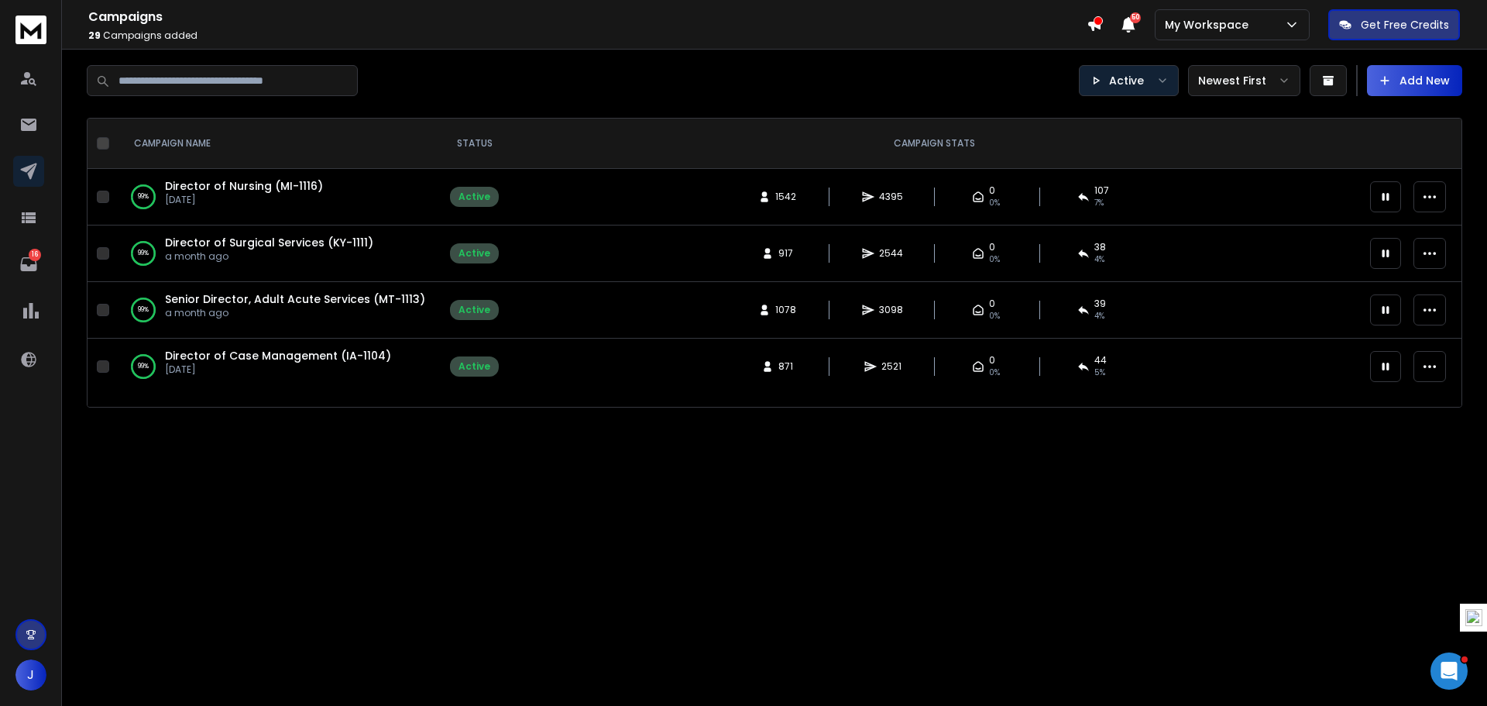
click at [1179, 78] on button "Active" at bounding box center [1129, 80] width 100 height 31
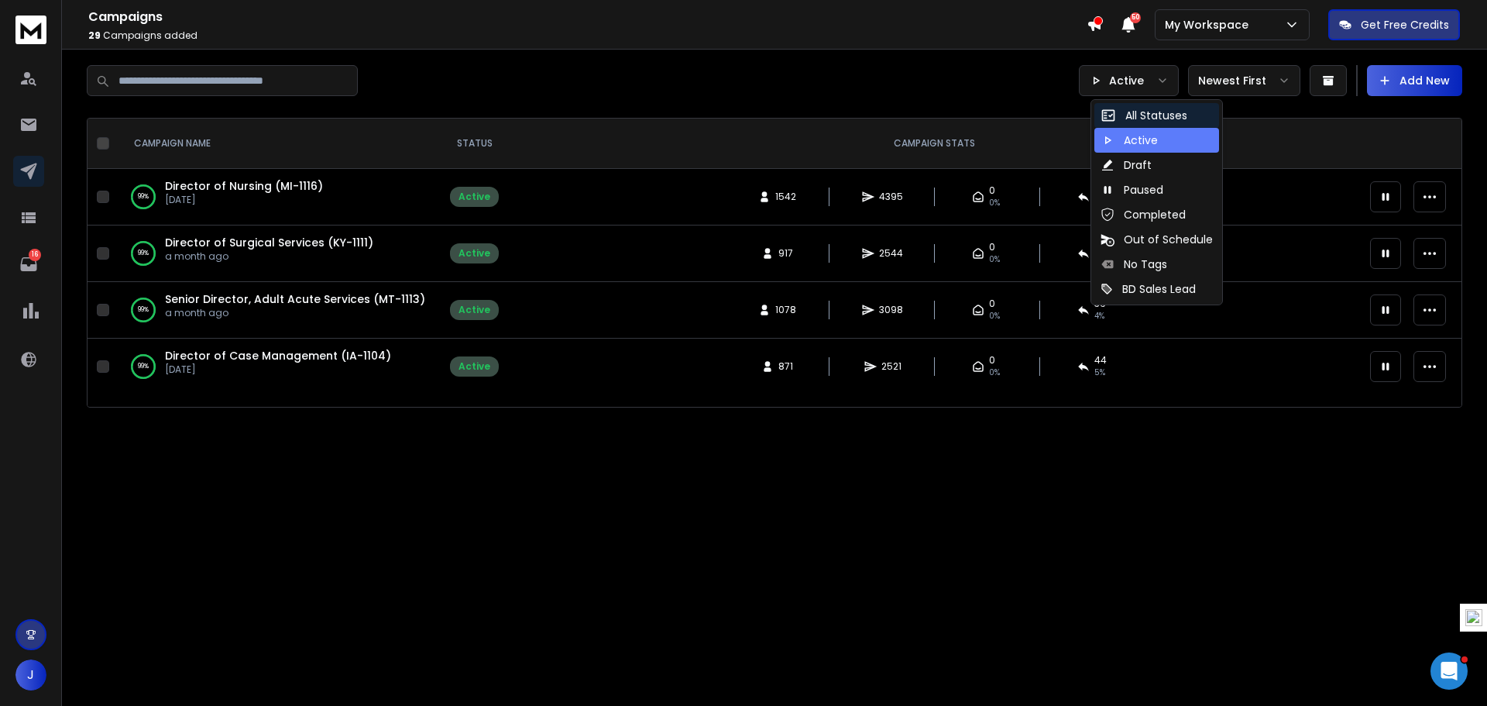
click at [1146, 115] on div "All Statuses" at bounding box center [1144, 115] width 87 height 15
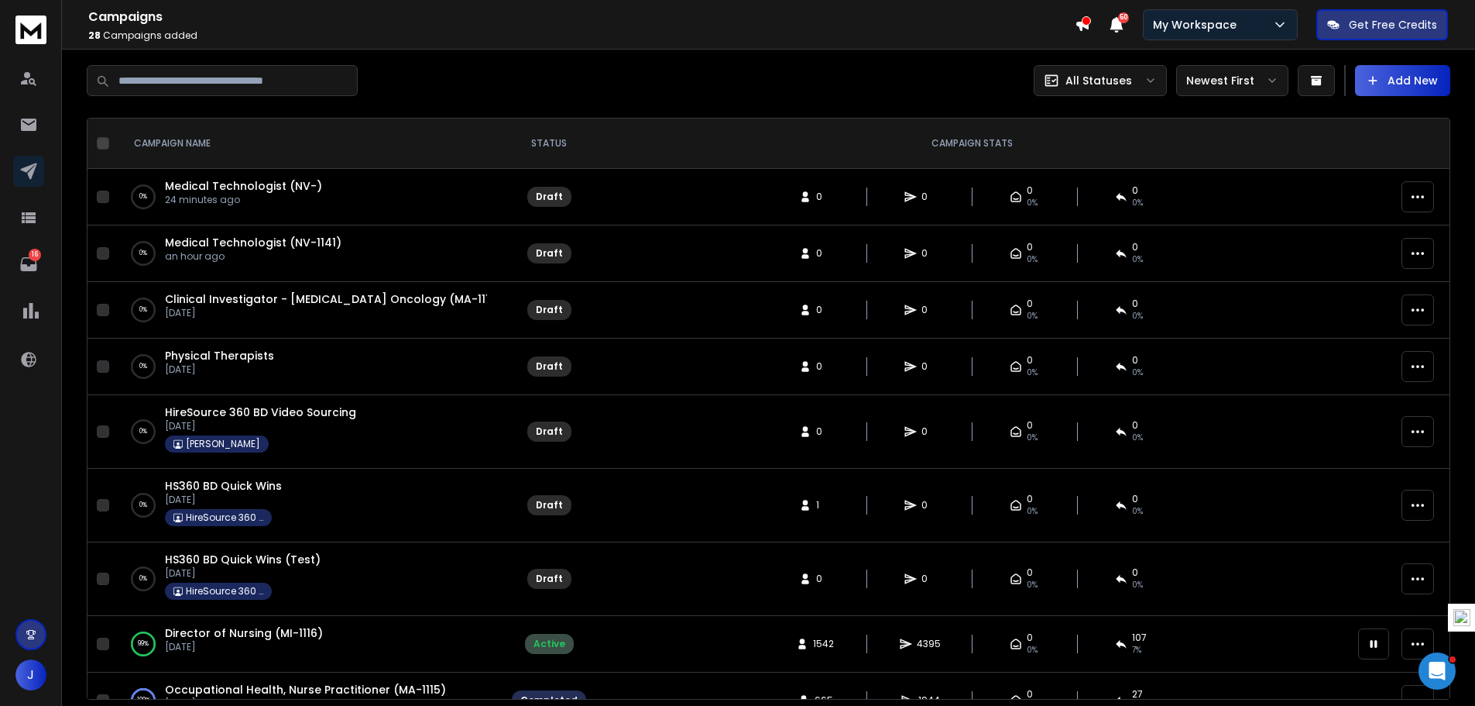
click at [1286, 21] on icon "button" at bounding box center [1280, 24] width 15 height 15
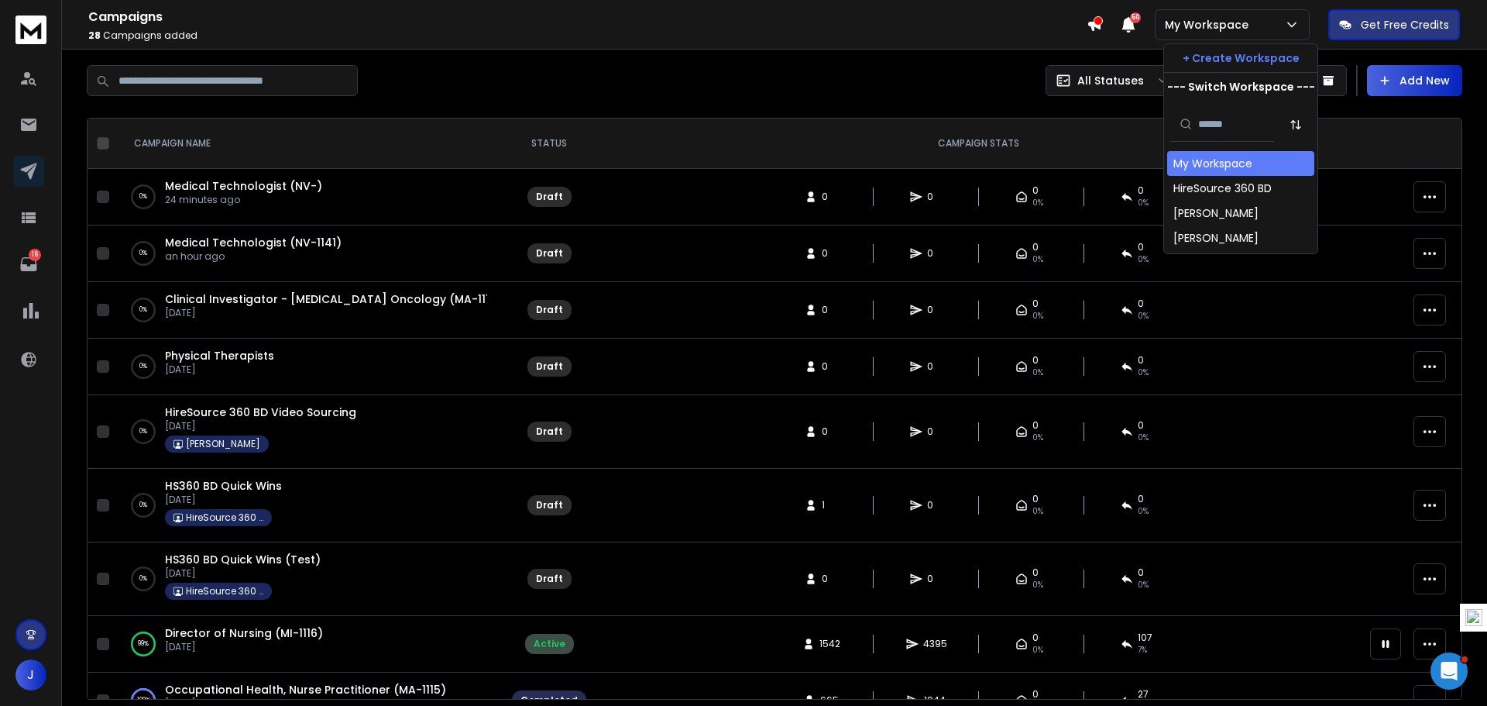
click at [1215, 161] on div "My Workspace" at bounding box center [1212, 163] width 79 height 15
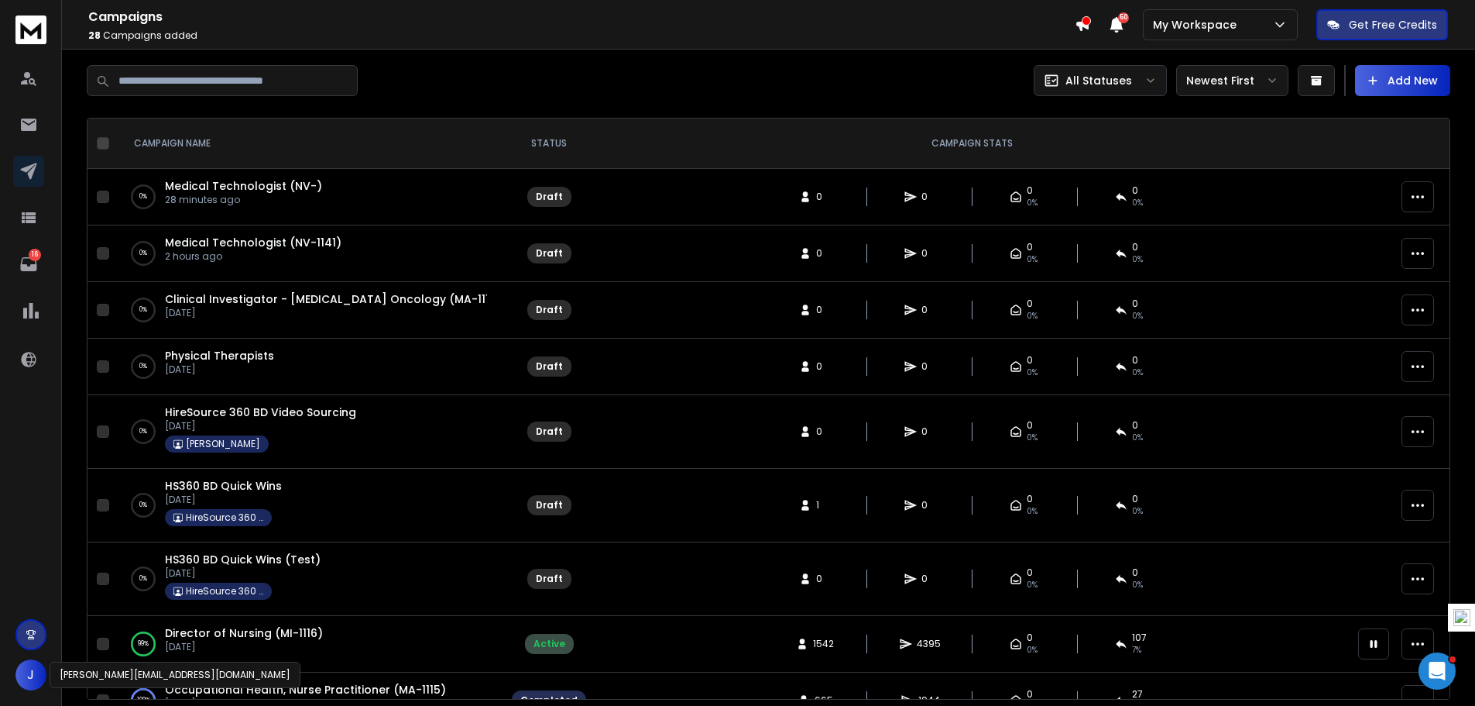
click at [26, 670] on span "J" at bounding box center [30, 674] width 31 height 31
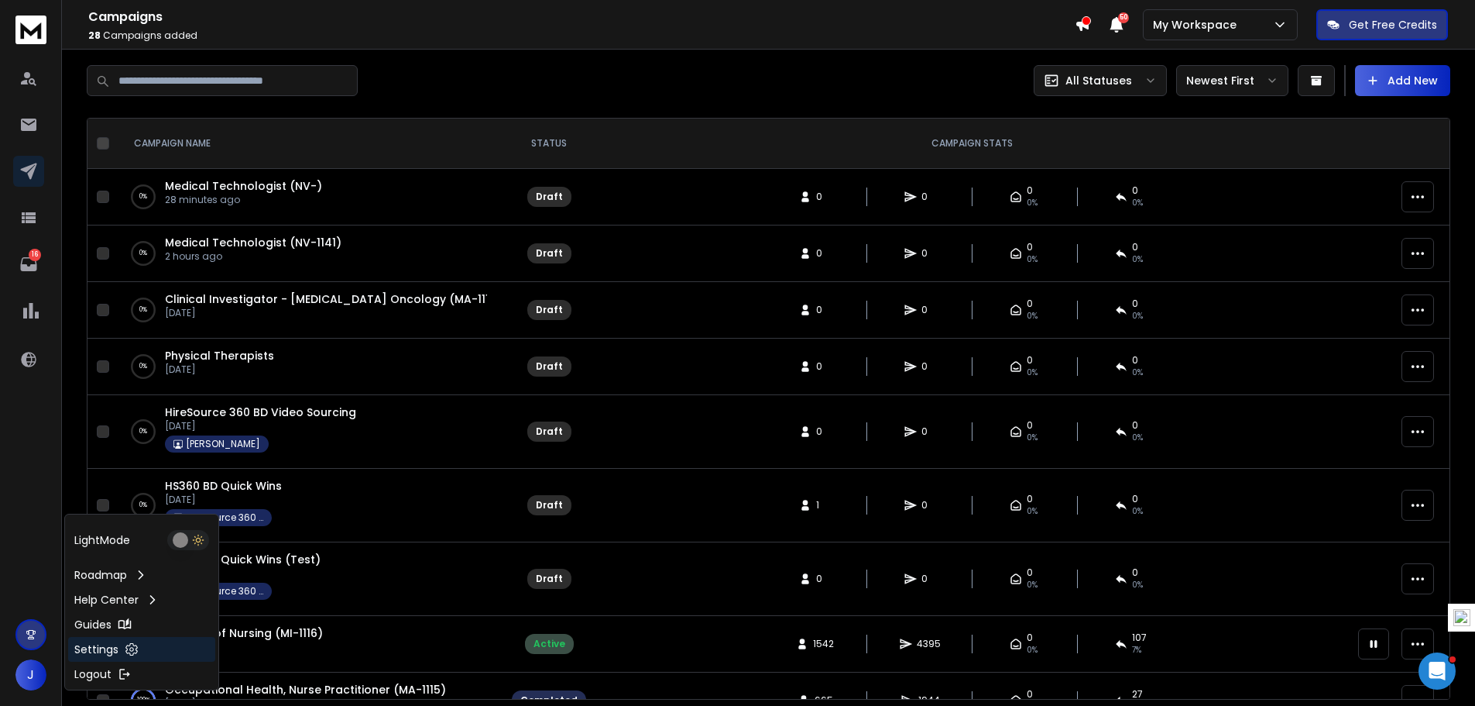
click at [100, 653] on p "Settings" at bounding box center [96, 648] width 44 height 15
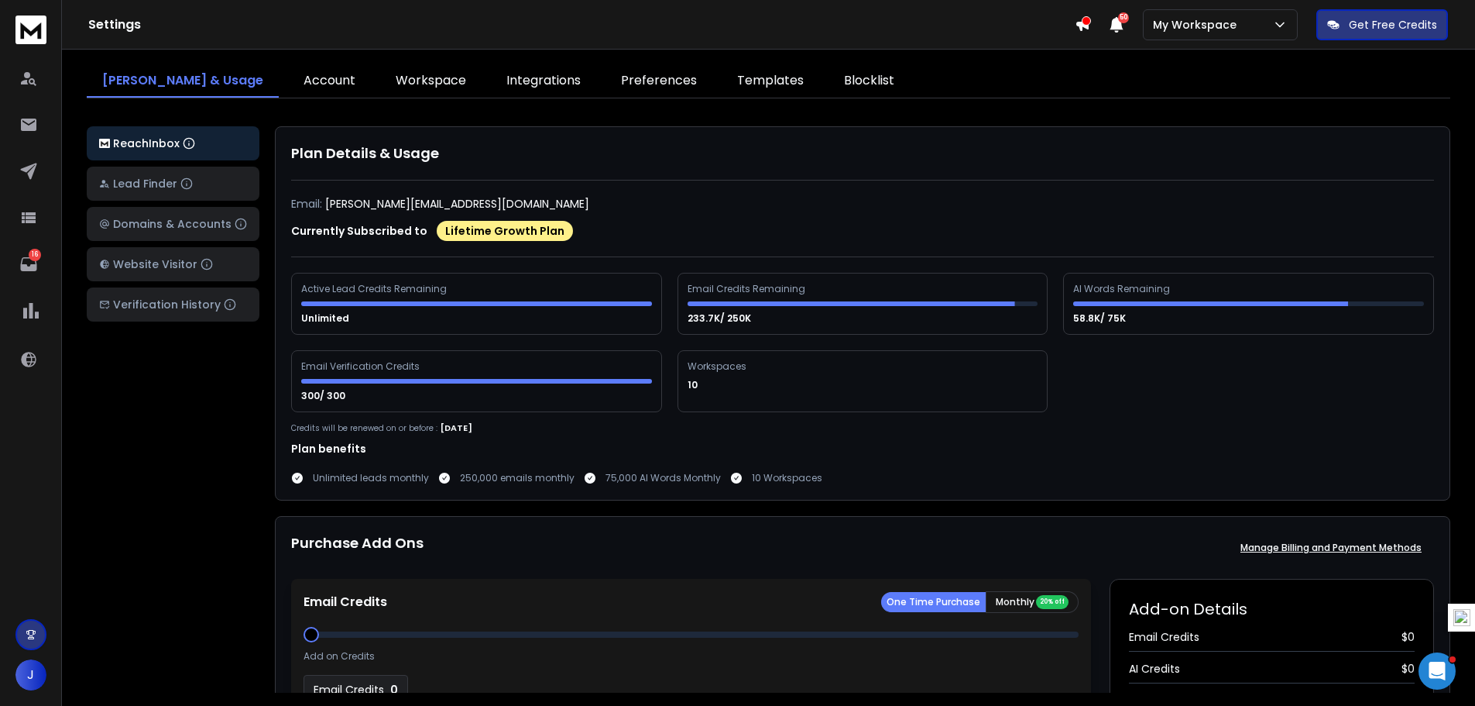
click at [380, 82] on link "Workspace" at bounding box center [430, 81] width 101 height 33
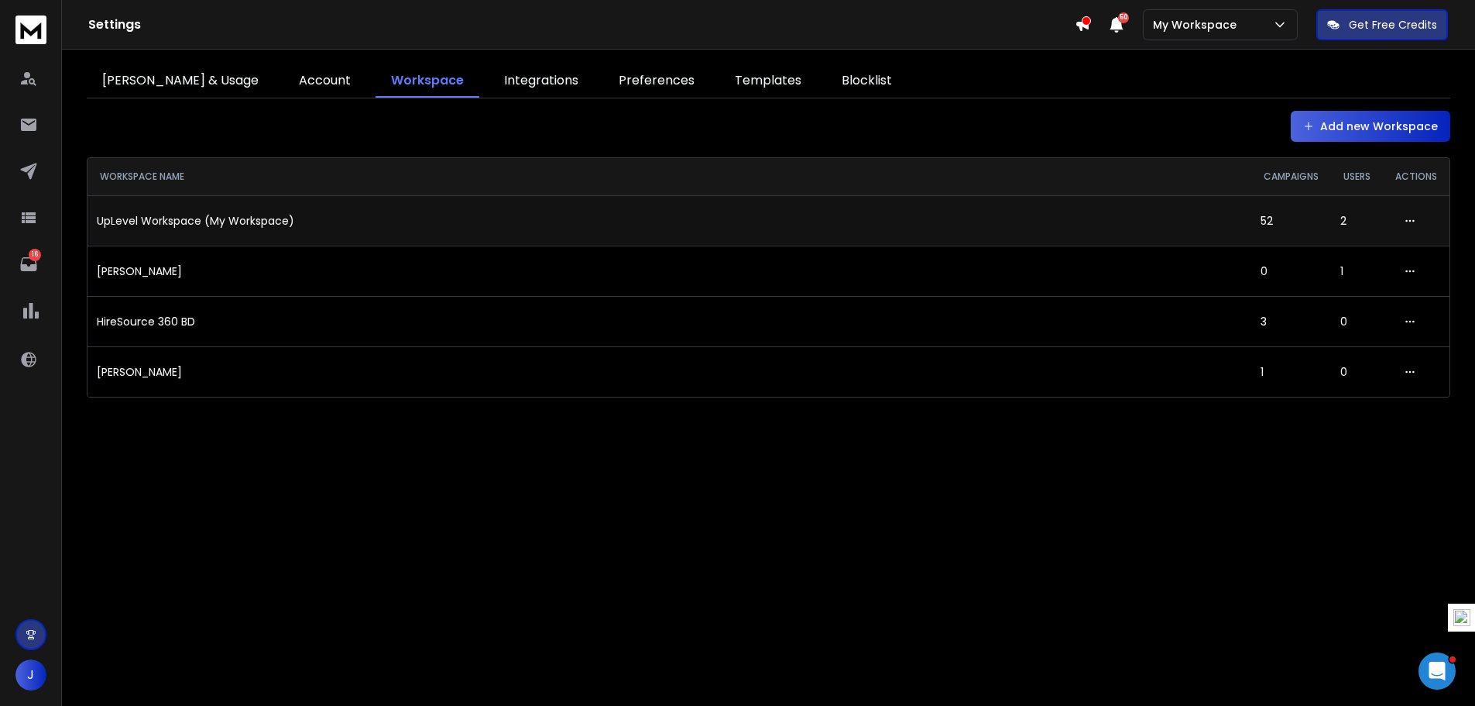
click at [1340, 219] on td "2" at bounding box center [1357, 220] width 52 height 50
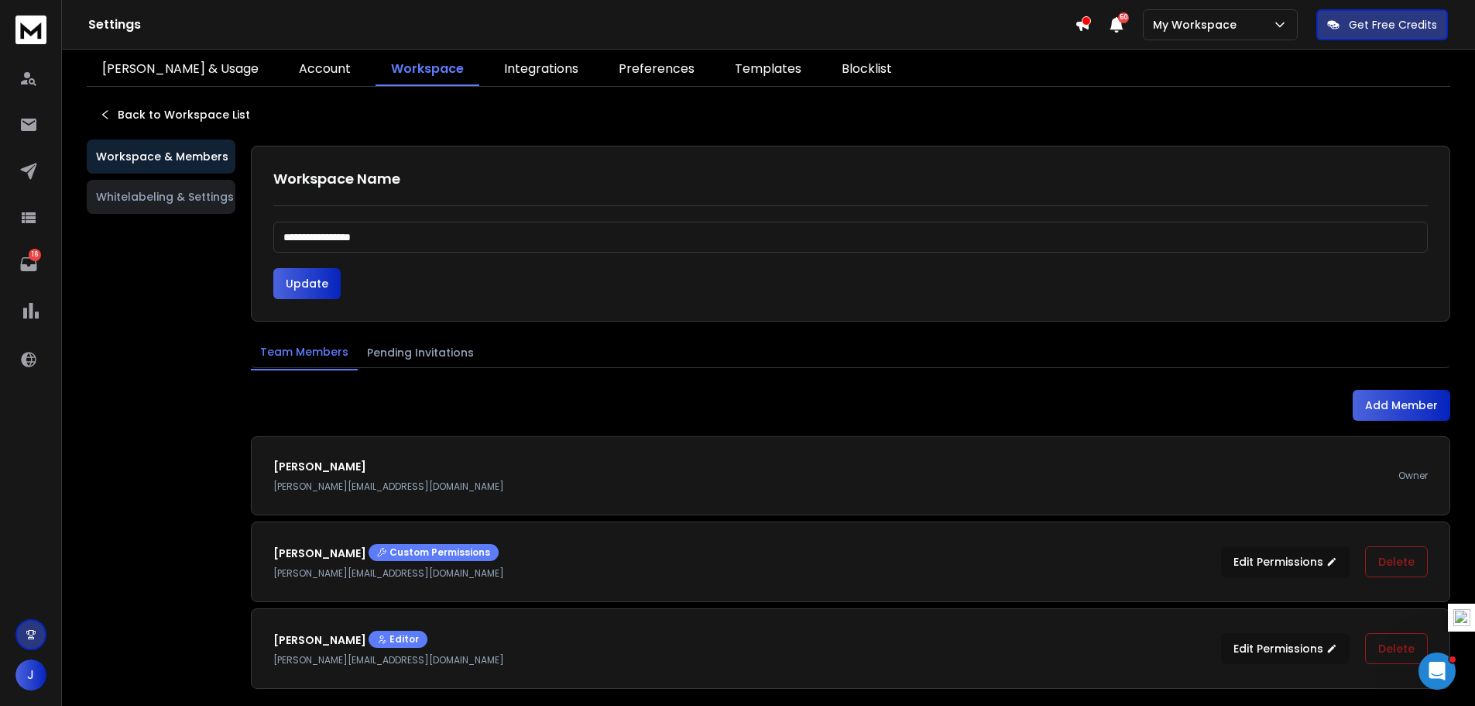
scroll to position [15, 0]
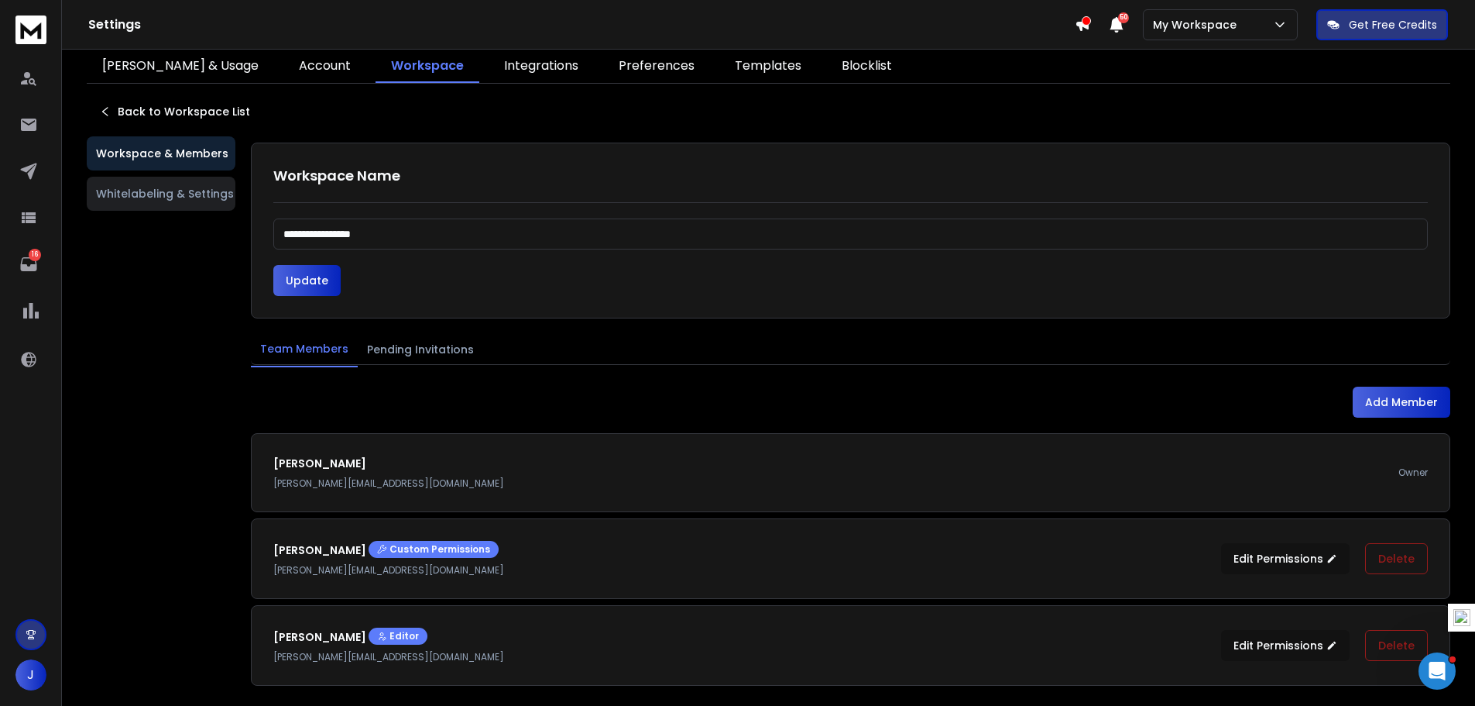
click at [115, 108] on link "Back to Workspace List" at bounding box center [174, 111] width 151 height 15
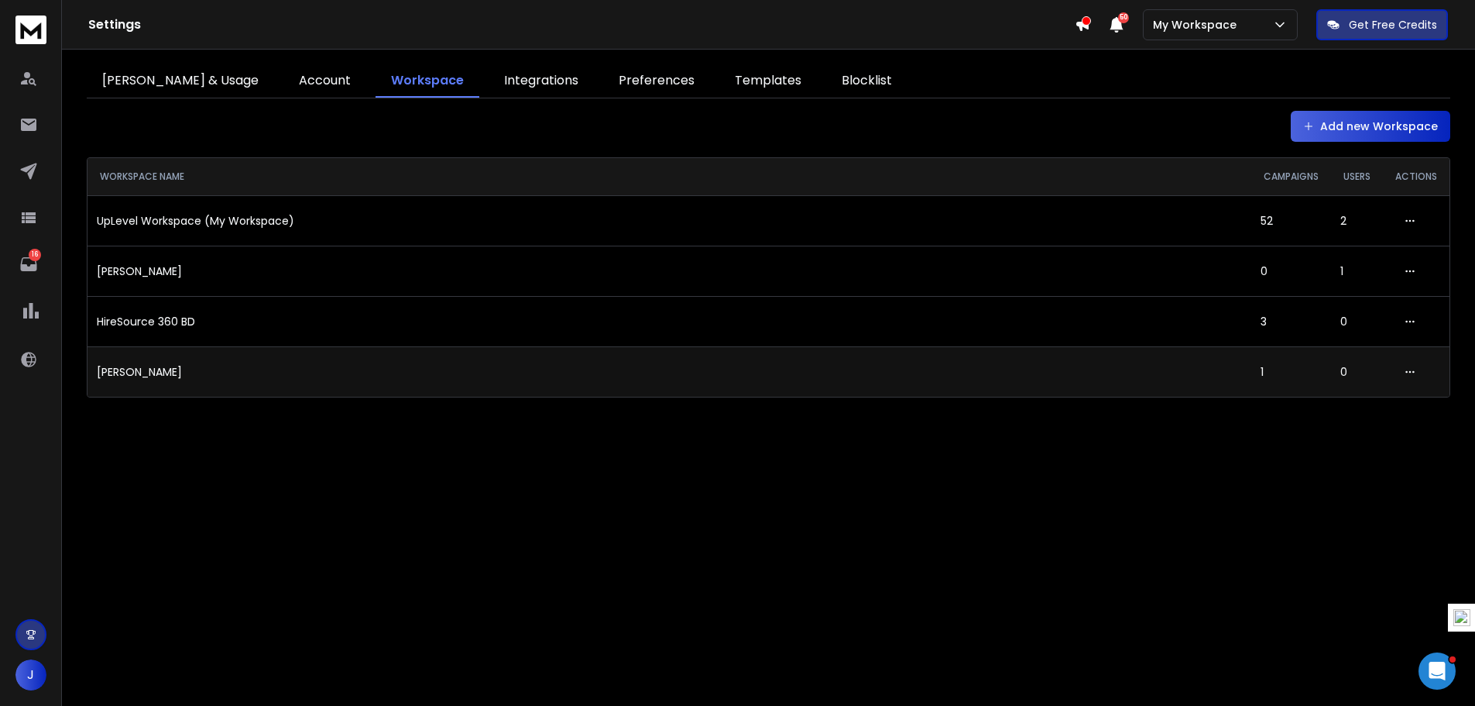
click at [1343, 373] on td "0" at bounding box center [1357, 371] width 52 height 50
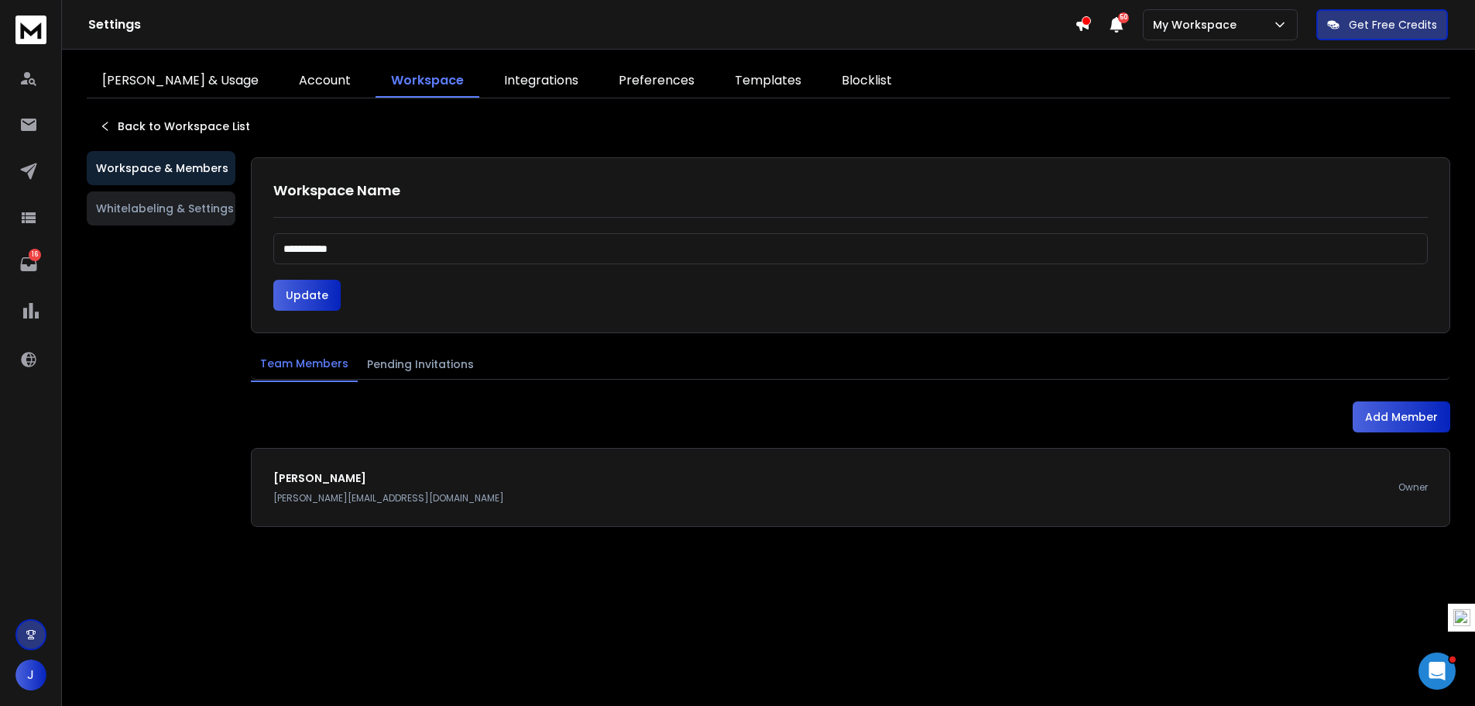
click at [115, 124] on link "Back to Workspace List" at bounding box center [174, 126] width 151 height 15
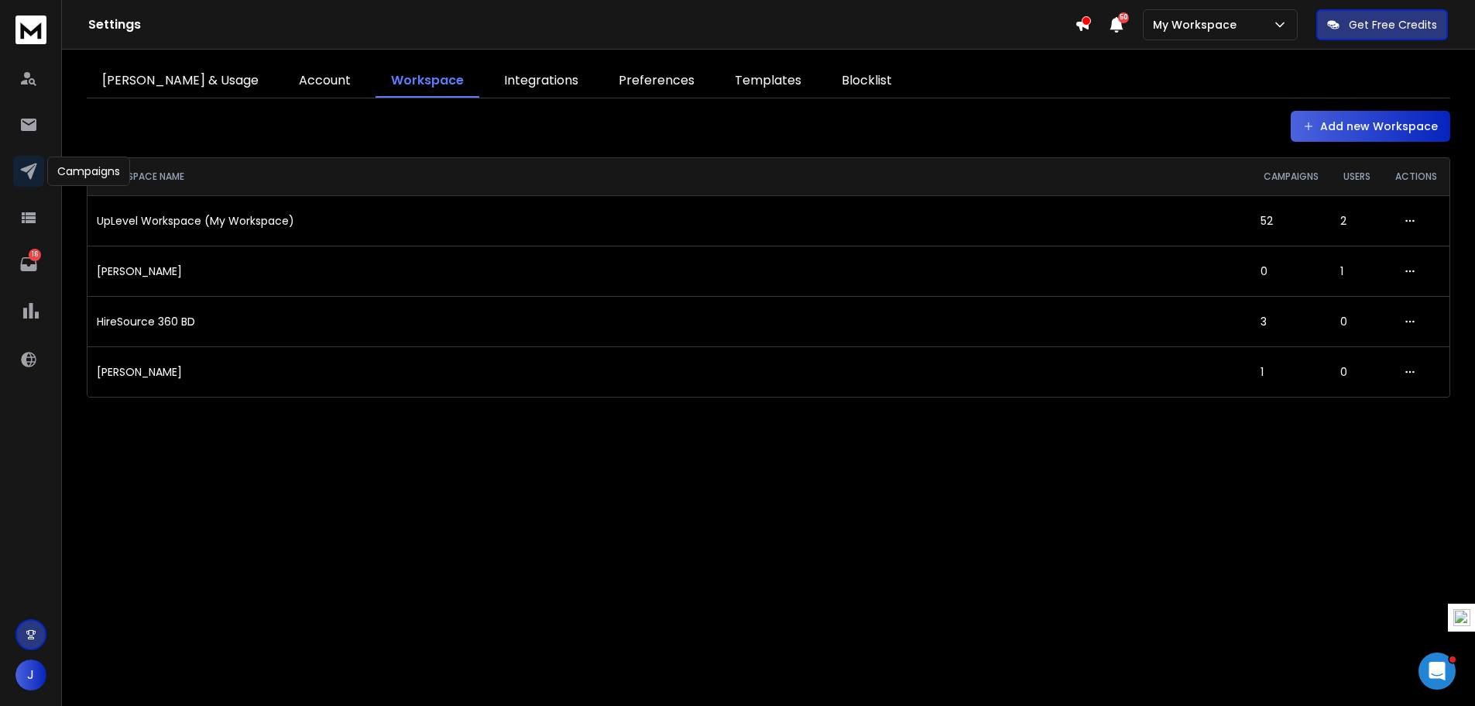
click at [22, 163] on icon at bounding box center [28, 171] width 19 height 19
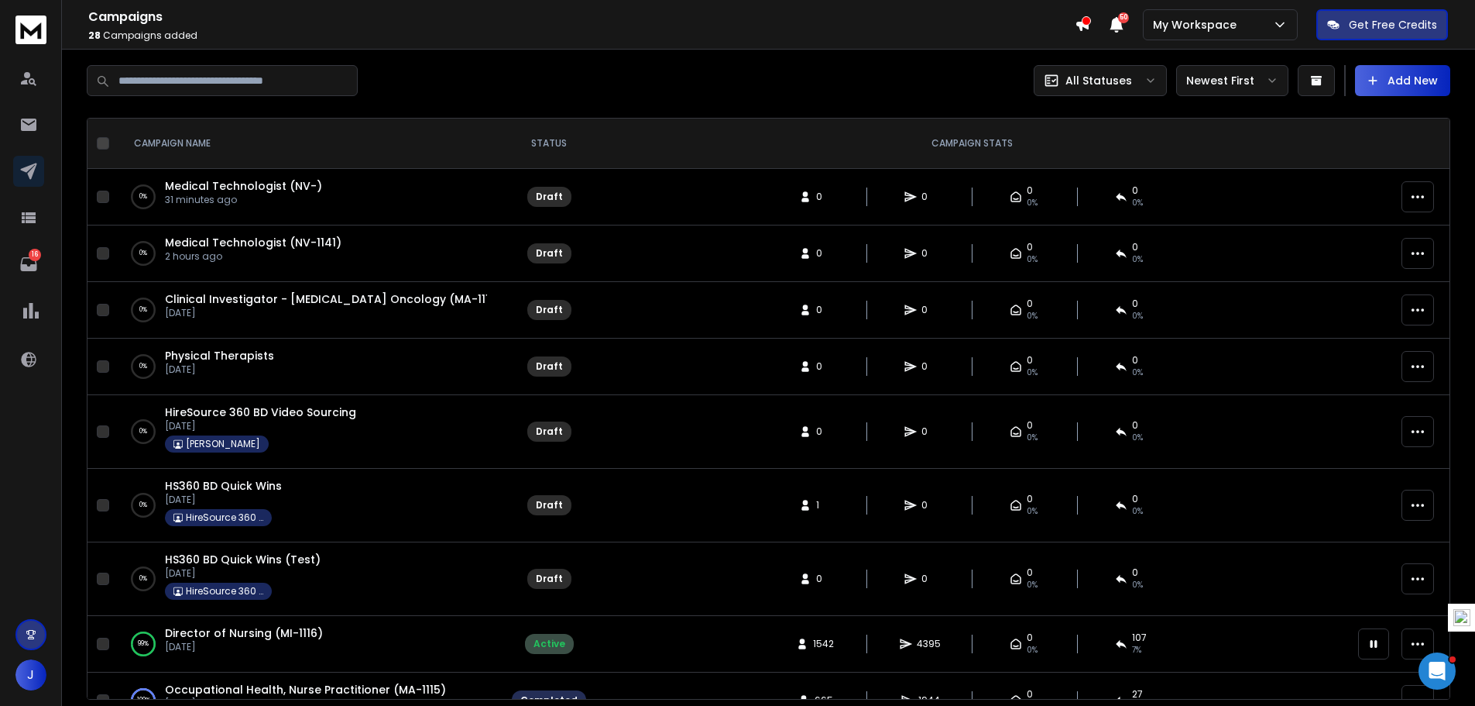
click at [232, 242] on span "Medical Technologist (NV-1141)" at bounding box center [253, 242] width 177 height 15
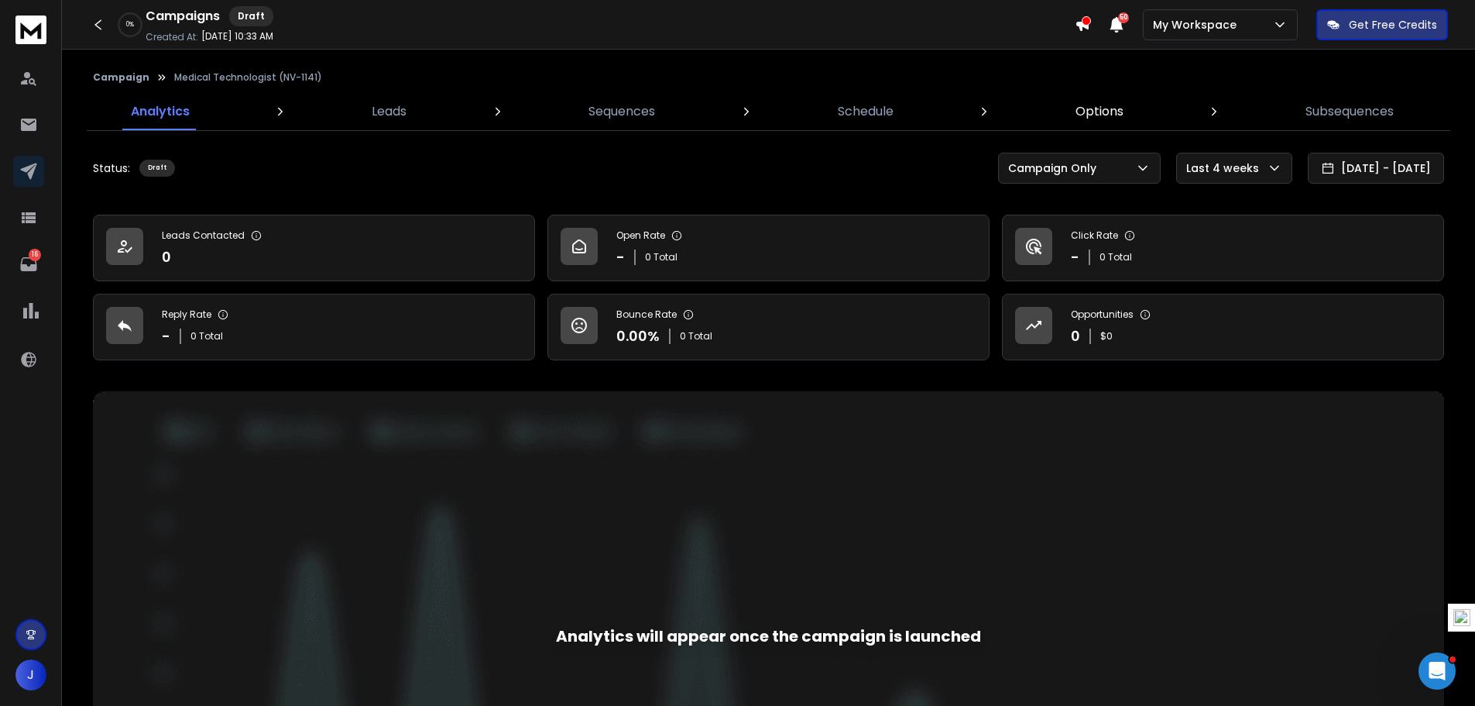
click at [1098, 106] on p "Options" at bounding box center [1100, 111] width 48 height 19
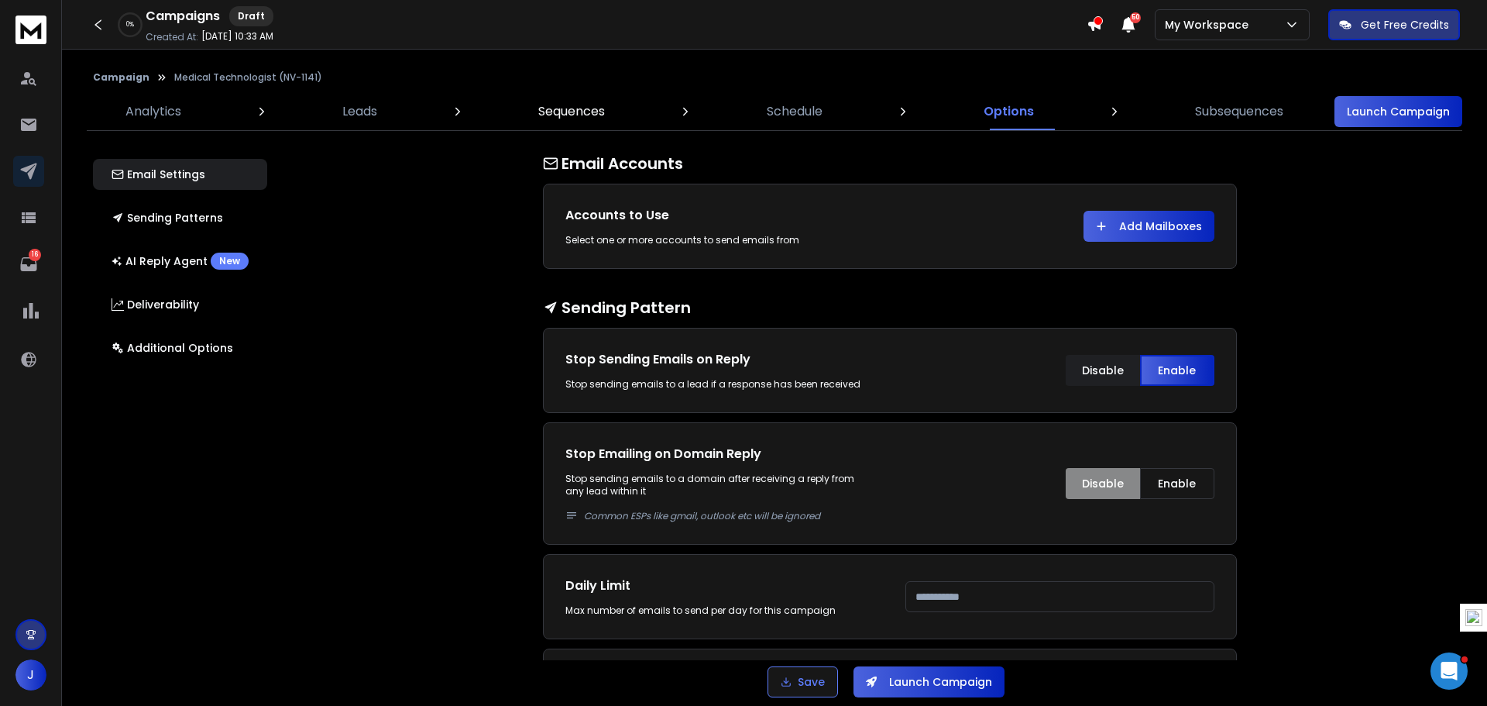
click at [586, 111] on p "Sequences" at bounding box center [571, 111] width 67 height 19
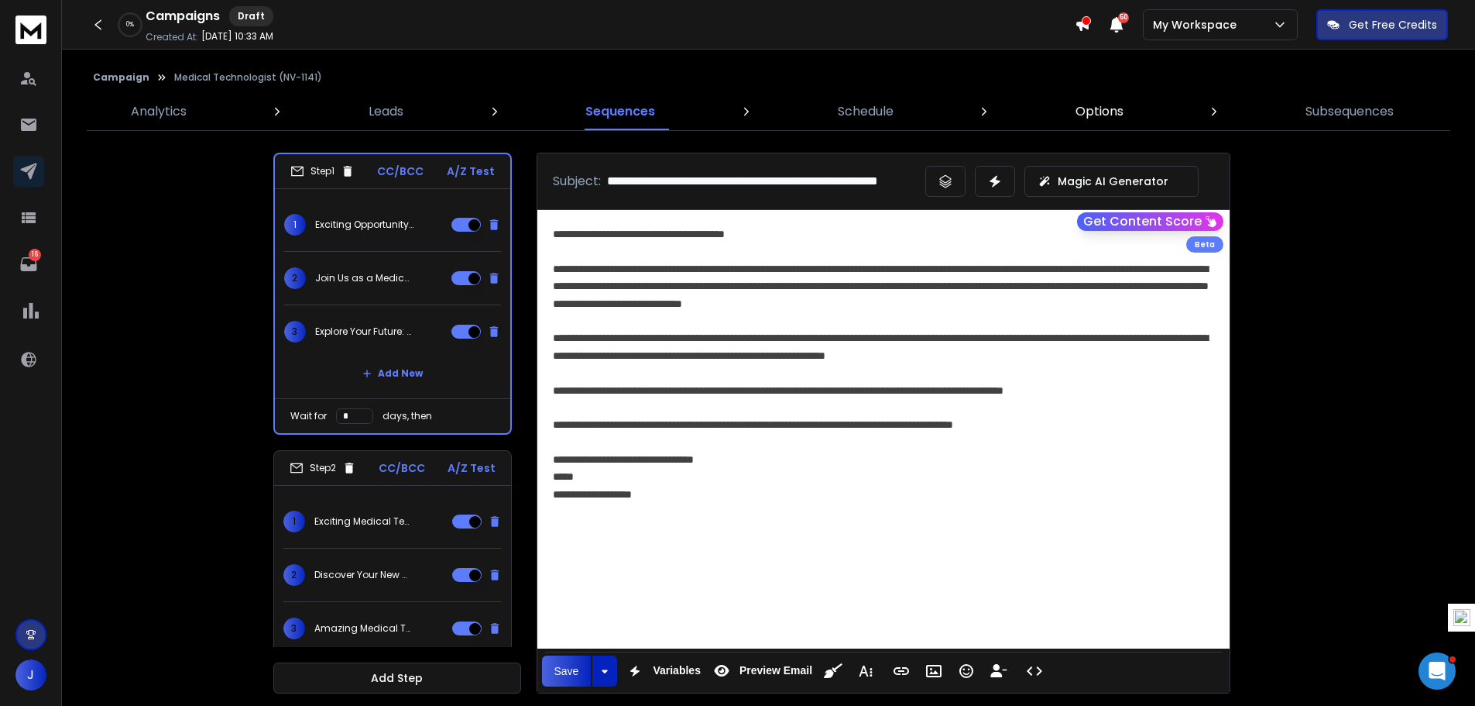
click at [1095, 107] on p "Options" at bounding box center [1100, 111] width 48 height 19
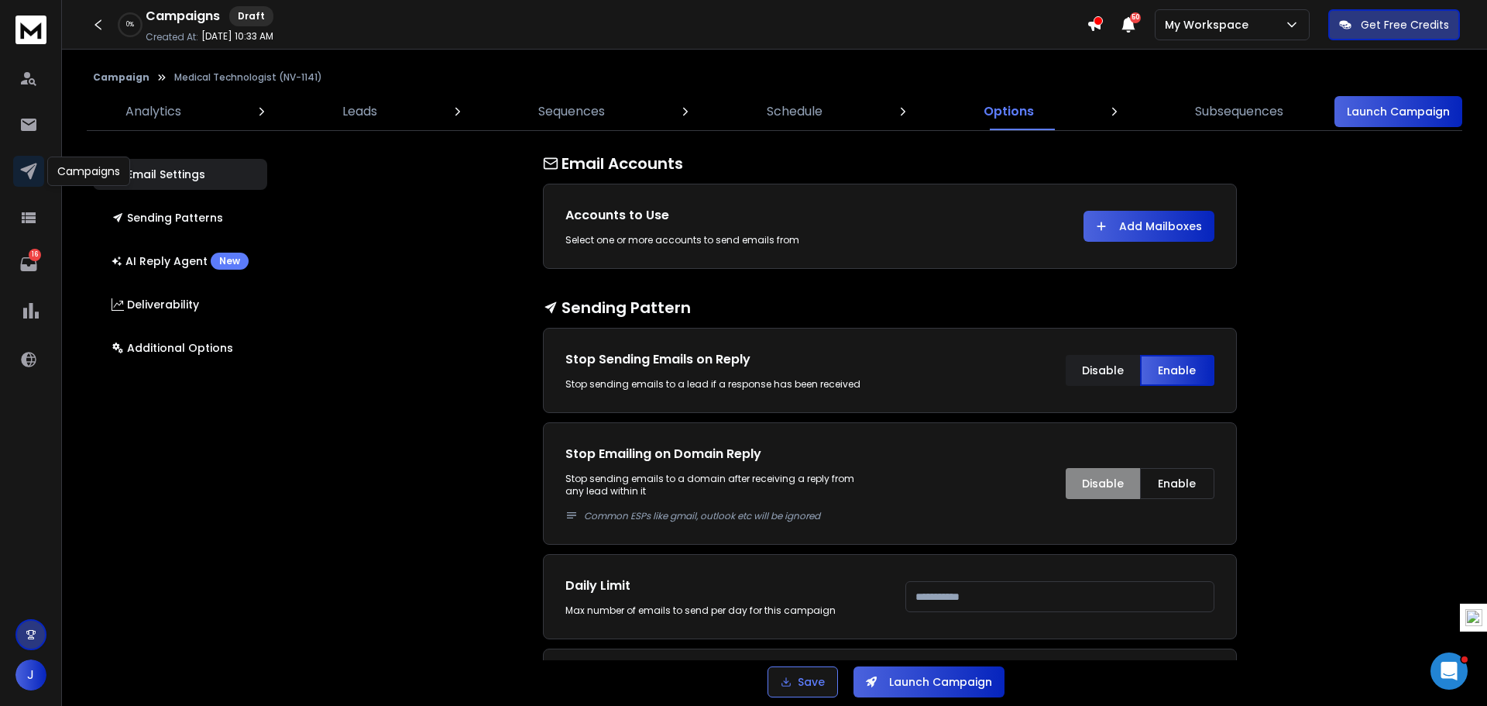
click at [30, 173] on icon at bounding box center [28, 171] width 16 height 16
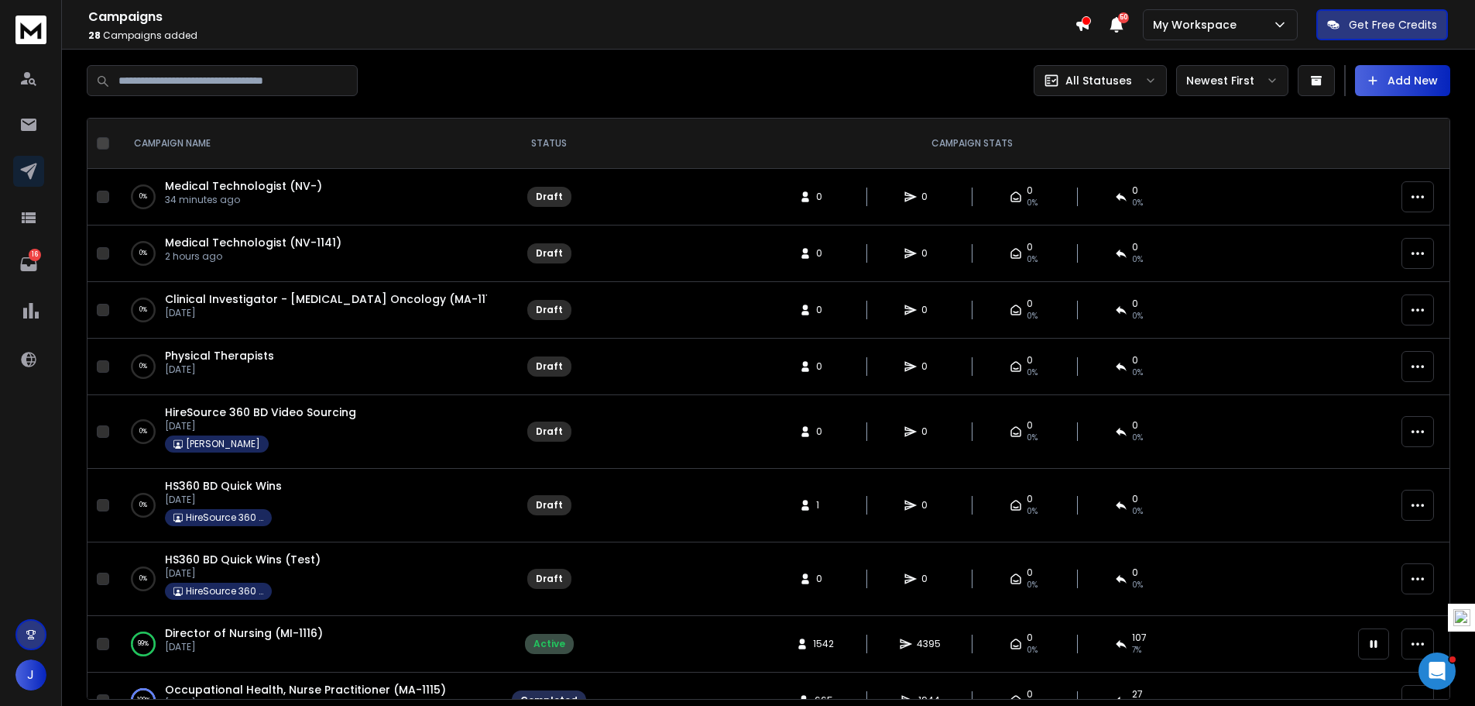
click at [224, 188] on span "Medical Technologist (NV-)" at bounding box center [243, 185] width 157 height 15
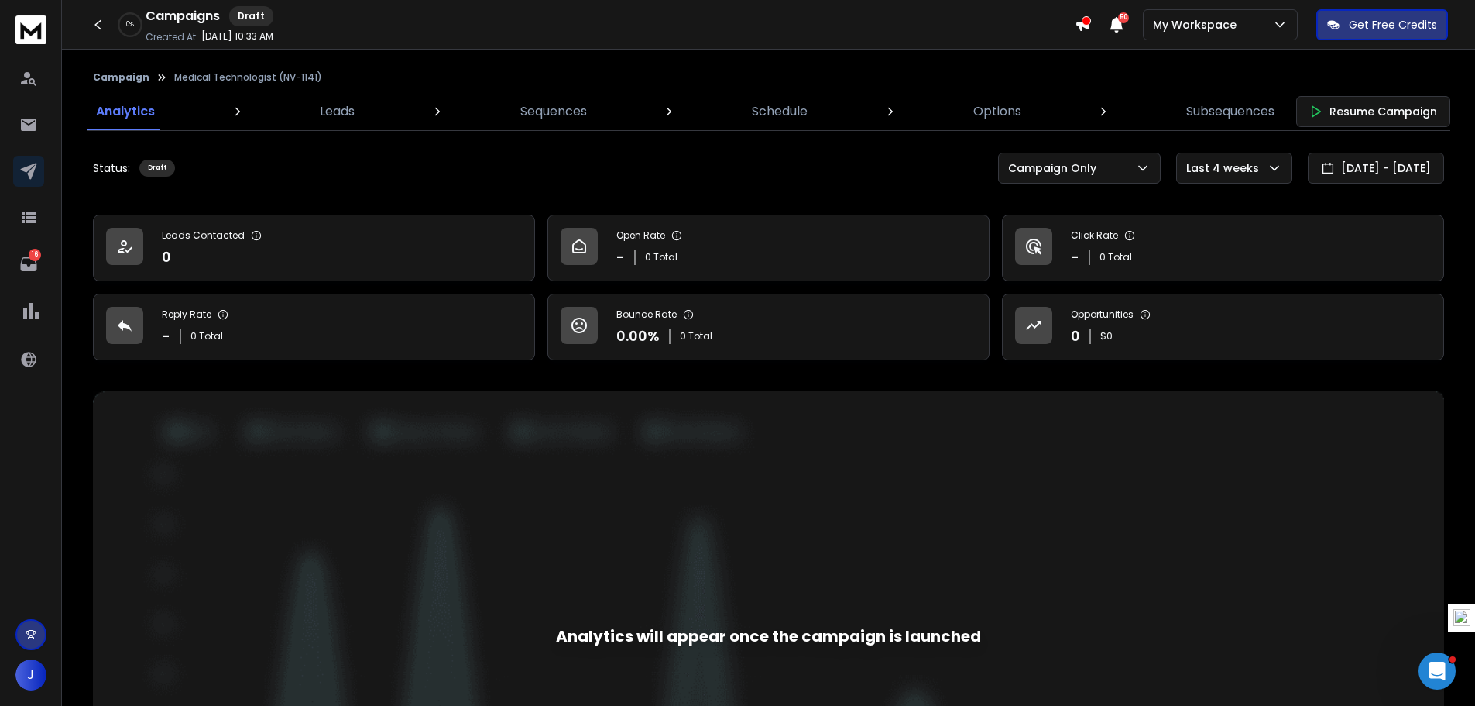
click at [110, 81] on button "Campaign" at bounding box center [121, 77] width 57 height 12
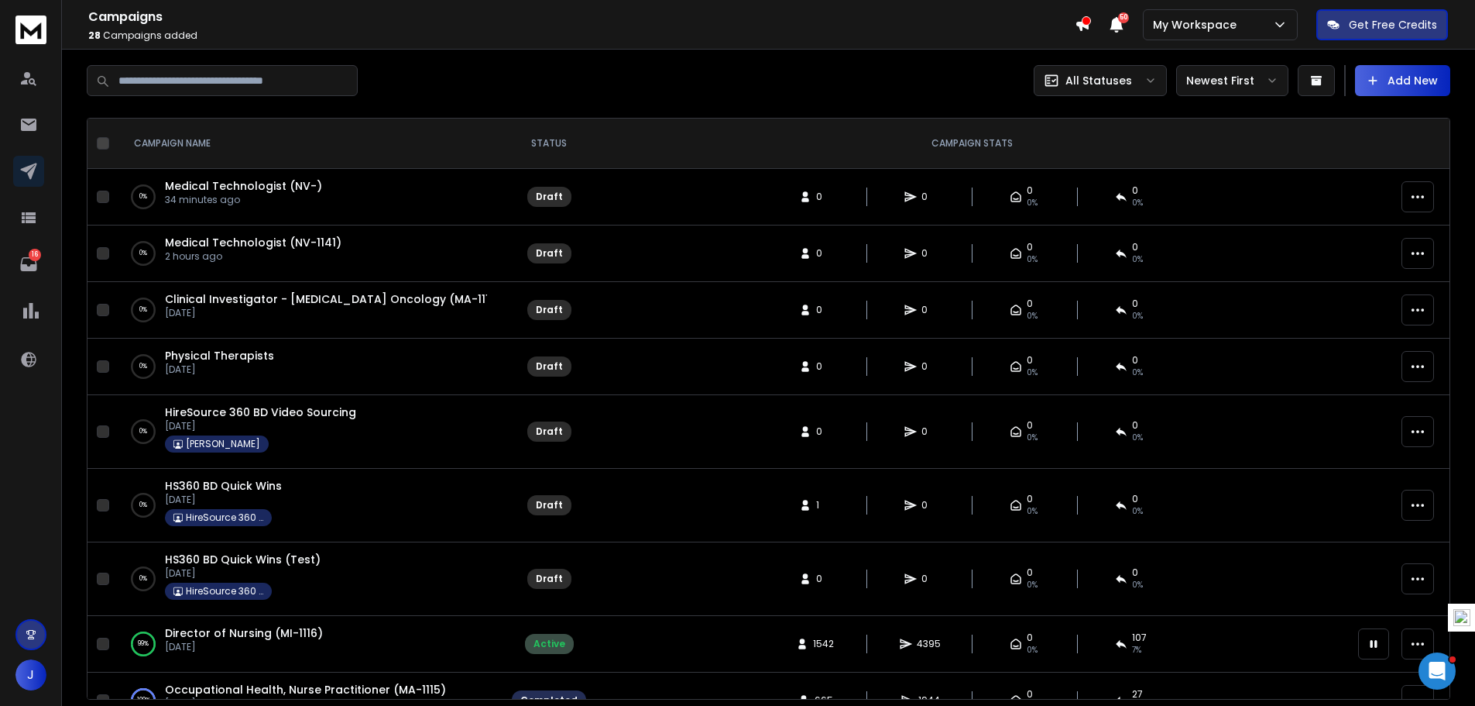
click at [228, 187] on span "Medical Technologist (NV-)" at bounding box center [243, 185] width 157 height 15
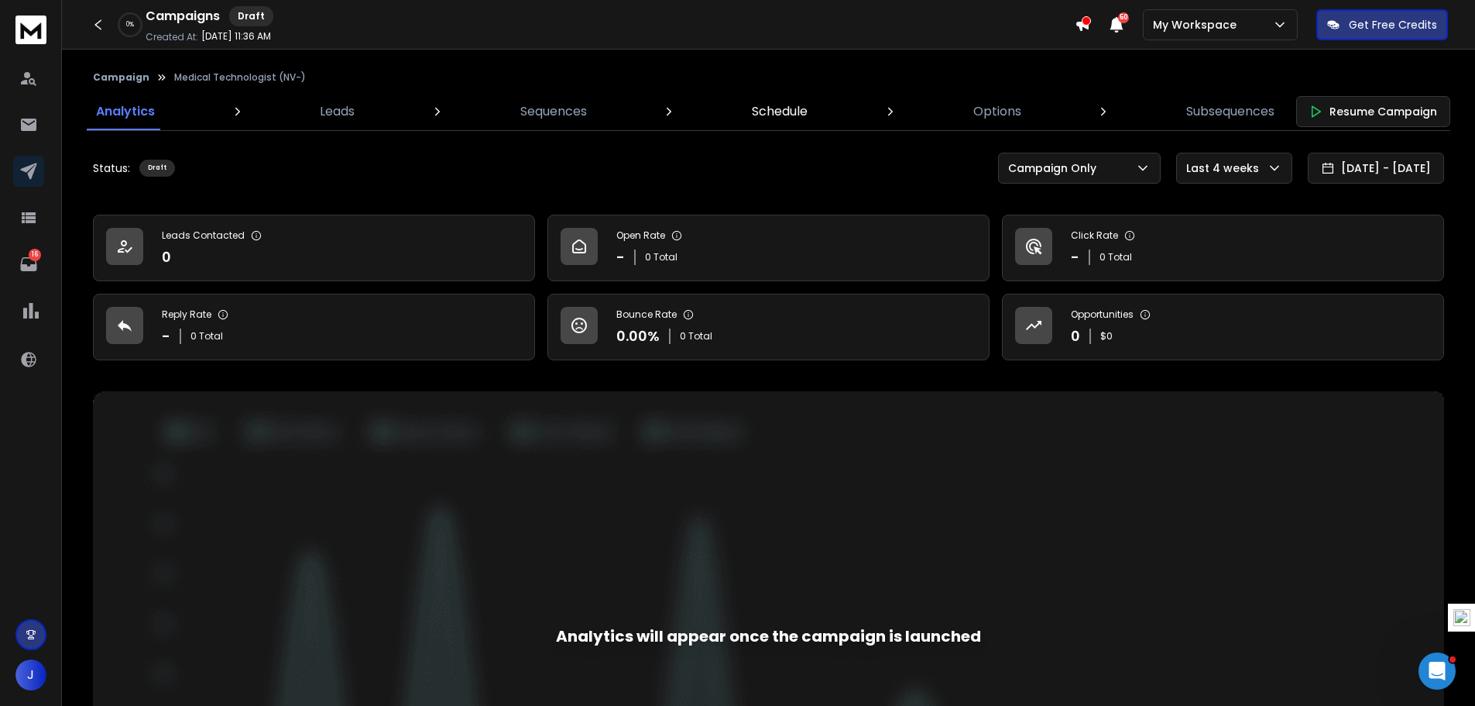
click at [802, 115] on p "Schedule" at bounding box center [780, 111] width 56 height 19
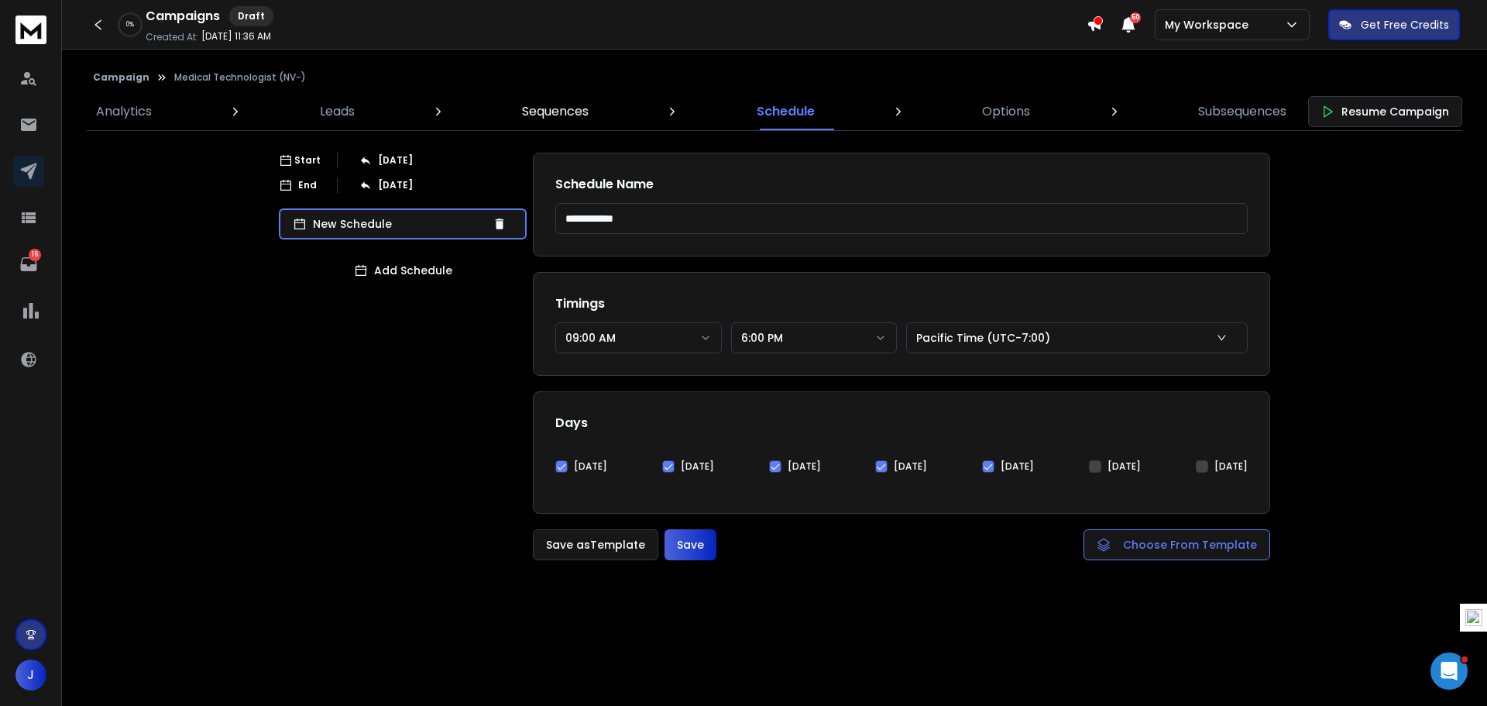
click at [565, 111] on p "Sequences" at bounding box center [555, 111] width 67 height 19
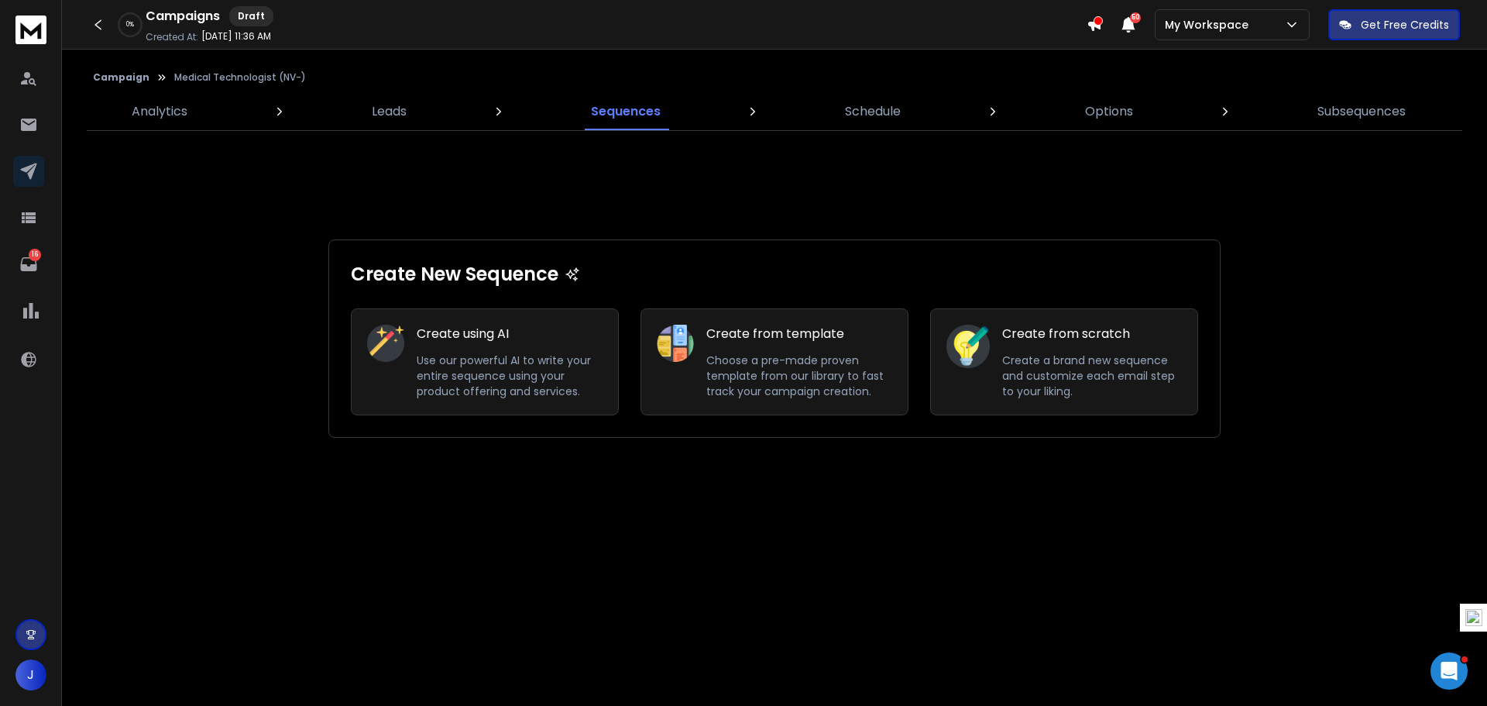
click at [105, 77] on button "Campaign" at bounding box center [121, 77] width 57 height 12
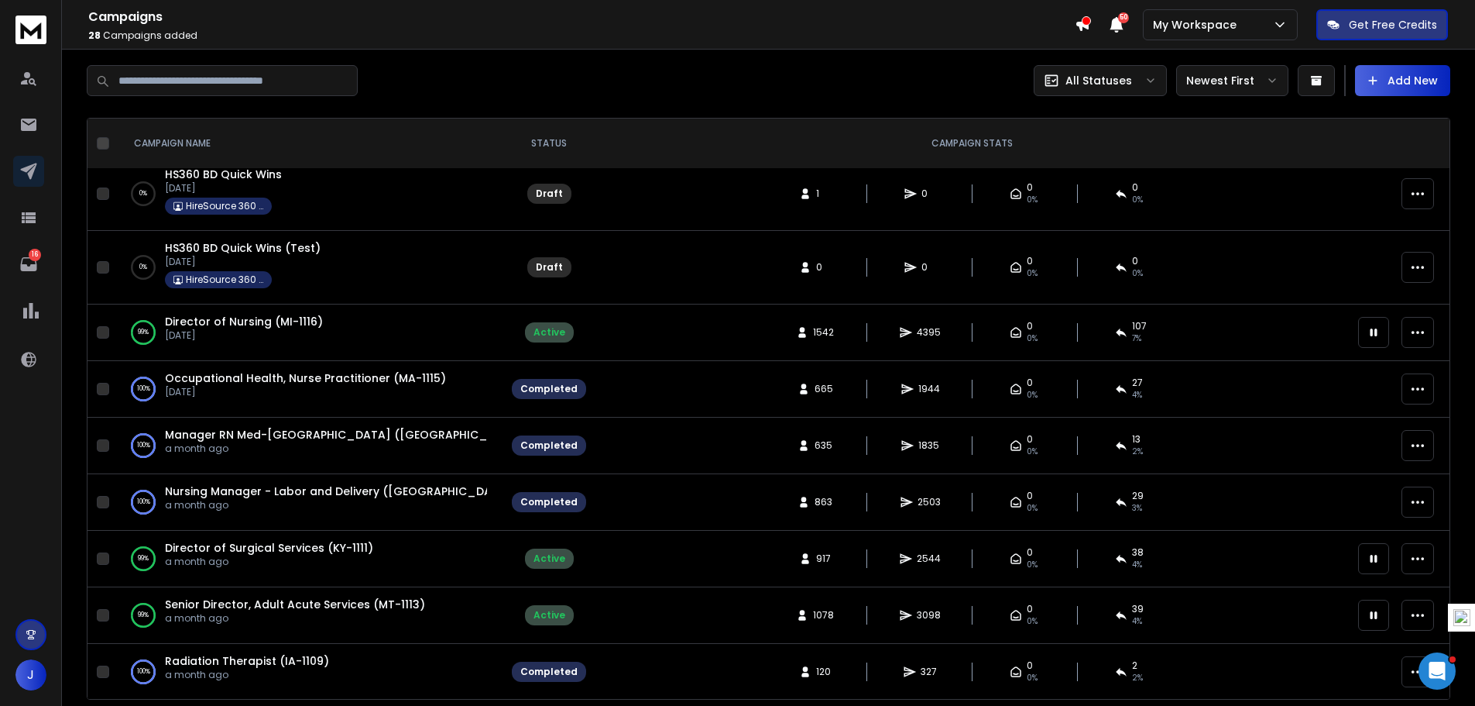
scroll to position [310, 0]
click at [236, 322] on span "Director of Nursing (MI-1116)" at bounding box center [244, 322] width 158 height 15
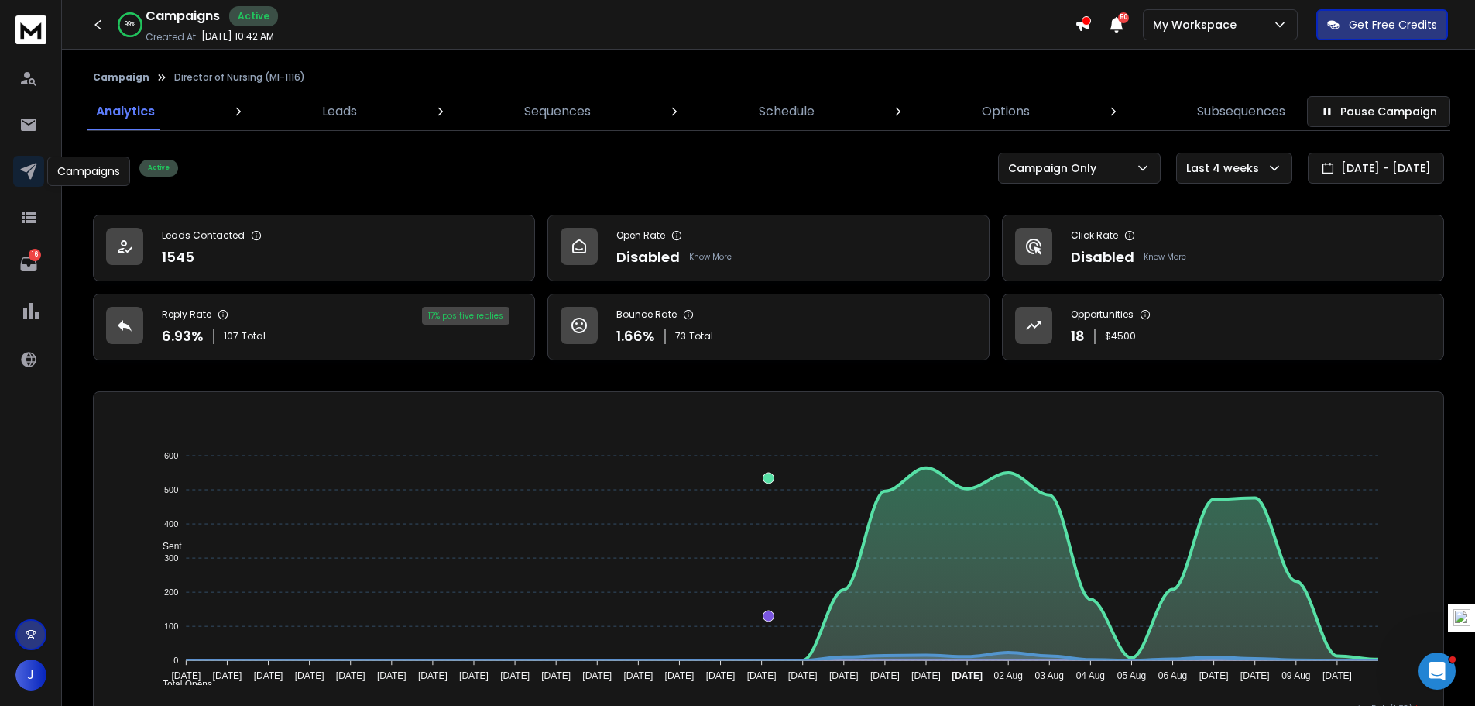
click at [24, 178] on icon at bounding box center [28, 171] width 19 height 19
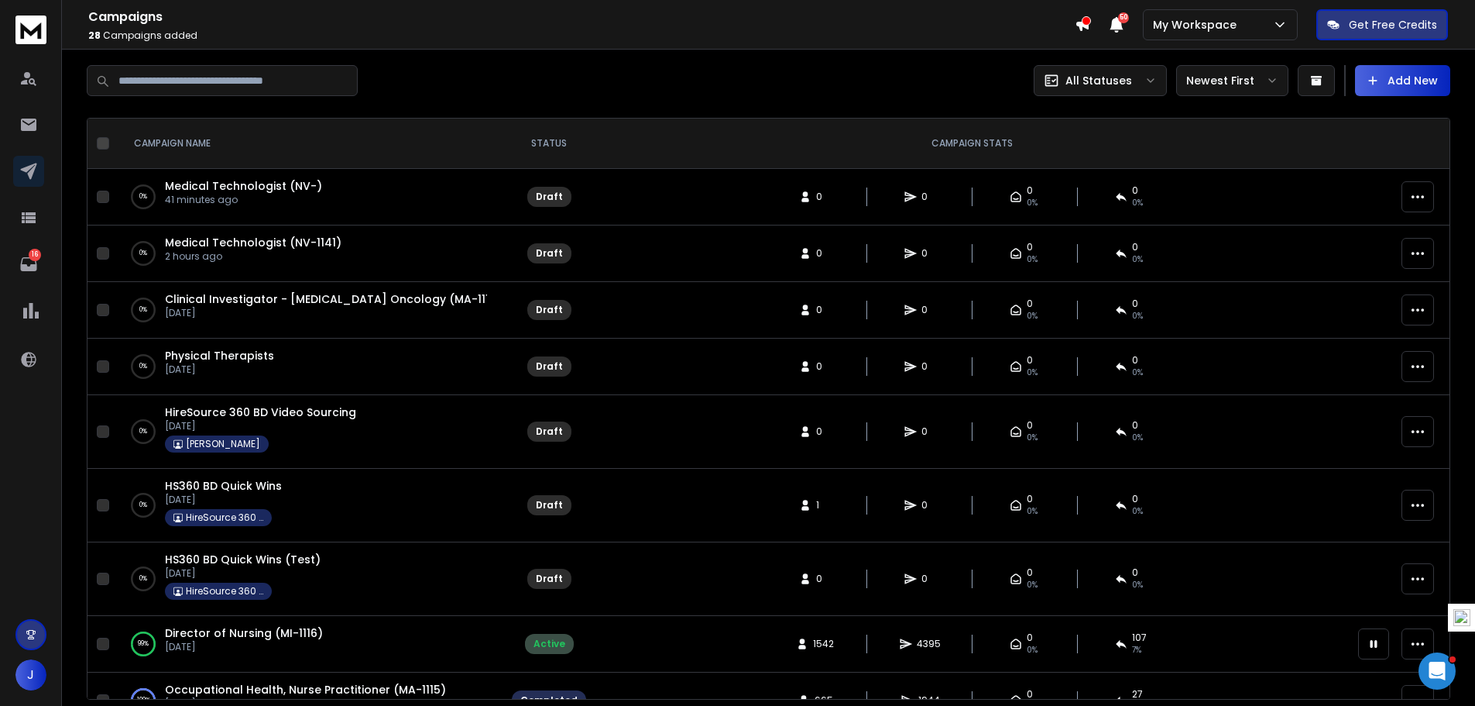
click at [848, 33] on p "28 Campaigns added" at bounding box center [581, 35] width 987 height 12
click at [29, 167] on icon at bounding box center [28, 171] width 16 height 16
click at [211, 190] on span "Medical Technologist (NV-)" at bounding box center [243, 185] width 157 height 15
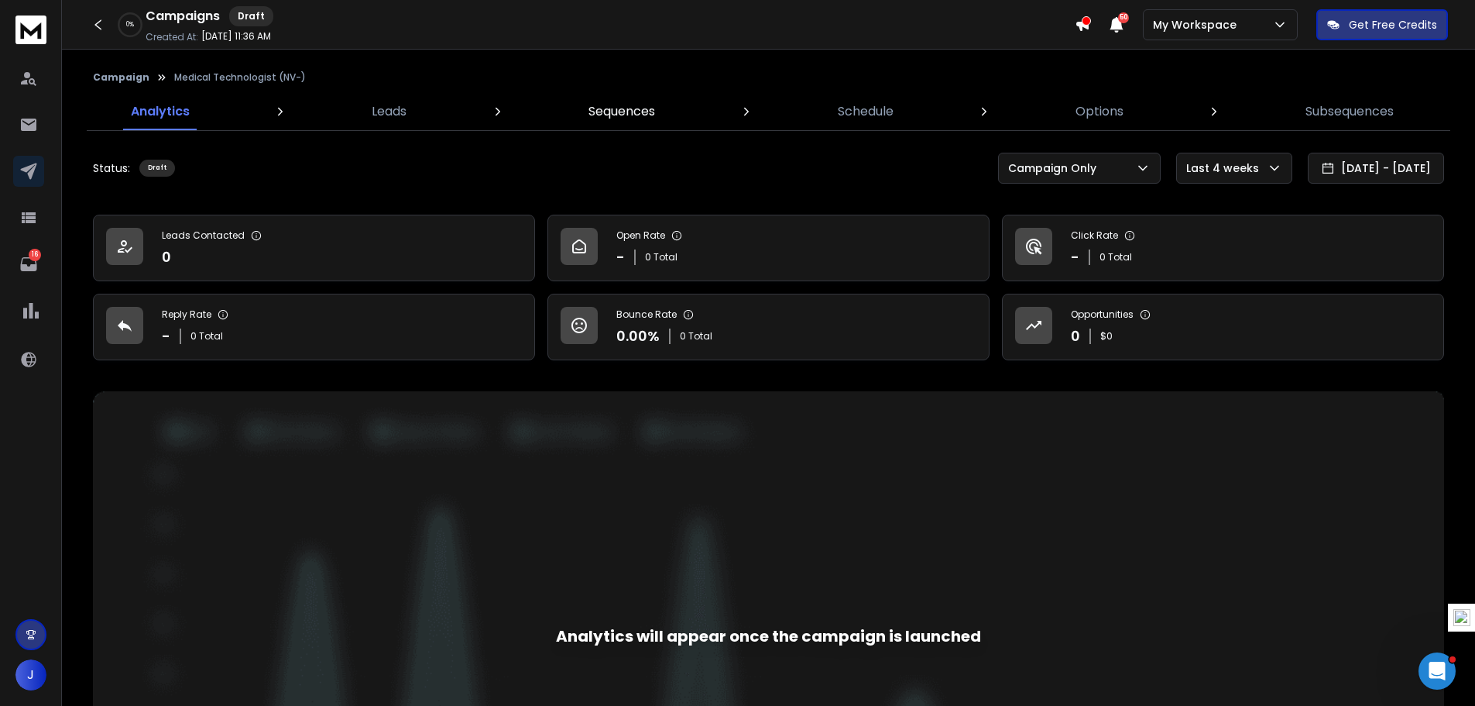
click at [634, 111] on p "Sequences" at bounding box center [622, 111] width 67 height 19
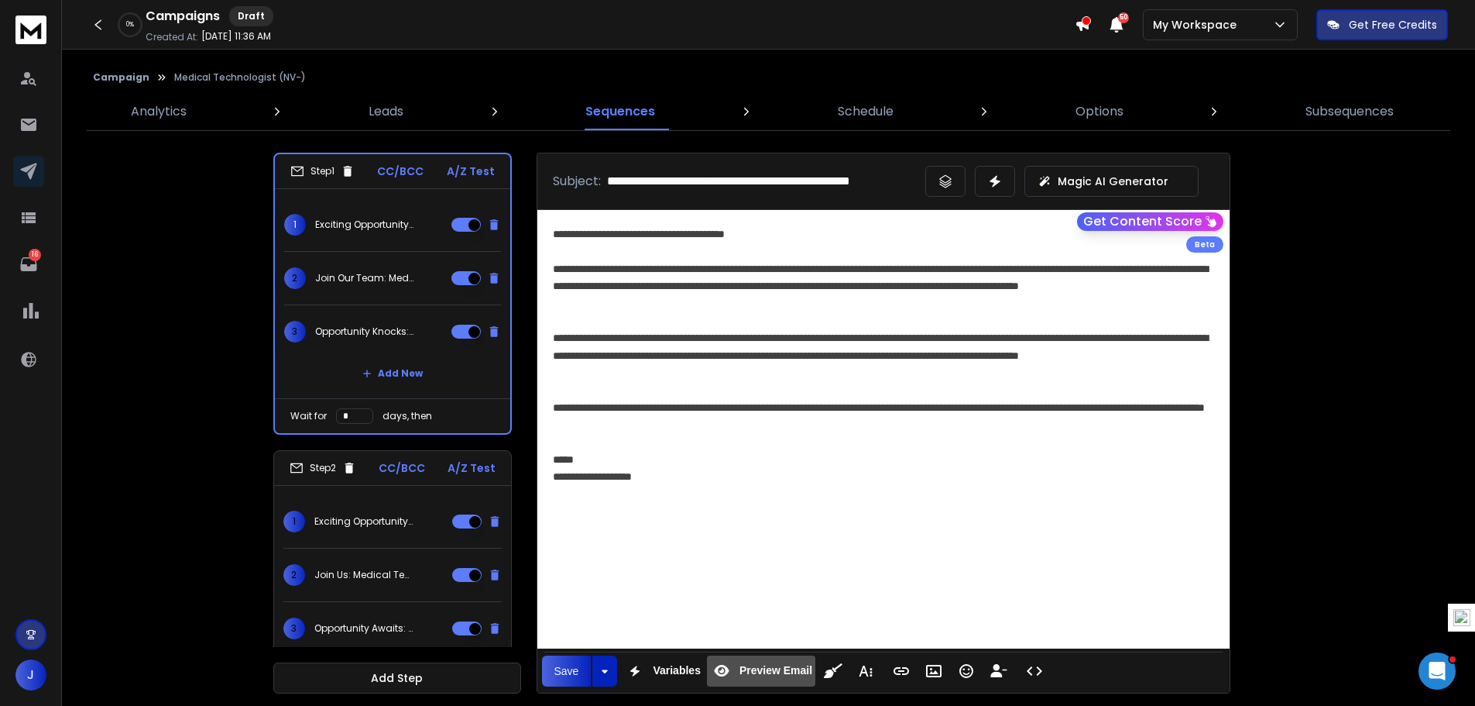
click at [768, 670] on span "Preview Email" at bounding box center [776, 670] width 79 height 13
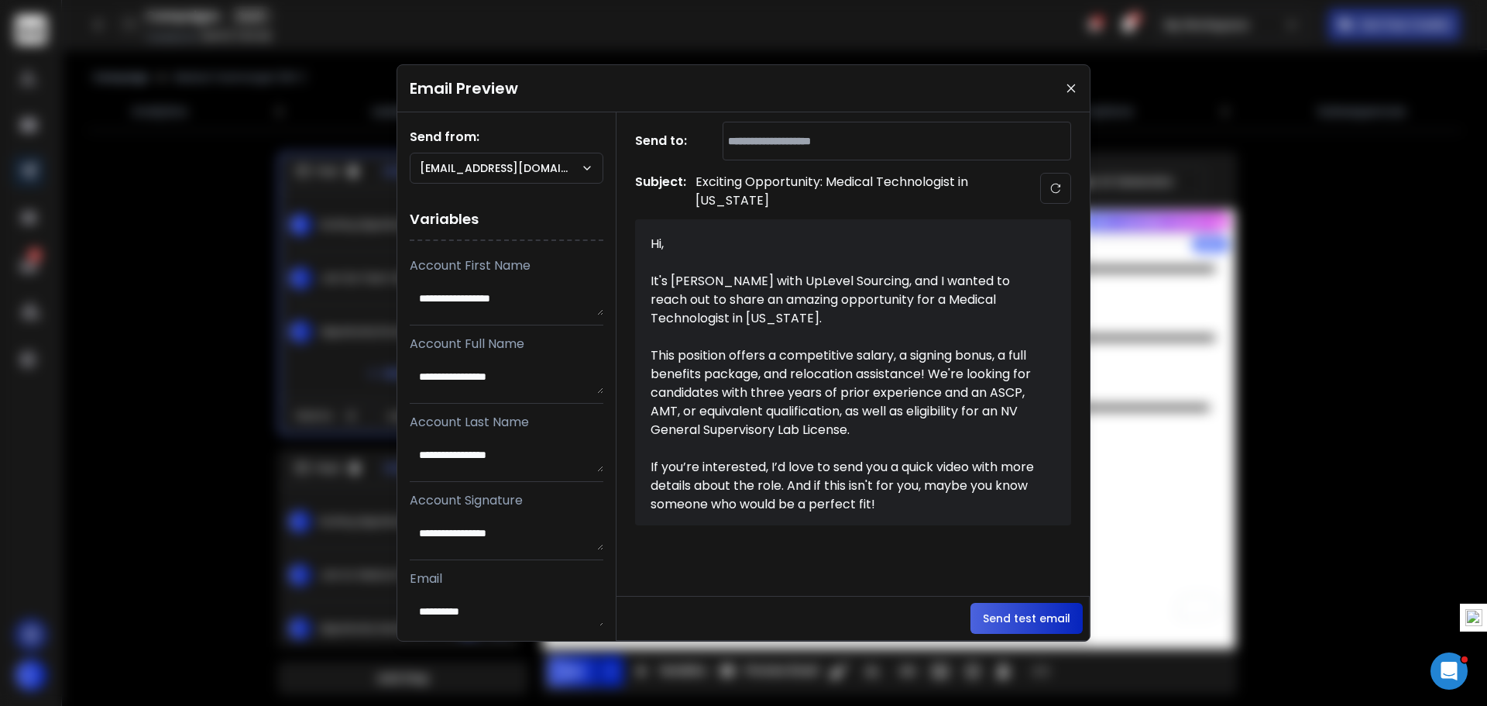
drag, startPoint x: 863, startPoint y: 85, endPoint x: 867, endPoint y: 45, distance: 40.5
click at [867, 45] on div "**********" at bounding box center [743, 353] width 1487 height 706
click at [586, 162] on icon "button" at bounding box center [587, 167] width 12 height 15
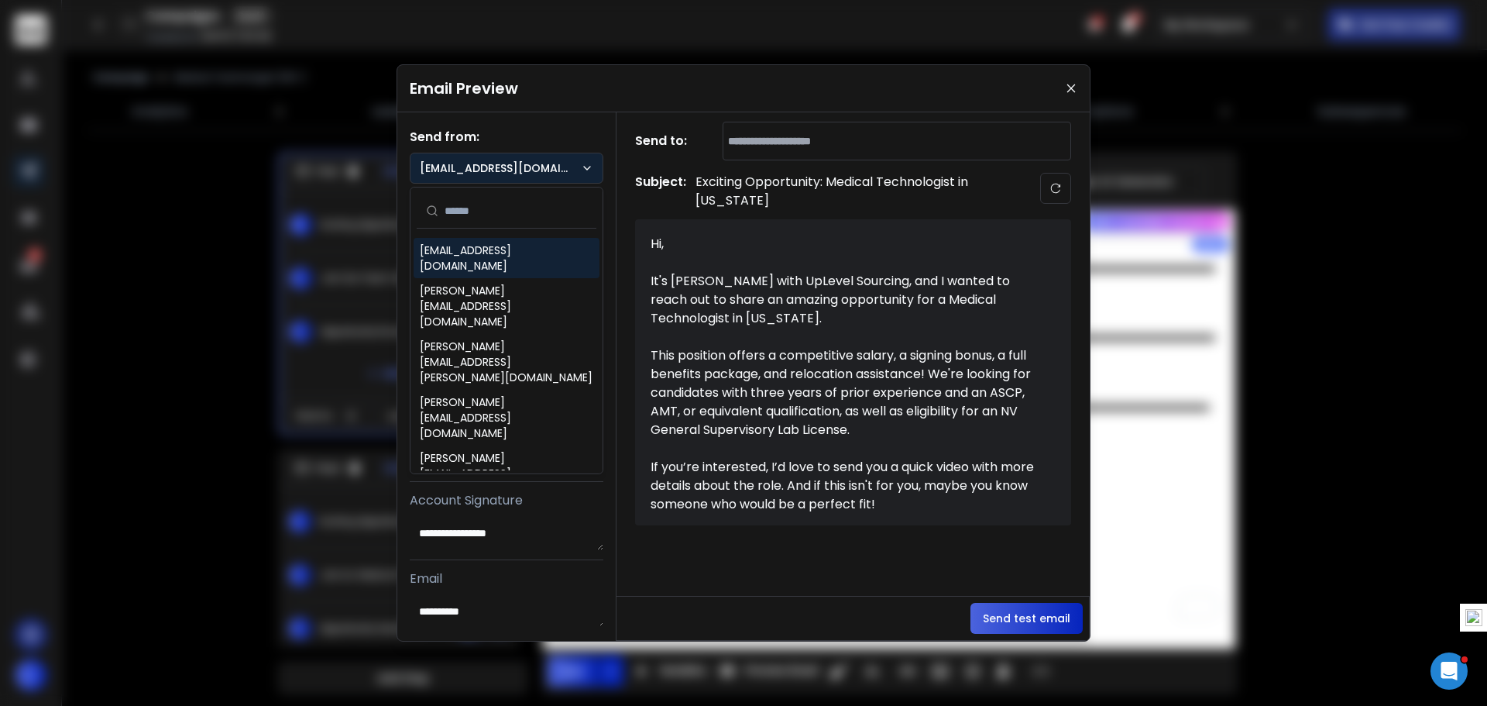
click at [586, 162] on icon "button" at bounding box center [587, 167] width 12 height 15
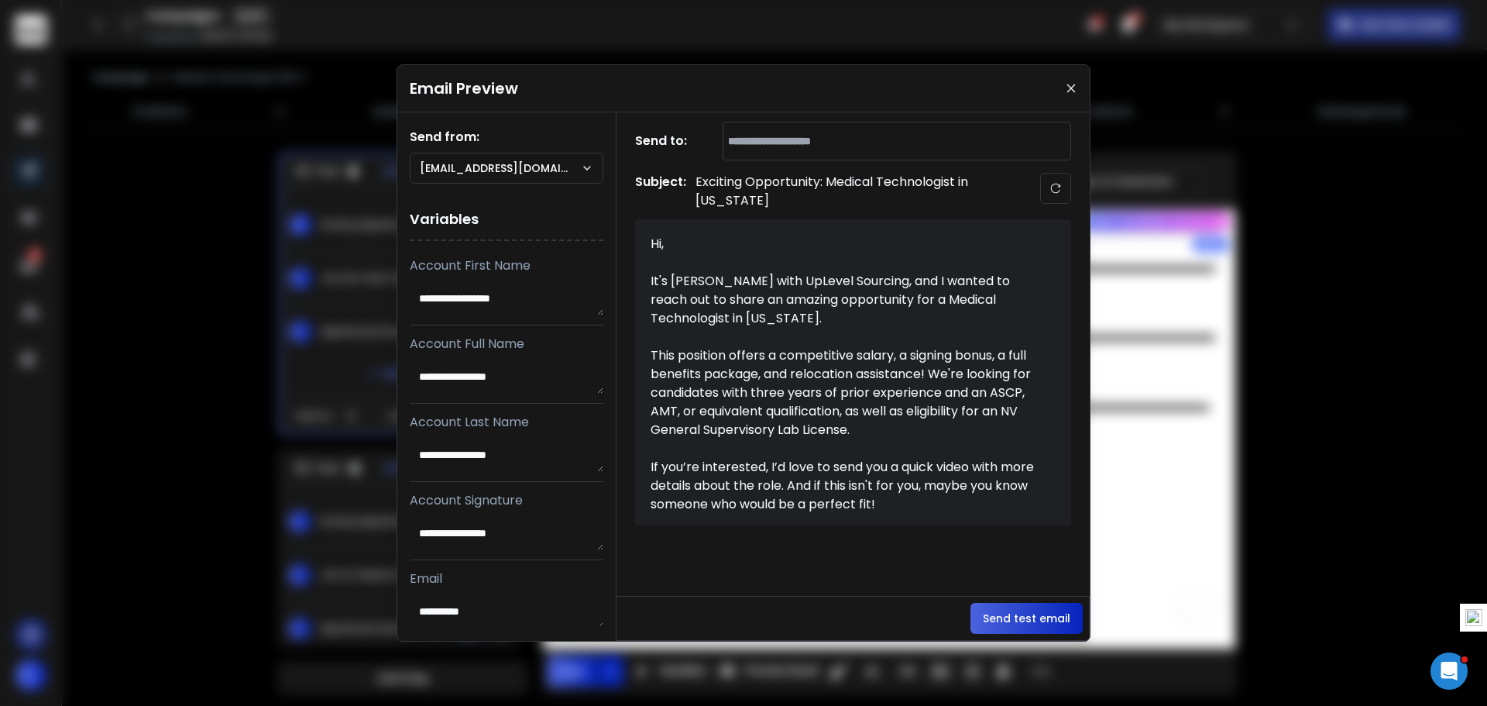
click at [787, 78] on div "Email Preview" at bounding box center [743, 88] width 692 height 46
drag, startPoint x: 1070, startPoint y: 89, endPoint x: 1079, endPoint y: 84, distance: 9.7
click at [1070, 88] on icon at bounding box center [1071, 88] width 9 height 9
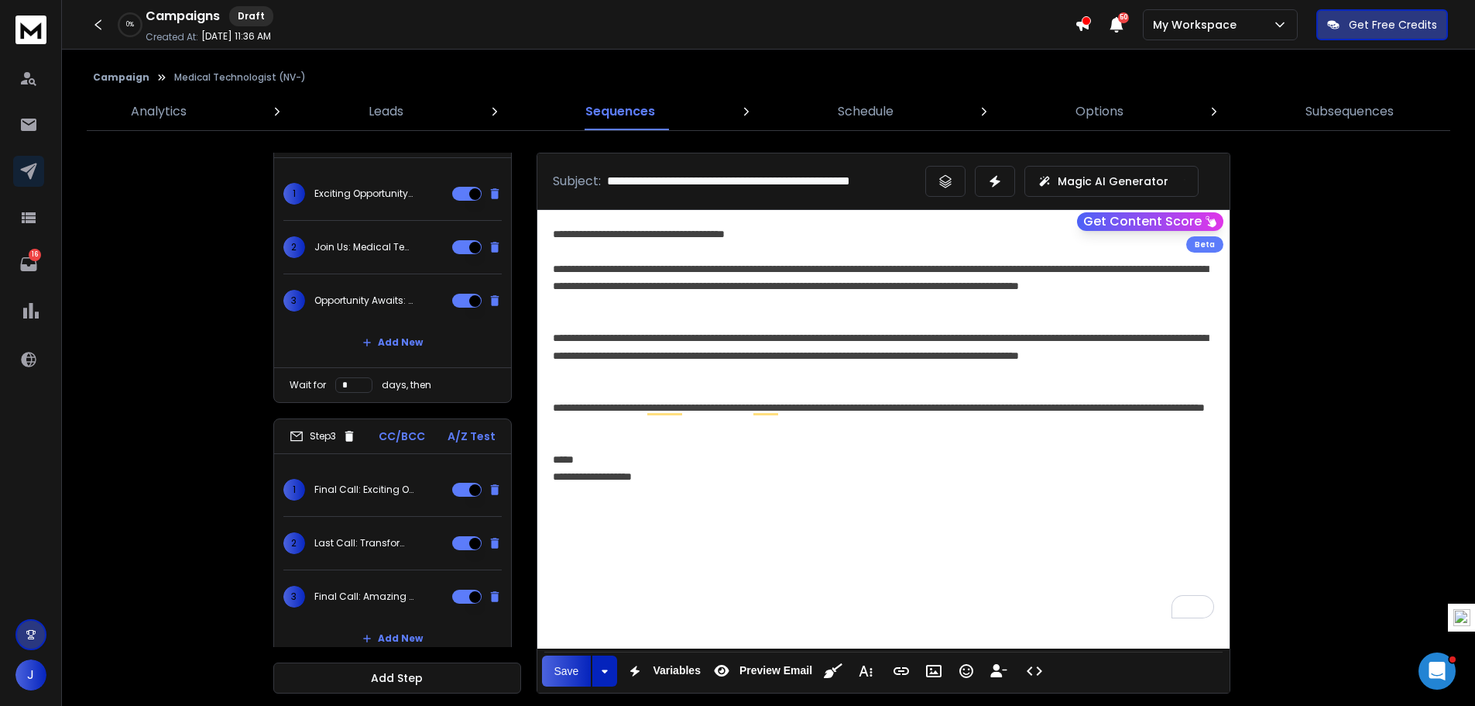
scroll to position [345, 0]
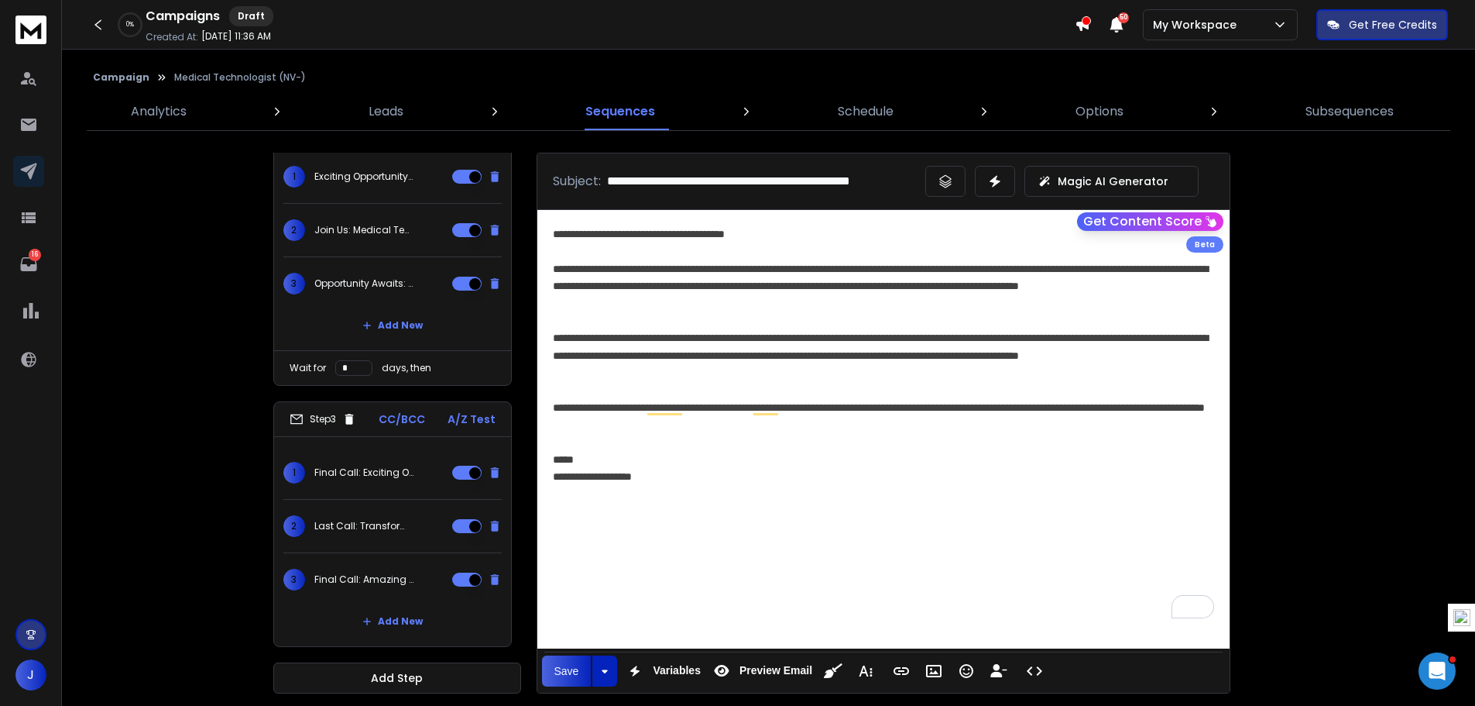
click at [359, 471] on p "Final Call: Exciting Opportunity for Medical Technologist in [US_STATE]" at bounding box center [363, 472] width 99 height 12
type input "**********"
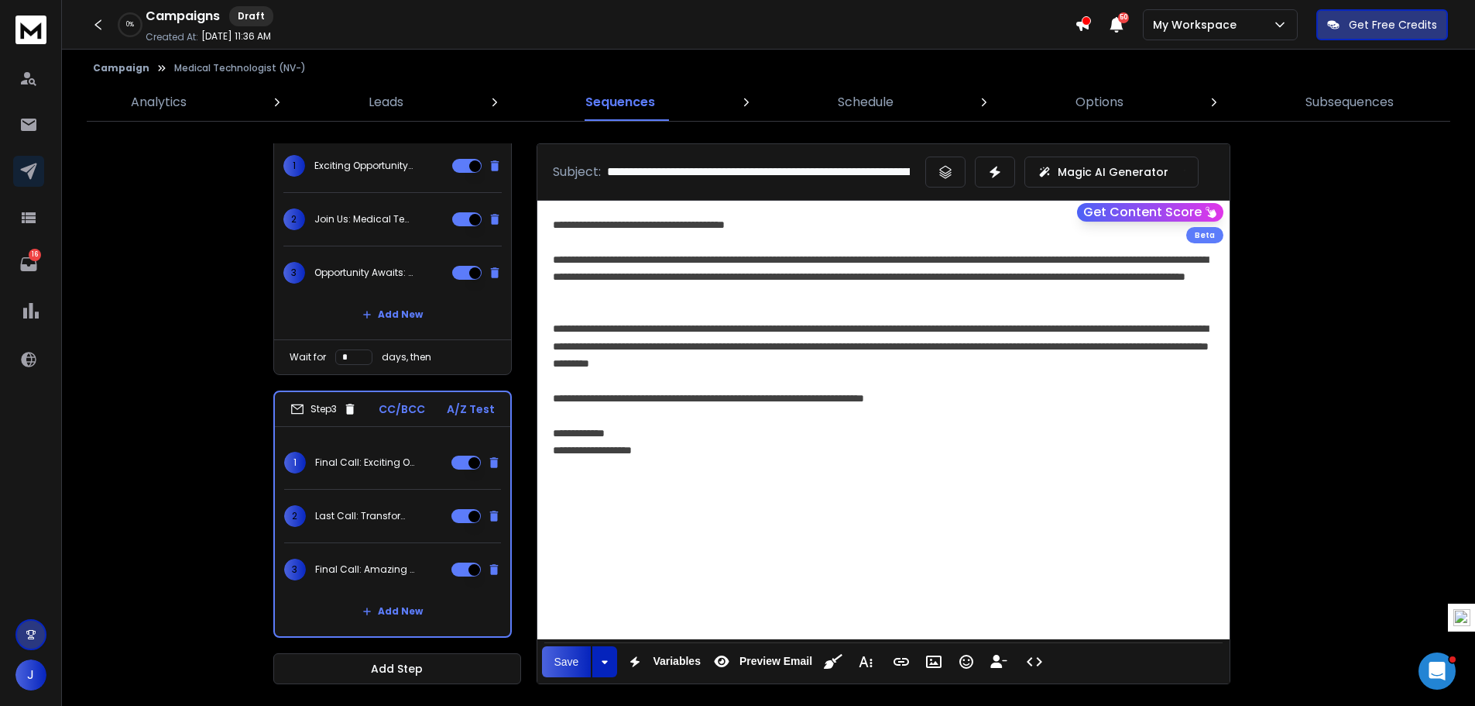
scroll to position [0, 0]
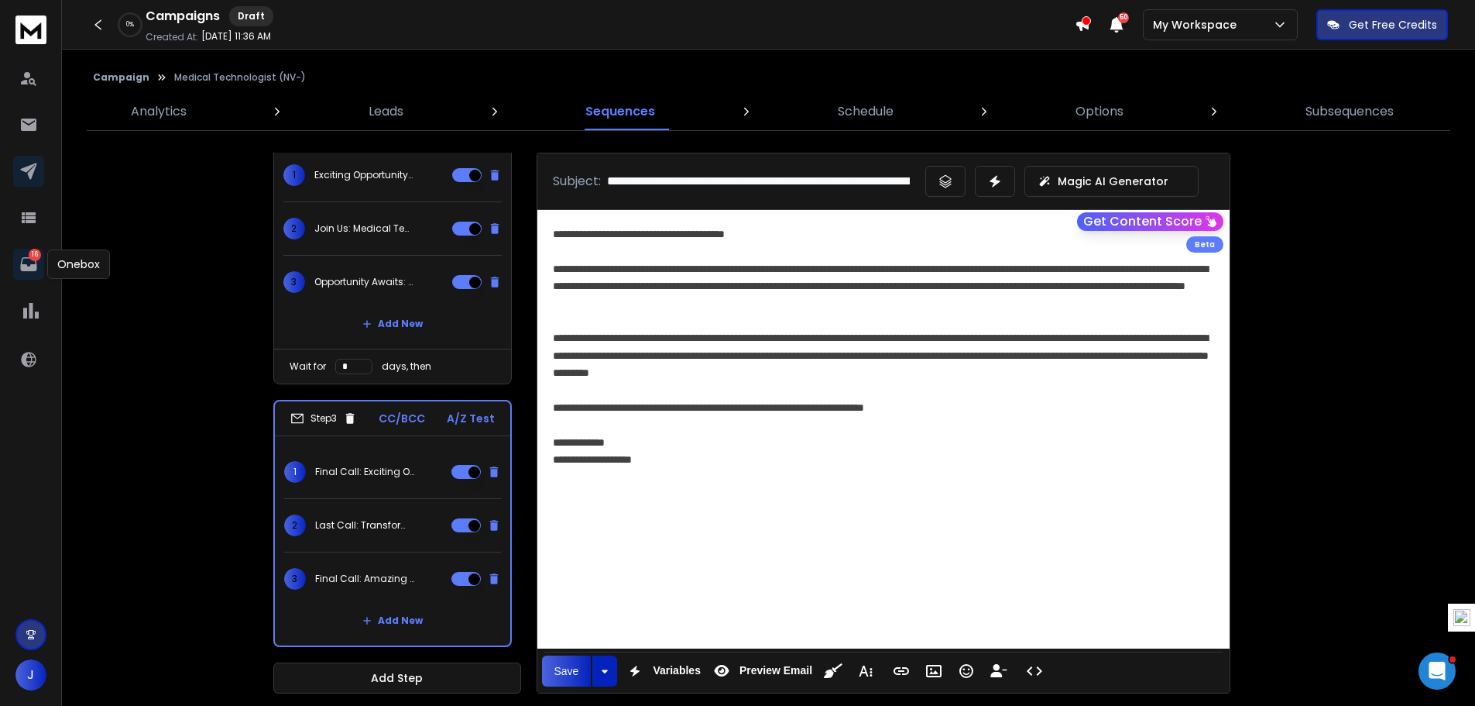
click at [19, 267] on icon at bounding box center [28, 264] width 19 height 19
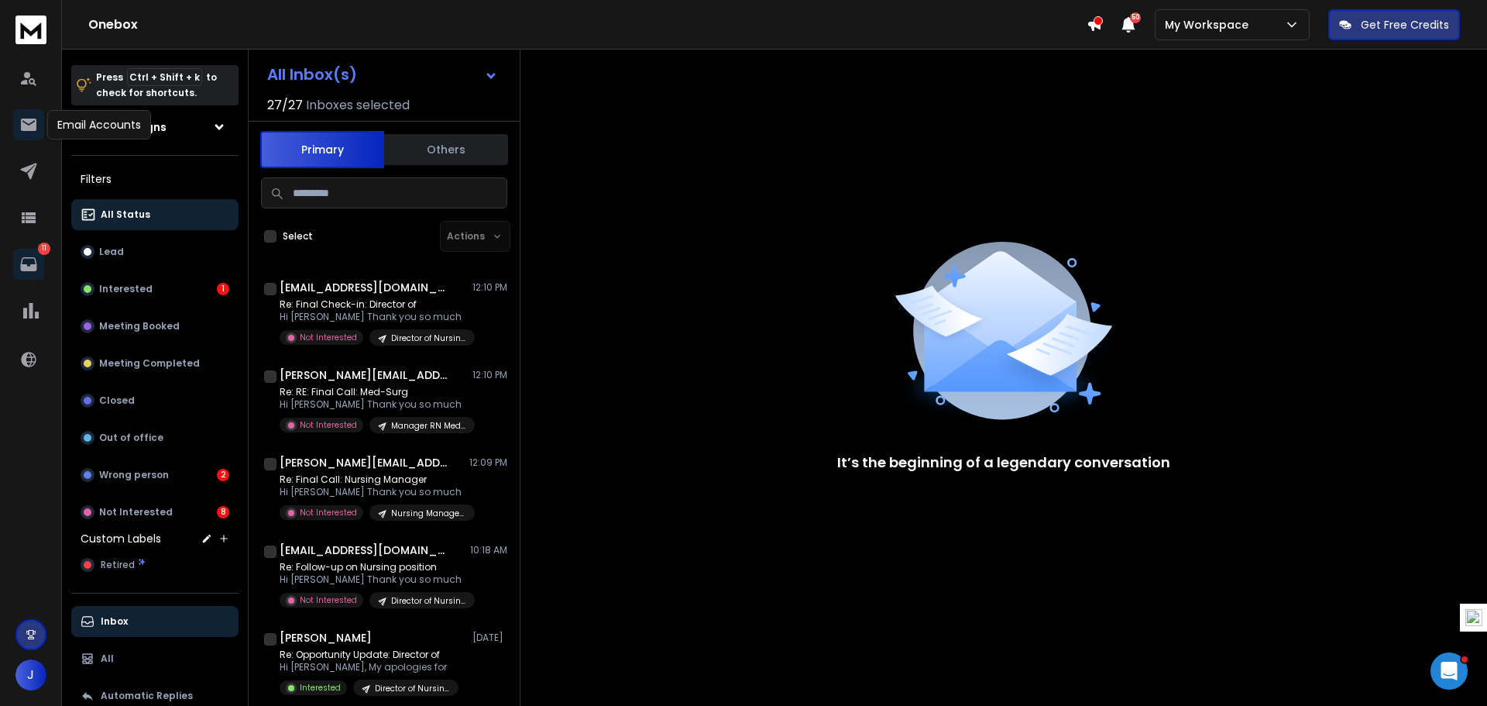
click at [29, 122] on icon at bounding box center [28, 125] width 15 height 12
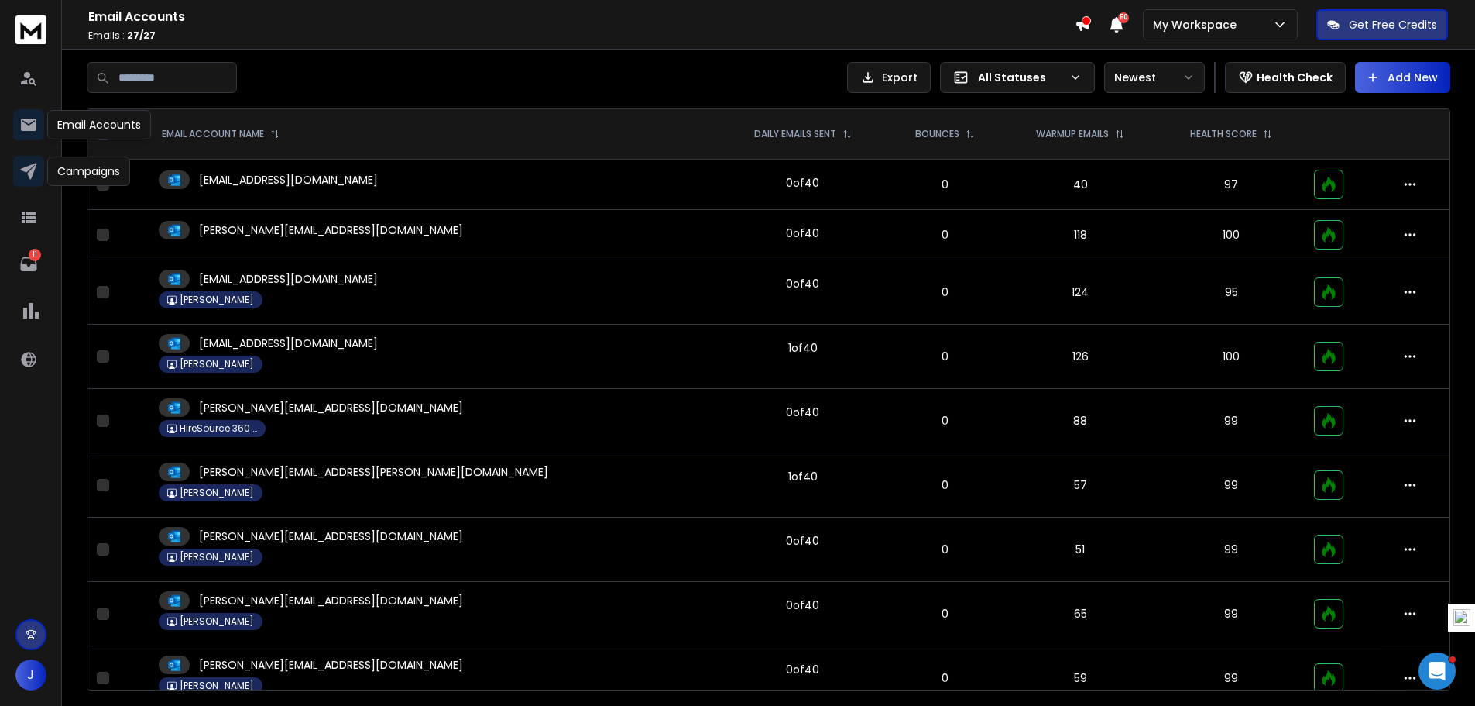
click at [26, 172] on icon at bounding box center [28, 171] width 19 height 19
